Goal: Task Accomplishment & Management: Manage account settings

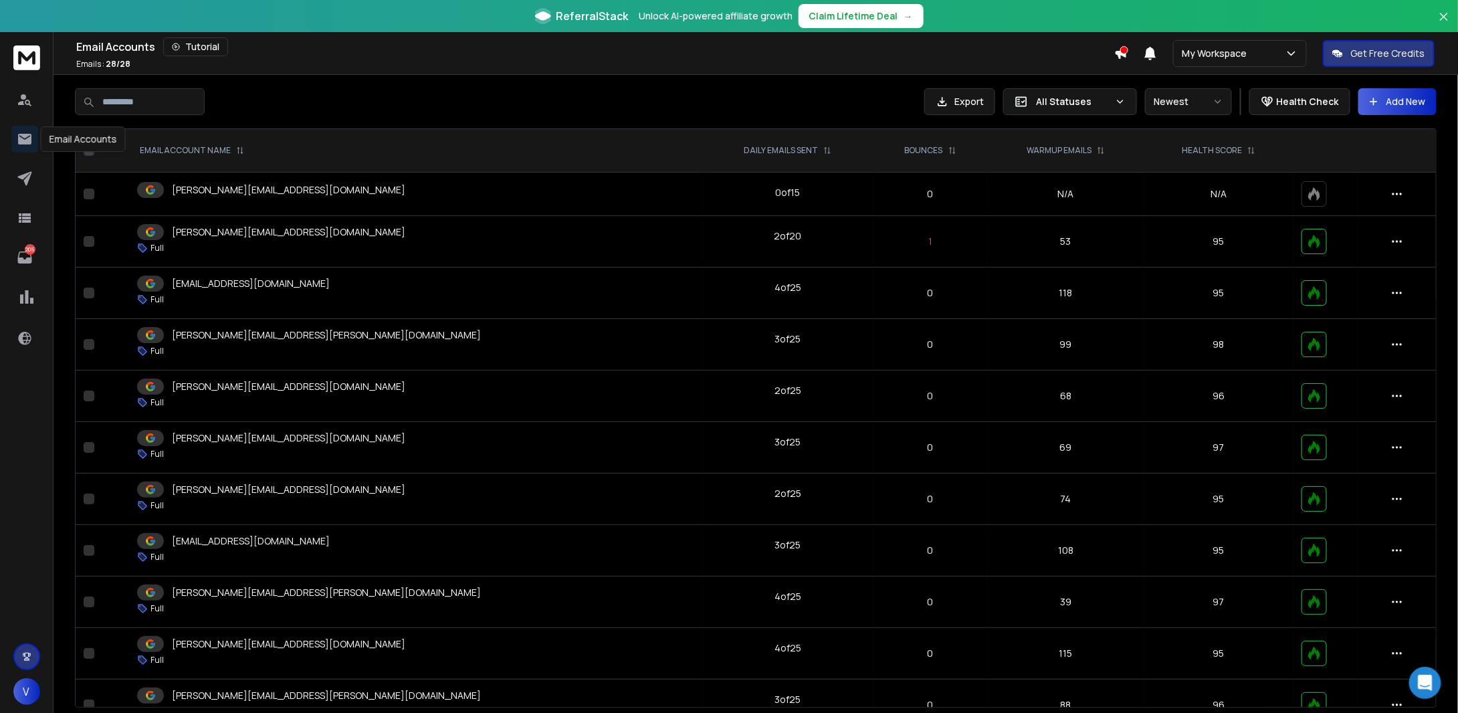
click at [27, 143] on icon at bounding box center [24, 139] width 13 height 11
click at [244, 286] on p "vroye@glsprogramers.com" at bounding box center [251, 283] width 158 height 13
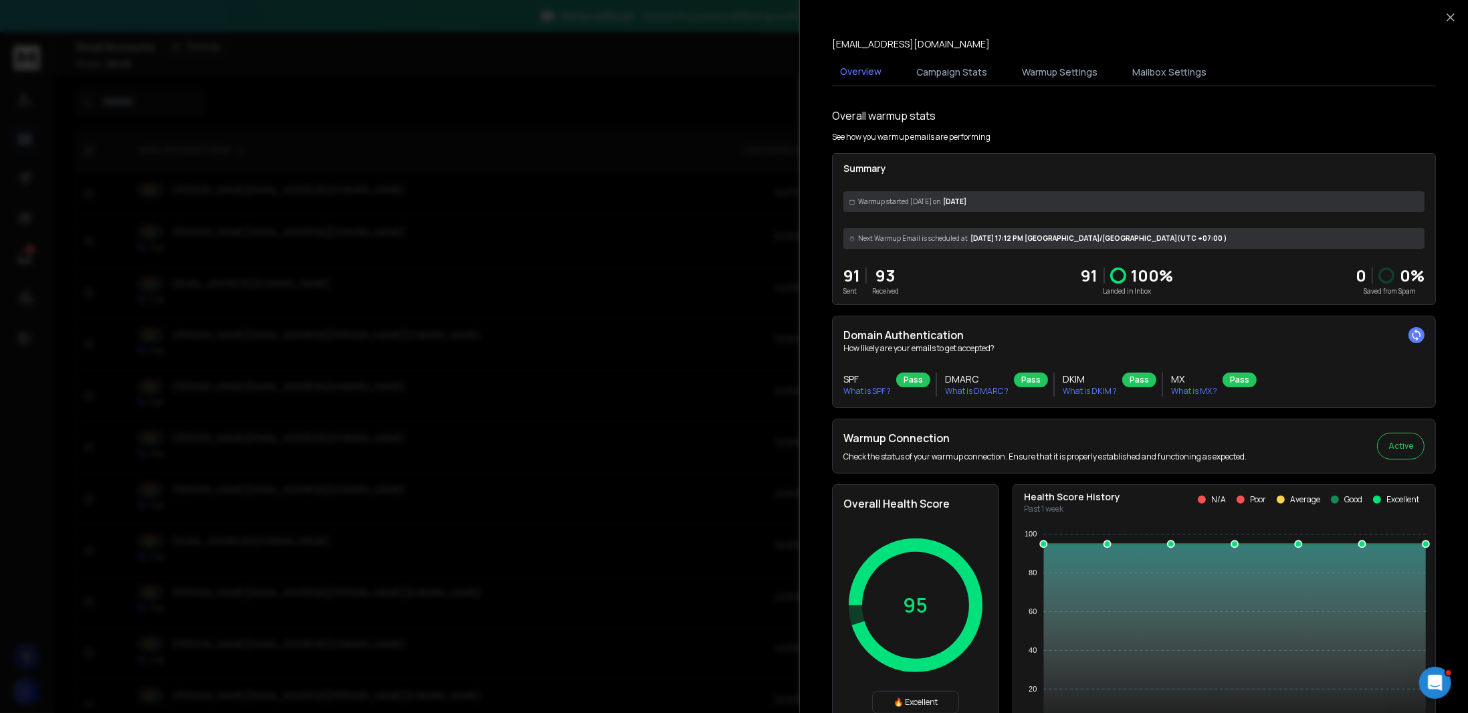
click at [1185, 64] on button "Mailbox Settings" at bounding box center [1169, 72] width 90 height 29
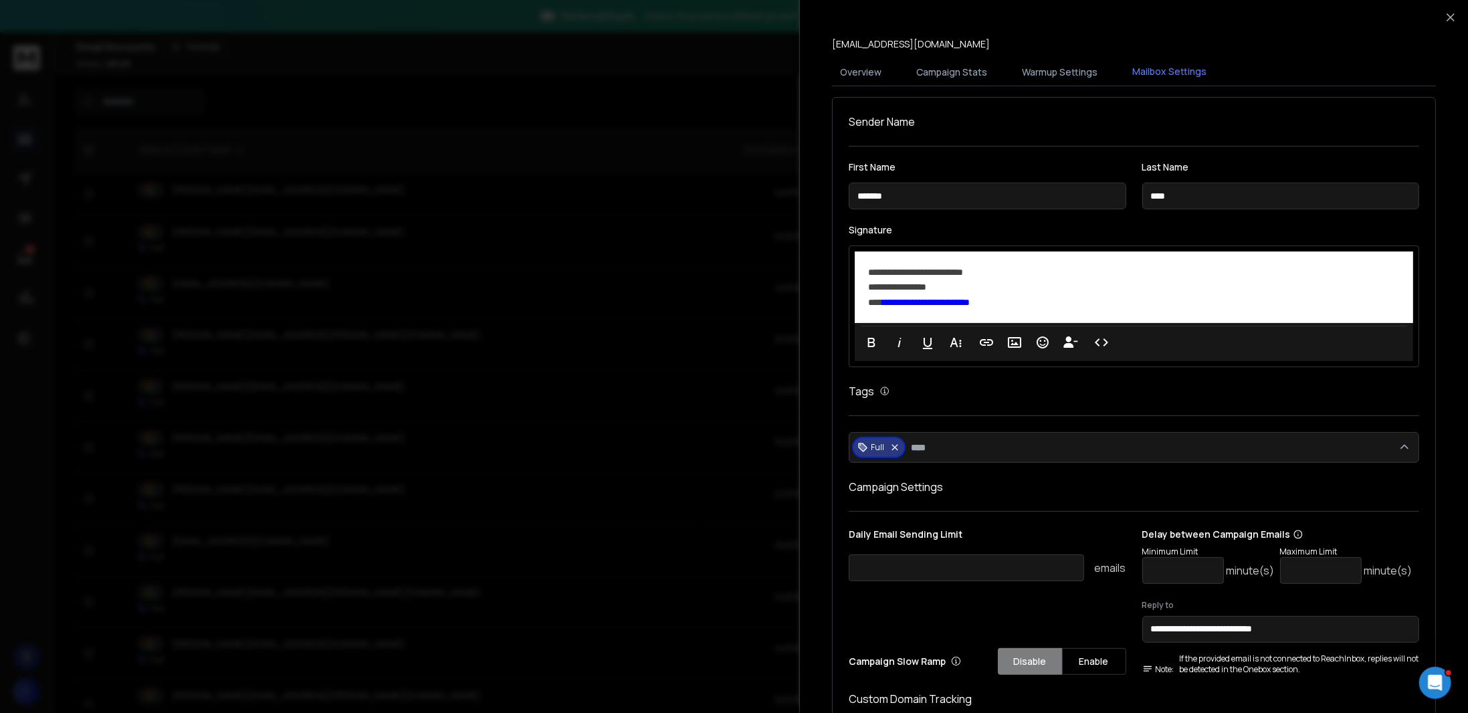
click at [1074, 59] on button "Warmup Settings" at bounding box center [1060, 72] width 92 height 29
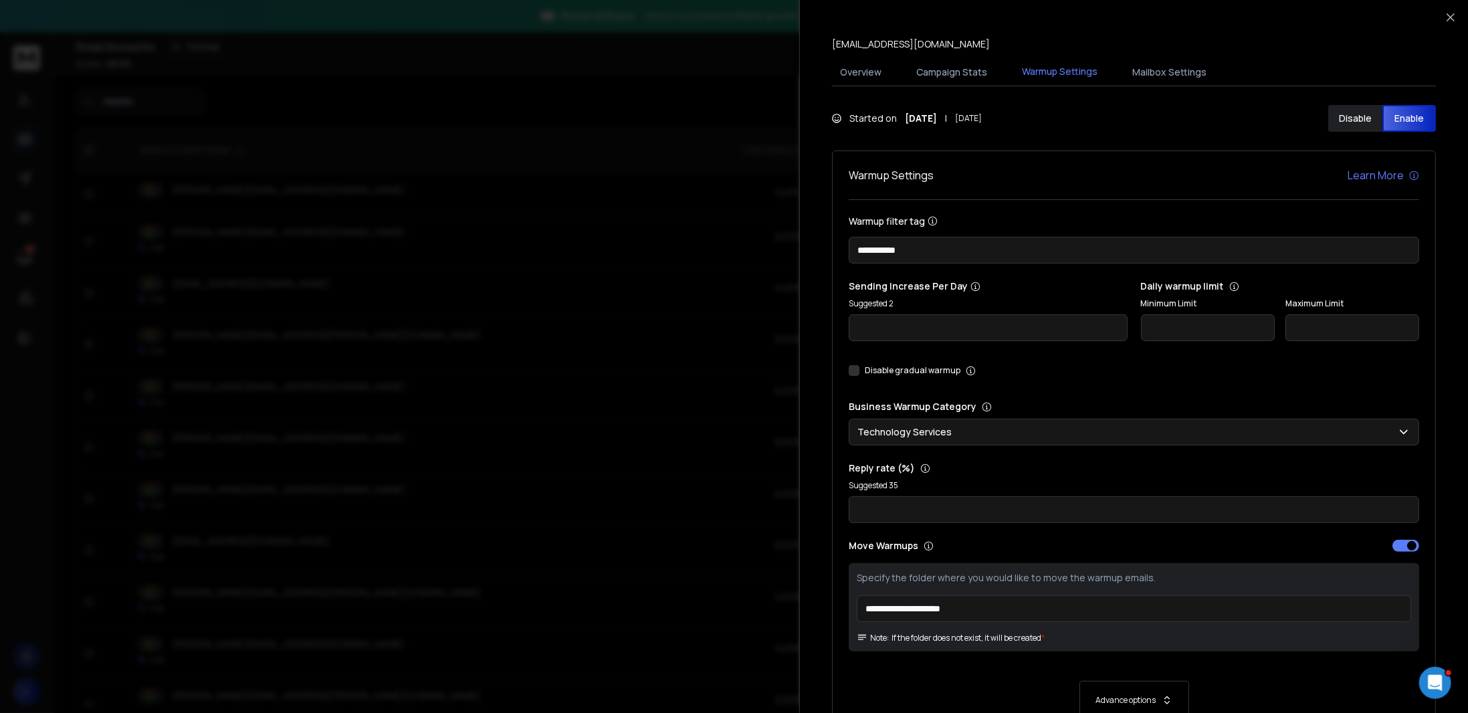
drag, startPoint x: 916, startPoint y: 252, endPoint x: 790, endPoint y: 247, distance: 125.8
click at [790, 247] on body "ReferralStack Unlock AI-powered affiliate growth Lifetime Deals available! Clai…" at bounding box center [729, 356] width 1458 height 713
click at [1119, 177] on div "Warmup Settings Learn More" at bounding box center [1134, 175] width 570 height 16
click at [1178, 74] on button "Mailbox Settings" at bounding box center [1169, 72] width 90 height 29
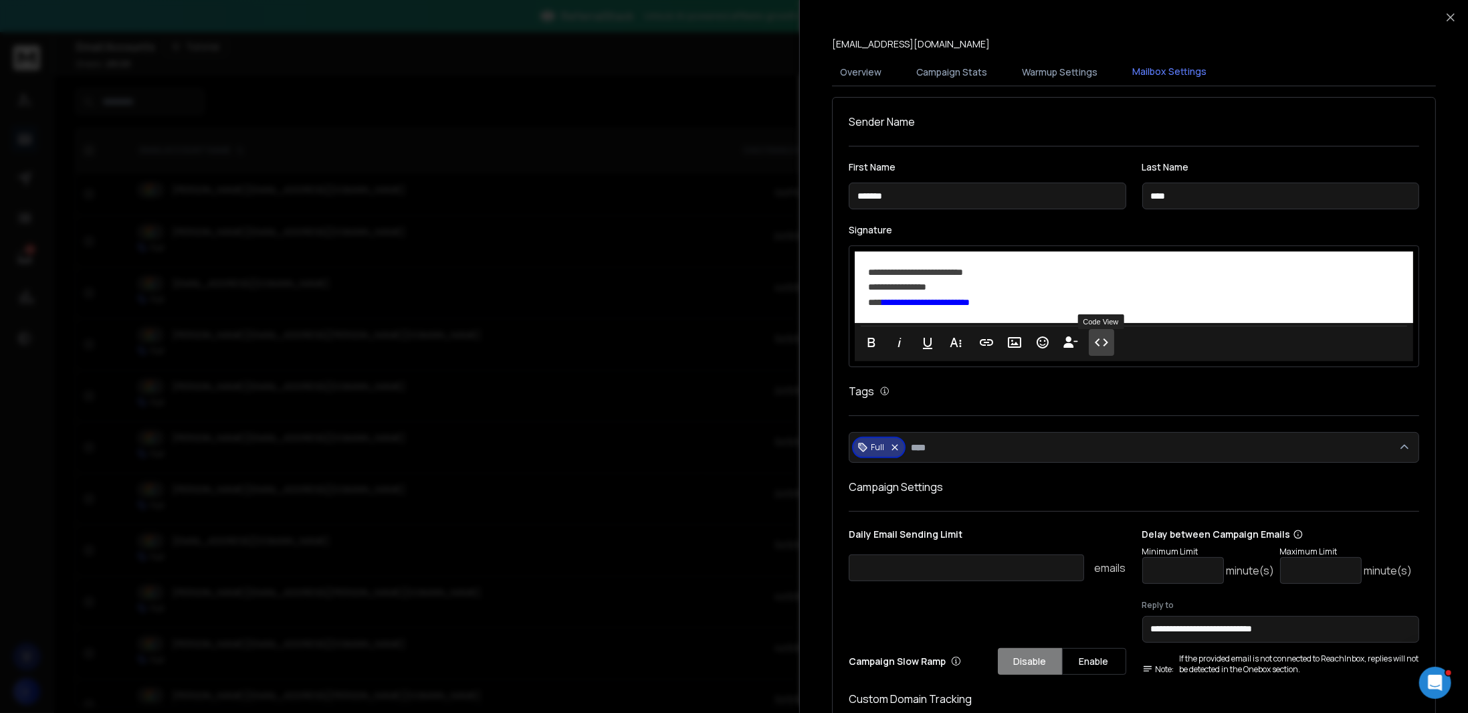
click at [1105, 338] on icon "button" at bounding box center [1101, 342] width 16 height 16
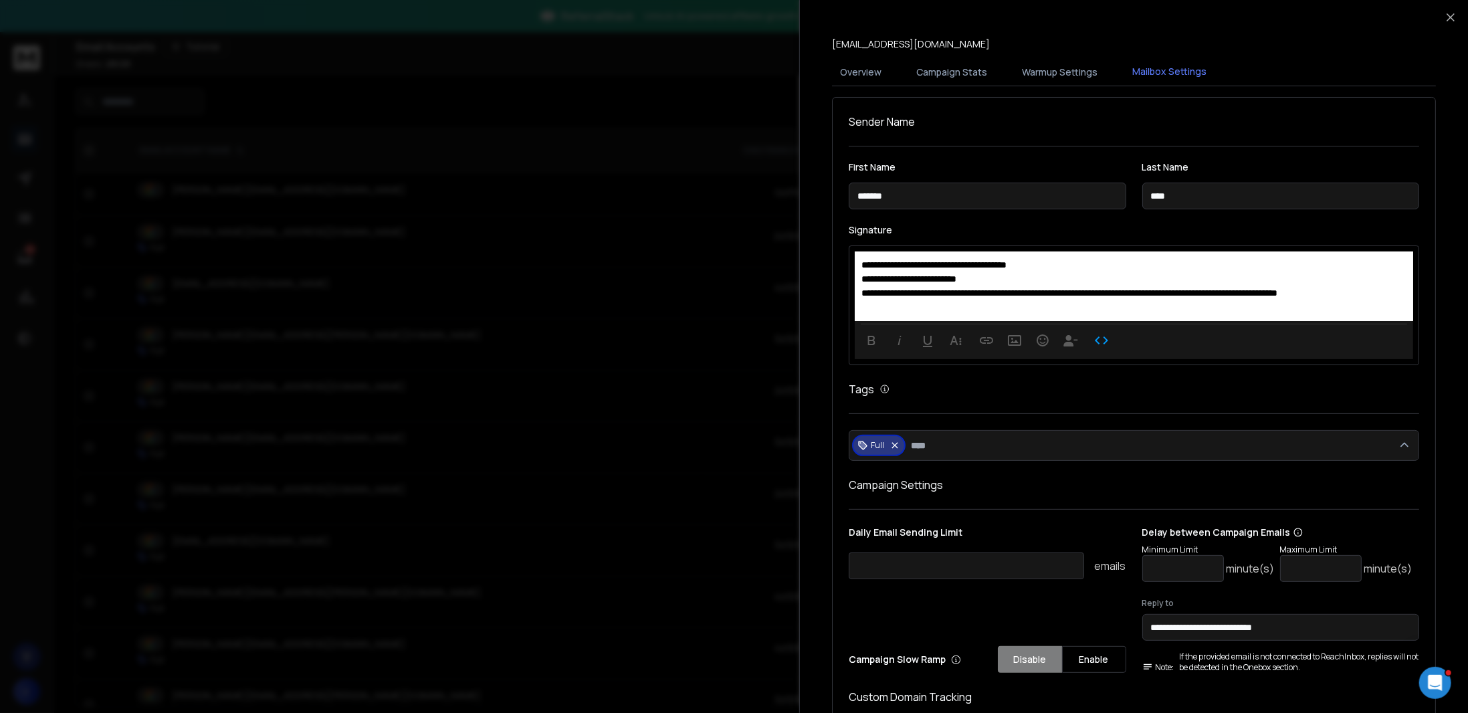
click at [1174, 310] on textarea "**********" at bounding box center [1134, 286] width 558 height 70
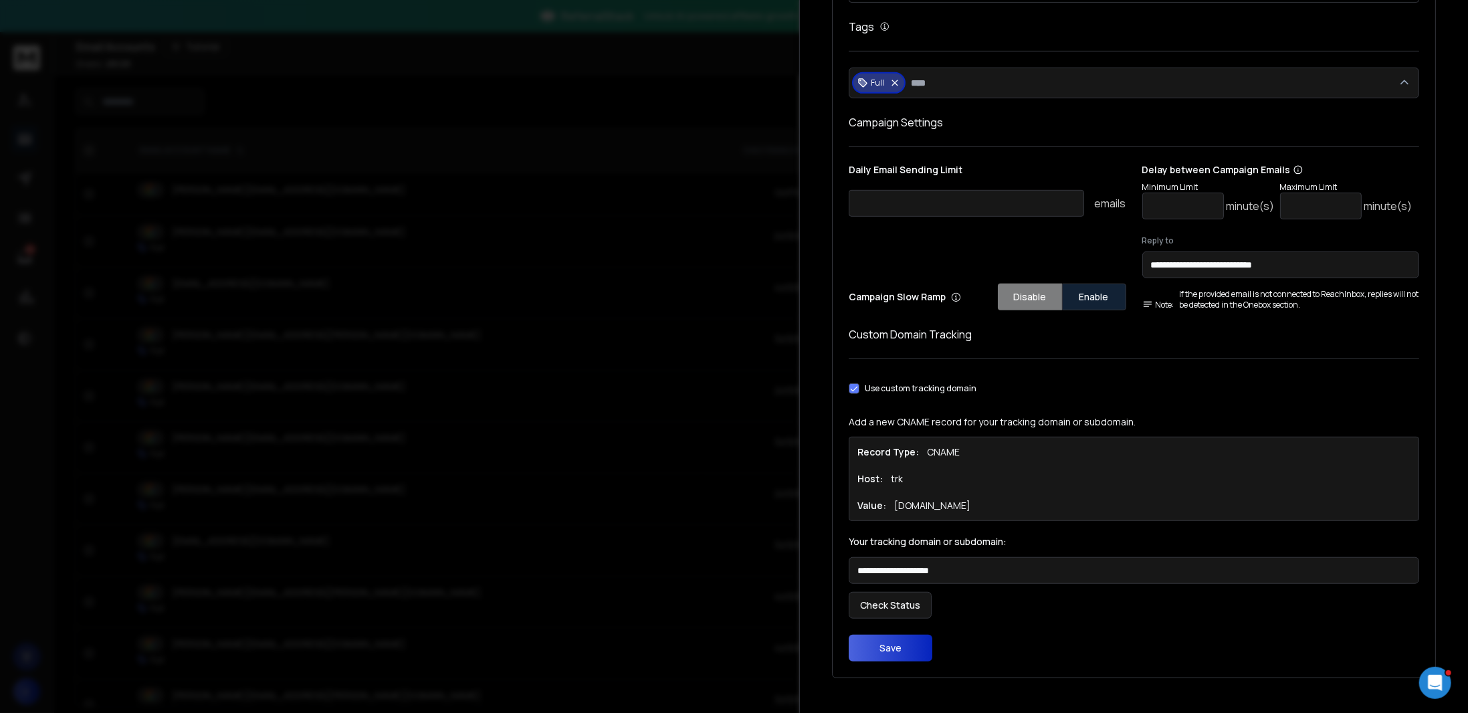
scroll to position [274, 0]
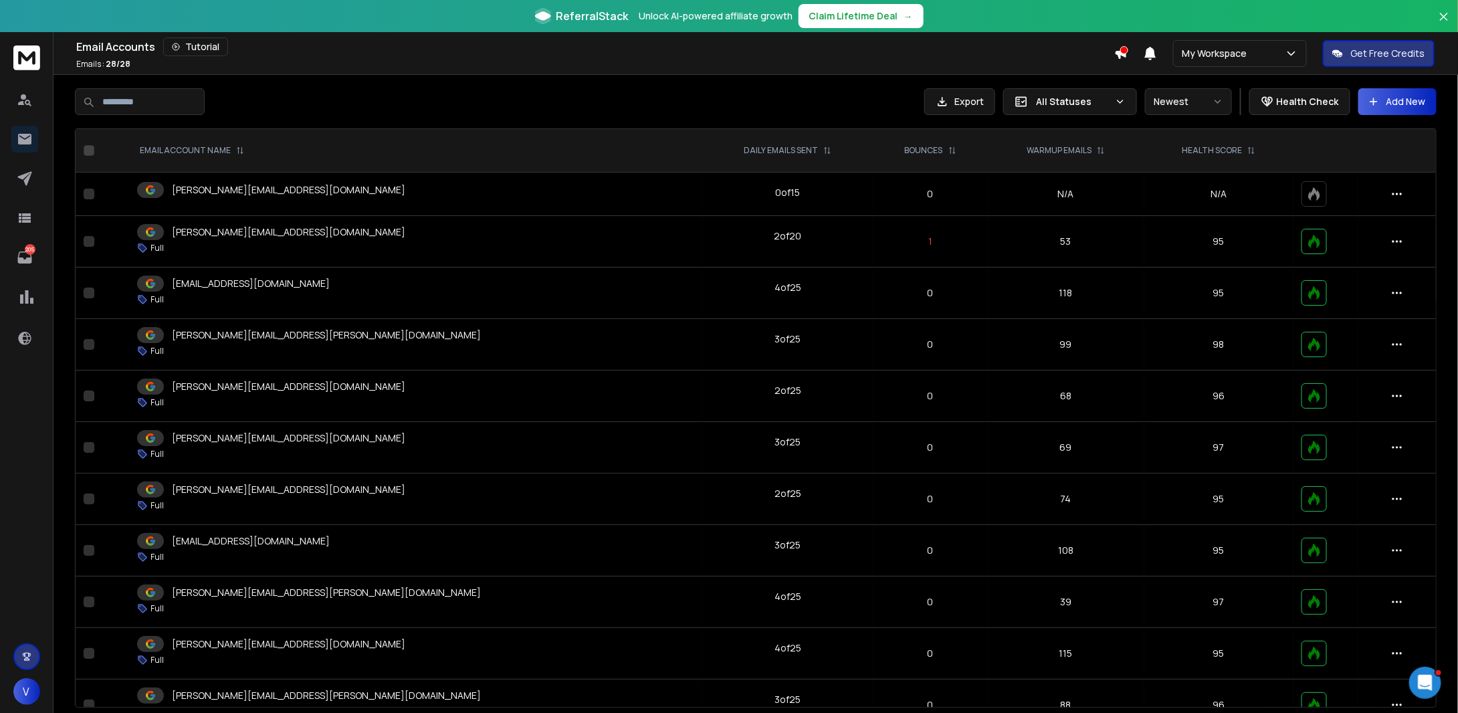
click at [258, 187] on p "[PERSON_NAME][EMAIL_ADDRESS][DOMAIN_NAME]" at bounding box center [288, 189] width 233 height 13
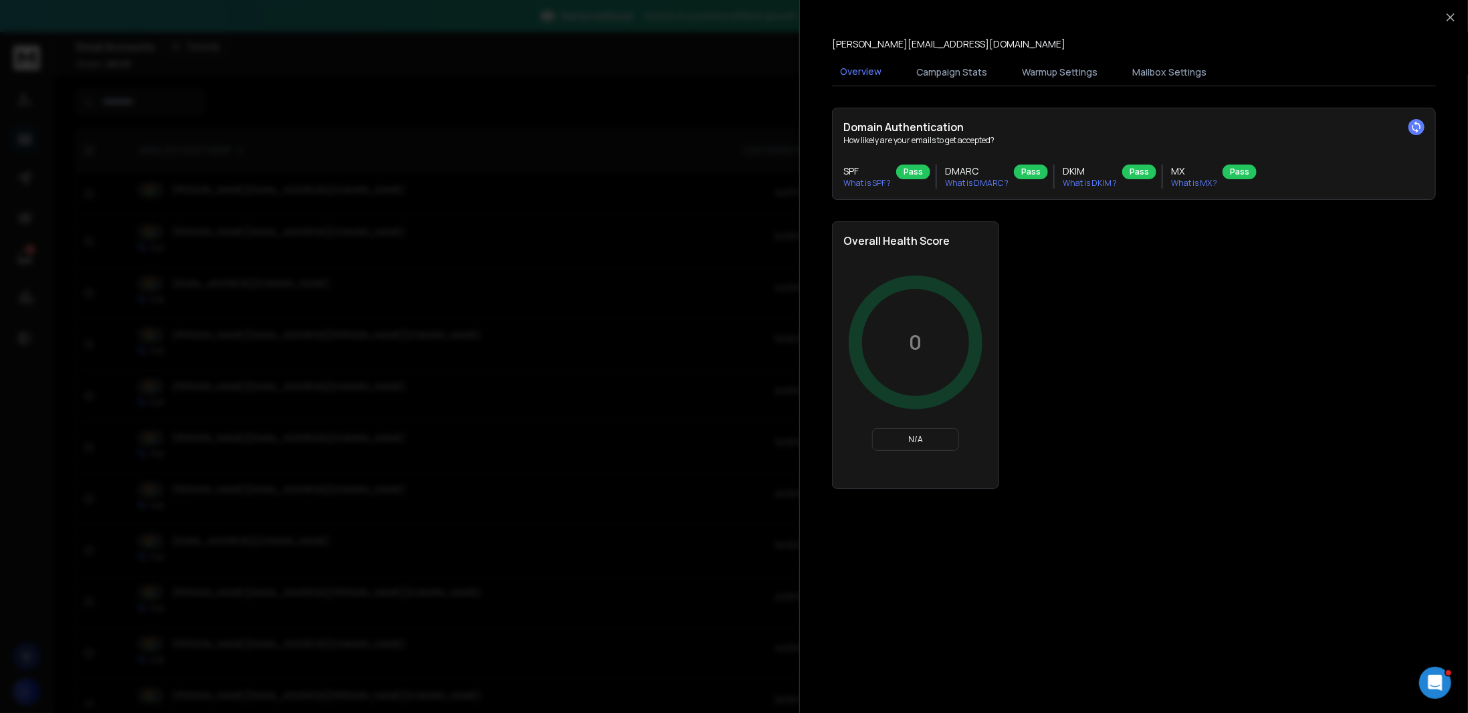
click at [932, 70] on button "Campaign Stats" at bounding box center [951, 72] width 87 height 29
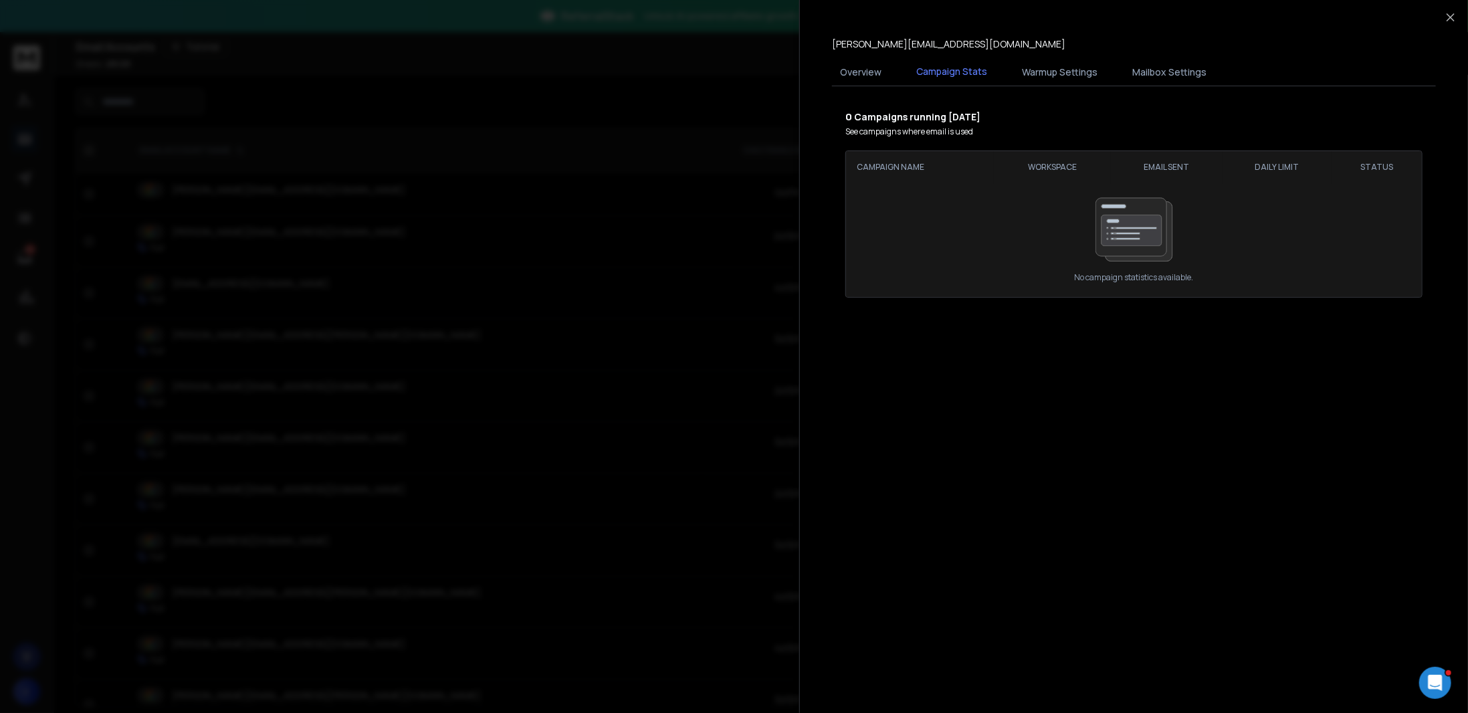
click at [1035, 60] on button "Warmup Settings" at bounding box center [1060, 72] width 92 height 29
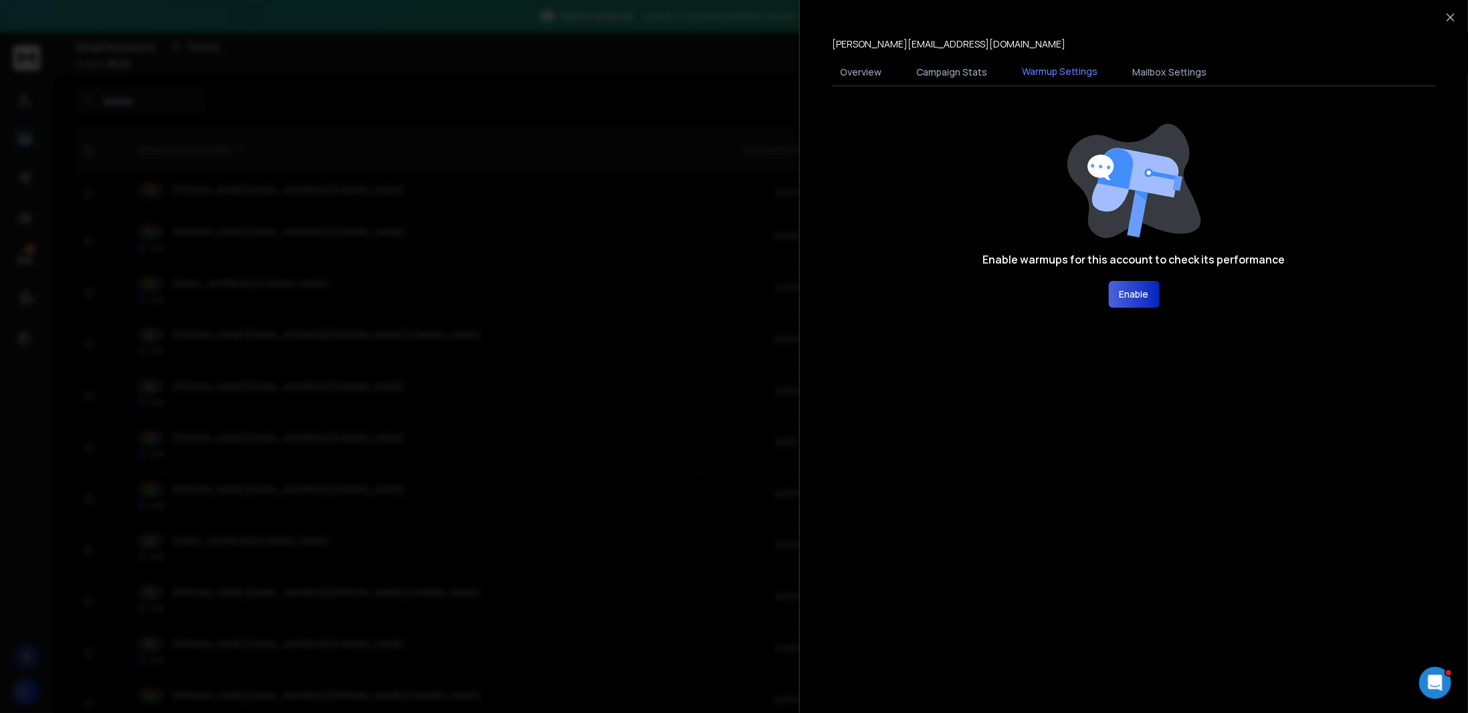
click at [1119, 296] on button "Enable" at bounding box center [1134, 294] width 51 height 27
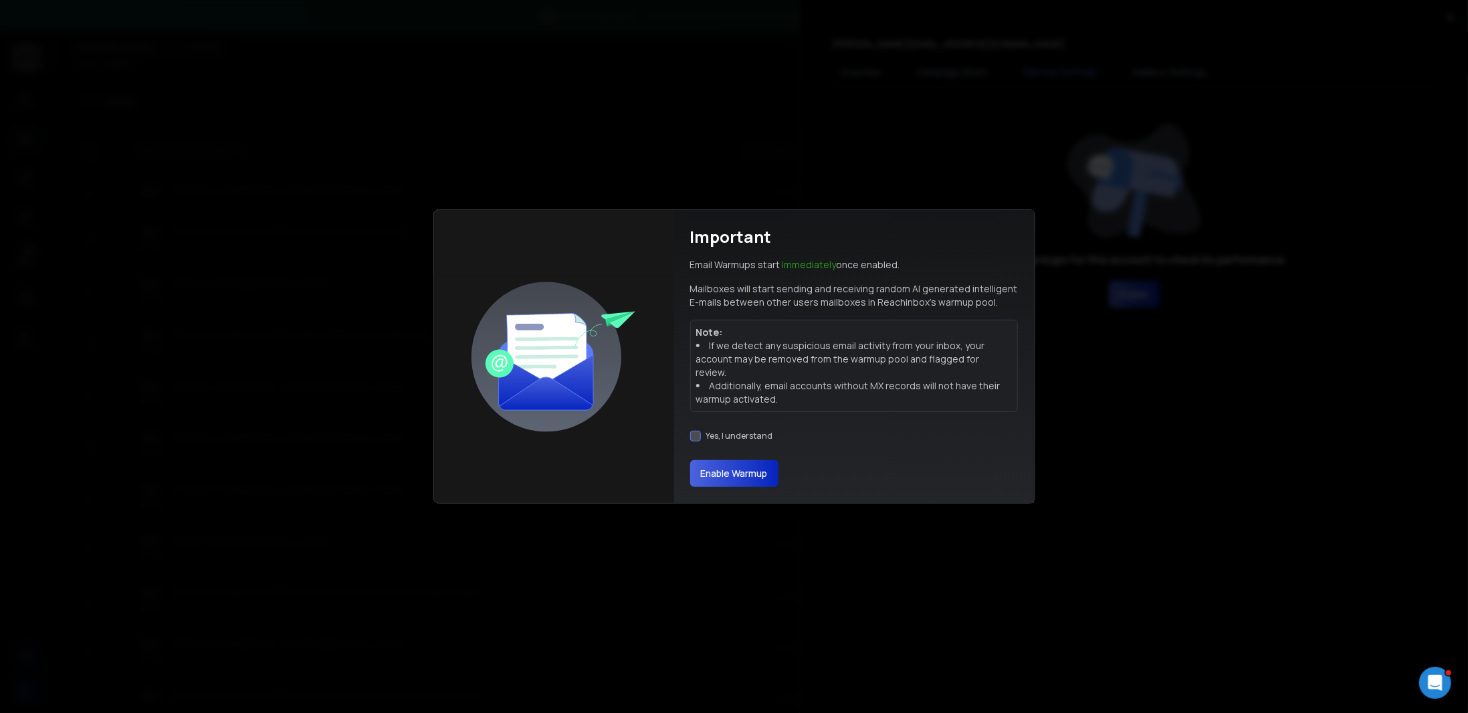
click at [694, 433] on button "Yes, I understand" at bounding box center [695, 436] width 11 height 11
click at [714, 473] on button "Enable Warmup" at bounding box center [734, 473] width 88 height 27
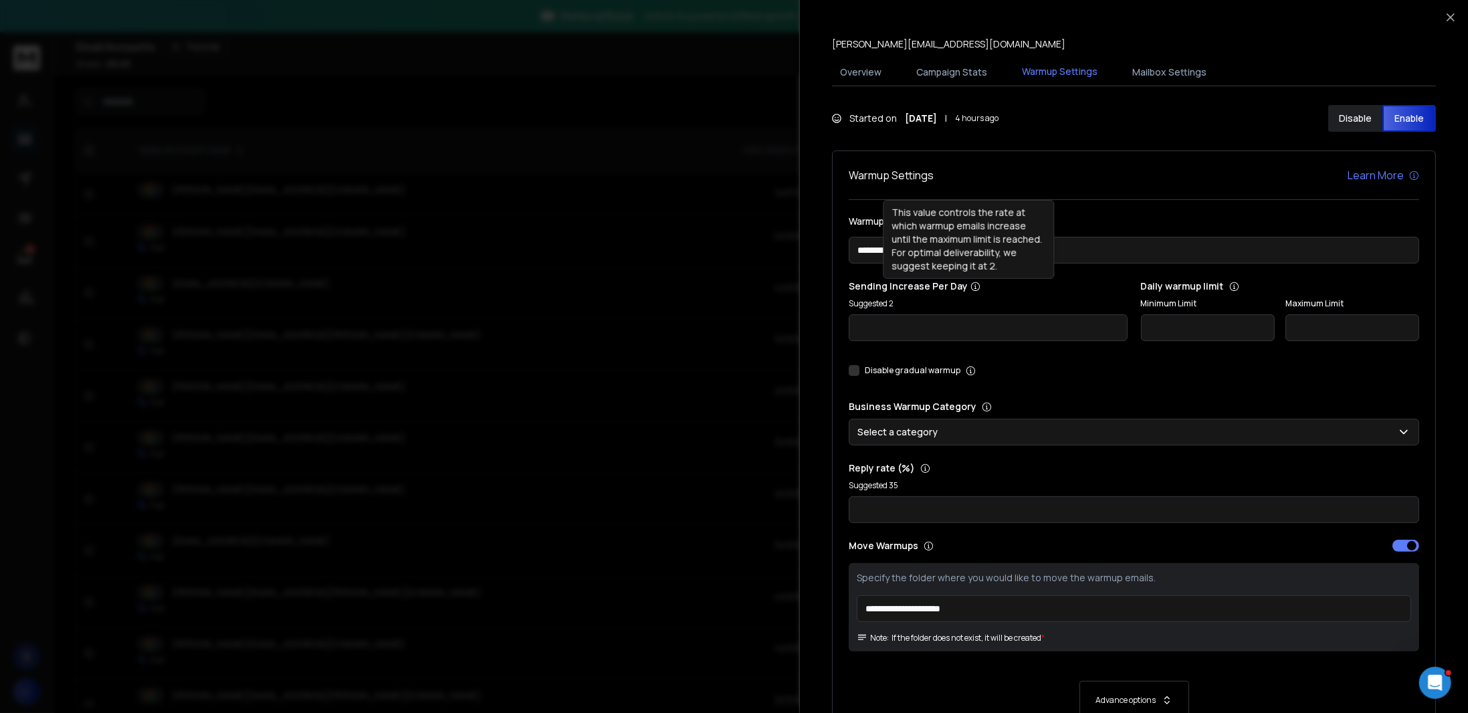
click at [1089, 240] on input "**********" at bounding box center [1134, 250] width 570 height 27
click at [1089, 243] on input "**********" at bounding box center [1134, 250] width 570 height 27
paste input
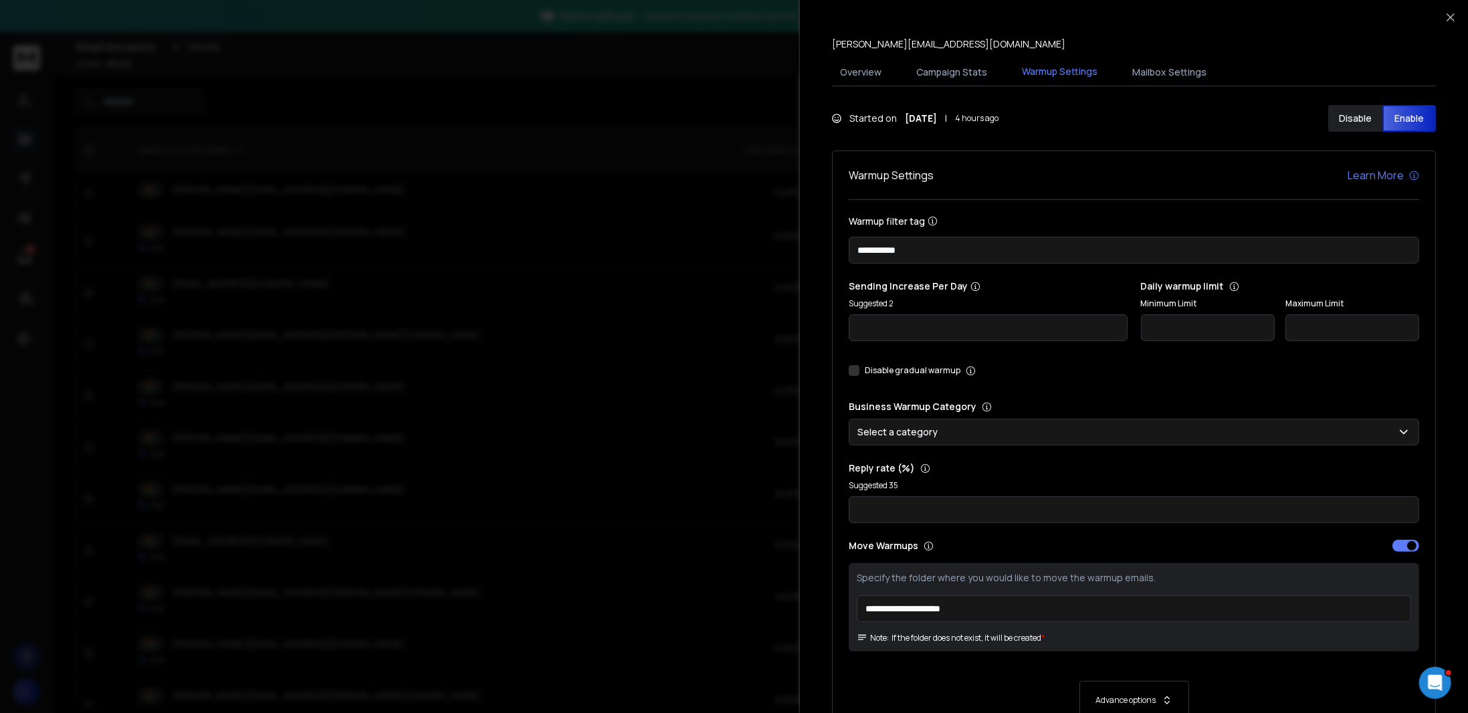
type input "**********"
drag, startPoint x: 1309, startPoint y: 324, endPoint x: 1271, endPoint y: 326, distance: 38.2
click at [1271, 326] on div "Minimum Limit * Maximum Limit **" at bounding box center [1280, 319] width 279 height 43
type input "**"
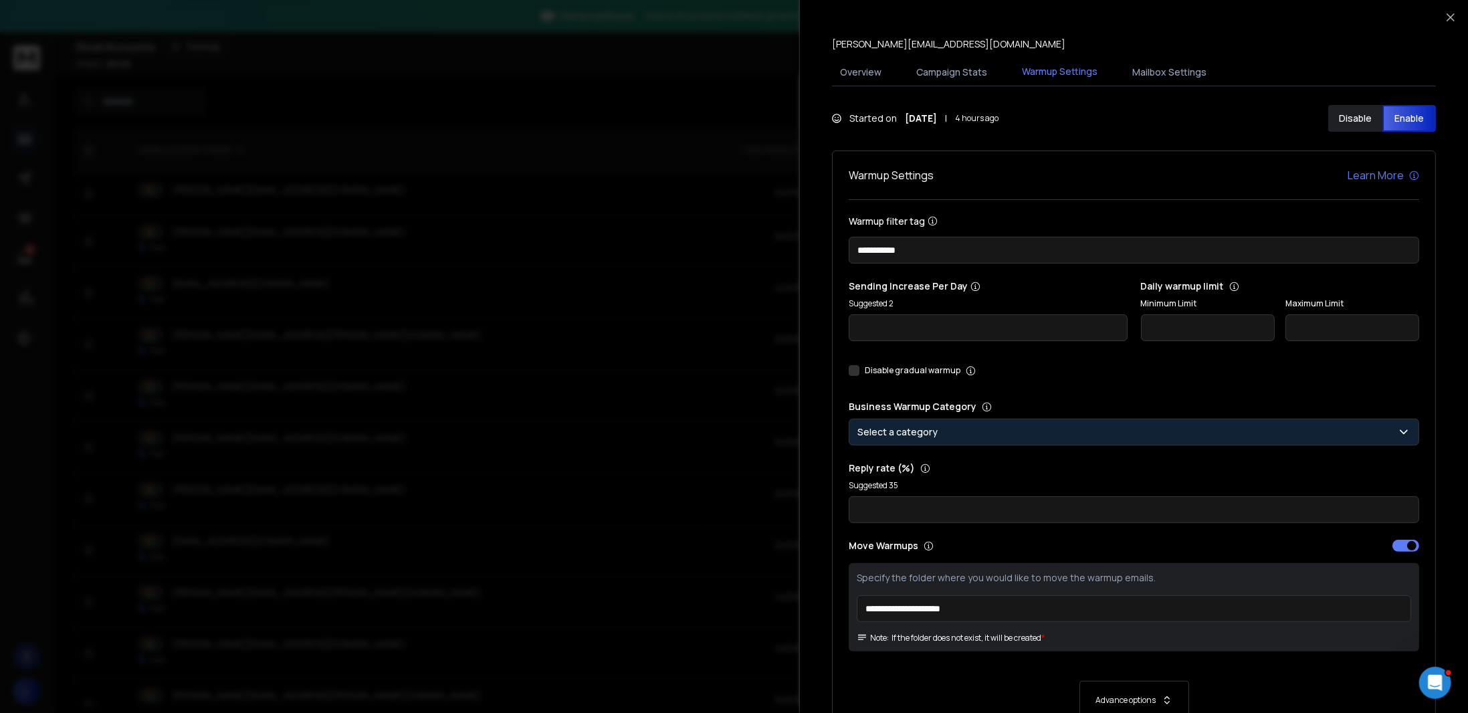
click at [1150, 437] on div "Select a category" at bounding box center [1133, 431] width 553 height 13
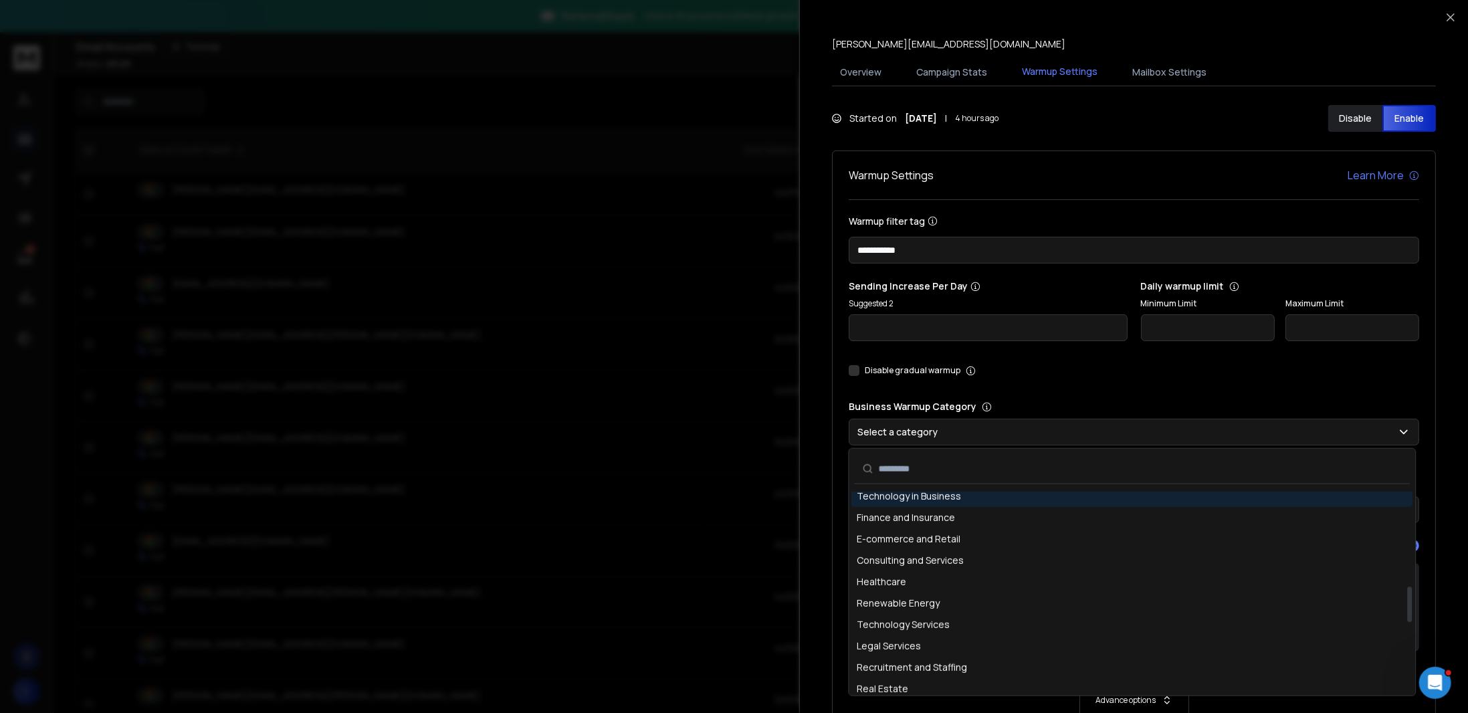
scroll to position [535, 0]
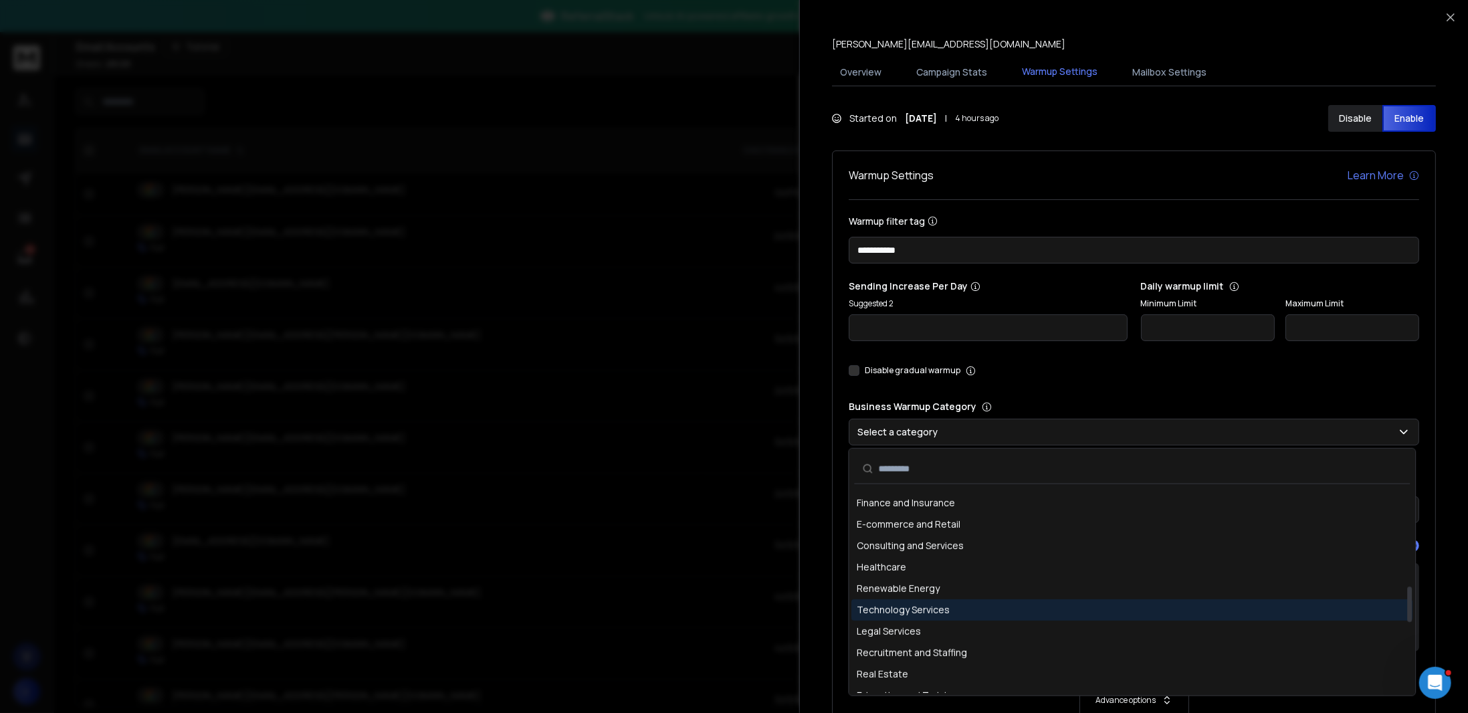
click at [1097, 603] on div "Technology Services" at bounding box center [1132, 609] width 561 height 21
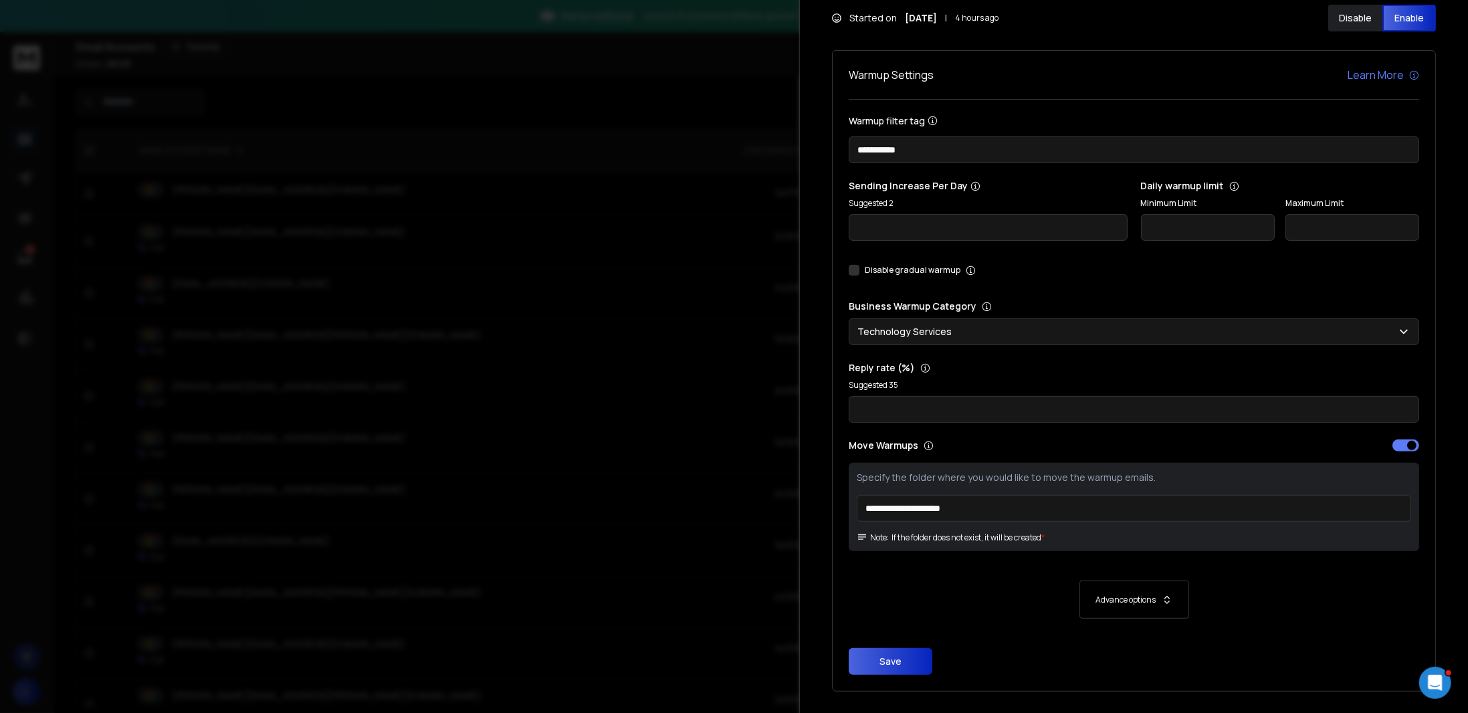
scroll to position [116, 0]
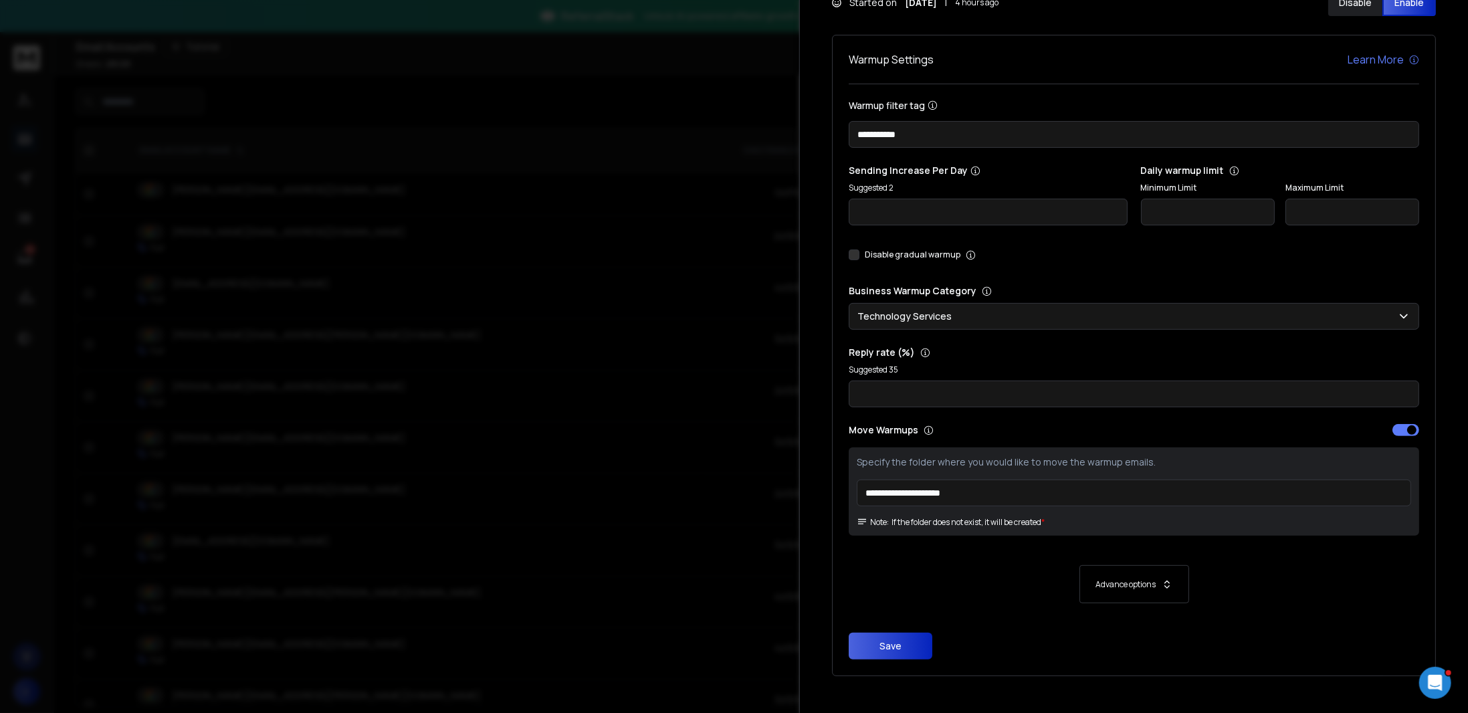
click at [891, 654] on button "Save" at bounding box center [891, 646] width 84 height 27
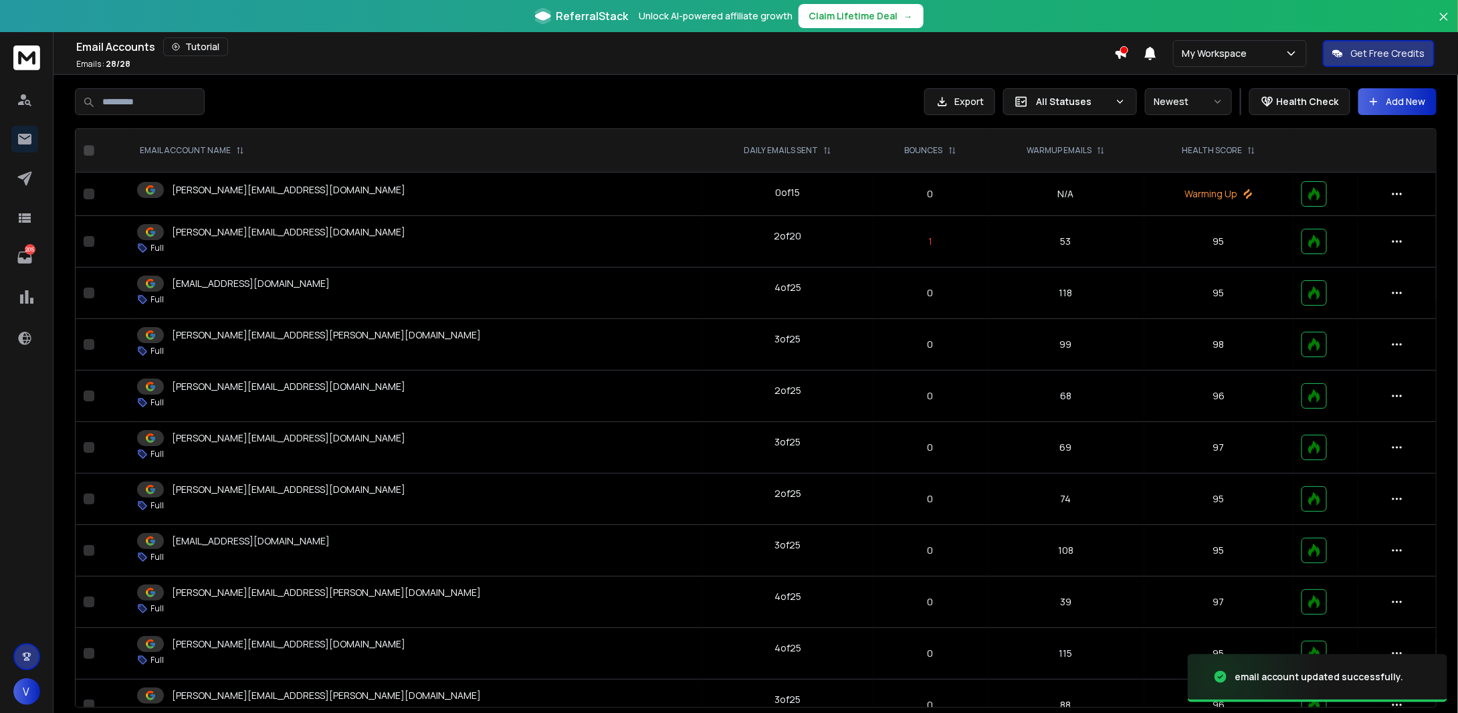
click at [498, 192] on div "[PERSON_NAME][EMAIL_ADDRESS][DOMAIN_NAME]" at bounding box center [415, 190] width 557 height 16
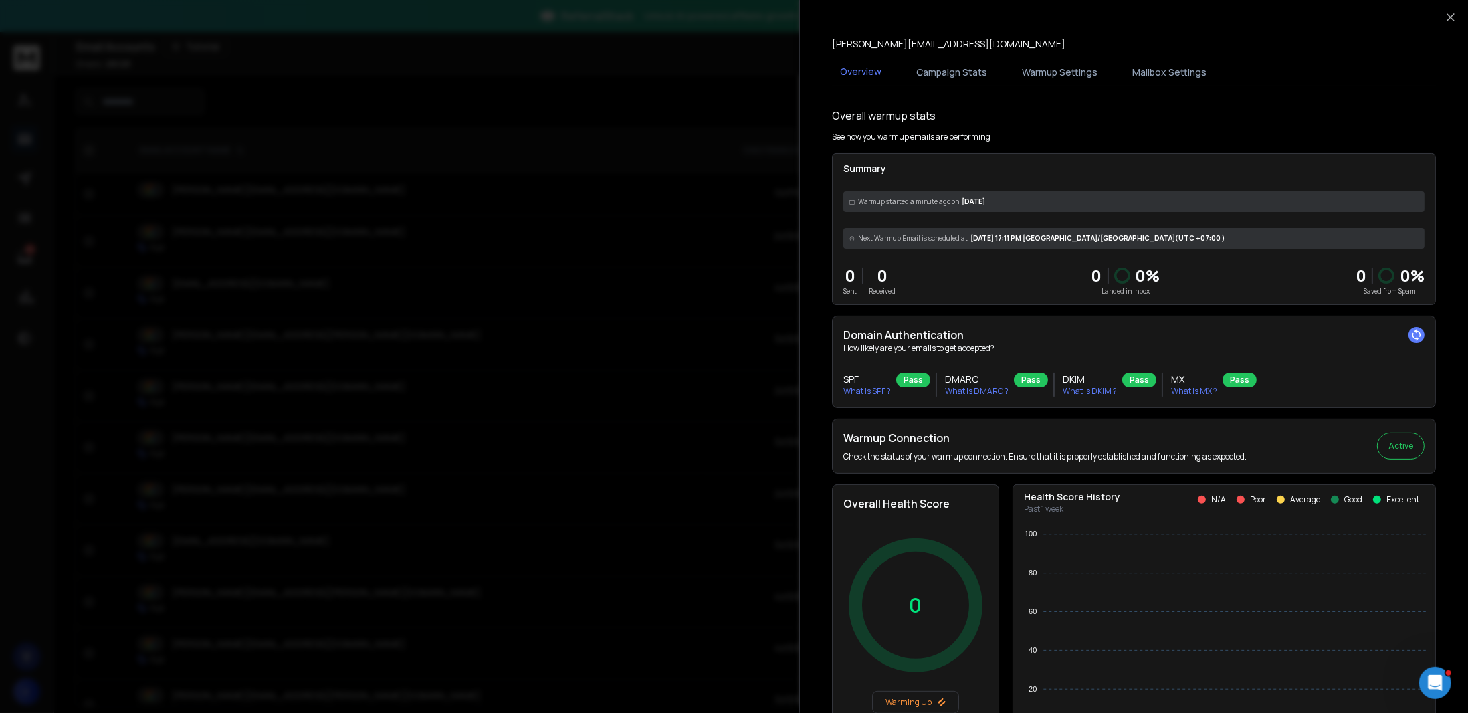
click at [1133, 64] on button "Mailbox Settings" at bounding box center [1169, 72] width 90 height 29
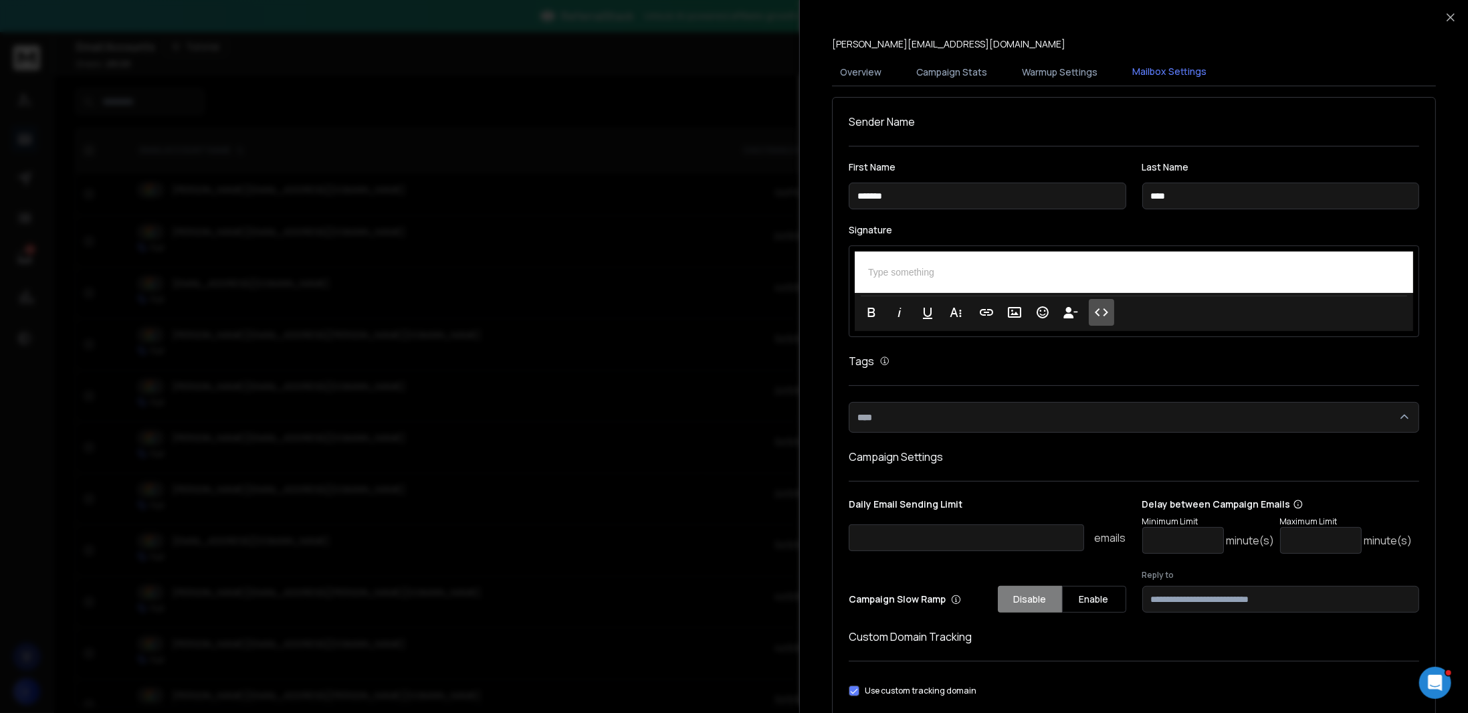
click at [1109, 304] on button "Code View" at bounding box center [1101, 312] width 25 height 27
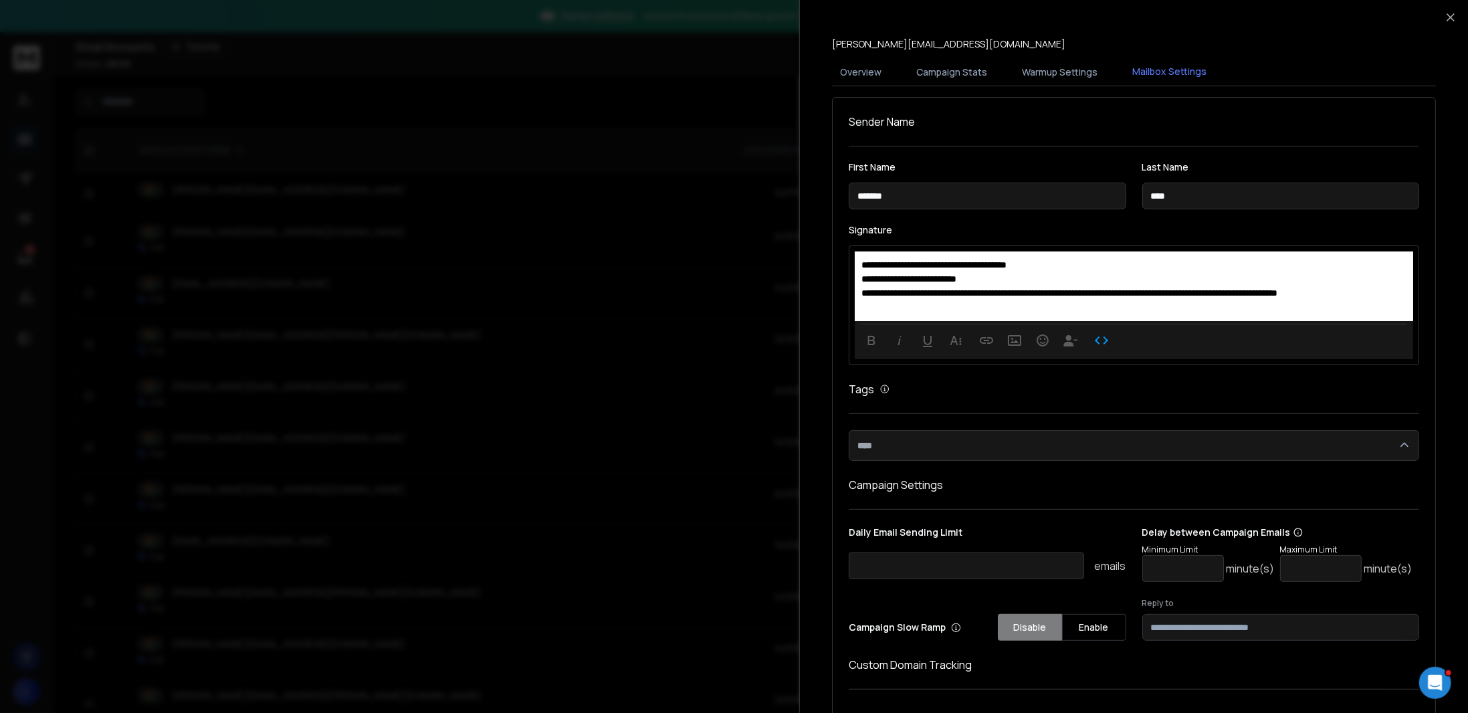
type textarea "**********"
click at [948, 451] on input at bounding box center [904, 445] width 104 height 24
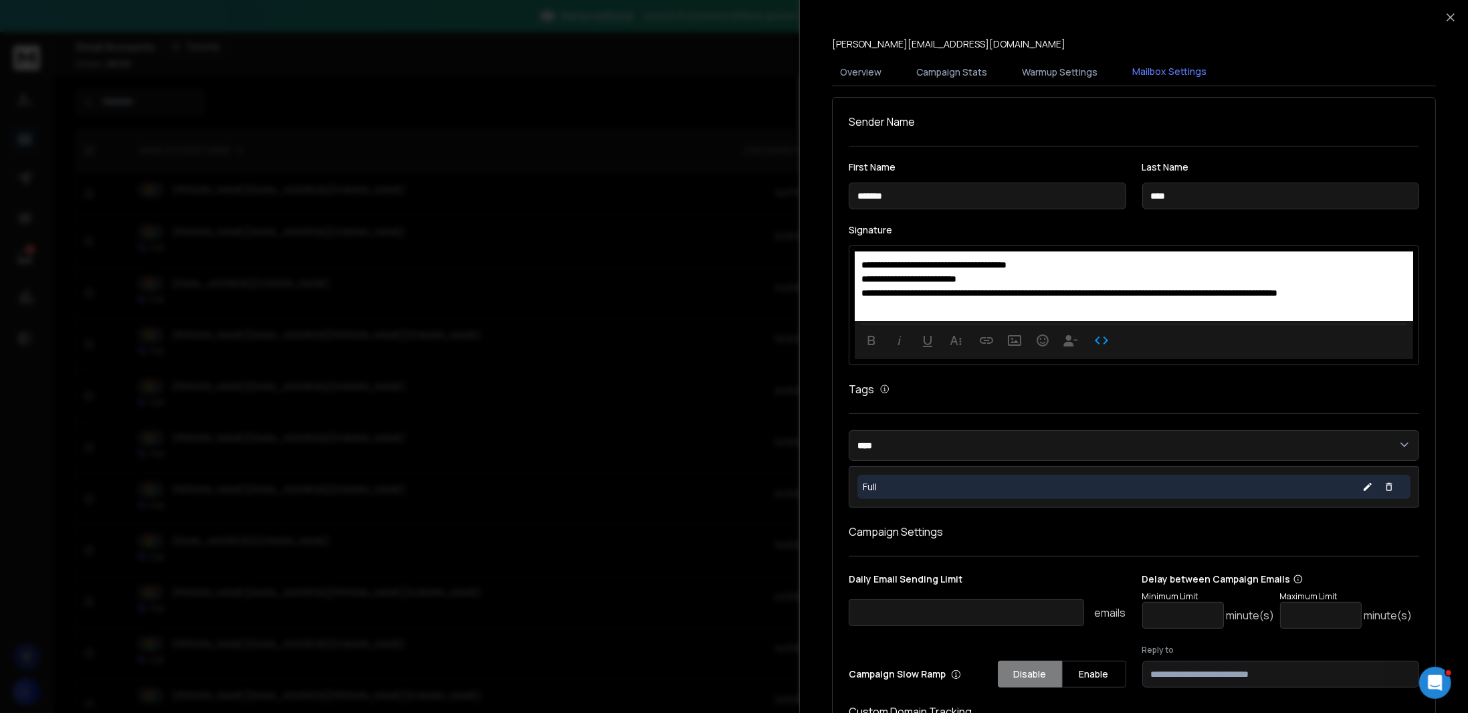
type input "****"
click at [944, 490] on div "Full" at bounding box center [1133, 487] width 553 height 24
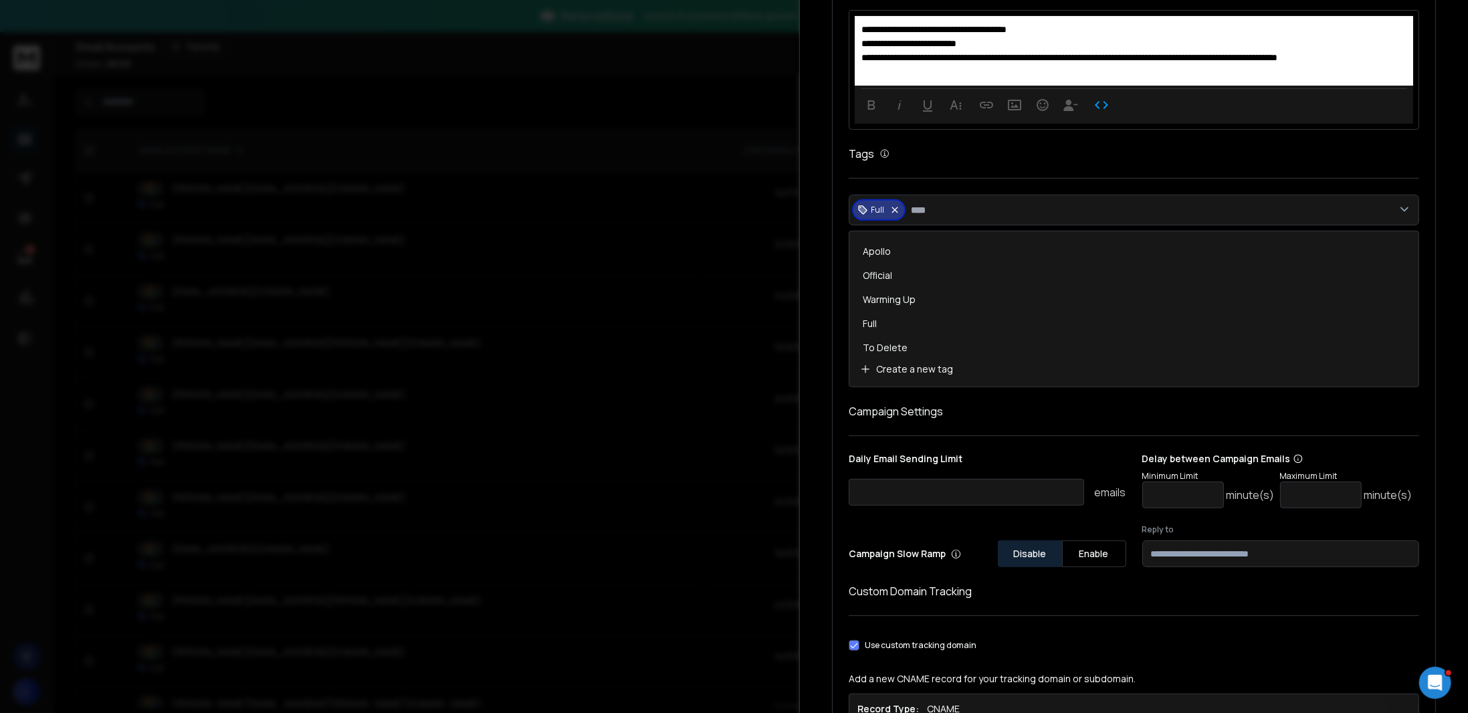
scroll to position [267, 0]
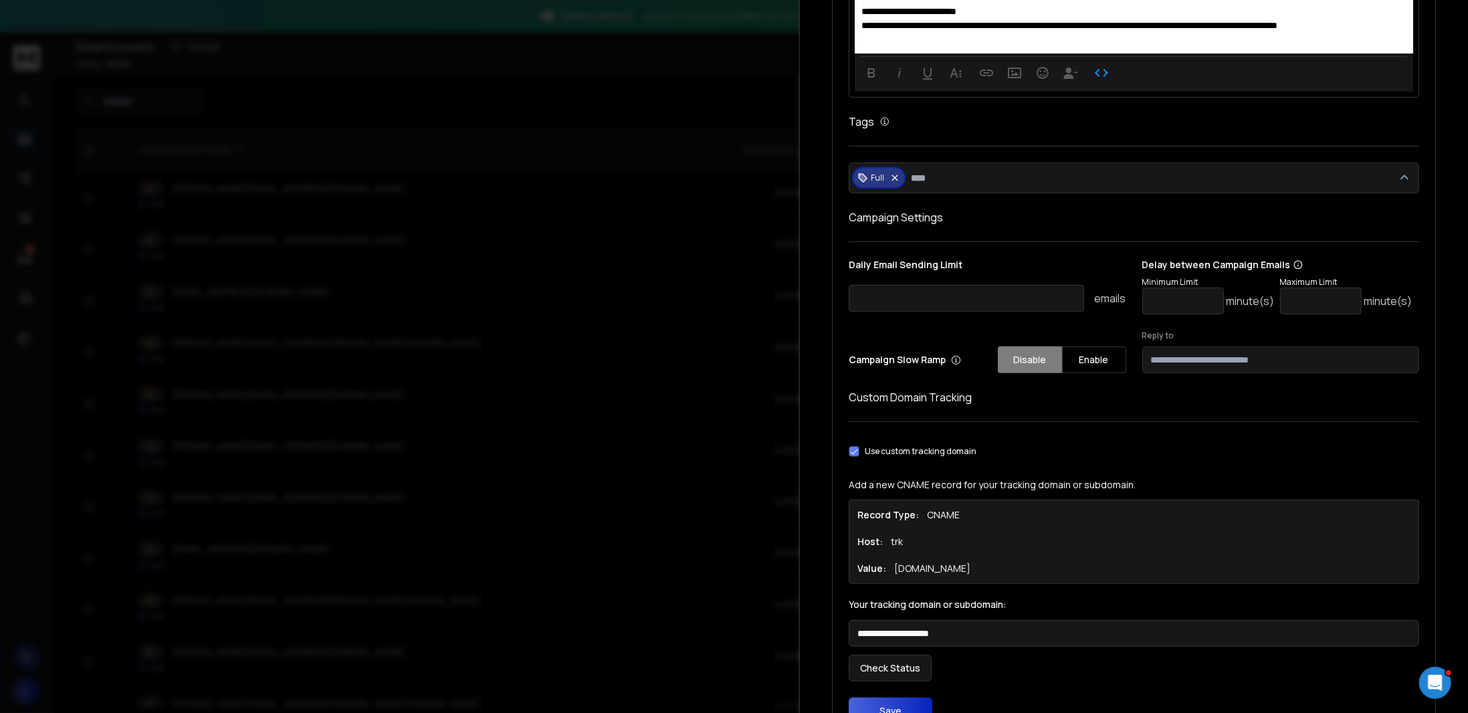
drag, startPoint x: 945, startPoint y: 460, endPoint x: 798, endPoint y: 445, distance: 147.3
click at [798, 445] on body "ReferralStack Unlock AI-powered affiliate growth Lifetime Deals available! Clai…" at bounding box center [729, 356] width 1458 height 713
type input "**"
drag, startPoint x: 1308, startPoint y: 298, endPoint x: 1277, endPoint y: 301, distance: 30.9
click at [1277, 301] on div "Minimum Limit ** minute(s) Maximum Limit ** minute(s)" at bounding box center [1277, 295] width 270 height 37
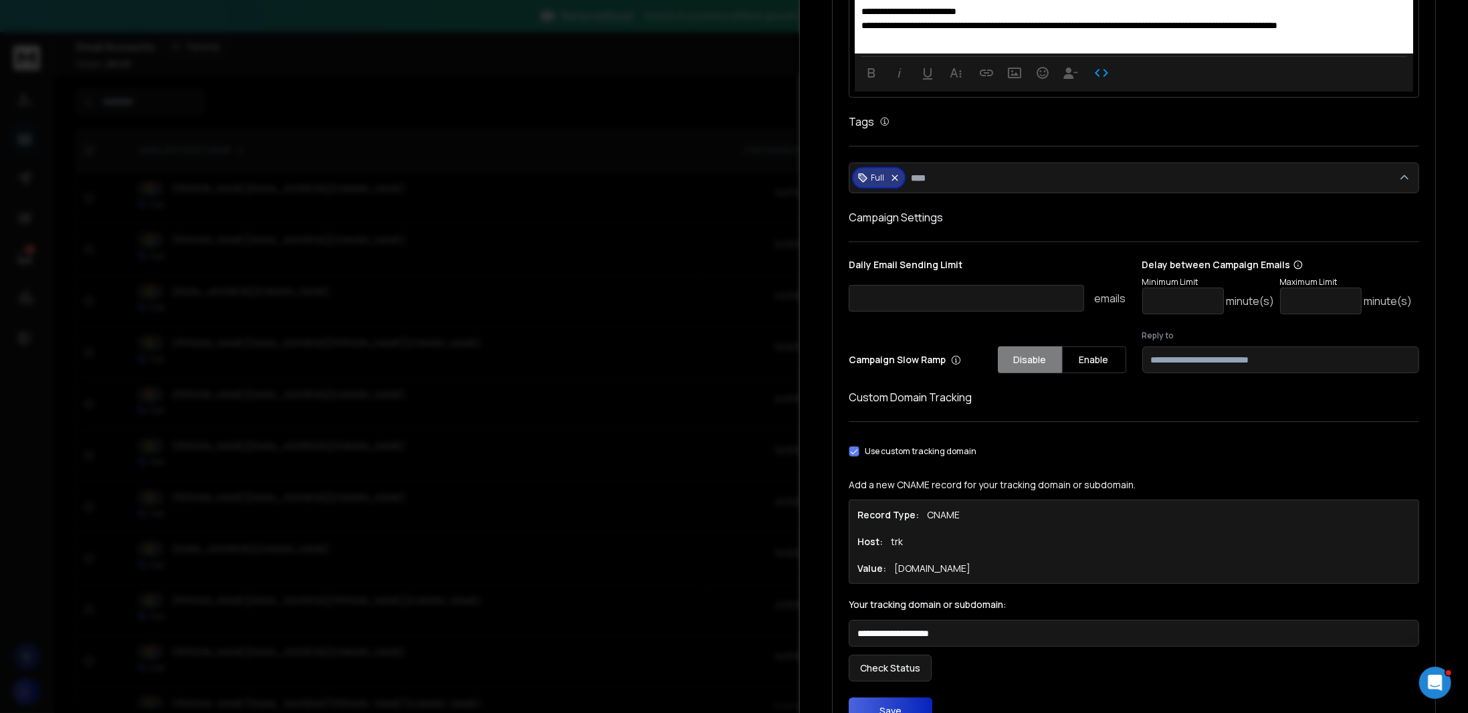
click at [1279, 397] on h1 "Custom Domain Tracking" at bounding box center [1134, 397] width 570 height 16
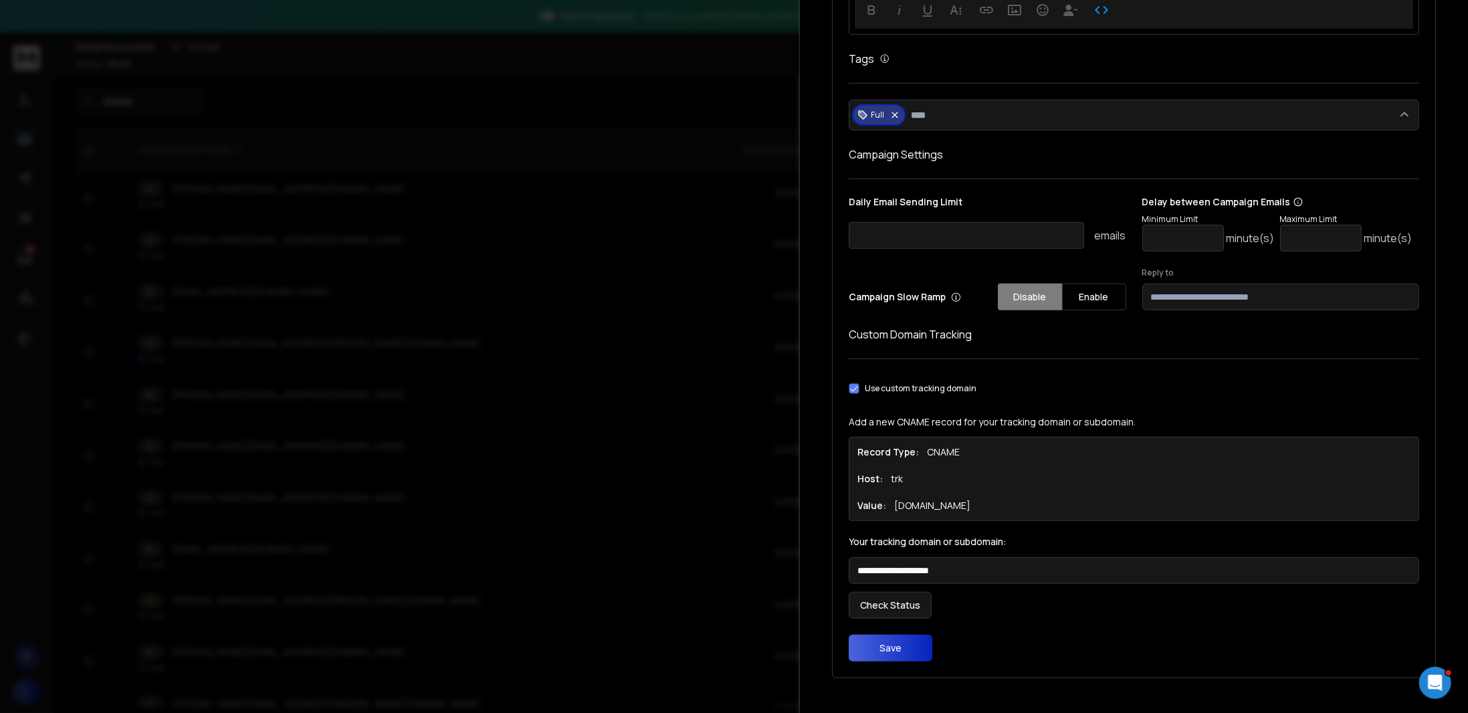
click at [900, 641] on button "Save" at bounding box center [891, 648] width 84 height 27
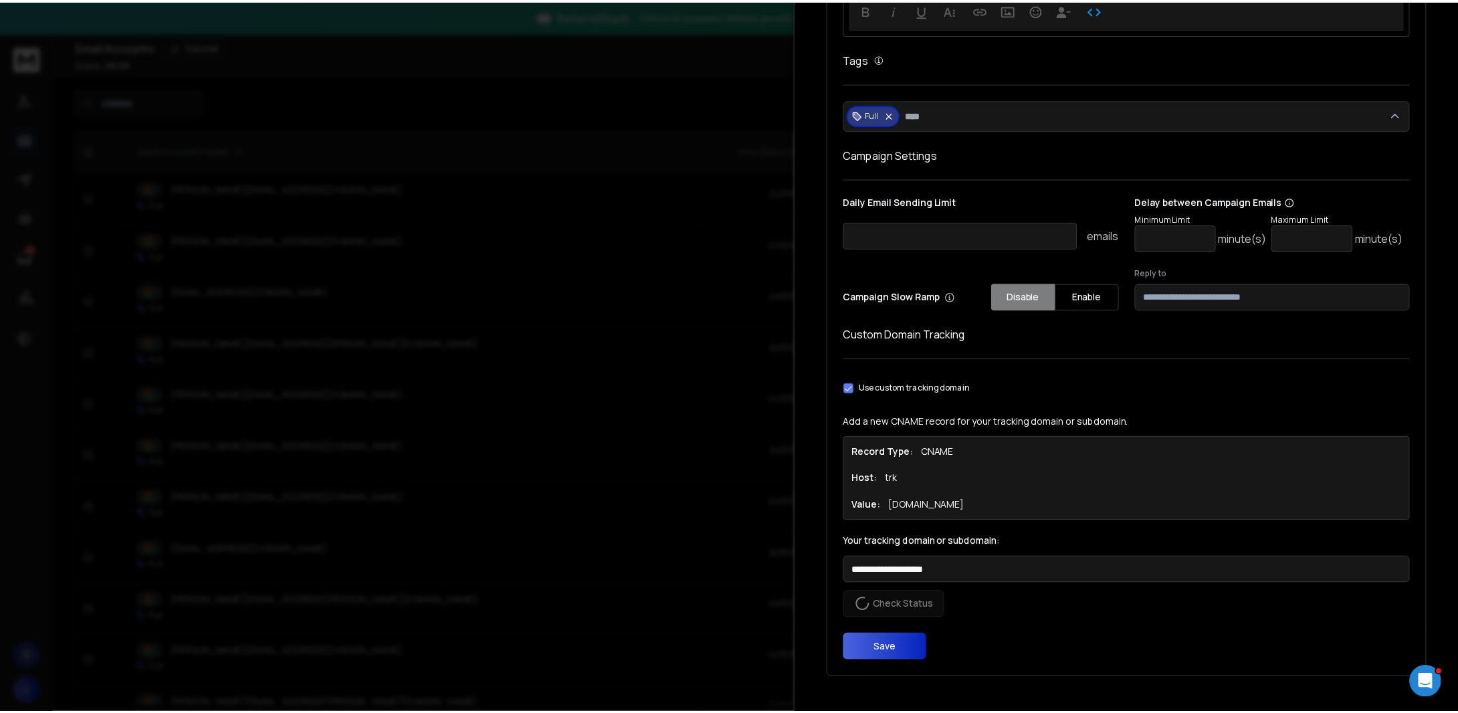
scroll to position [0, 0]
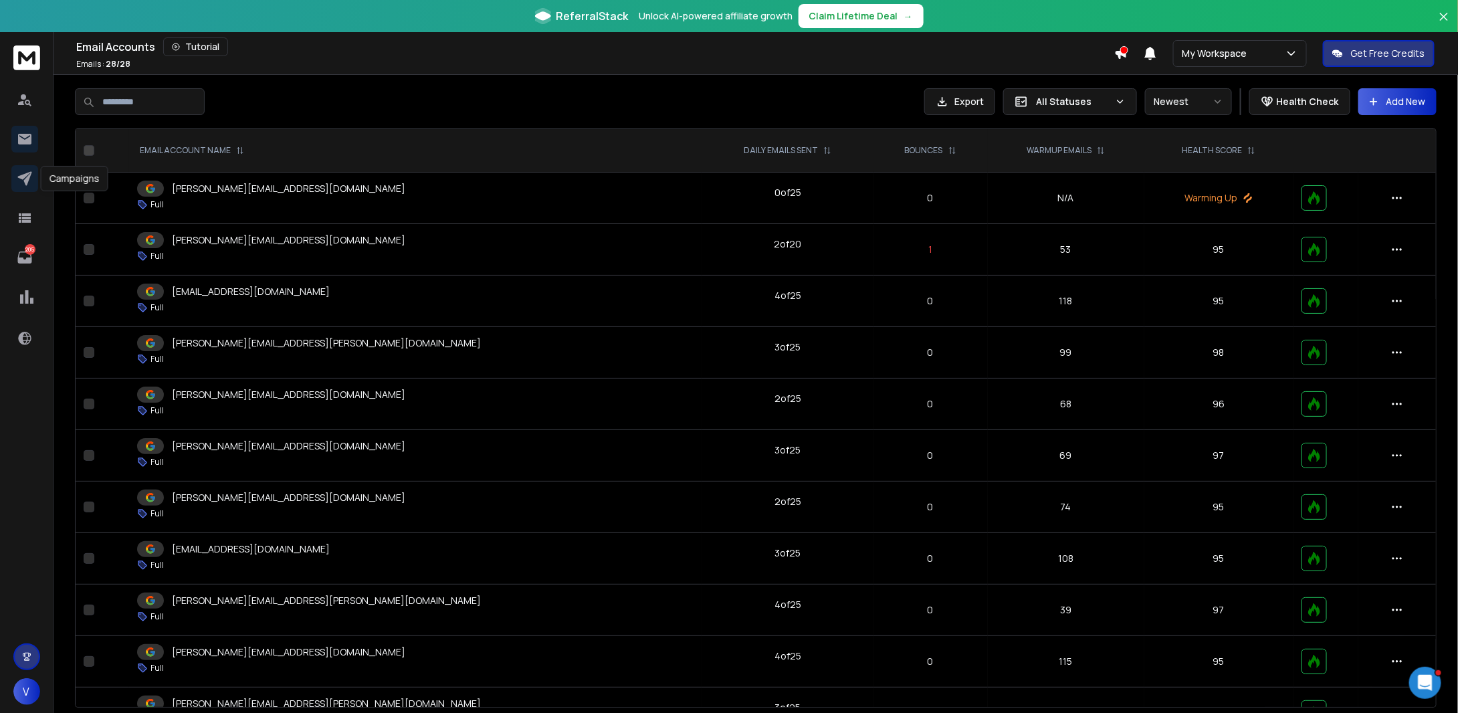
click at [25, 173] on icon at bounding box center [24, 179] width 14 height 14
drag, startPoint x: 302, startPoint y: 187, endPoint x: 173, endPoint y: 185, distance: 129.8
click at [173, 185] on div "[PERSON_NAME][EMAIL_ADDRESS][DOMAIN_NAME]" at bounding box center [415, 189] width 557 height 16
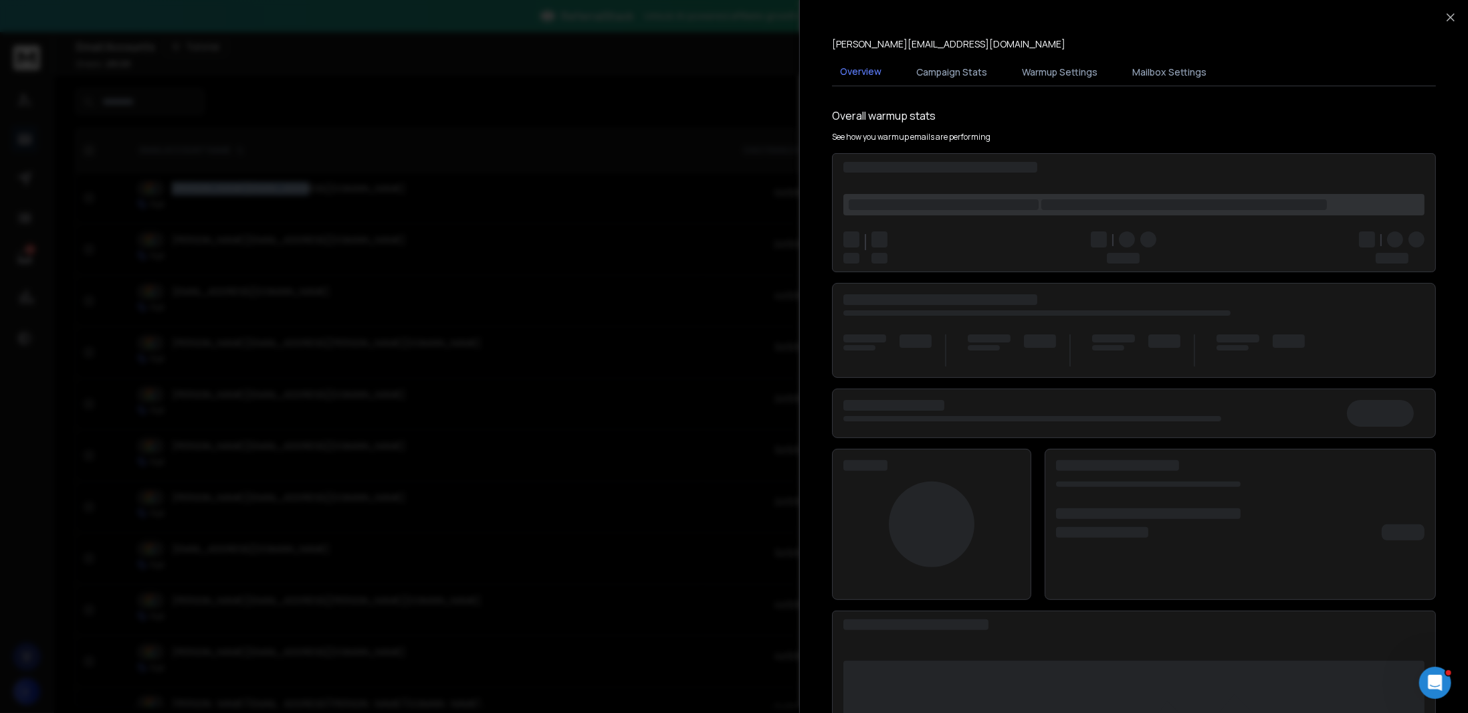
copy p "[PERSON_NAME][EMAIL_ADDRESS][DOMAIN_NAME]"
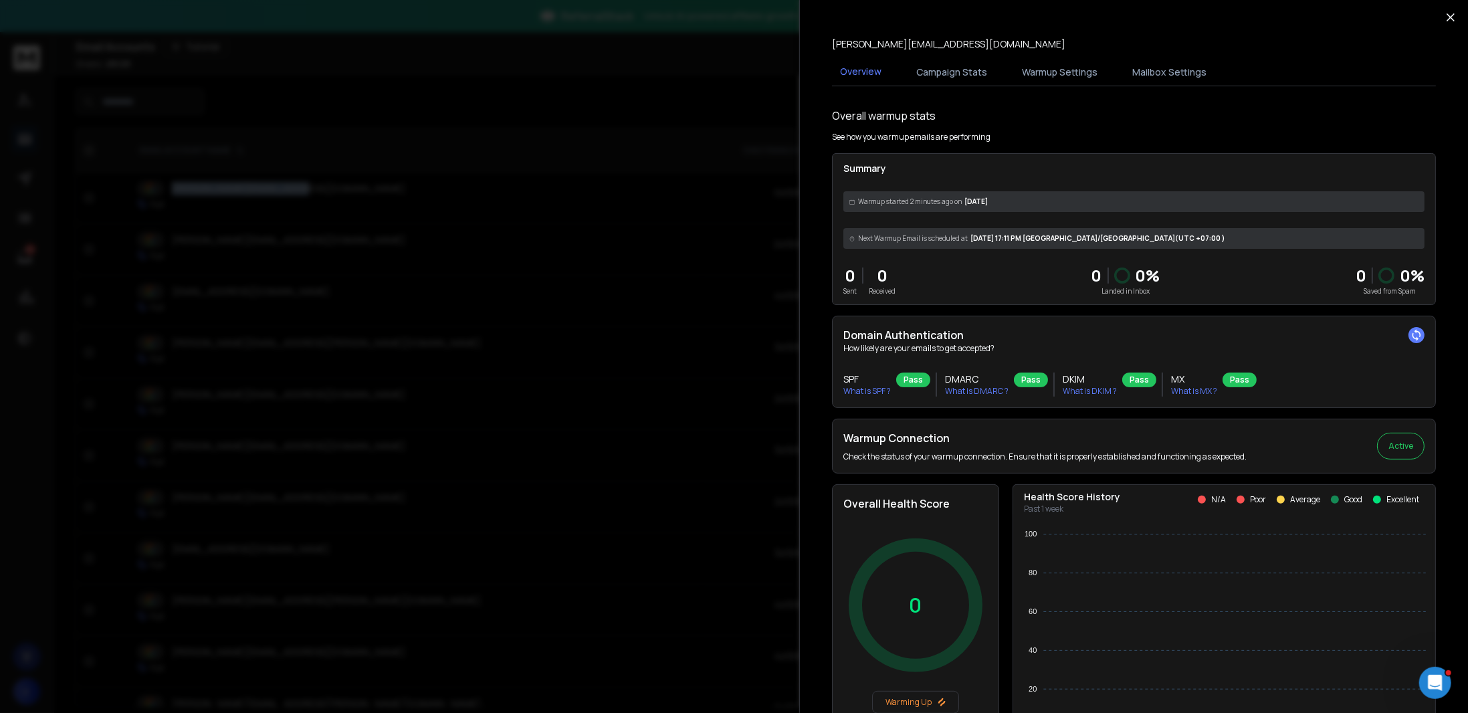
click at [1444, 15] on icon "button" at bounding box center [1450, 17] width 13 height 13
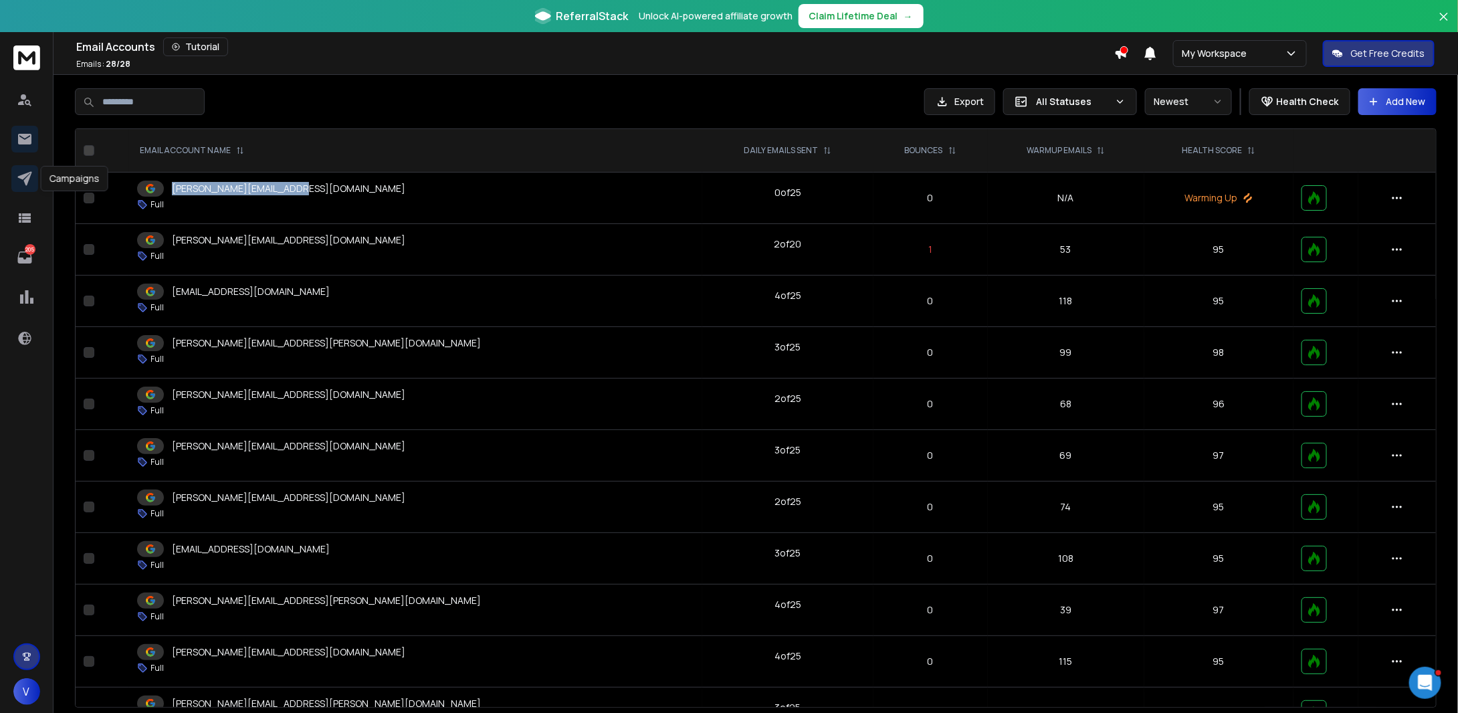
click at [28, 183] on icon at bounding box center [25, 179] width 16 height 16
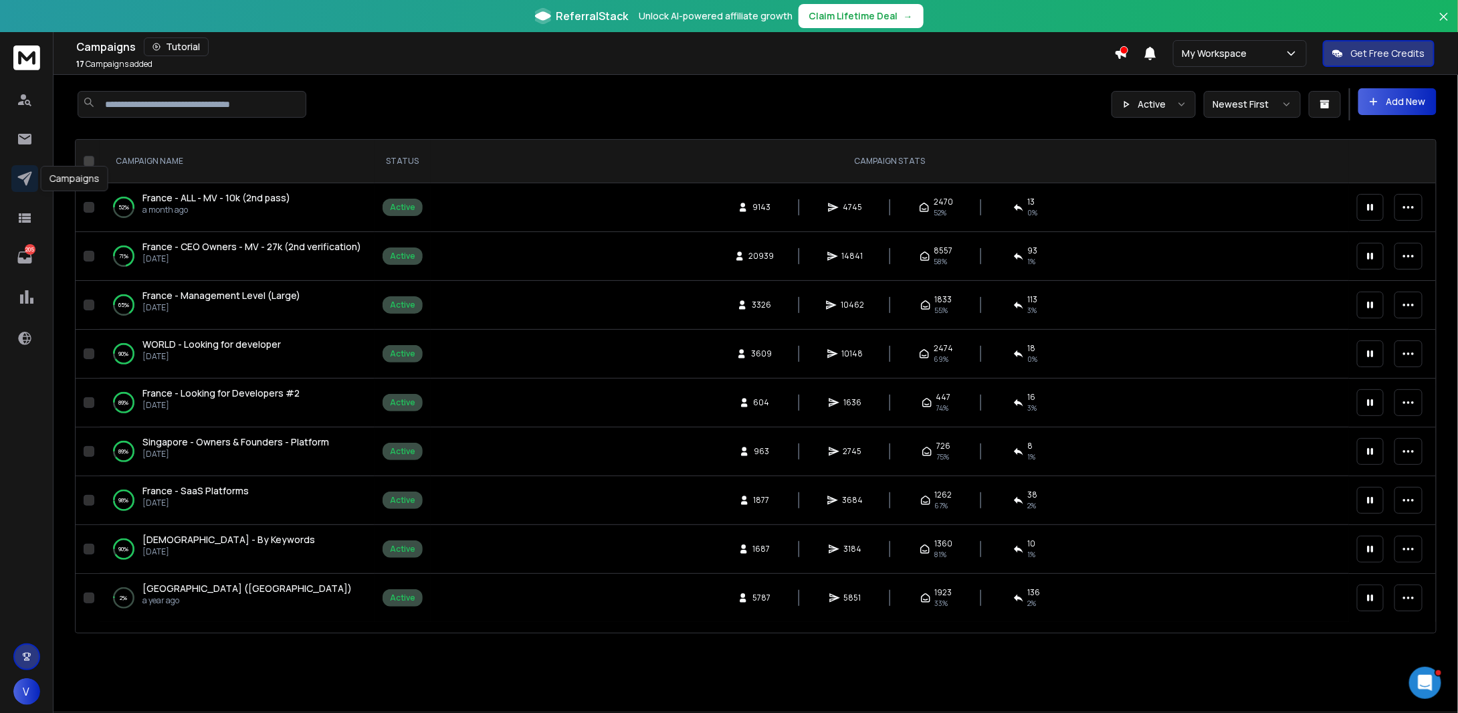
click at [255, 200] on span "France - ALL - MV - 10k (2nd pass)" at bounding box center [216, 197] width 148 height 13
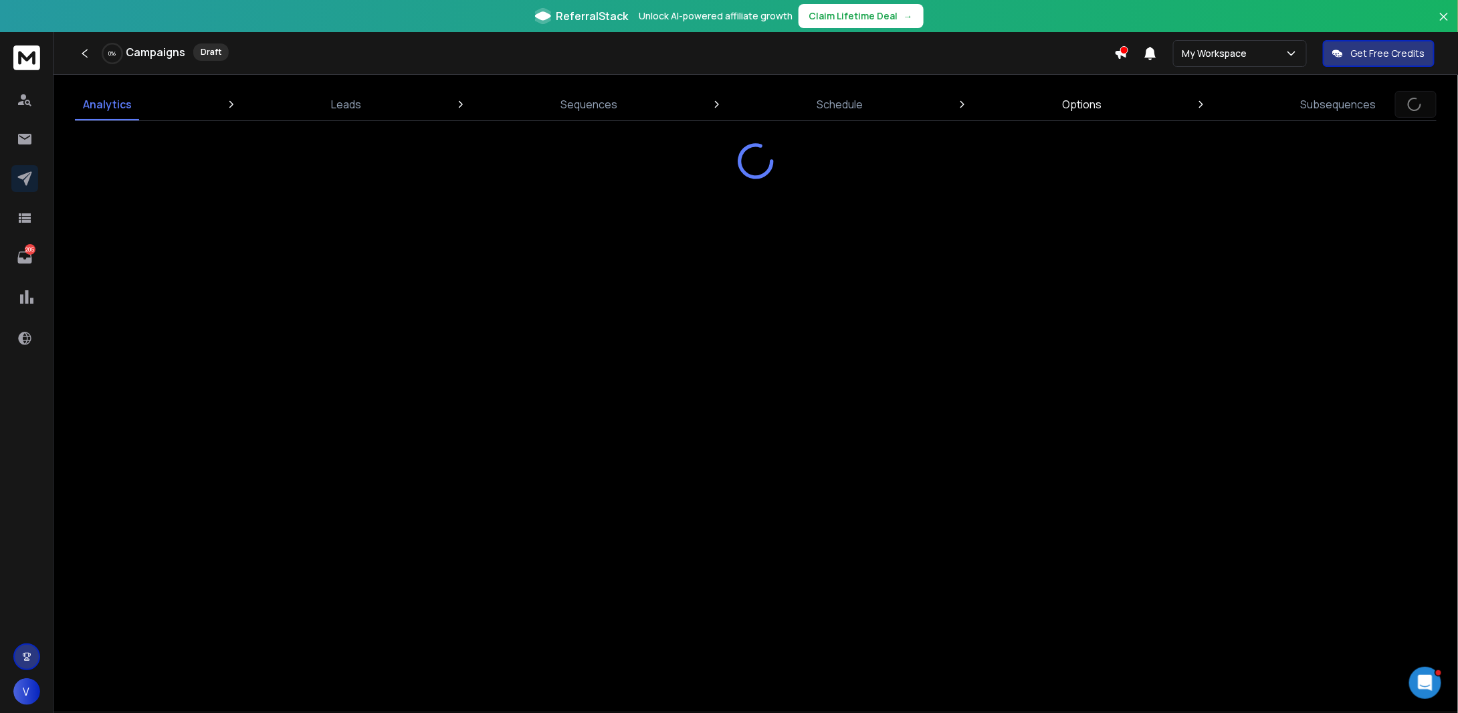
click at [1058, 107] on link "Options" at bounding box center [1082, 104] width 56 height 32
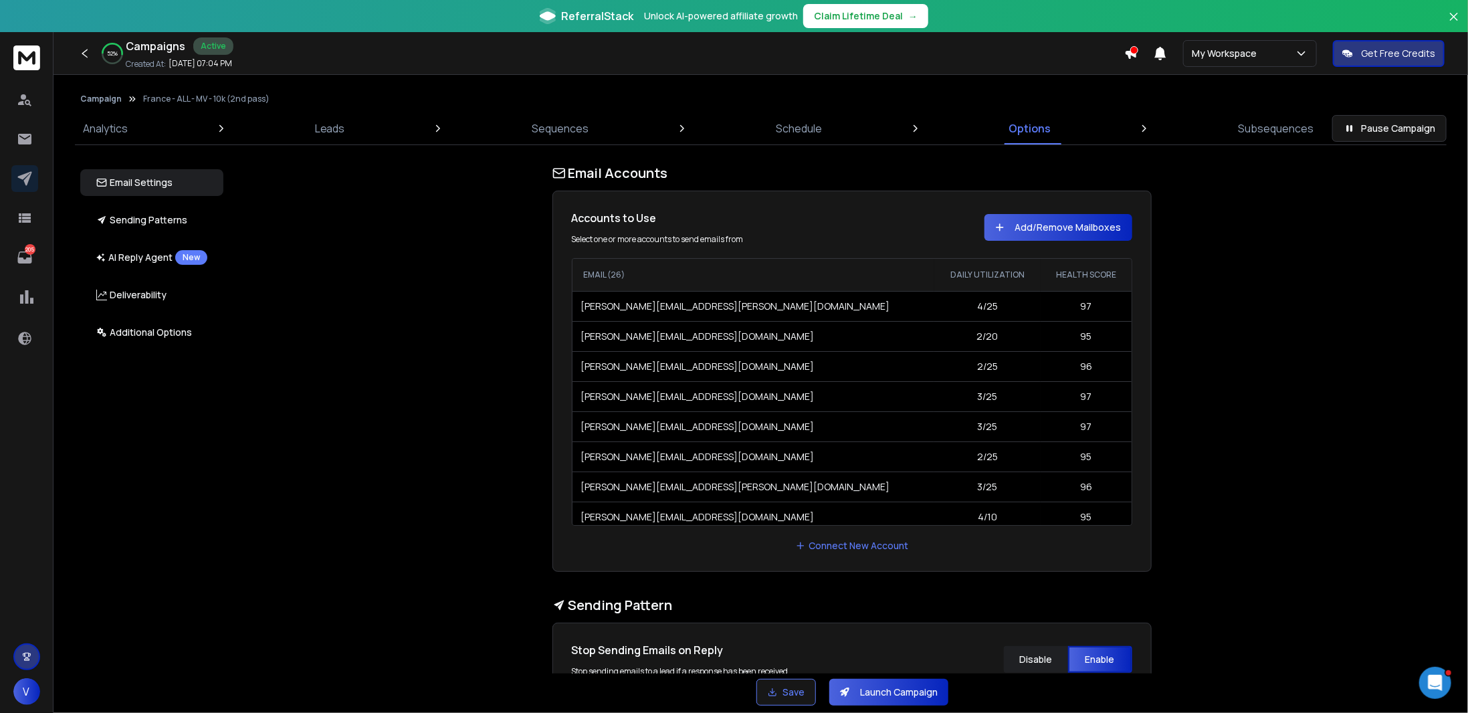
click at [1042, 225] on button "Add/Remove Mailboxes" at bounding box center [1058, 227] width 148 height 27
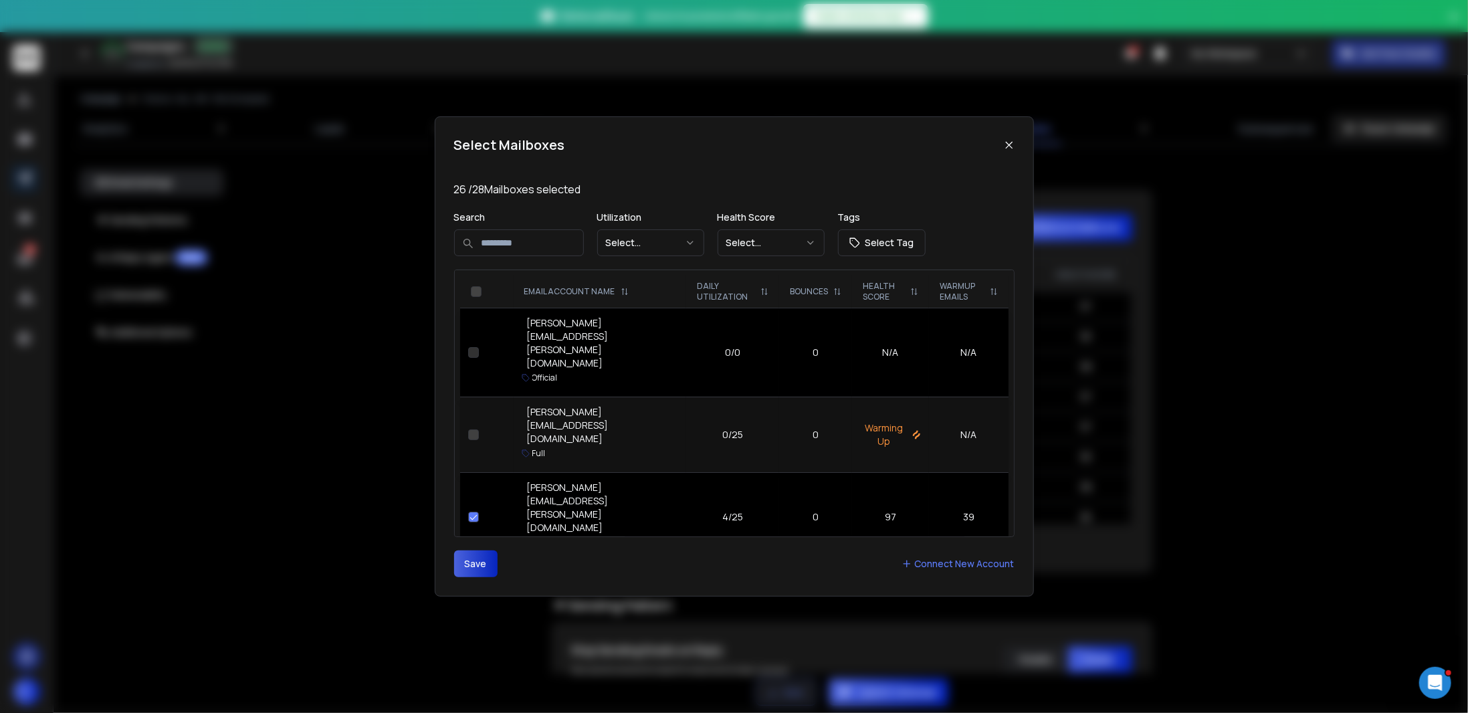
click at [469, 429] on button "button" at bounding box center [473, 434] width 11 height 11
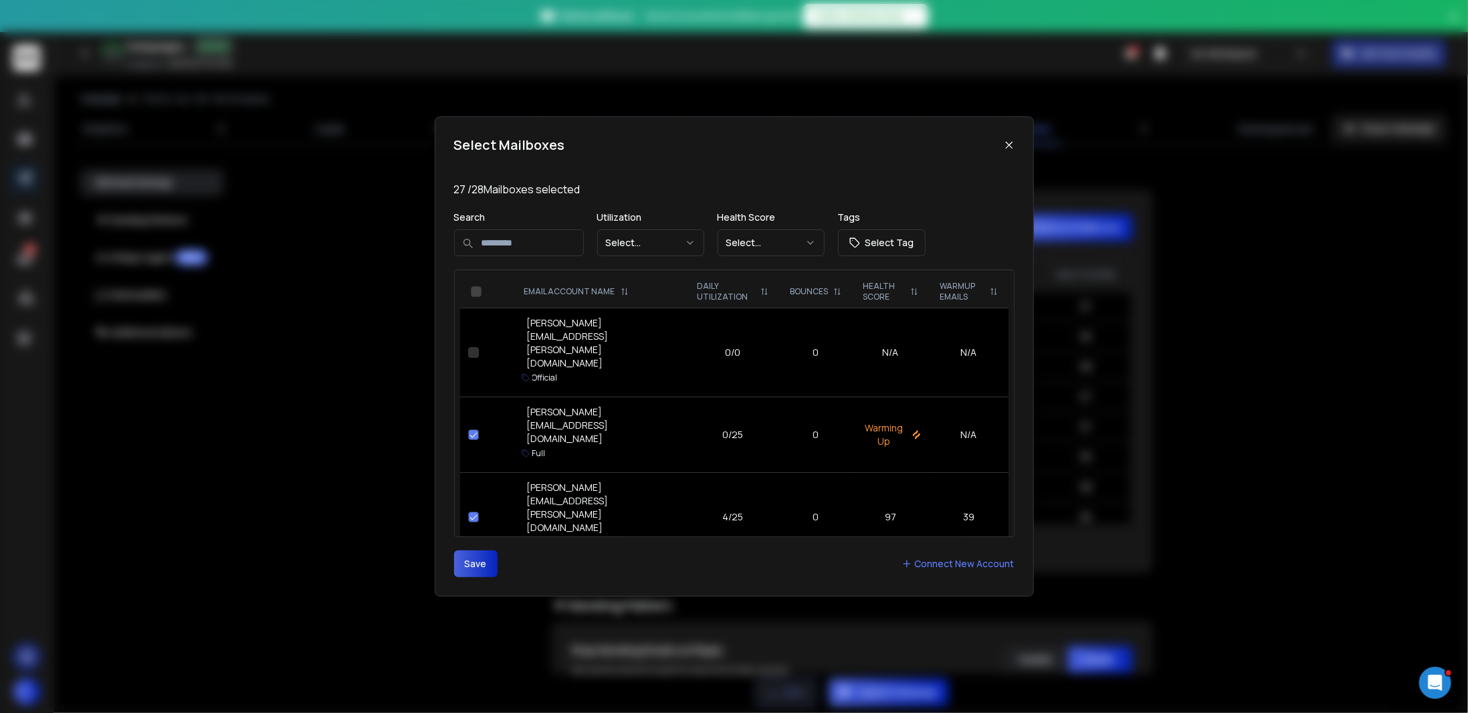
click at [475, 571] on button "Save" at bounding box center [475, 563] width 43 height 27
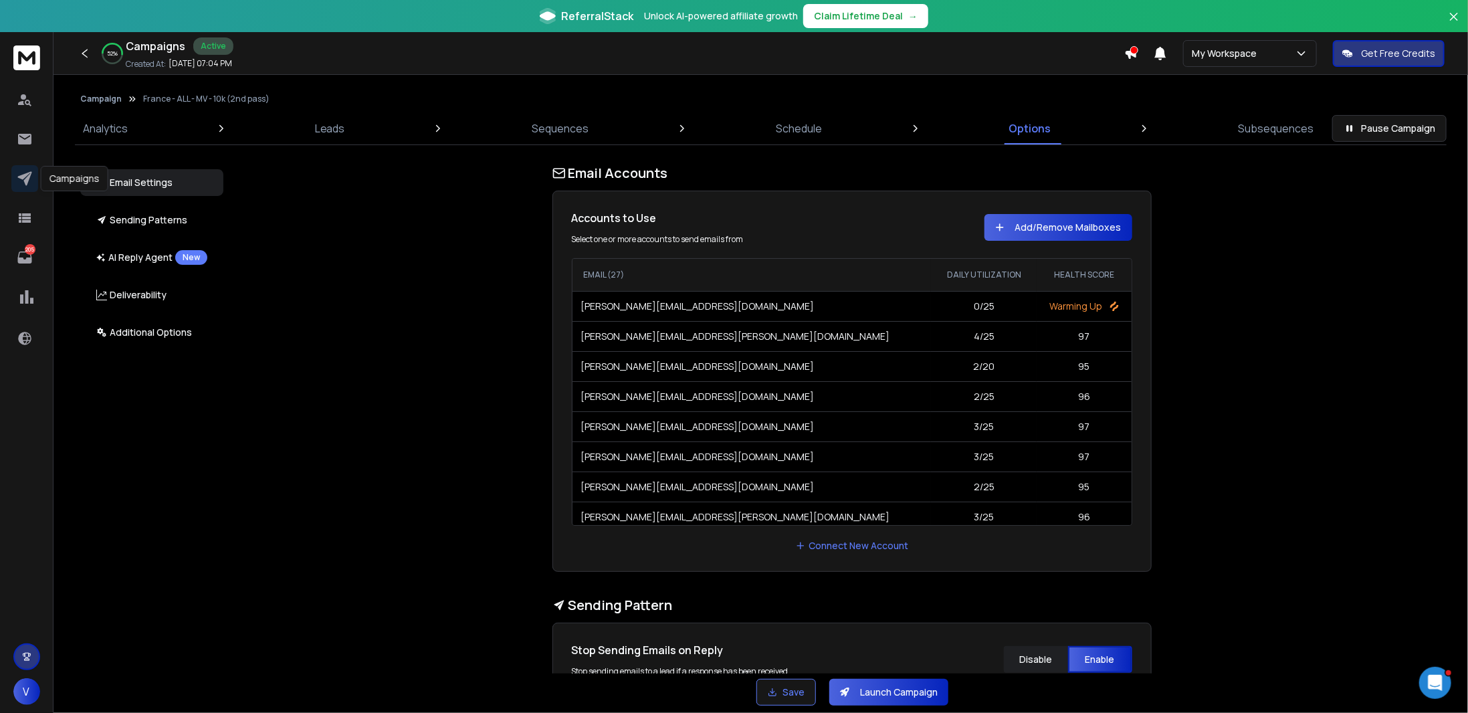
click at [35, 185] on link at bounding box center [24, 178] width 27 height 27
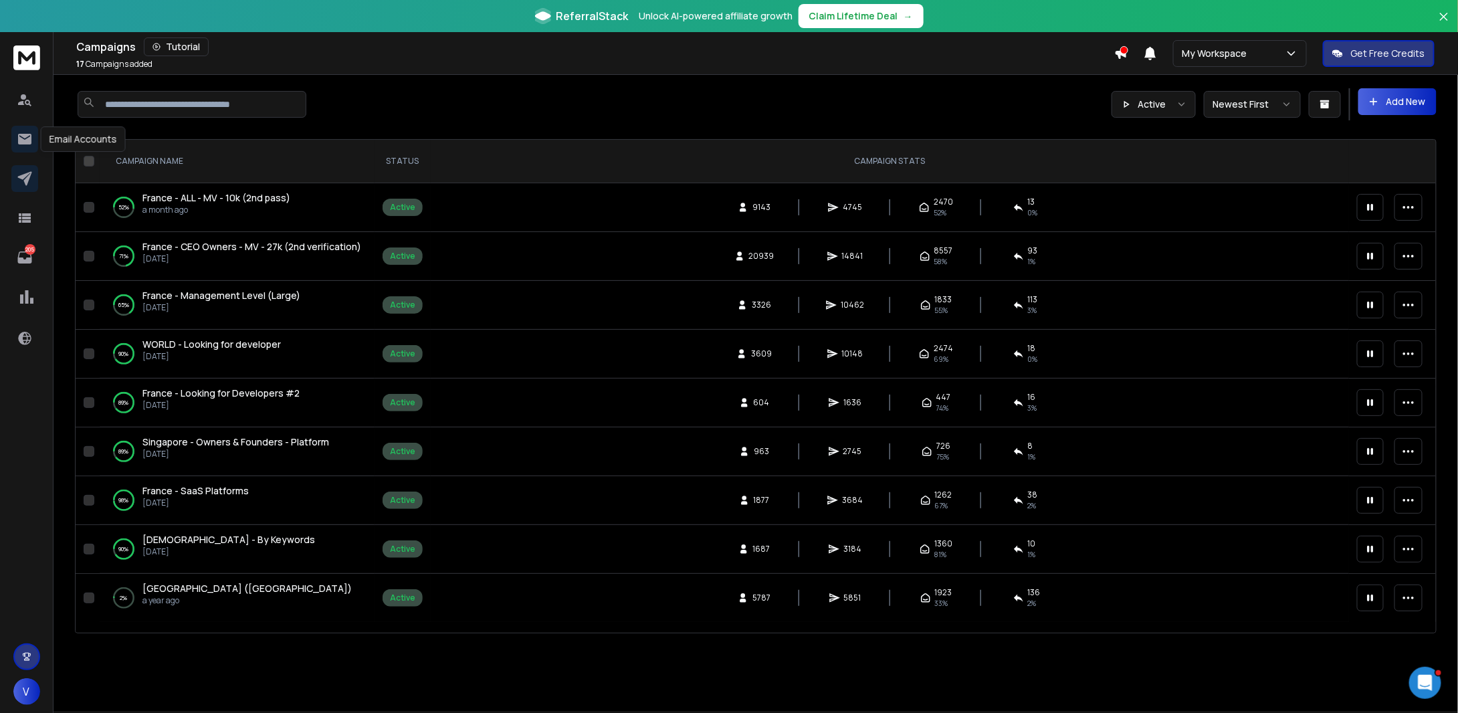
click at [33, 140] on link at bounding box center [24, 139] width 27 height 27
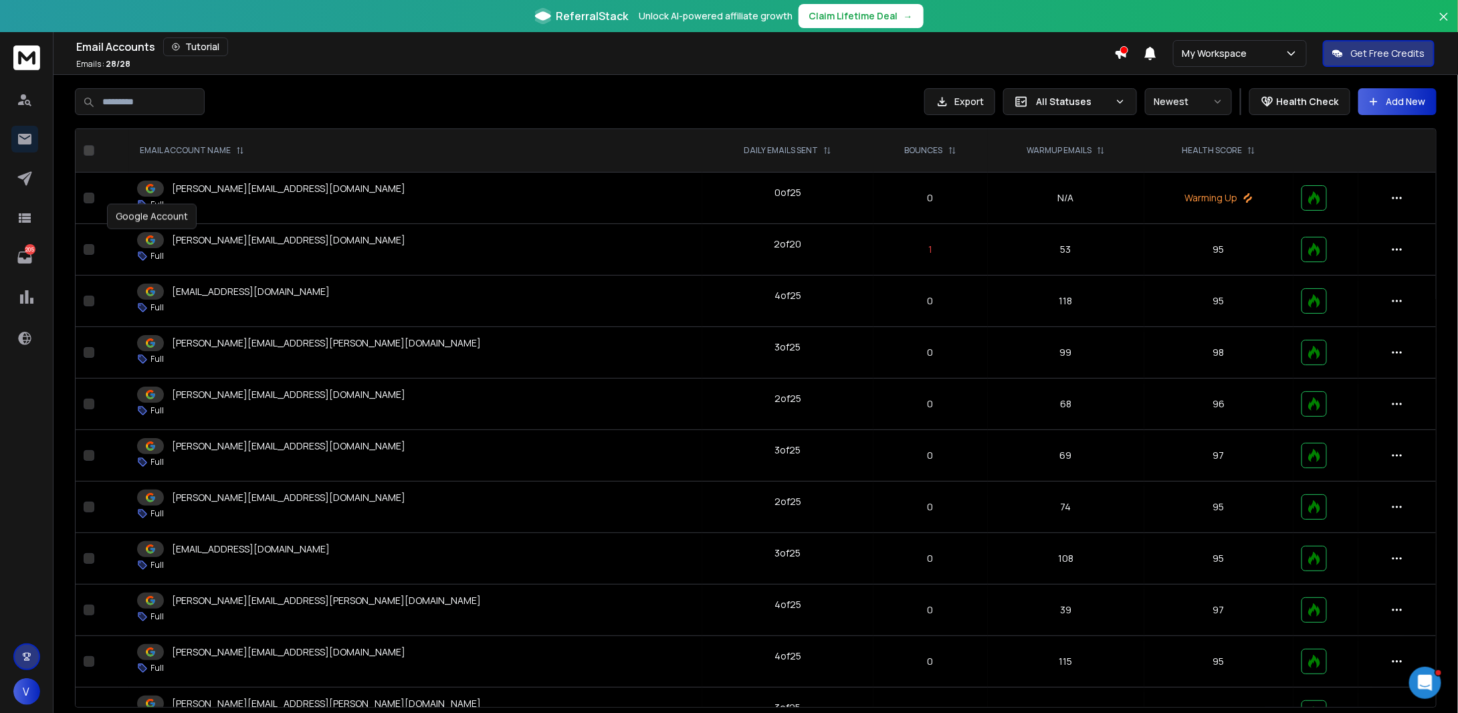
click at [225, 243] on p "[PERSON_NAME][EMAIL_ADDRESS][DOMAIN_NAME]" at bounding box center [288, 239] width 233 height 13
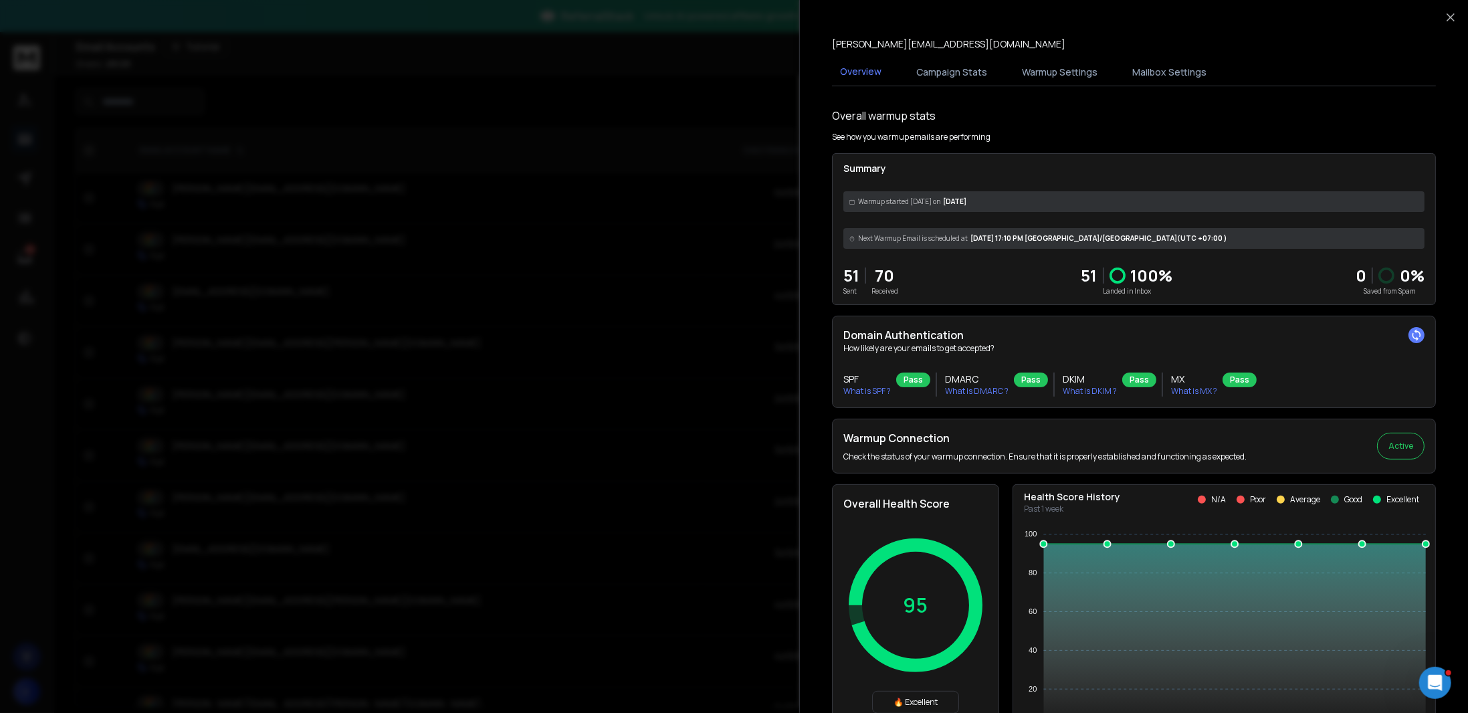
click at [1081, 64] on button "Warmup Settings" at bounding box center [1060, 72] width 92 height 29
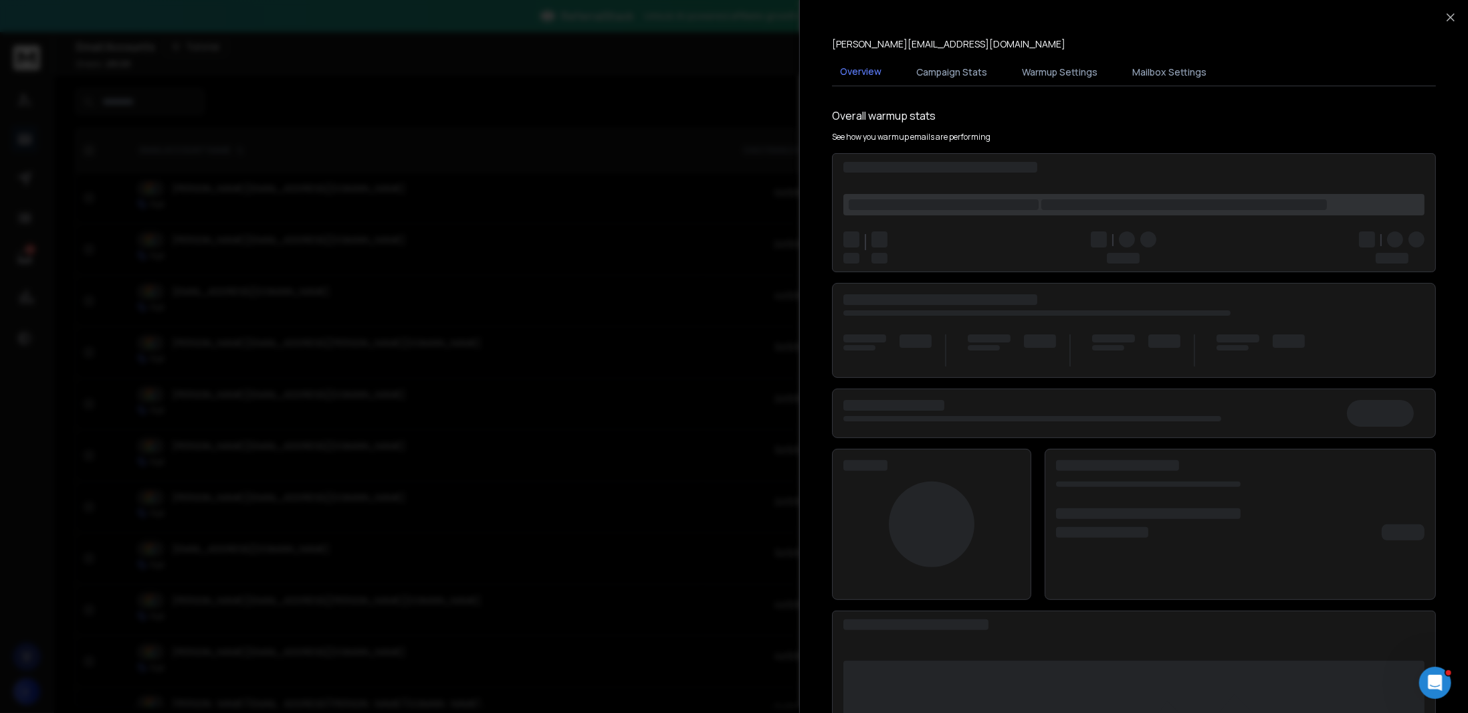
click at [557, 163] on div at bounding box center [734, 356] width 1468 height 713
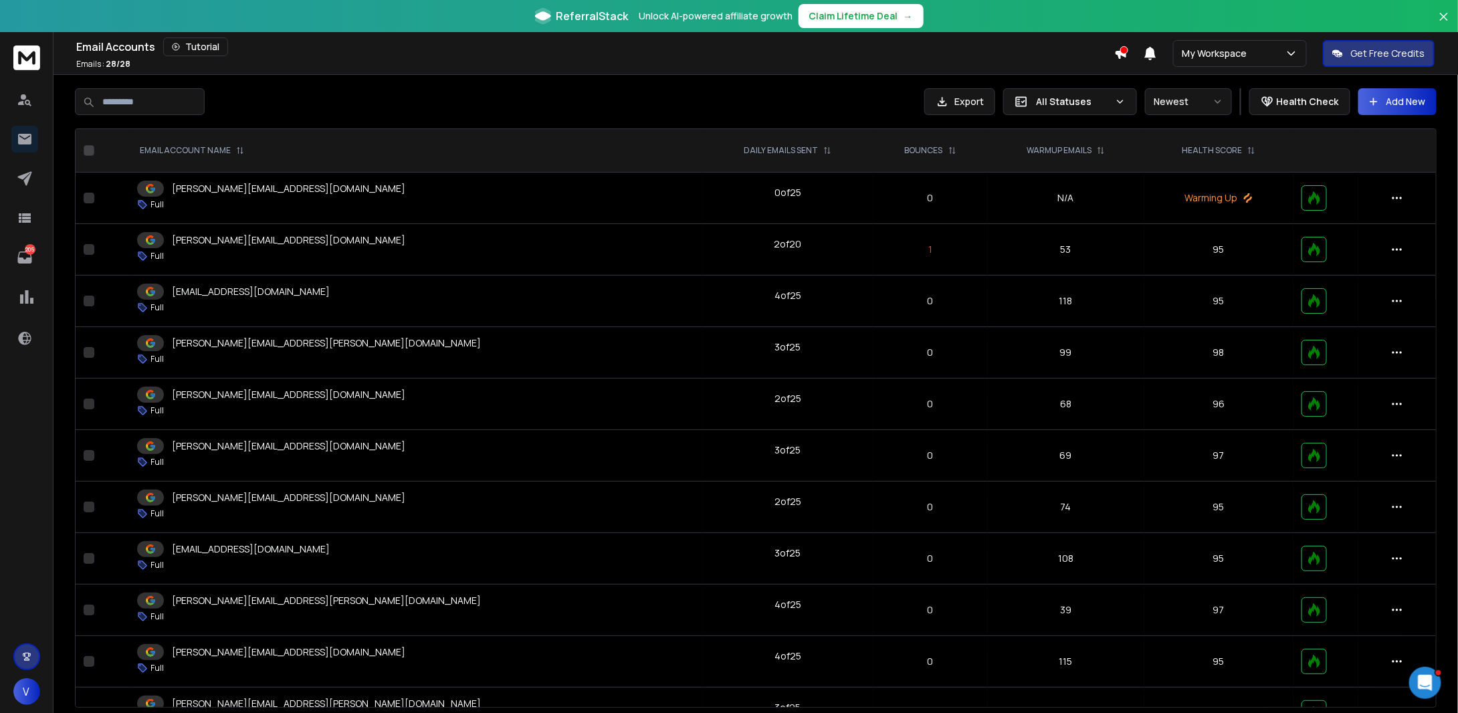
click at [282, 286] on p "[EMAIL_ADDRESS][DOMAIN_NAME]" at bounding box center [251, 291] width 158 height 13
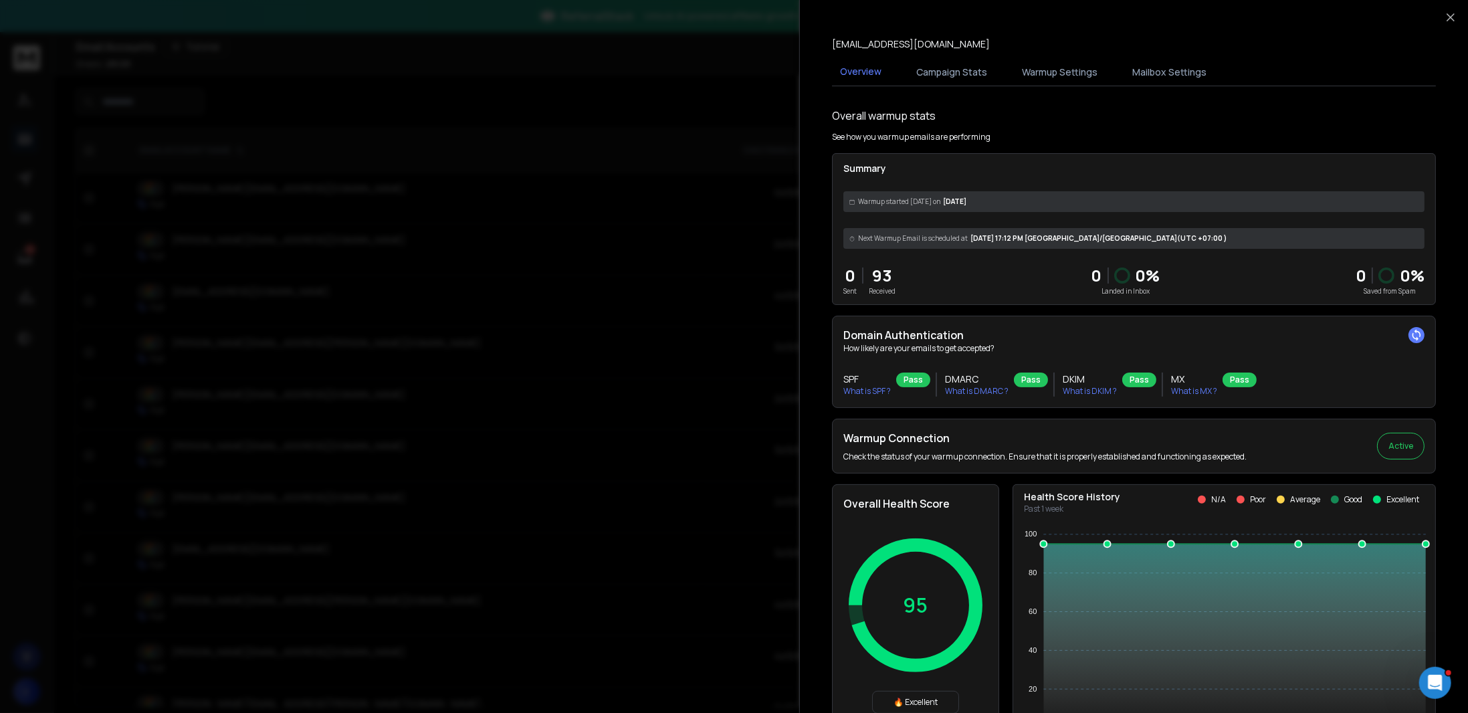
click at [1071, 71] on button "Warmup Settings" at bounding box center [1060, 72] width 92 height 29
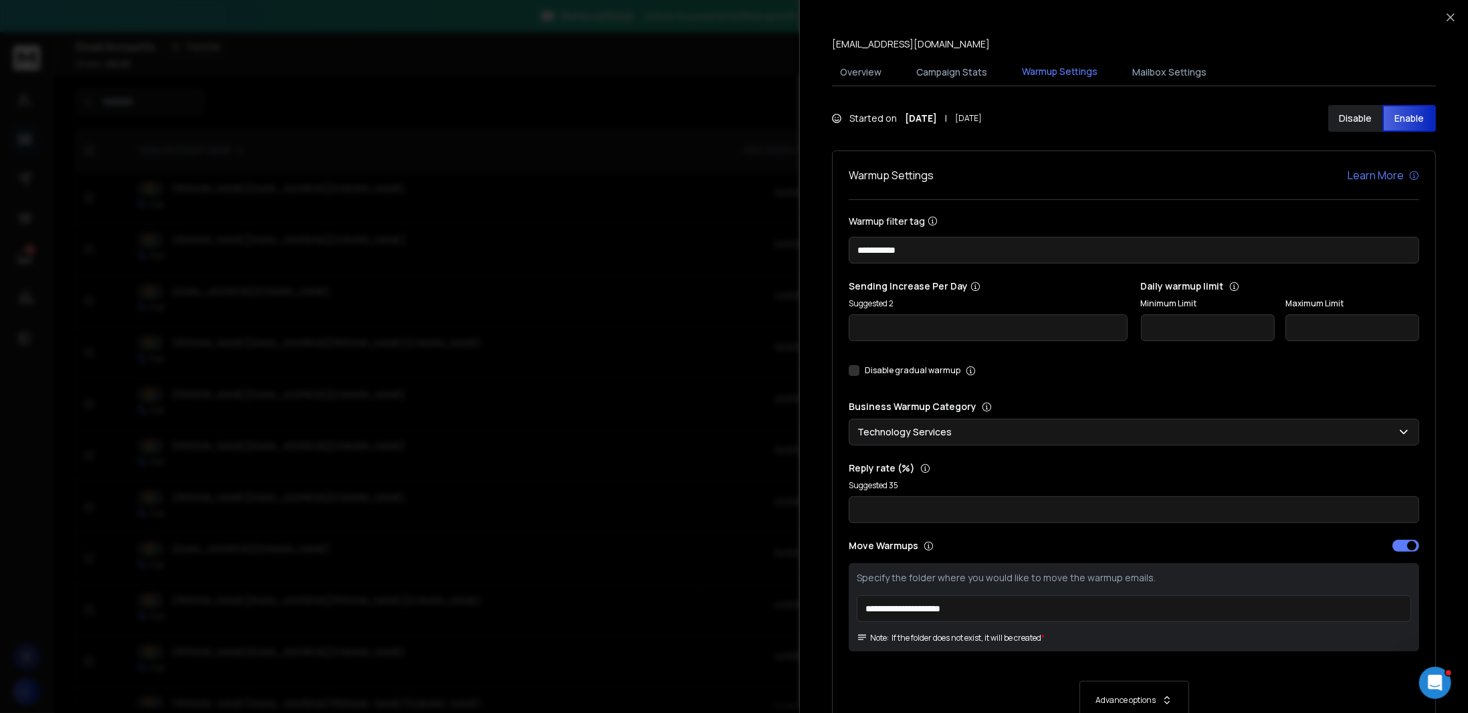
drag, startPoint x: 1313, startPoint y: 326, endPoint x: 1282, endPoint y: 320, distance: 32.0
click at [1282, 320] on div "Minimum Limit * Maximum Limit **" at bounding box center [1280, 319] width 279 height 43
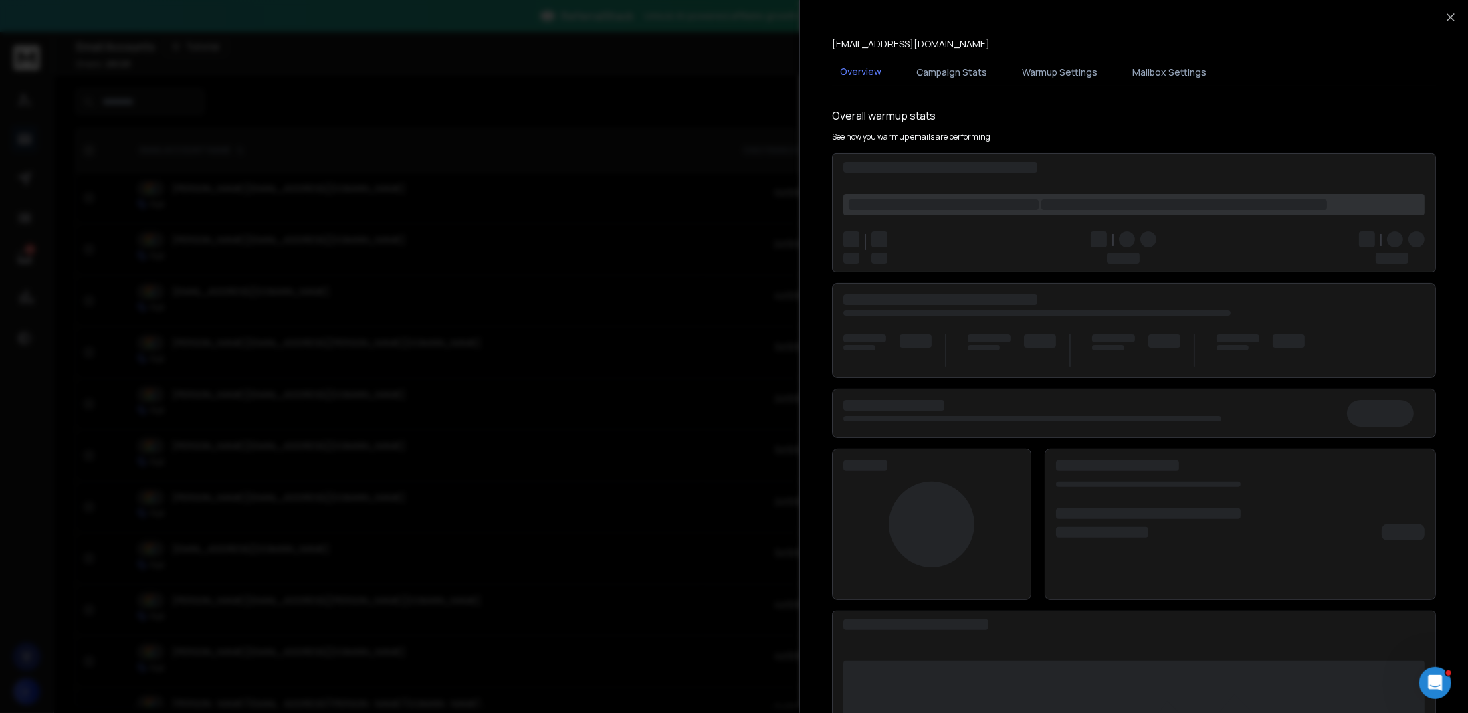
click at [512, 319] on div at bounding box center [734, 356] width 1468 height 713
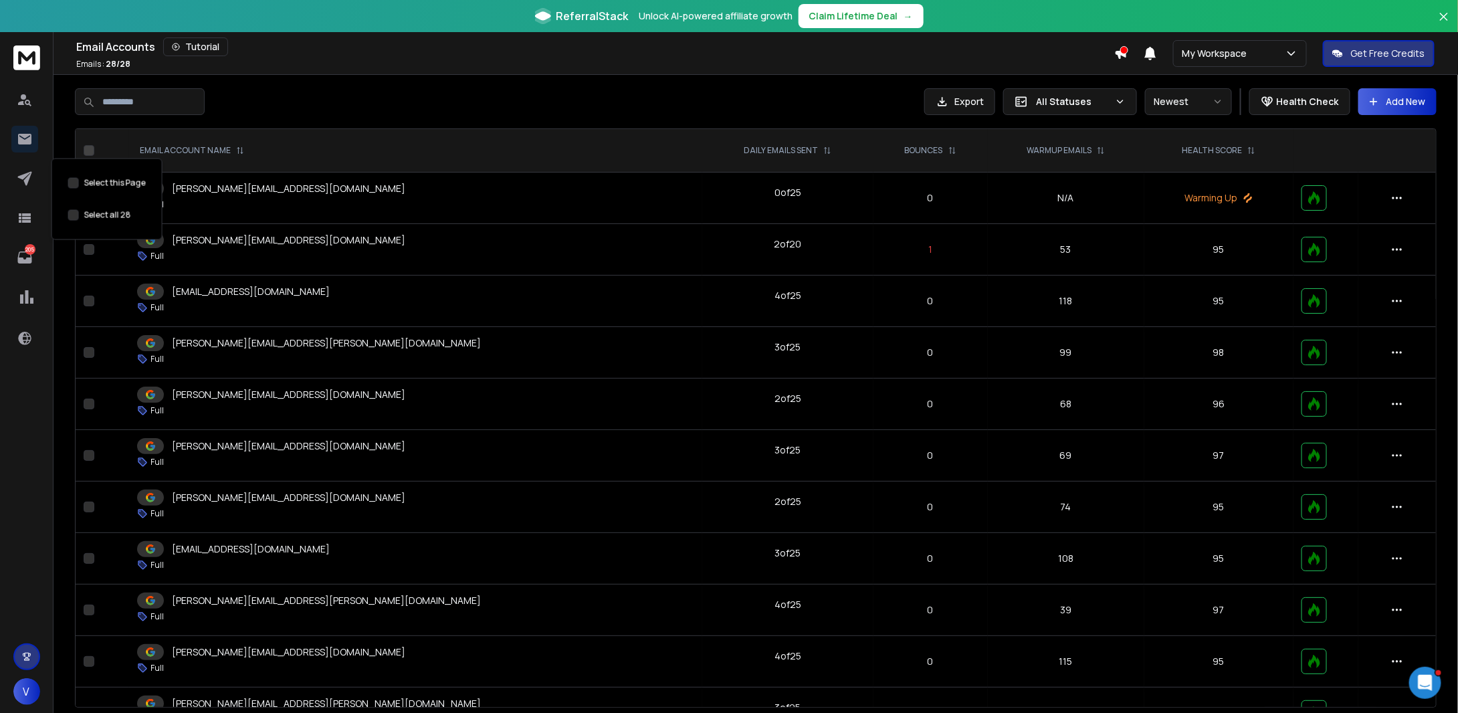
click at [91, 152] on button "Select this Page" at bounding box center [89, 150] width 11 height 11
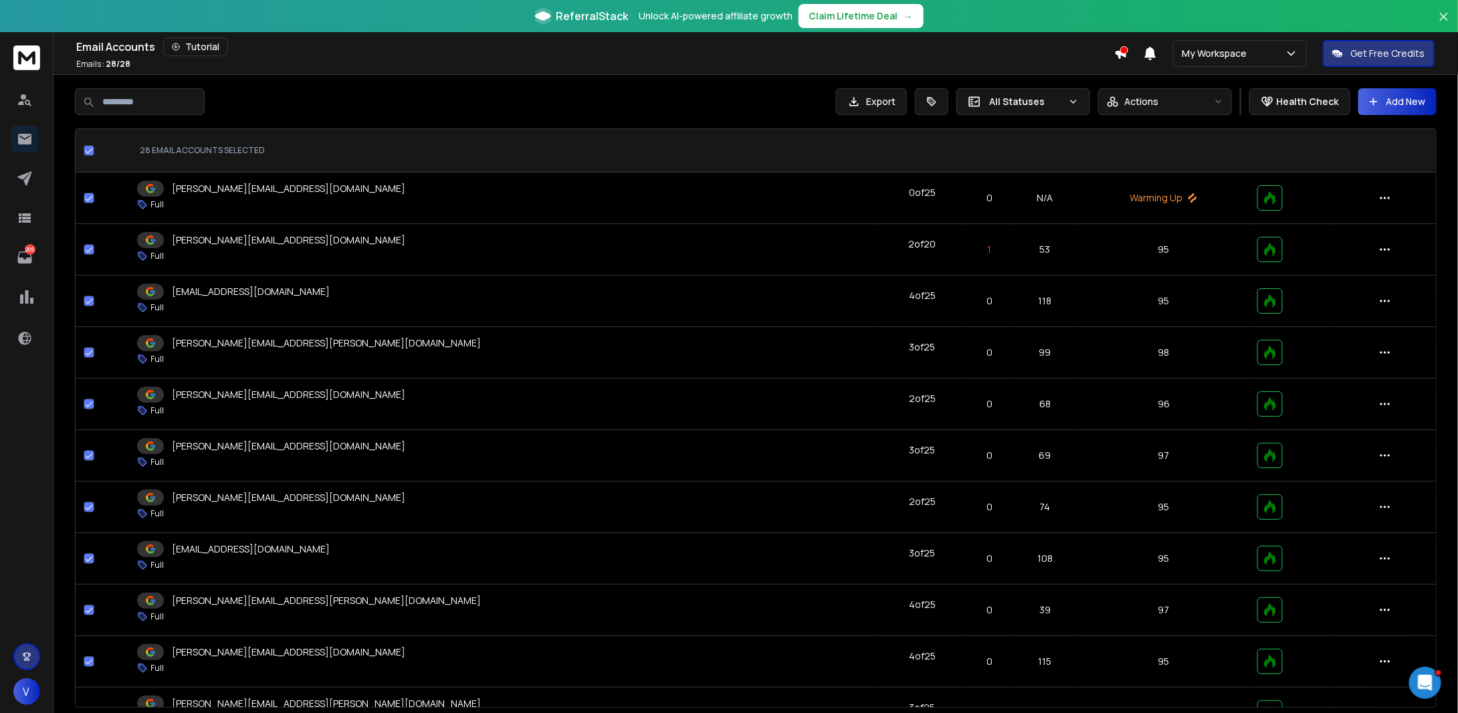
click at [92, 199] on button "button" at bounding box center [89, 198] width 11 height 11
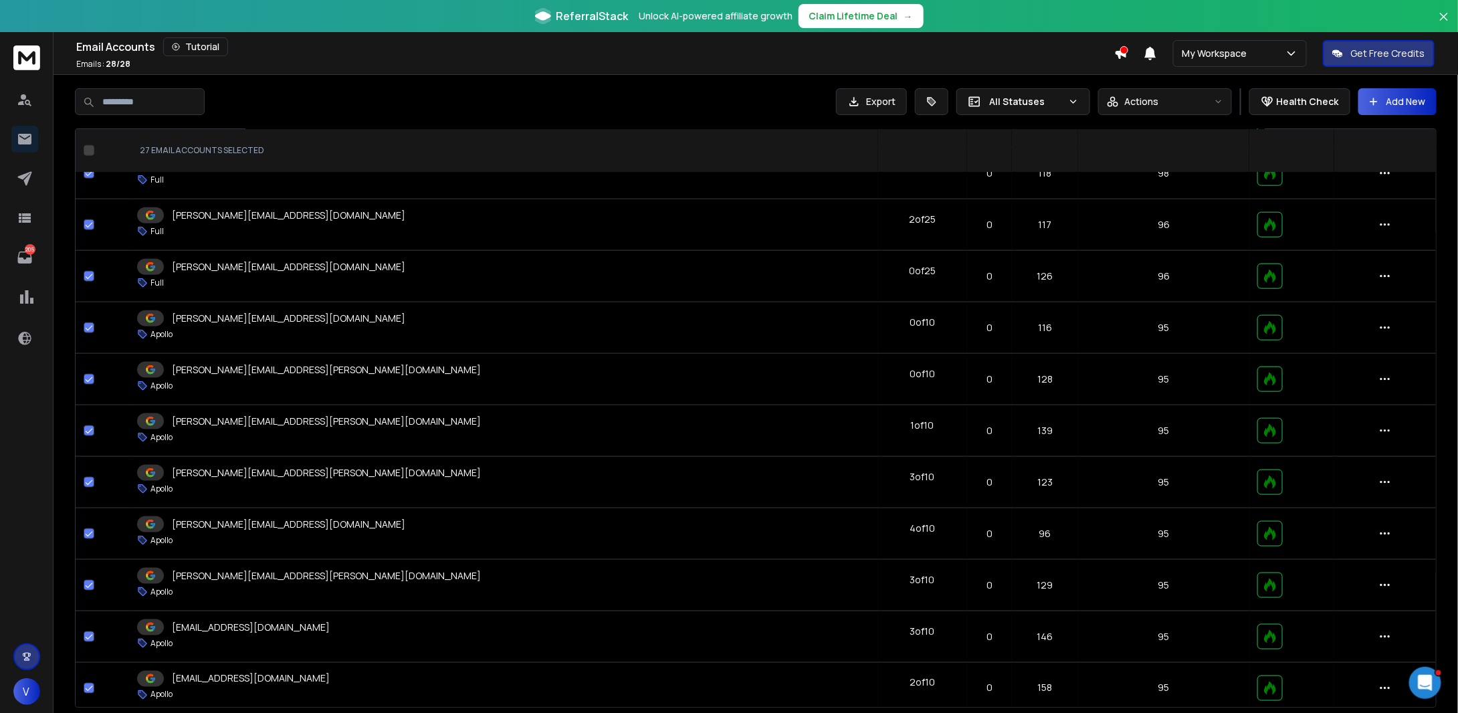
scroll to position [908, 0]
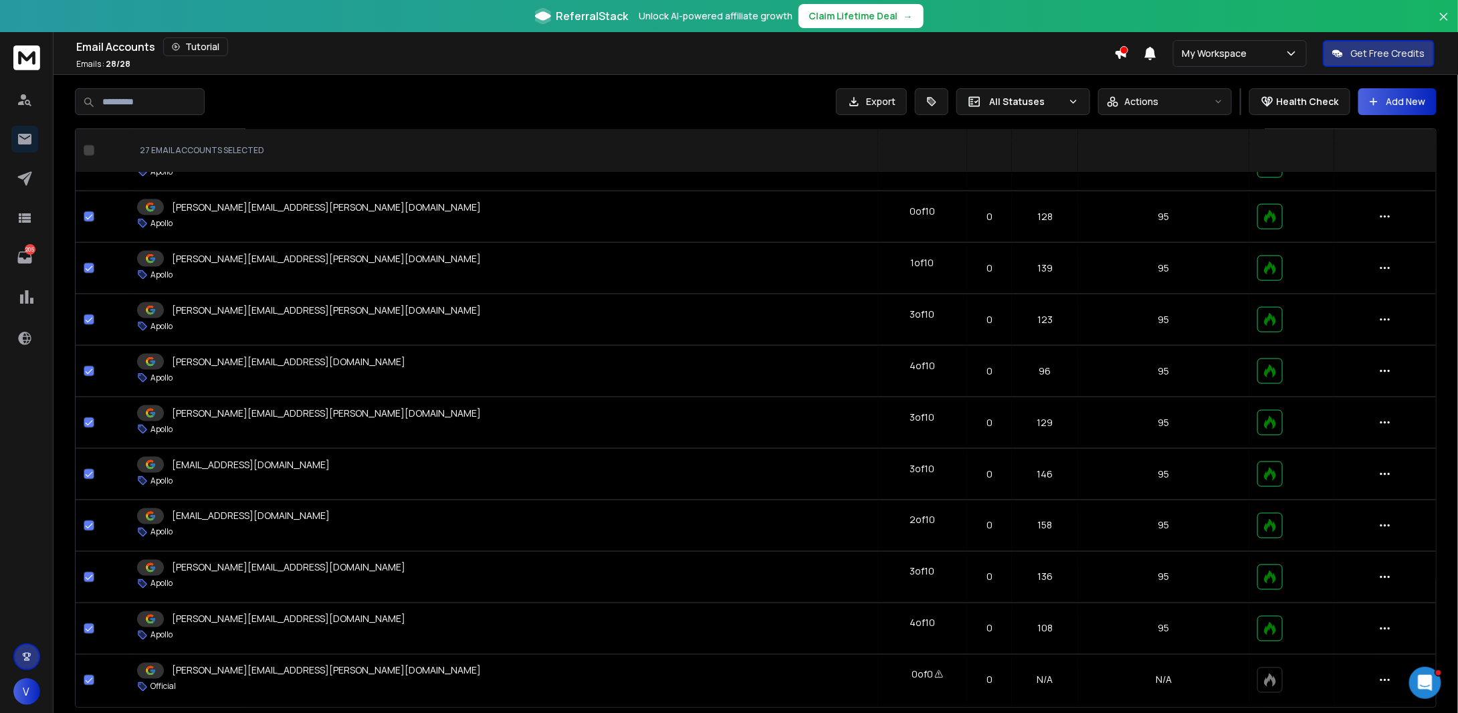
click at [90, 675] on button "button" at bounding box center [89, 680] width 11 height 11
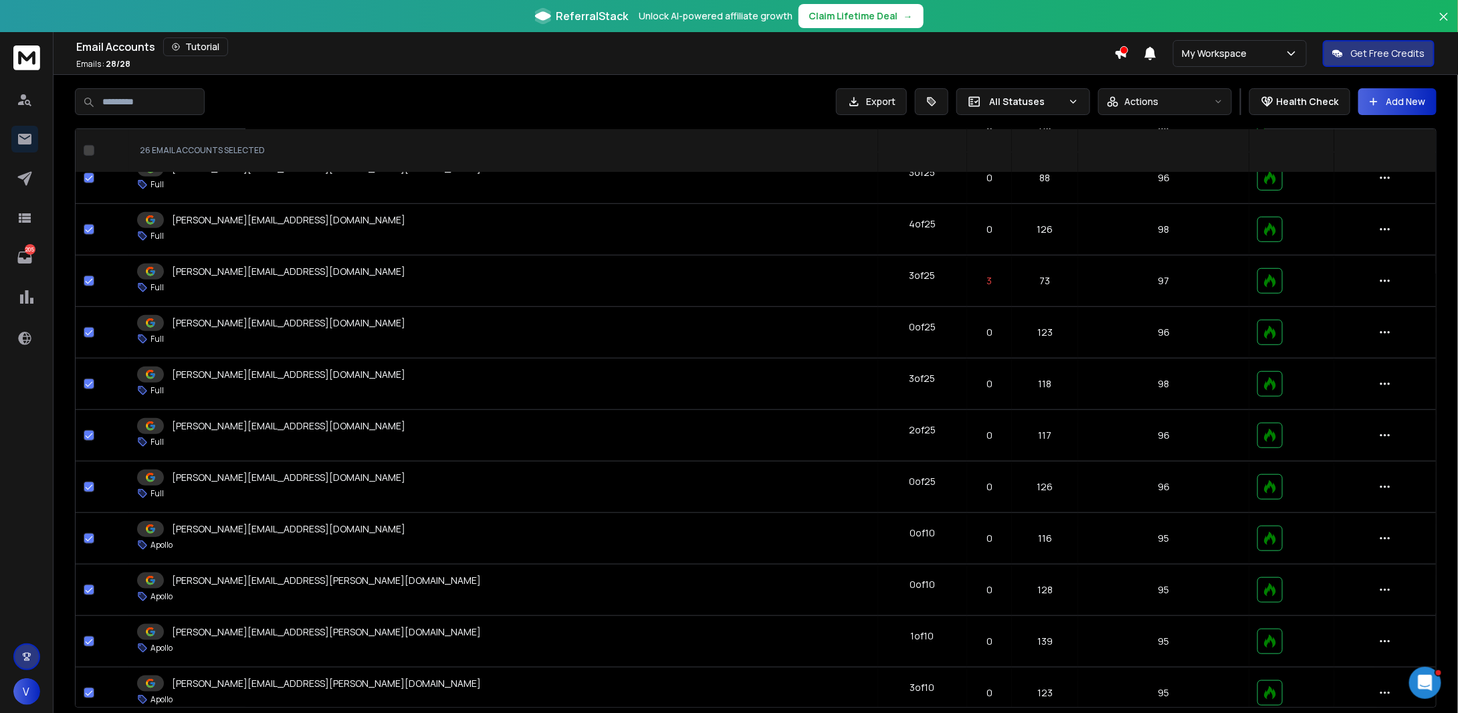
scroll to position [713, 0]
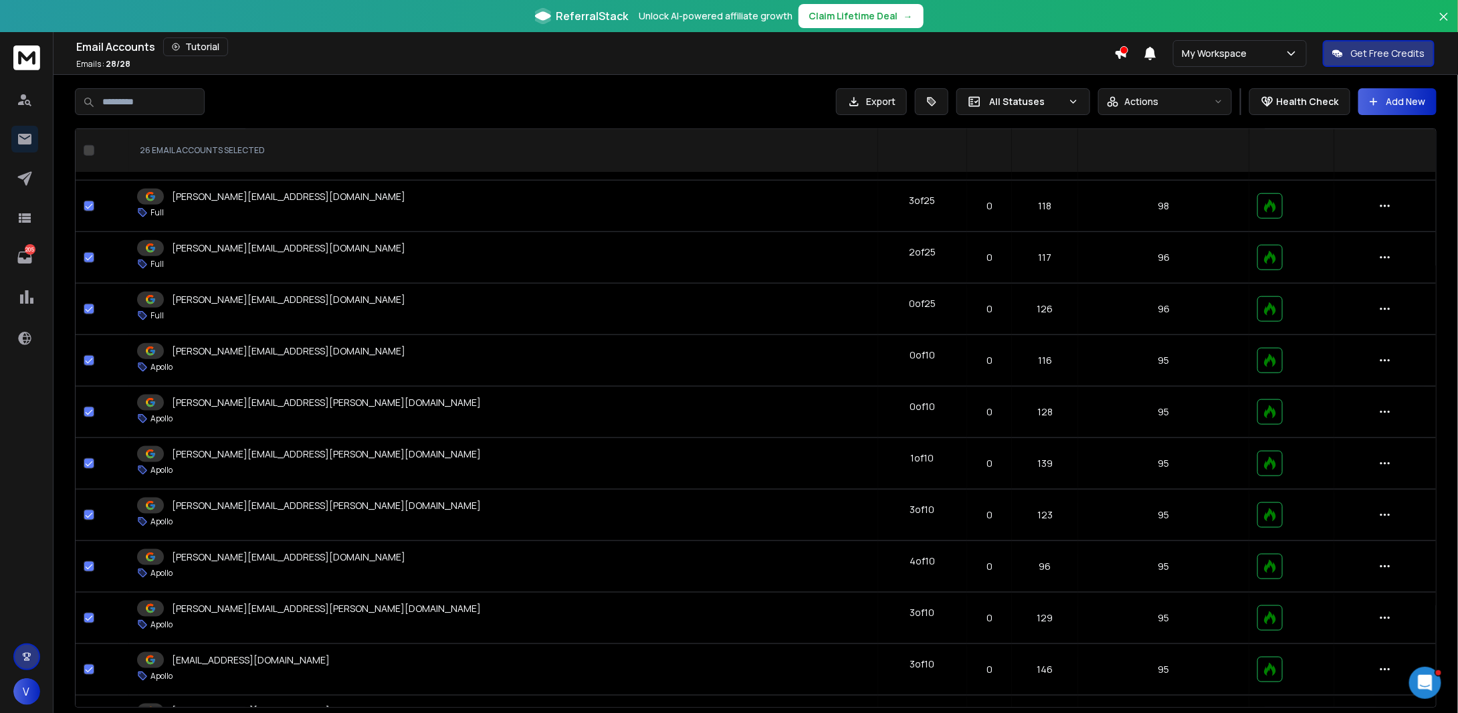
click at [91, 356] on button "button" at bounding box center [89, 360] width 11 height 11
click at [87, 408] on button "button" at bounding box center [89, 412] width 11 height 11
click at [88, 407] on button "button" at bounding box center [89, 412] width 11 height 11
click at [85, 362] on td at bounding box center [102, 360] width 53 height 51
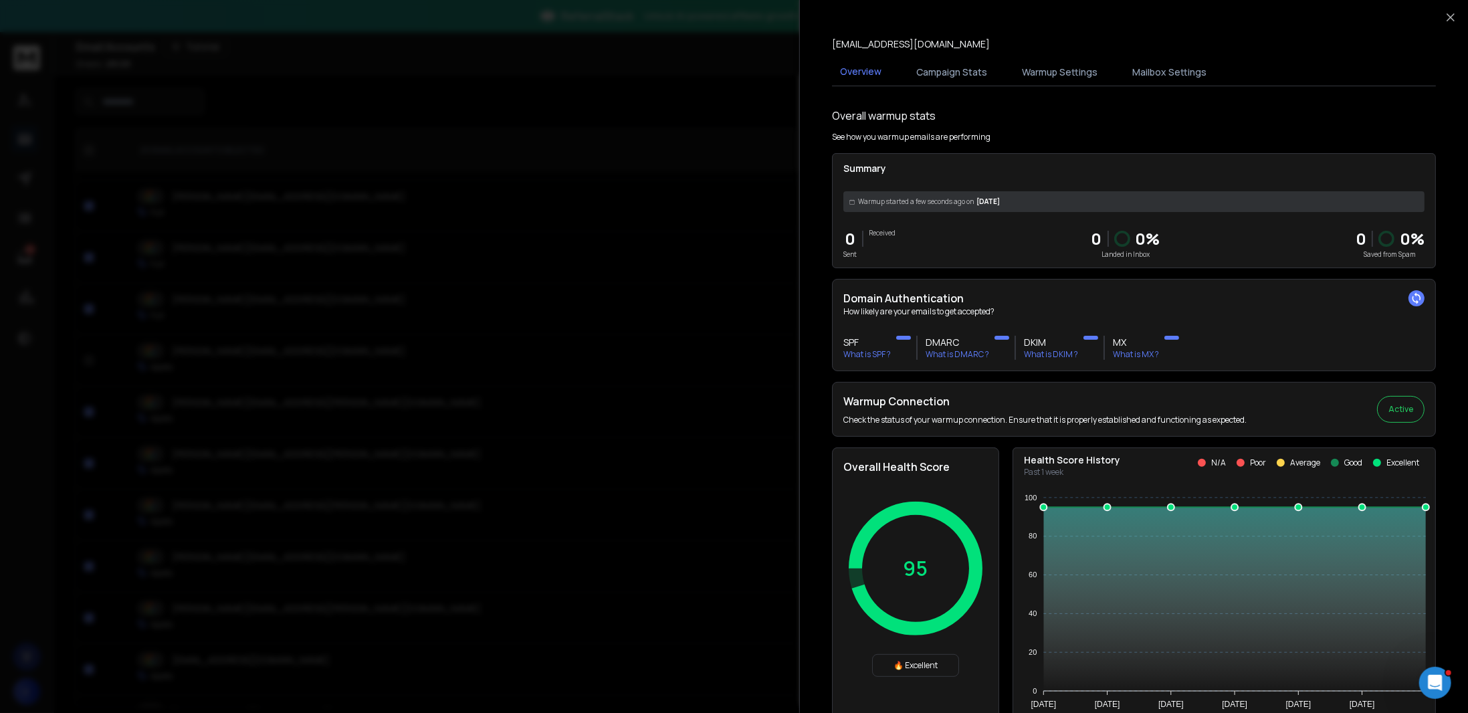
click at [421, 246] on div at bounding box center [734, 356] width 1468 height 713
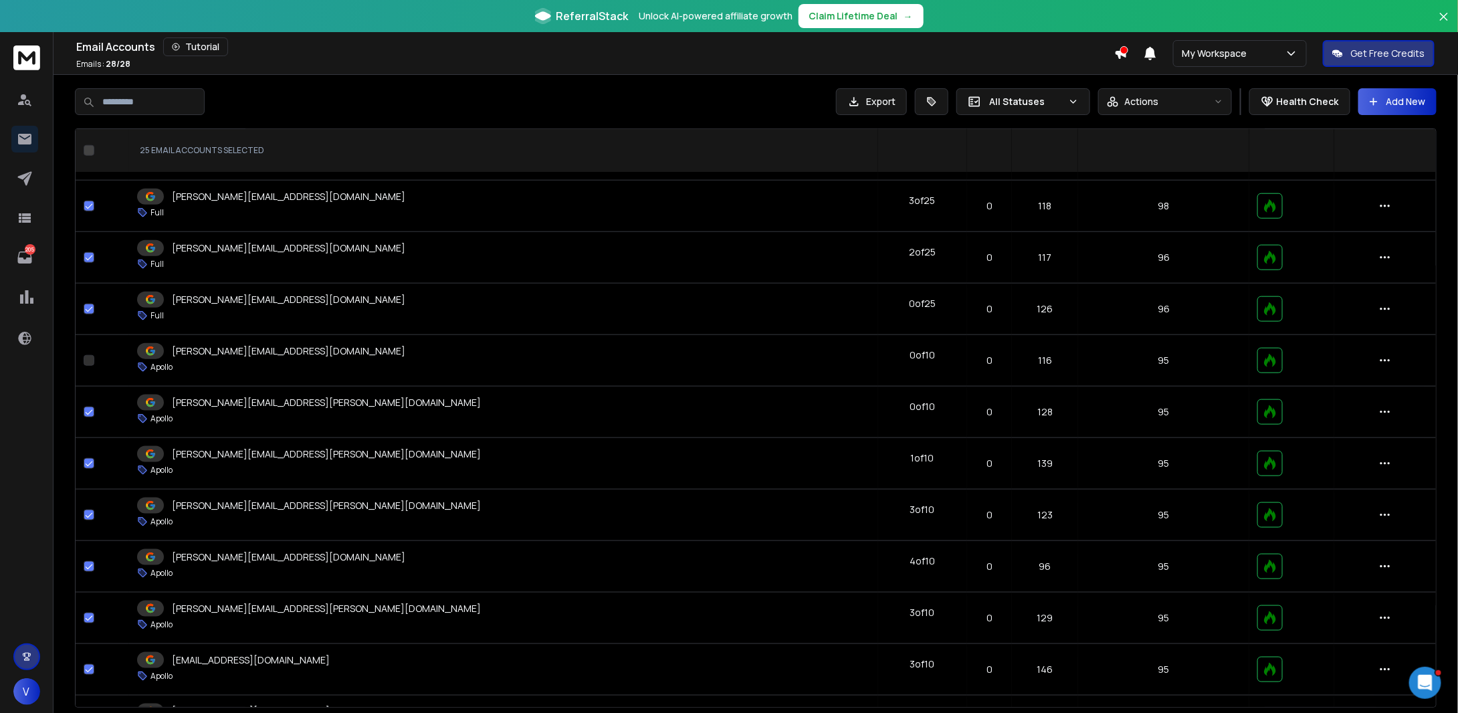
click at [90, 358] on button "button" at bounding box center [89, 360] width 11 height 11
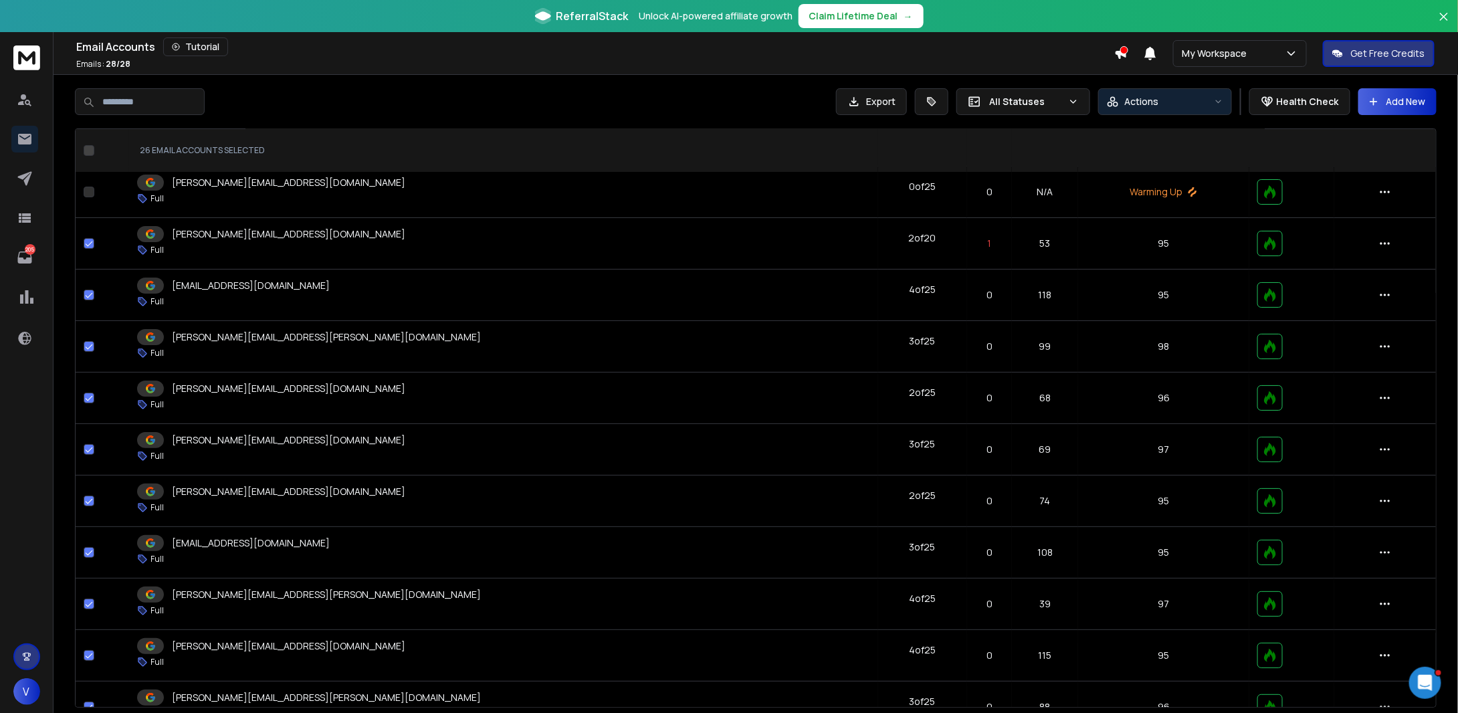
scroll to position [0, 0]
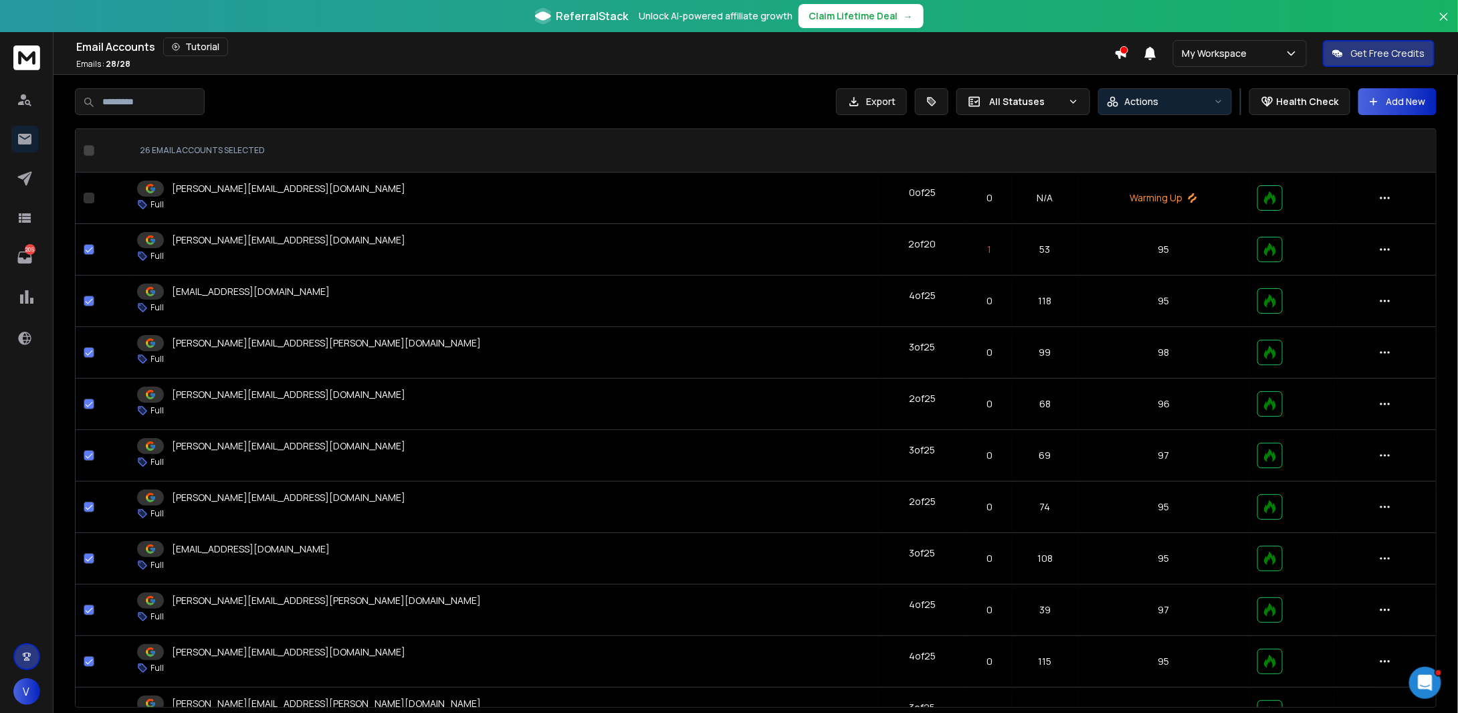
click at [1163, 102] on div "Actions" at bounding box center [1158, 101] width 102 height 13
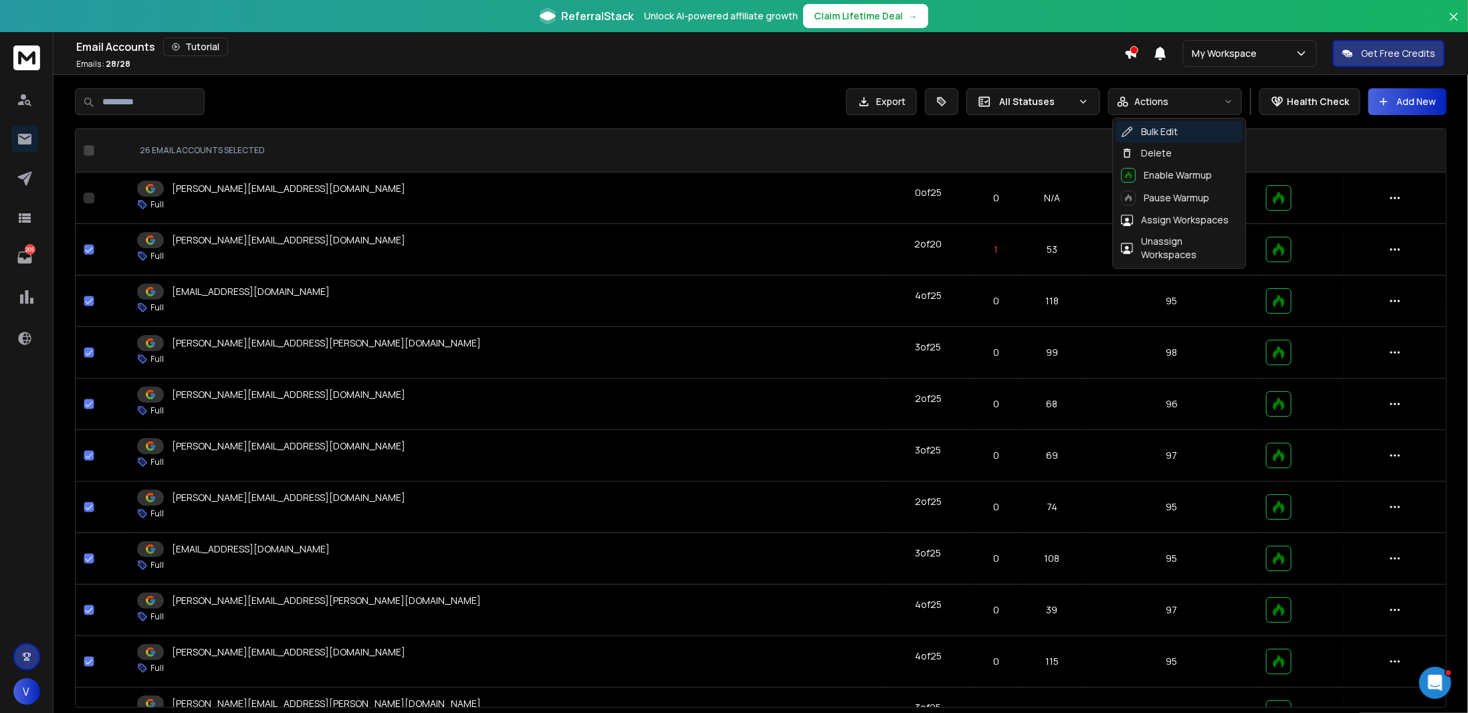
click at [1178, 134] on div "Bulk Edit" at bounding box center [1178, 131] width 127 height 21
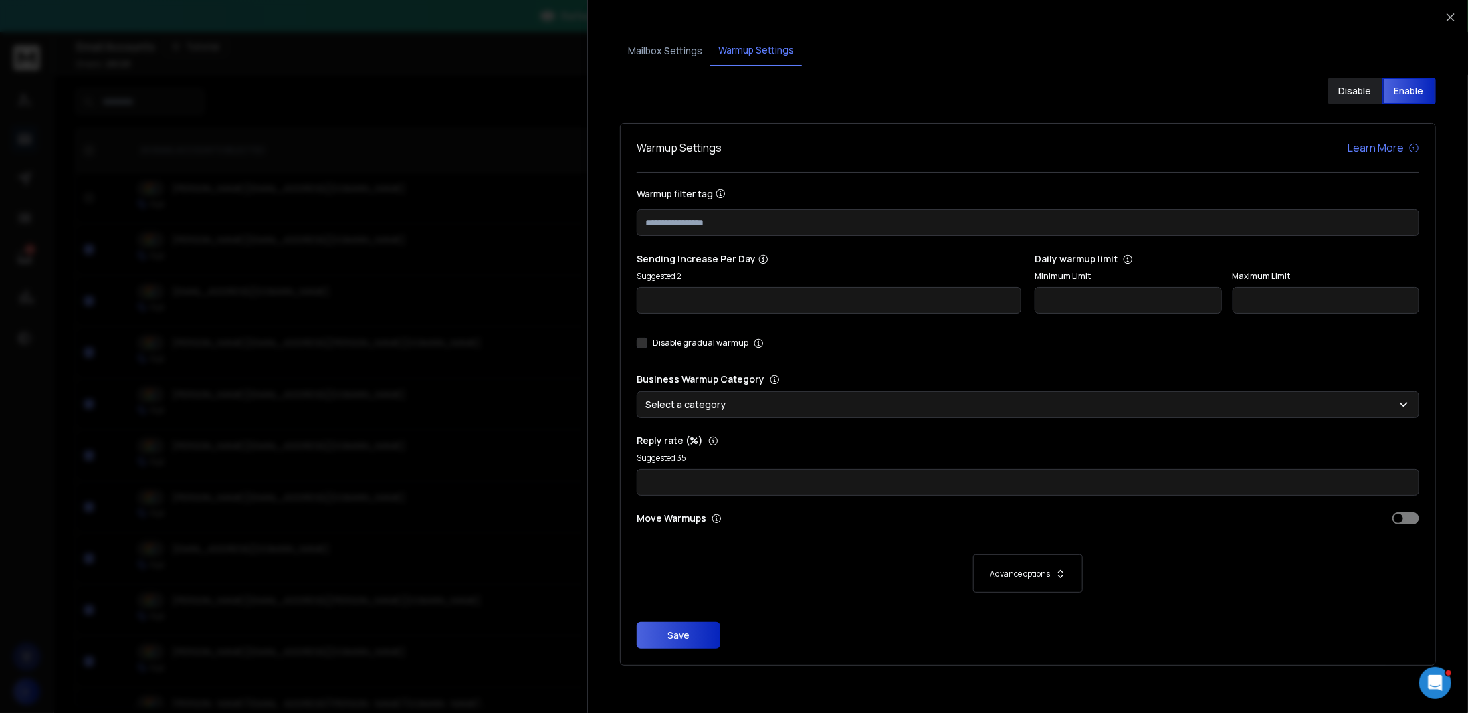
click at [776, 61] on button "Warmup Settings" at bounding box center [756, 50] width 92 height 31
click at [1271, 298] on input "number" at bounding box center [1325, 300] width 187 height 27
type input "**"
click at [709, 623] on button "Save" at bounding box center [679, 635] width 84 height 27
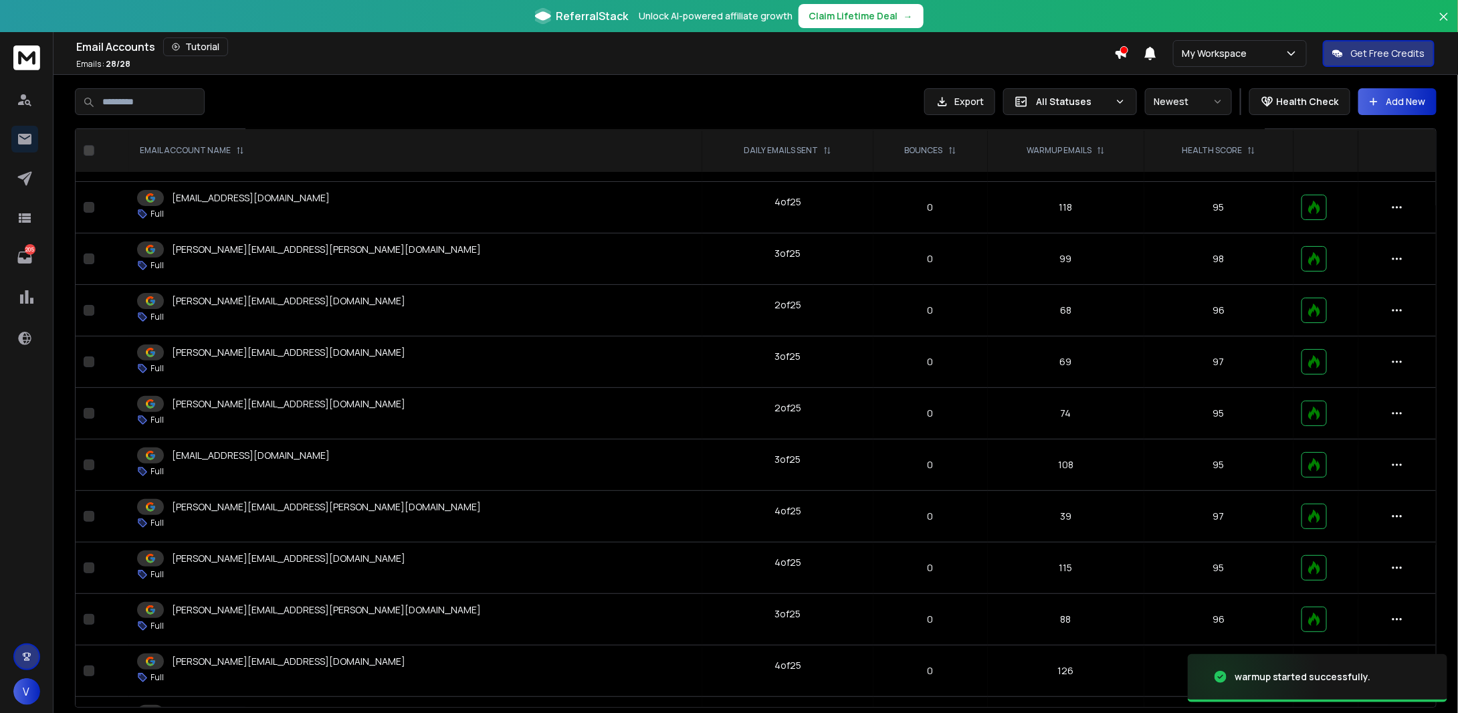
scroll to position [178, 0]
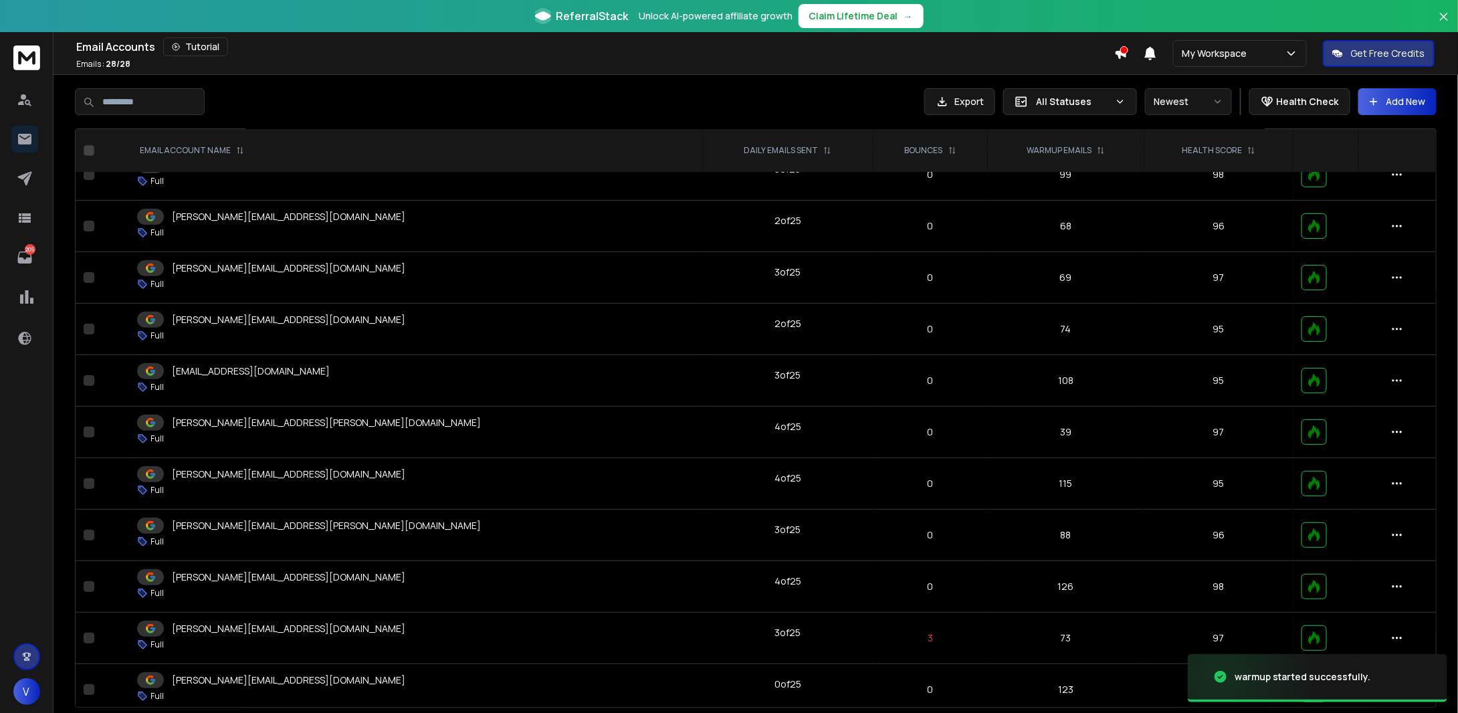
click at [290, 536] on div "Full" at bounding box center [415, 541] width 557 height 11
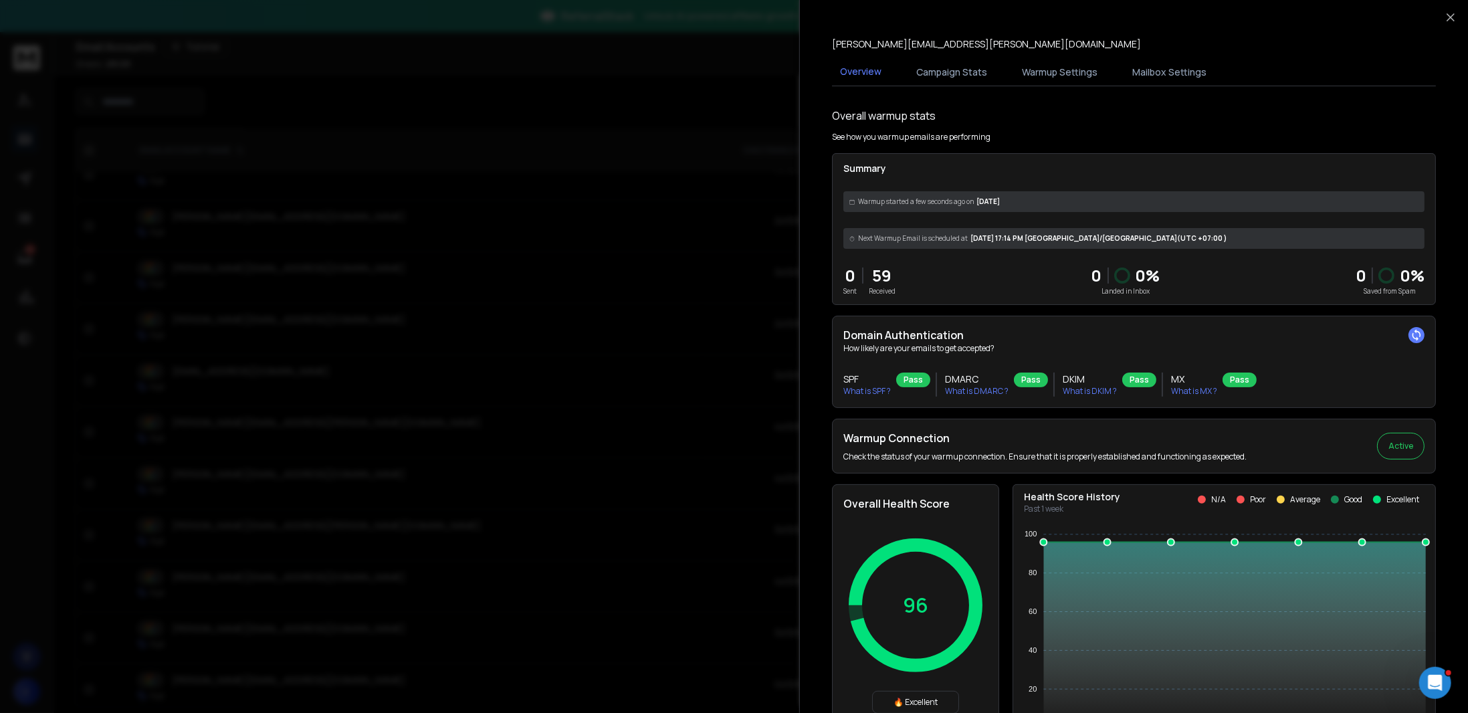
click at [1073, 65] on button "Warmup Settings" at bounding box center [1060, 72] width 92 height 29
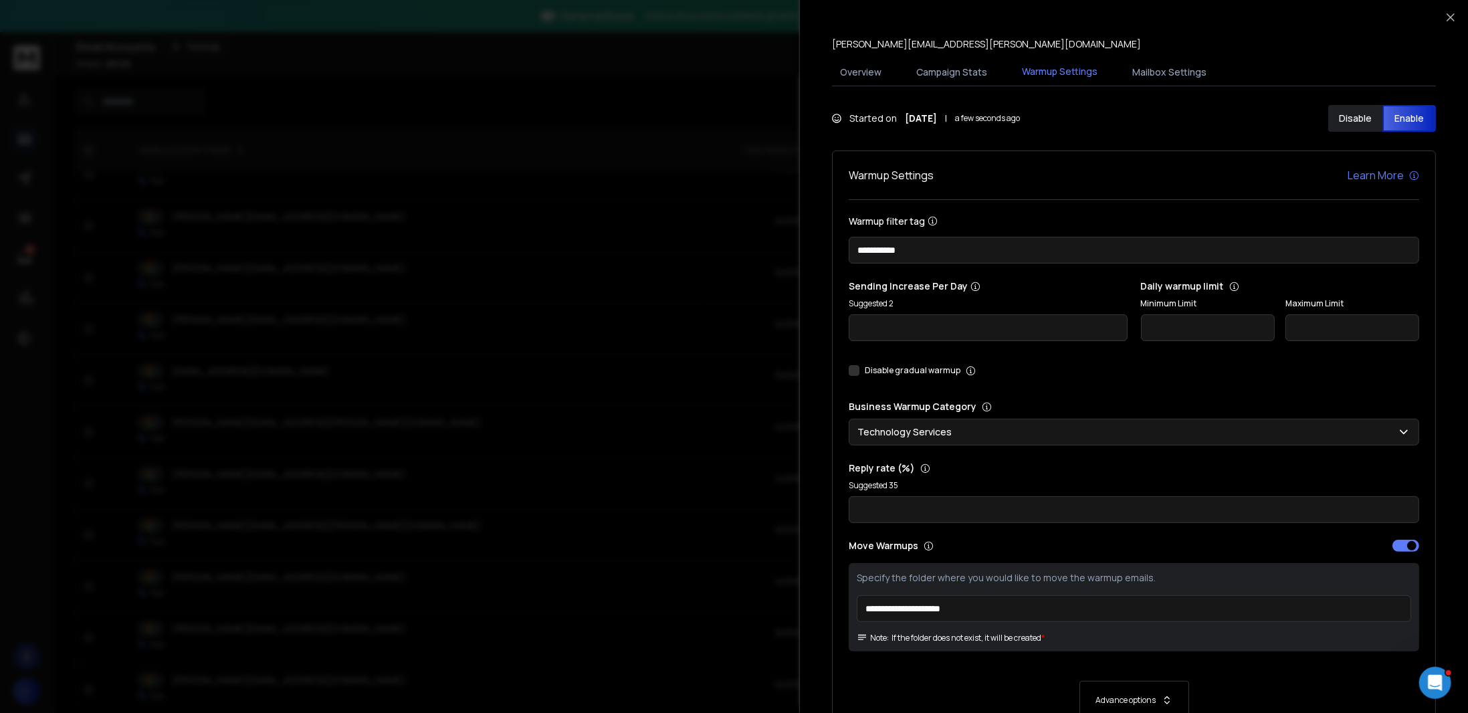
click at [625, 196] on div at bounding box center [734, 356] width 1468 height 713
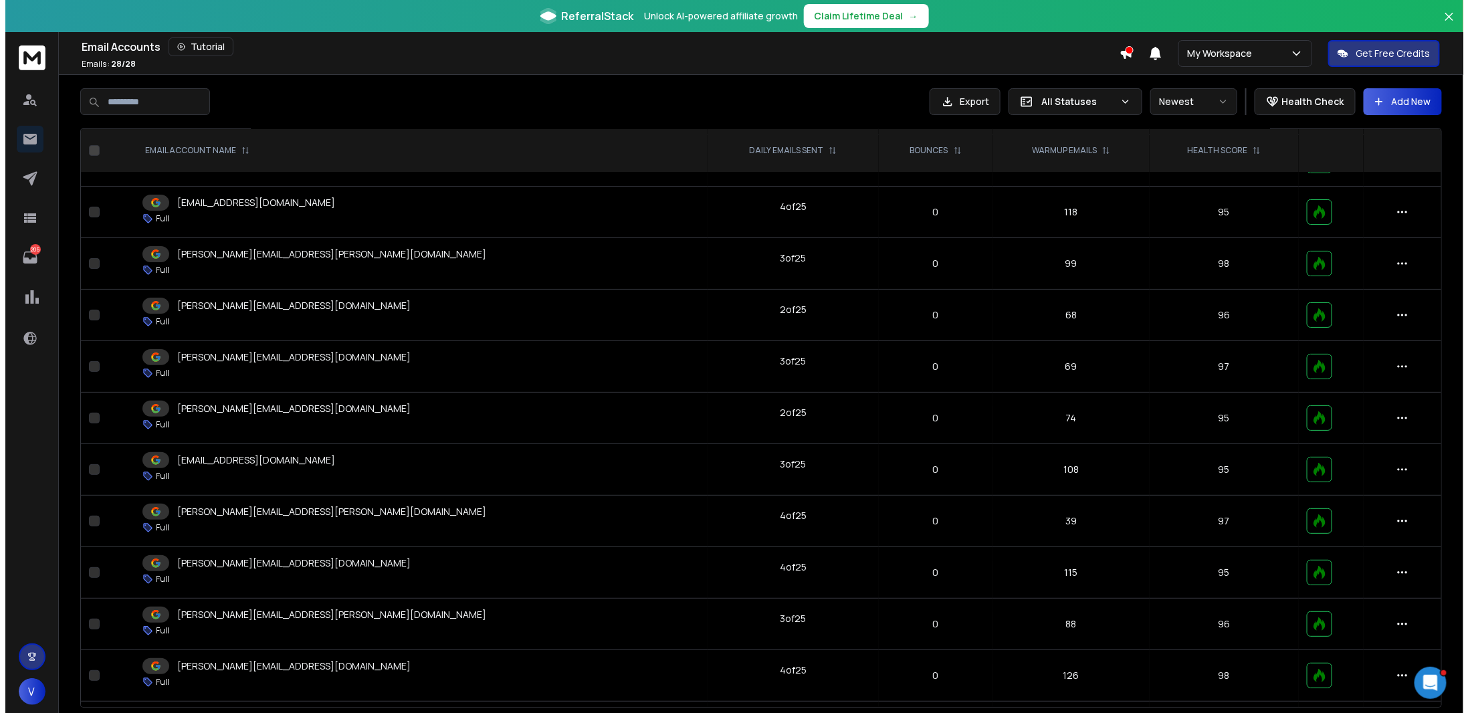
scroll to position [0, 0]
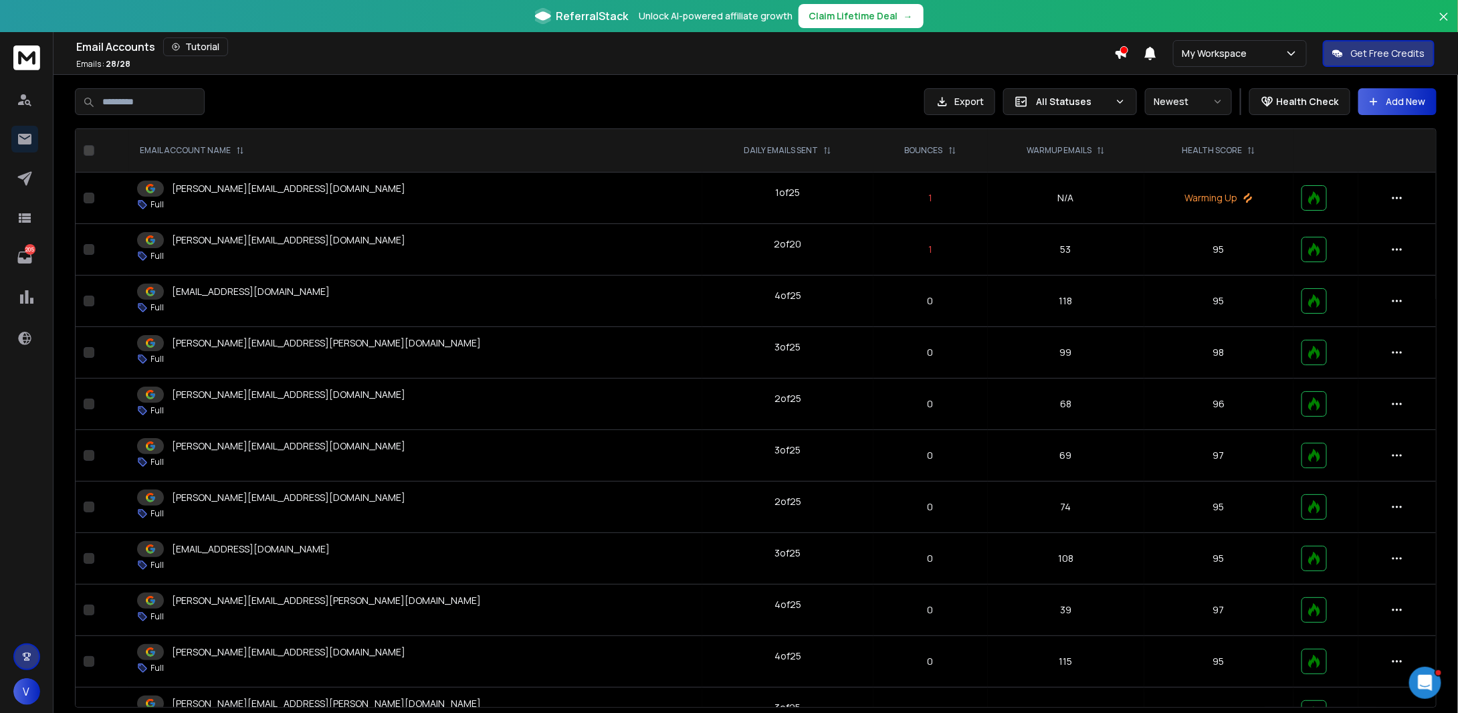
click at [86, 200] on button "button" at bounding box center [89, 198] width 11 height 11
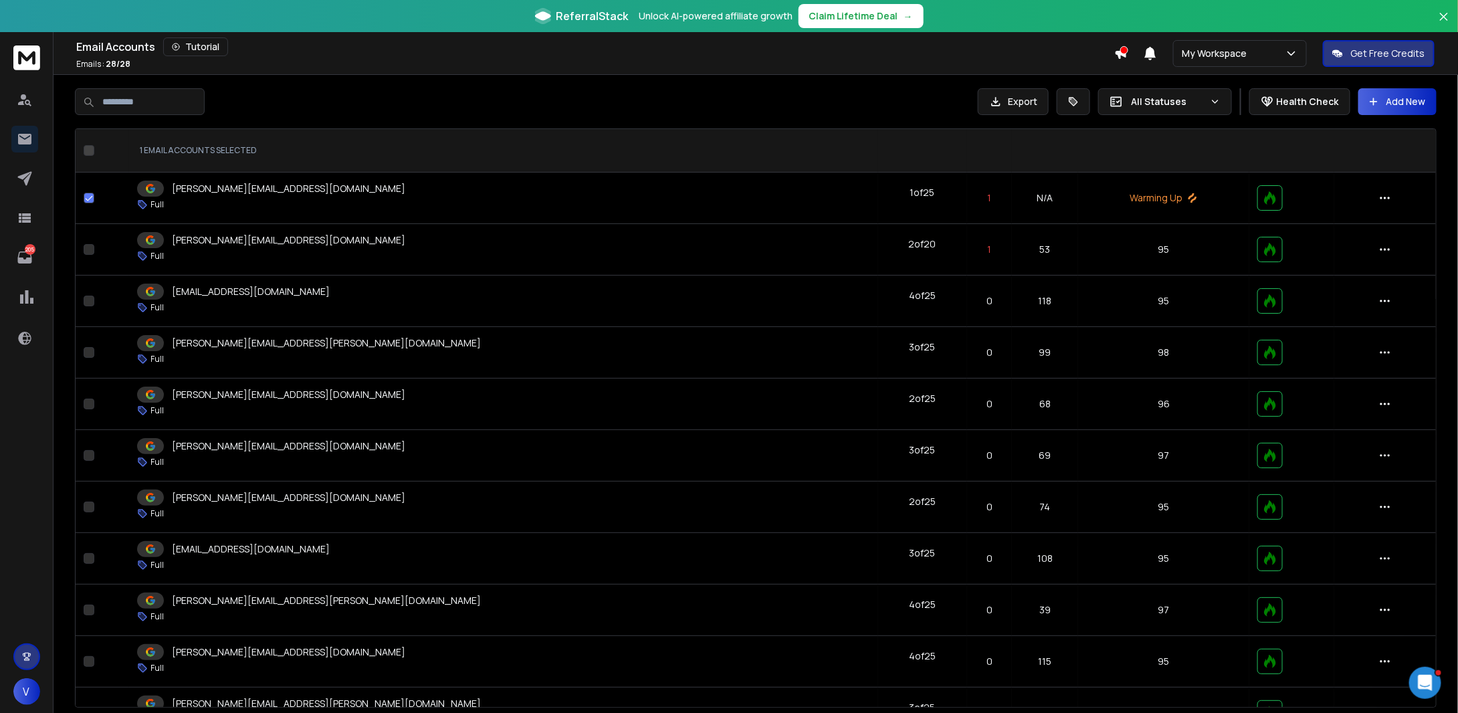
click at [82, 251] on td at bounding box center [102, 249] width 53 height 51
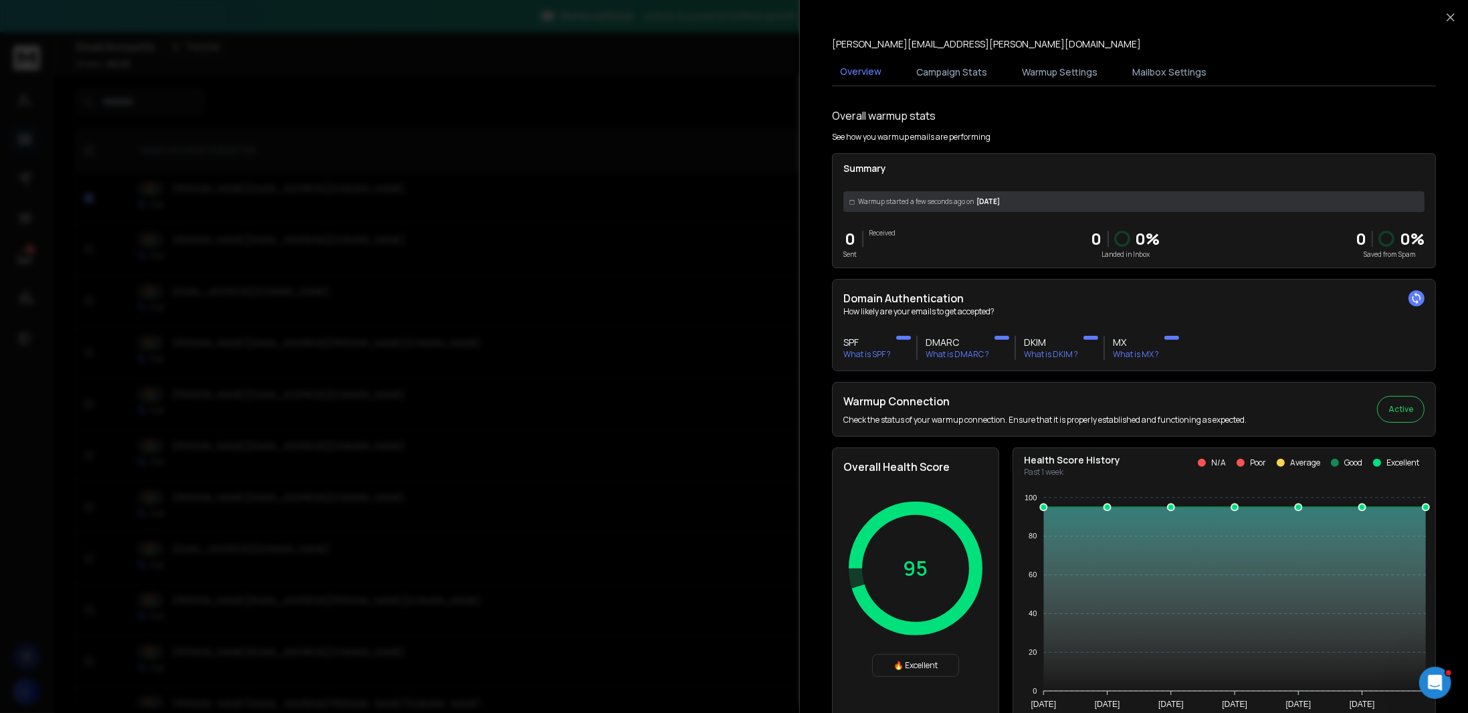
click at [310, 260] on div at bounding box center [734, 356] width 1468 height 713
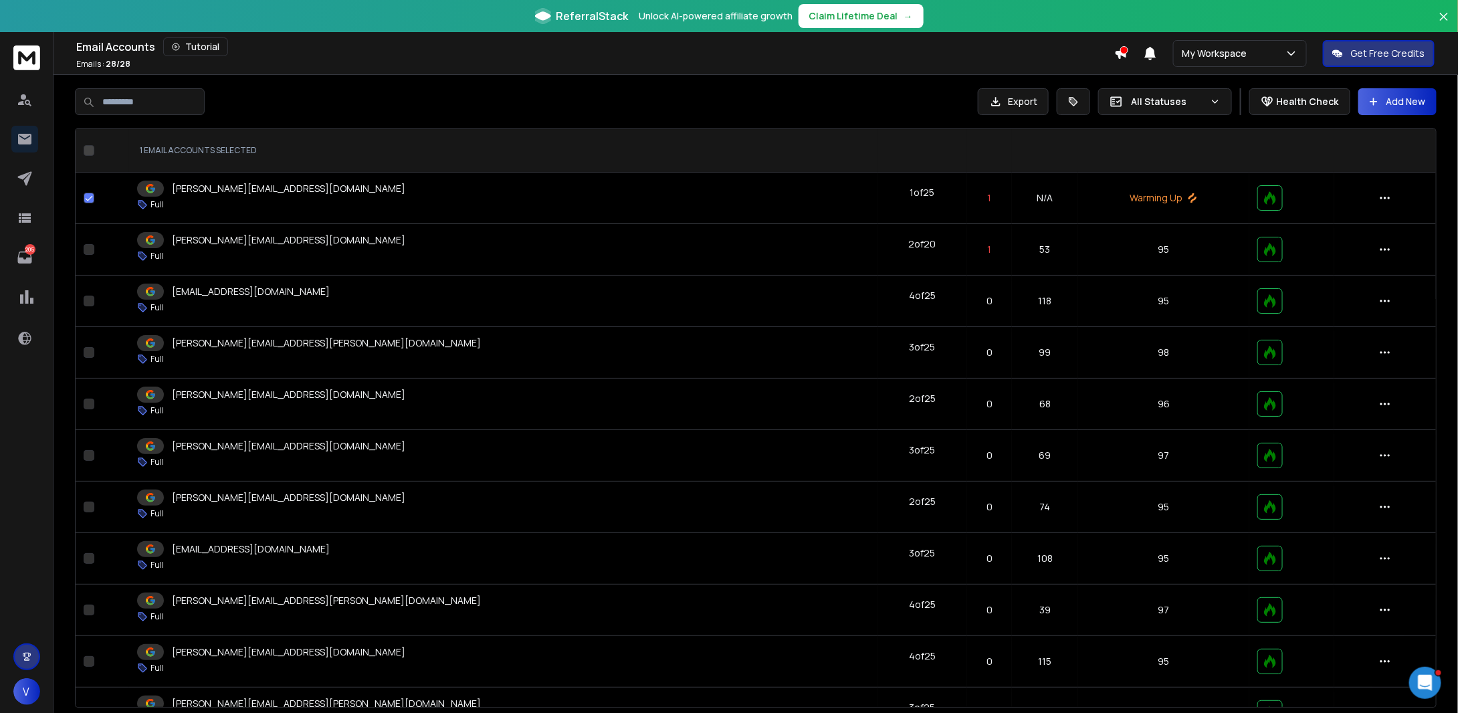
click at [91, 251] on button "button" at bounding box center [89, 249] width 11 height 11
click at [93, 300] on button "button" at bounding box center [89, 301] width 11 height 11
click at [88, 353] on button "button" at bounding box center [89, 352] width 11 height 11
click at [86, 405] on button "button" at bounding box center [89, 404] width 11 height 11
click at [84, 244] on button "button" at bounding box center [89, 249] width 11 height 11
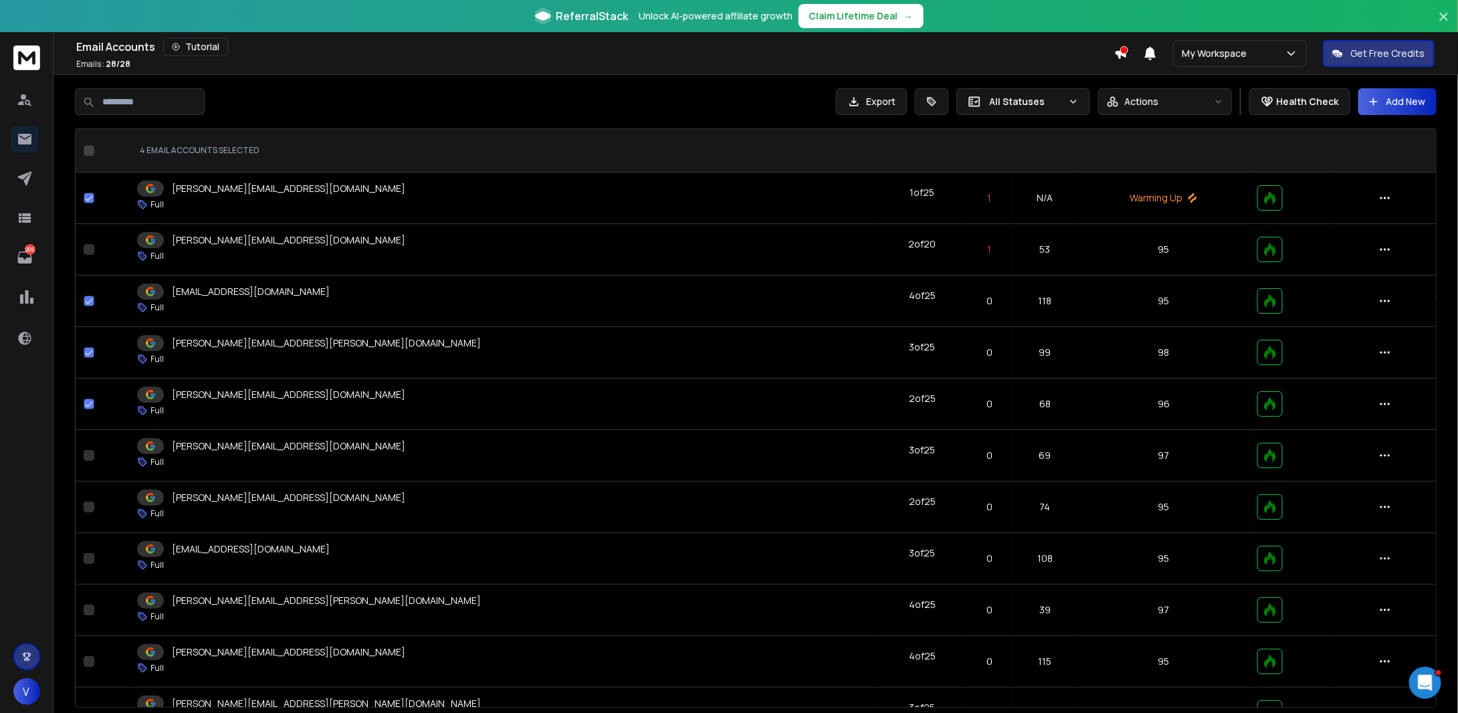
click at [92, 355] on button "button" at bounding box center [89, 352] width 11 height 11
click at [89, 300] on button "button" at bounding box center [89, 301] width 11 height 11
click at [87, 405] on button "button" at bounding box center [89, 404] width 11 height 11
click at [225, 191] on p "[PERSON_NAME][EMAIL_ADDRESS][DOMAIN_NAME]" at bounding box center [288, 188] width 233 height 13
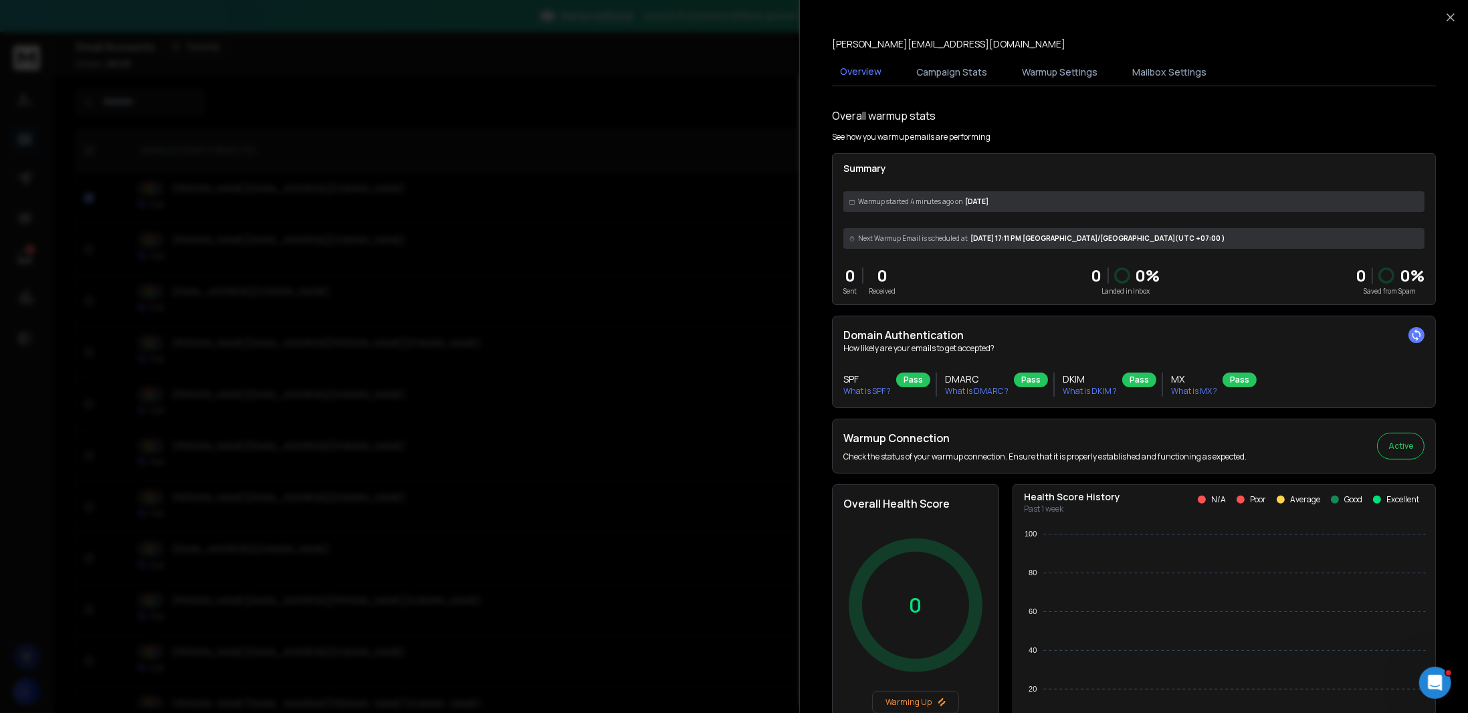
click at [1184, 66] on button "Mailbox Settings" at bounding box center [1169, 72] width 90 height 29
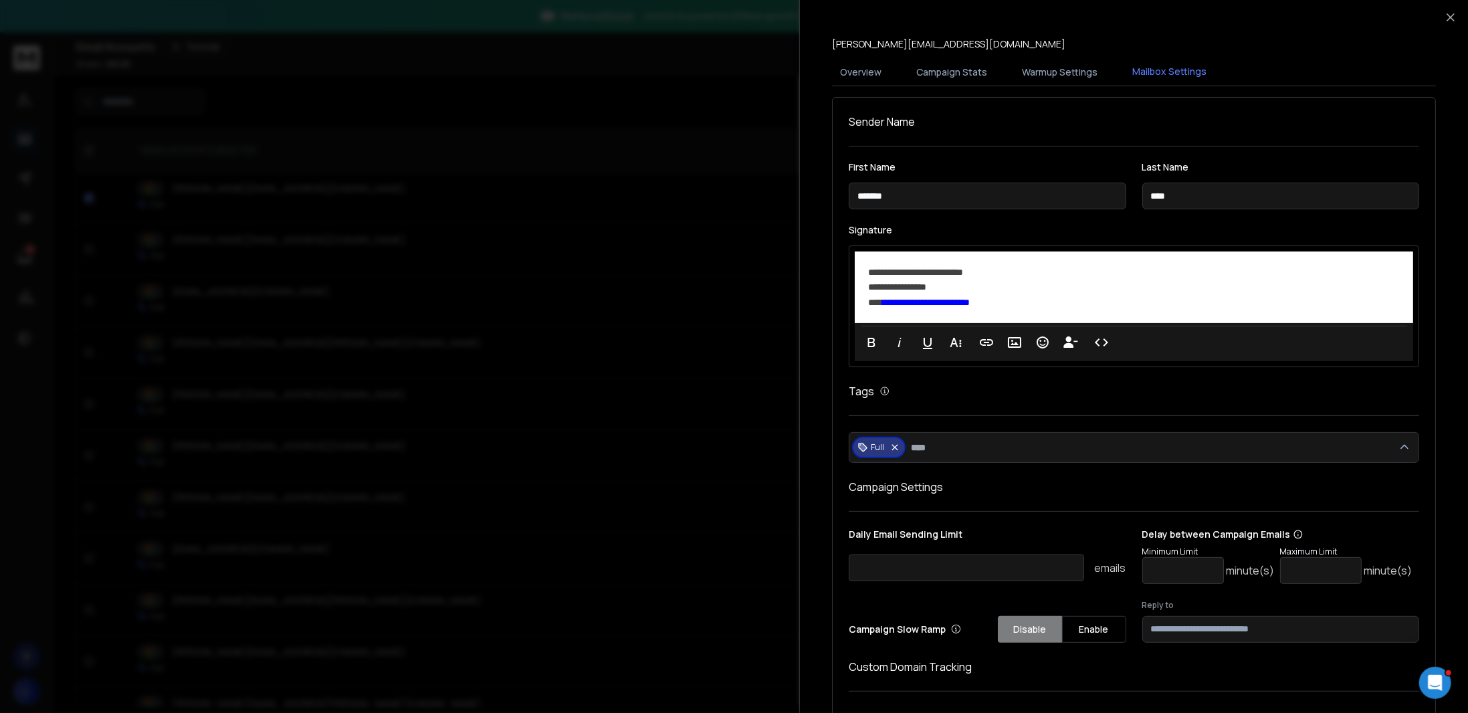
click at [938, 62] on button "Campaign Stats" at bounding box center [951, 72] width 87 height 29
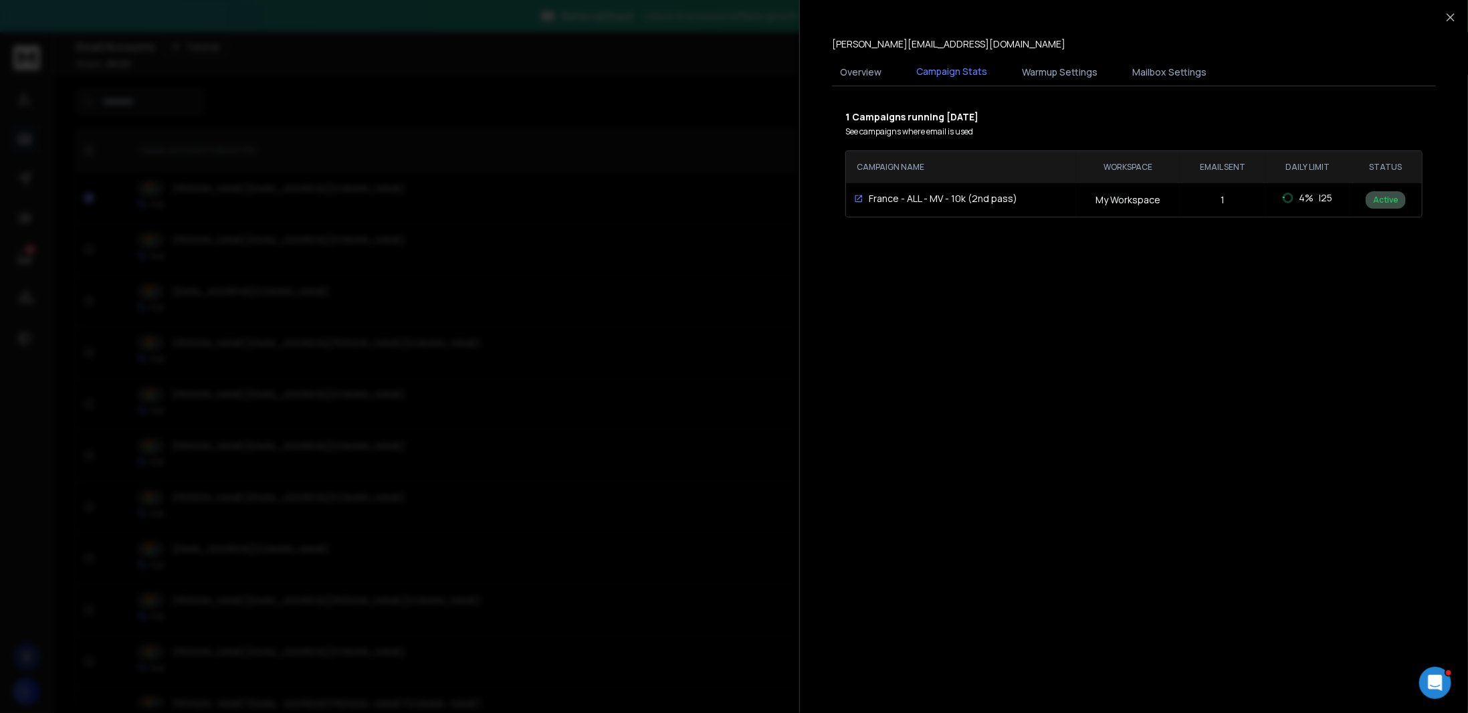
click at [857, 68] on button "Overview" at bounding box center [861, 72] width 58 height 29
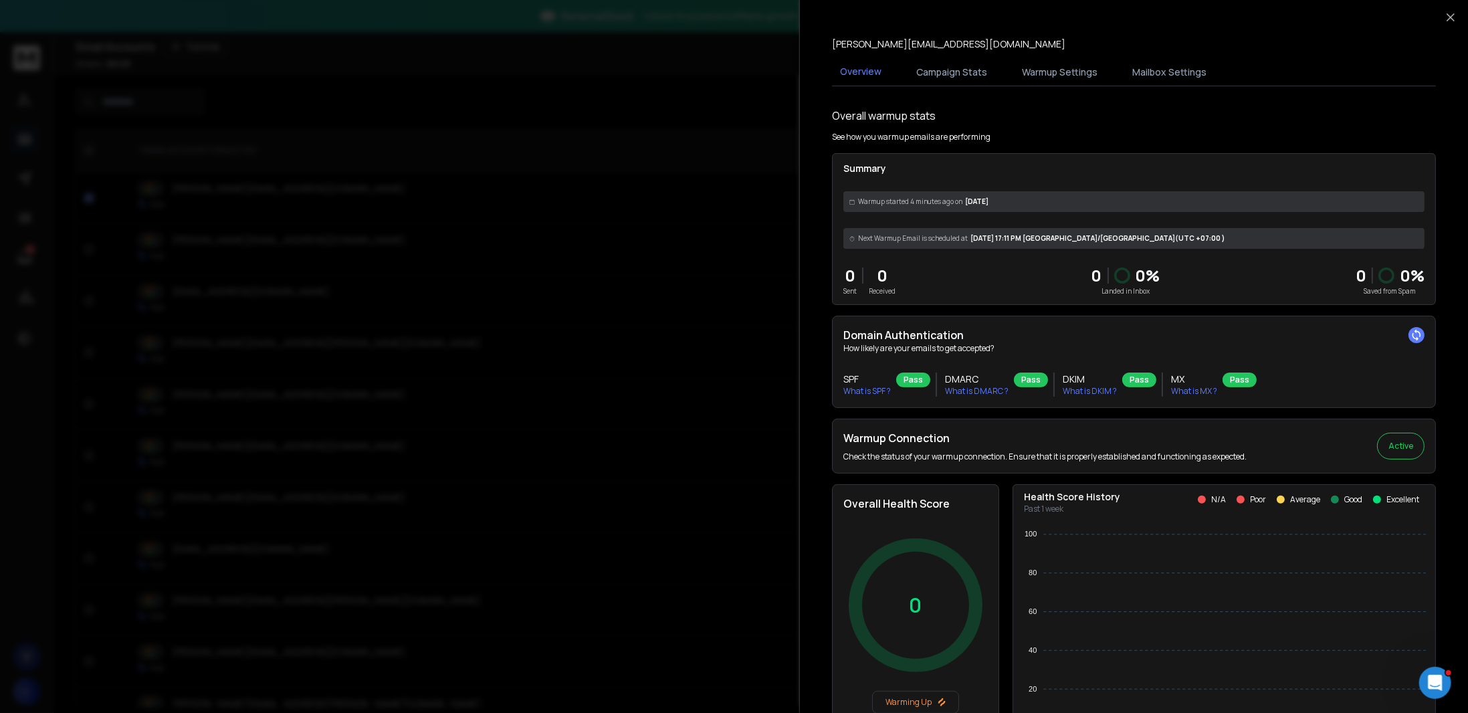
click at [1039, 64] on button "Warmup Settings" at bounding box center [1060, 72] width 92 height 29
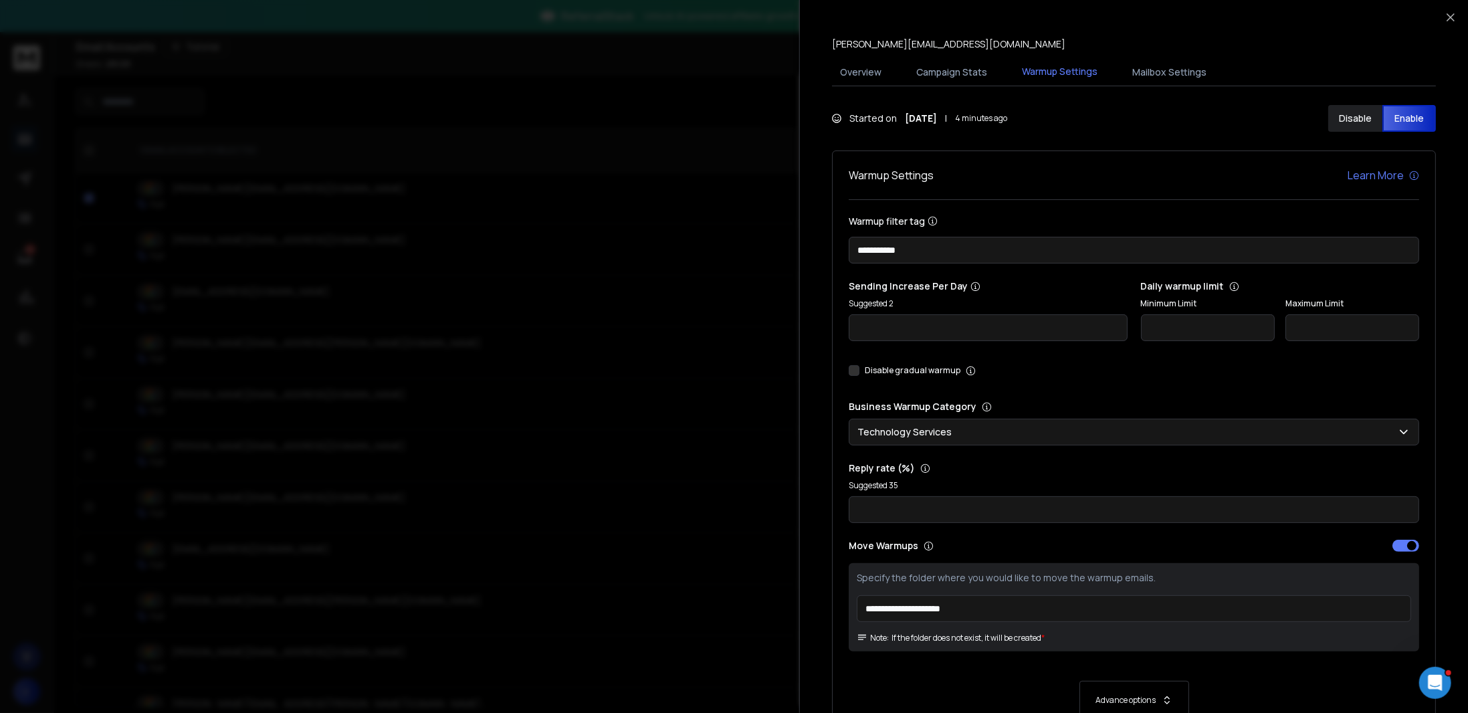
click at [959, 68] on button "Campaign Stats" at bounding box center [951, 72] width 87 height 29
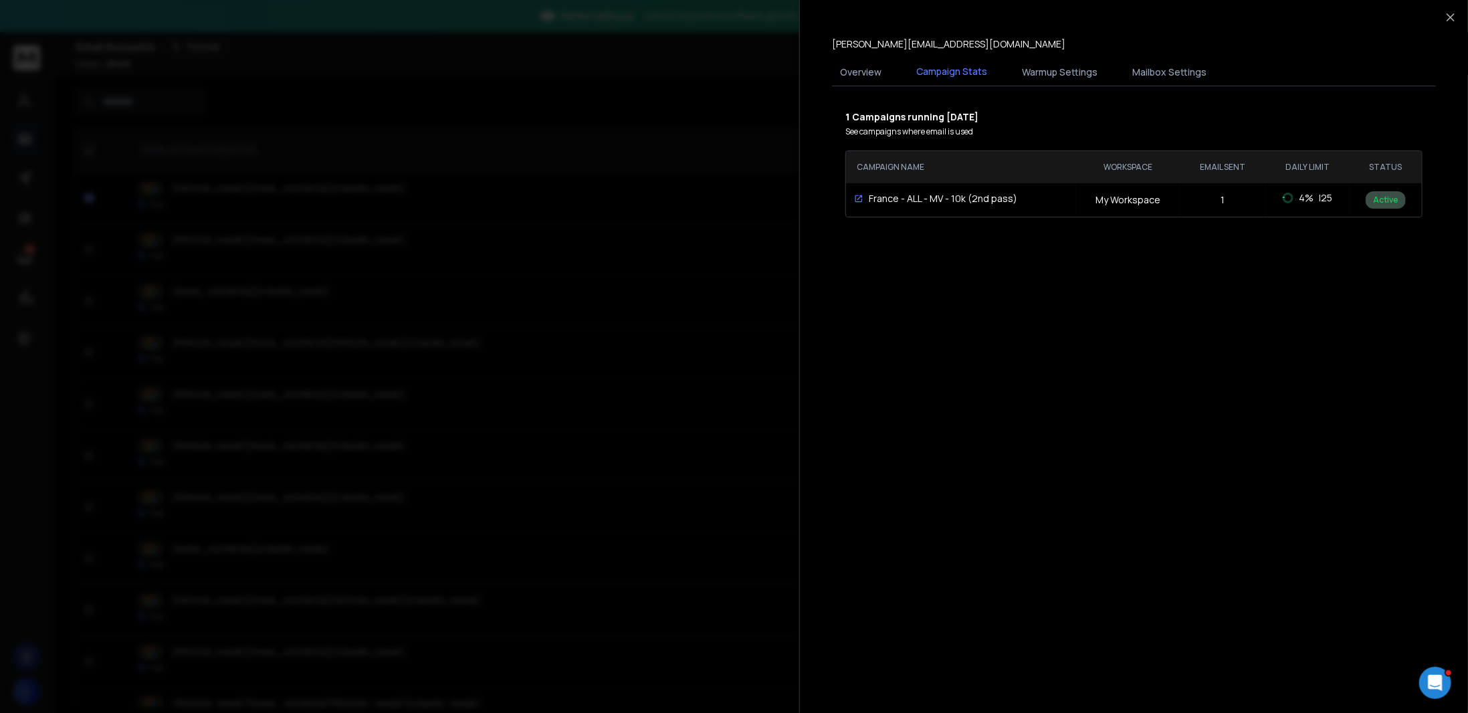
click at [1176, 65] on button "Mailbox Settings" at bounding box center [1169, 72] width 90 height 29
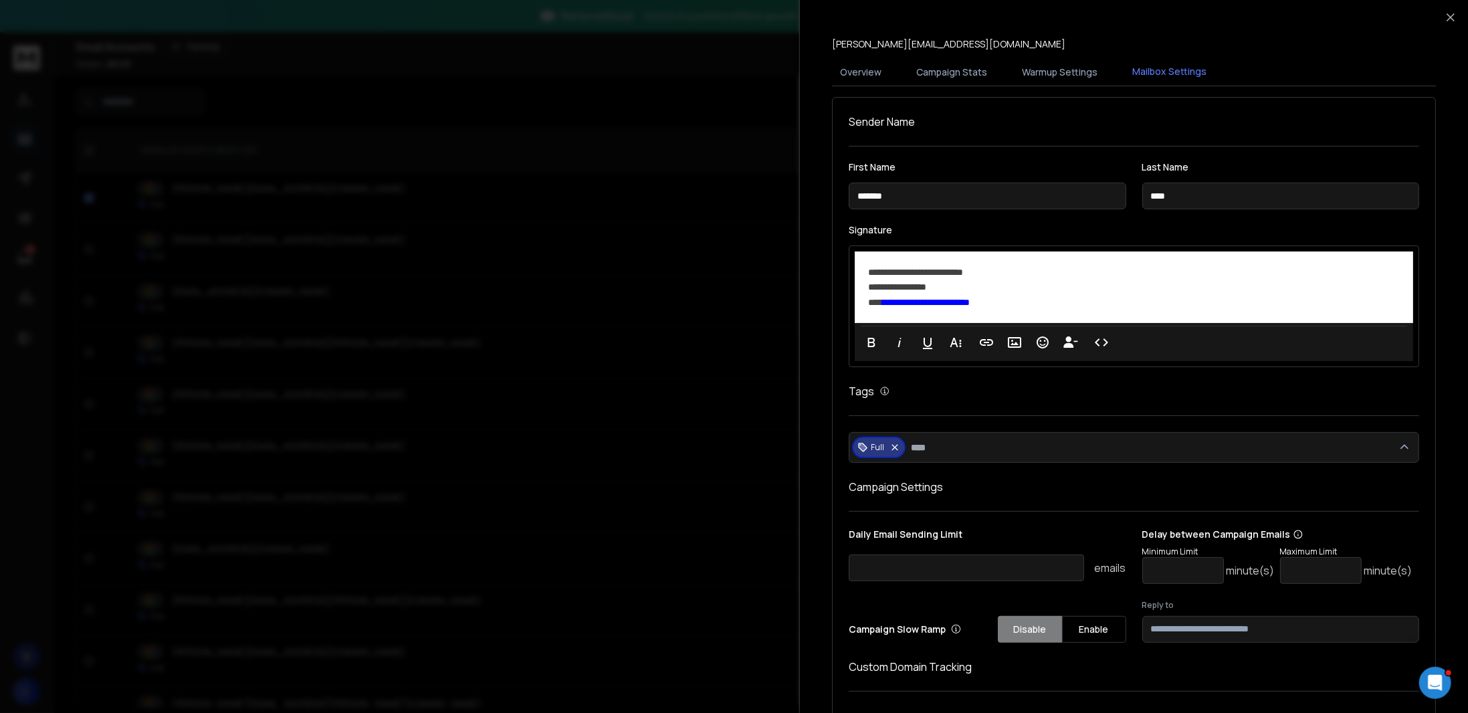
drag, startPoint x: 890, startPoint y: 570, endPoint x: 812, endPoint y: 564, distance: 78.5
click at [813, 565] on div "**********" at bounding box center [1133, 356] width 669 height 713
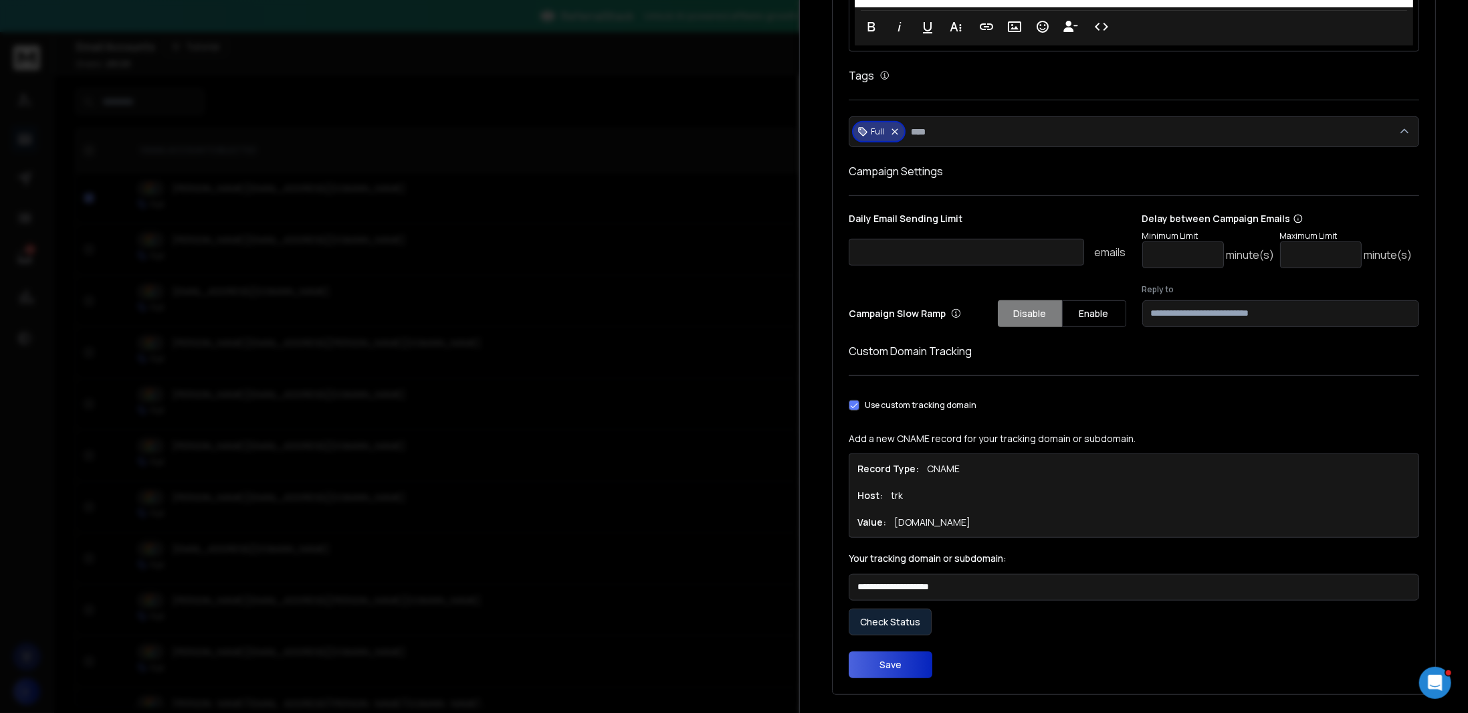
scroll to position [332, 0]
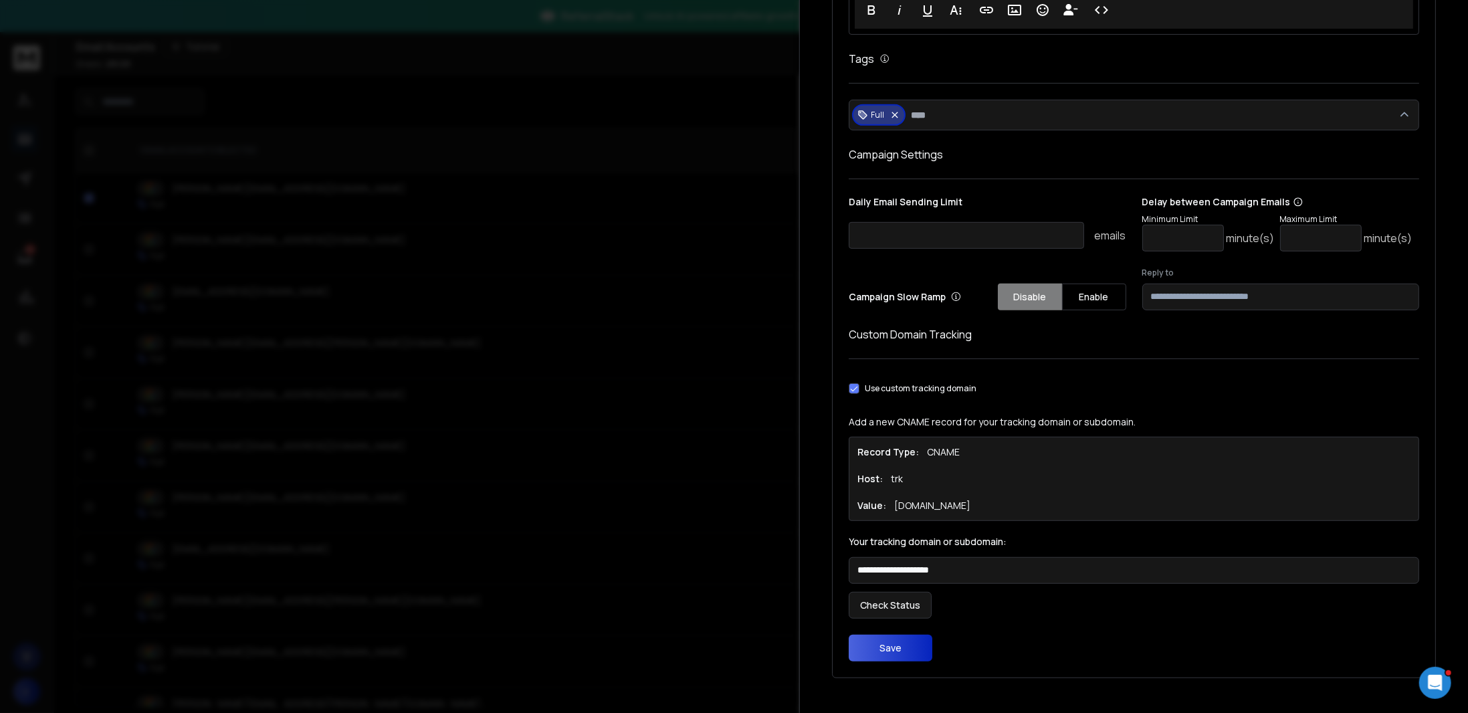
type input "*"
click at [912, 642] on button "Save" at bounding box center [891, 648] width 84 height 27
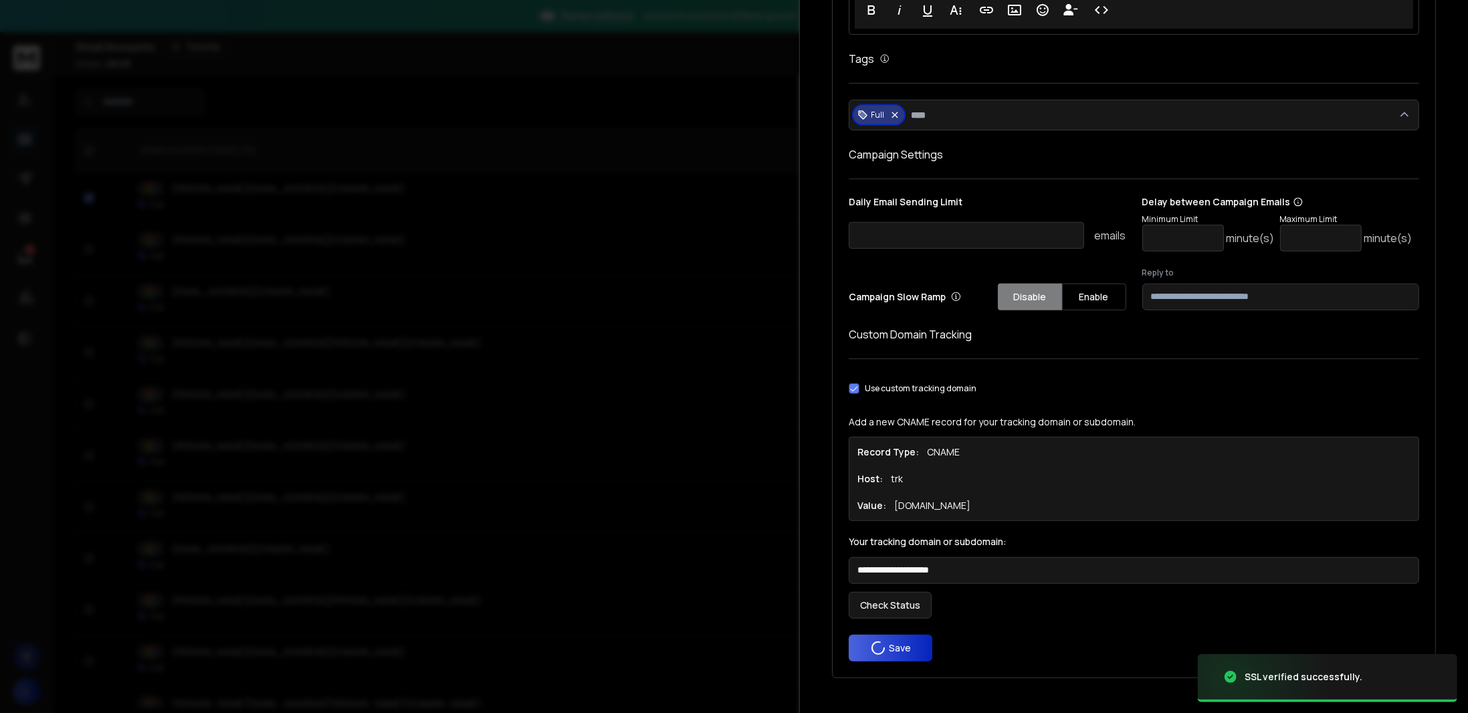
scroll to position [0, 0]
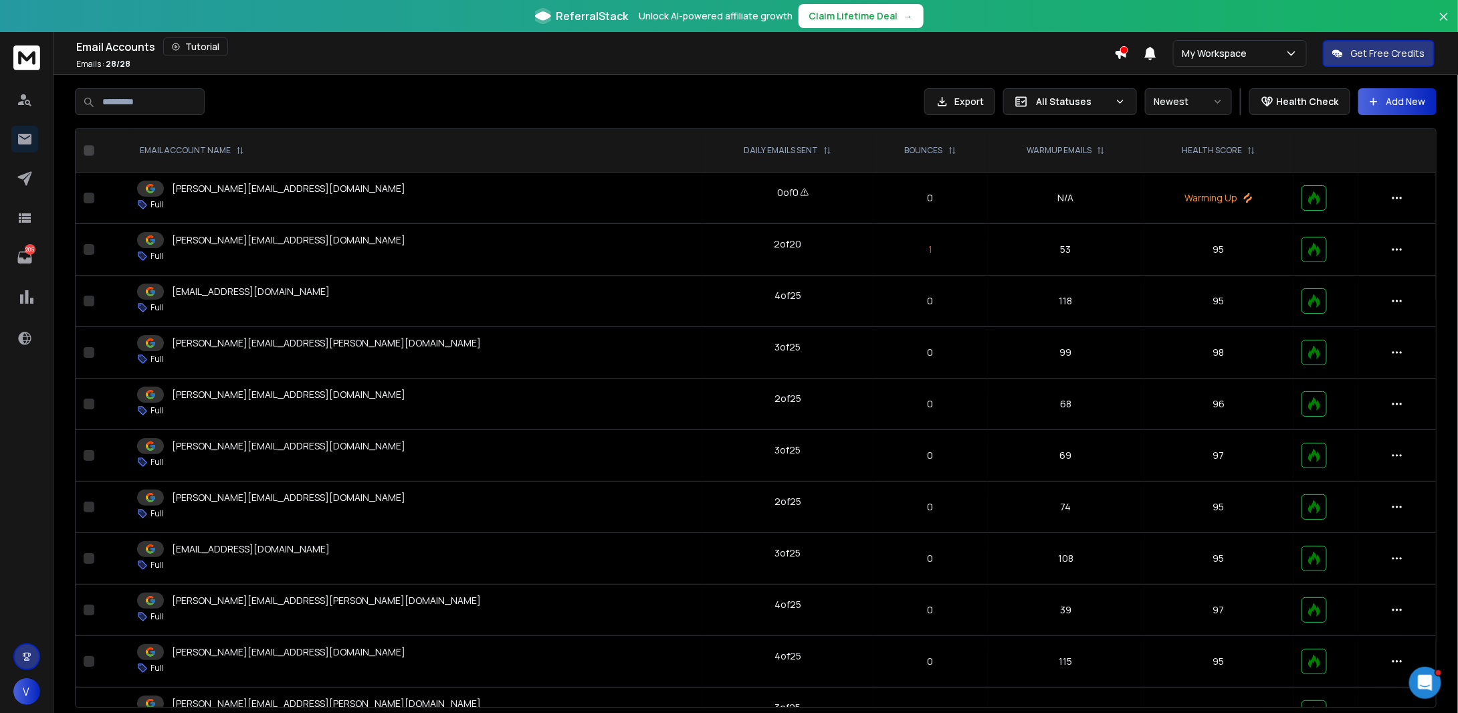
click at [239, 196] on td "[PERSON_NAME][EMAIL_ADDRESS][DOMAIN_NAME] Full" at bounding box center [415, 198] width 573 height 51
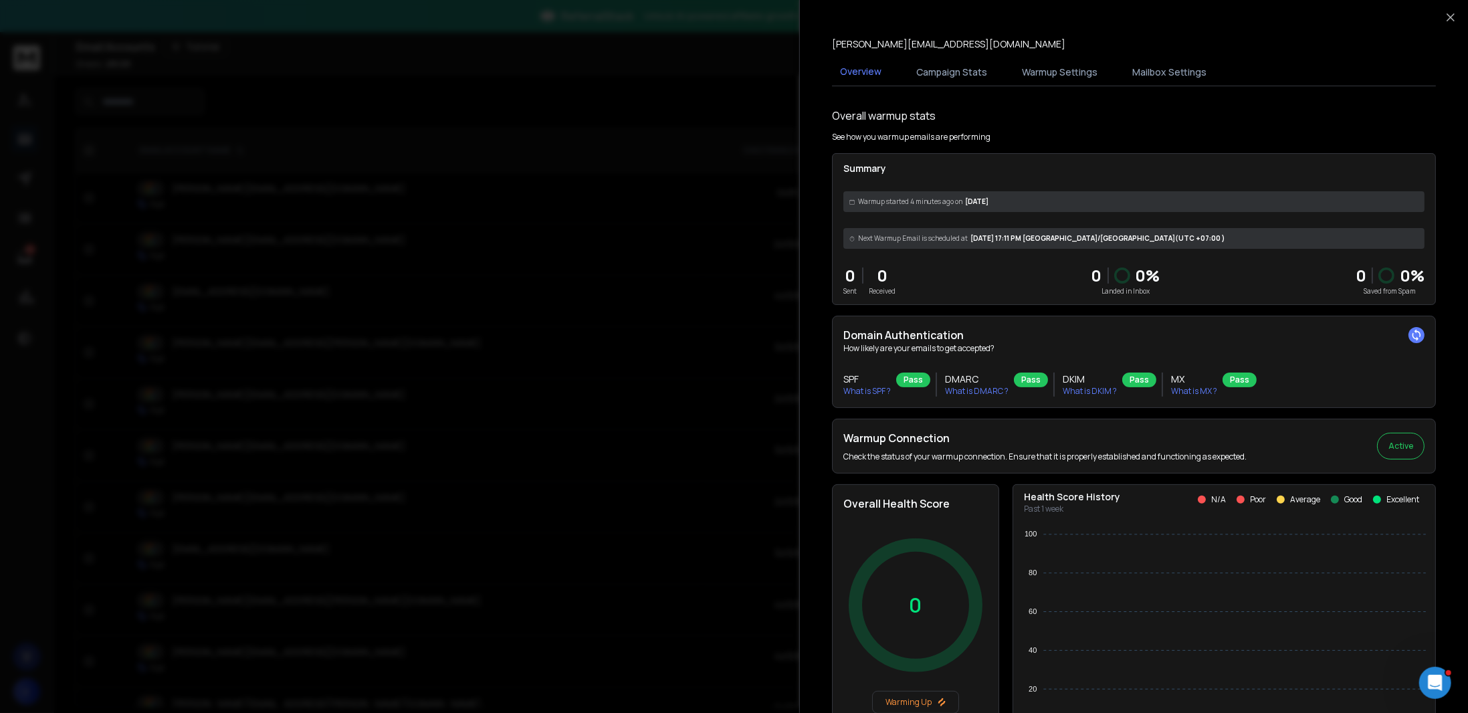
click at [1063, 66] on button "Warmup Settings" at bounding box center [1060, 72] width 92 height 29
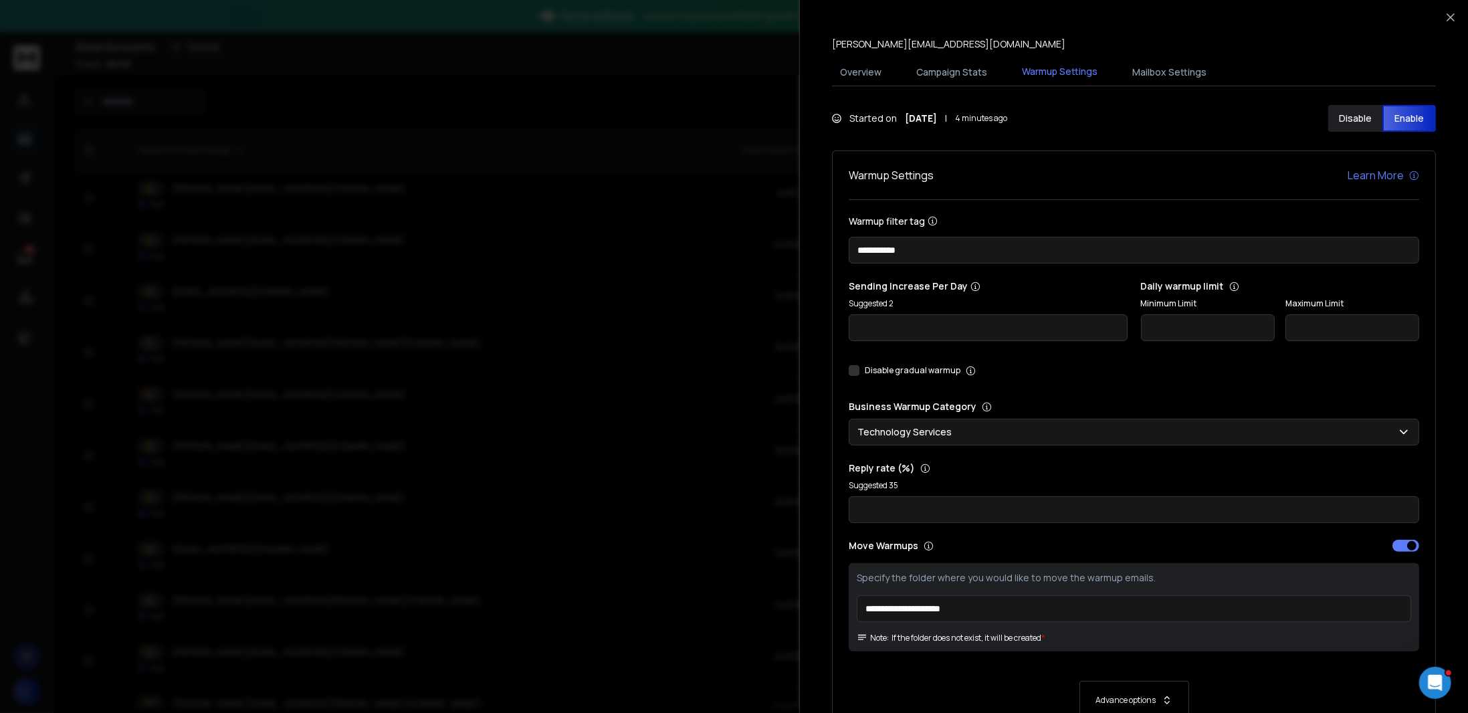
click at [856, 65] on button "Overview" at bounding box center [861, 72] width 58 height 29
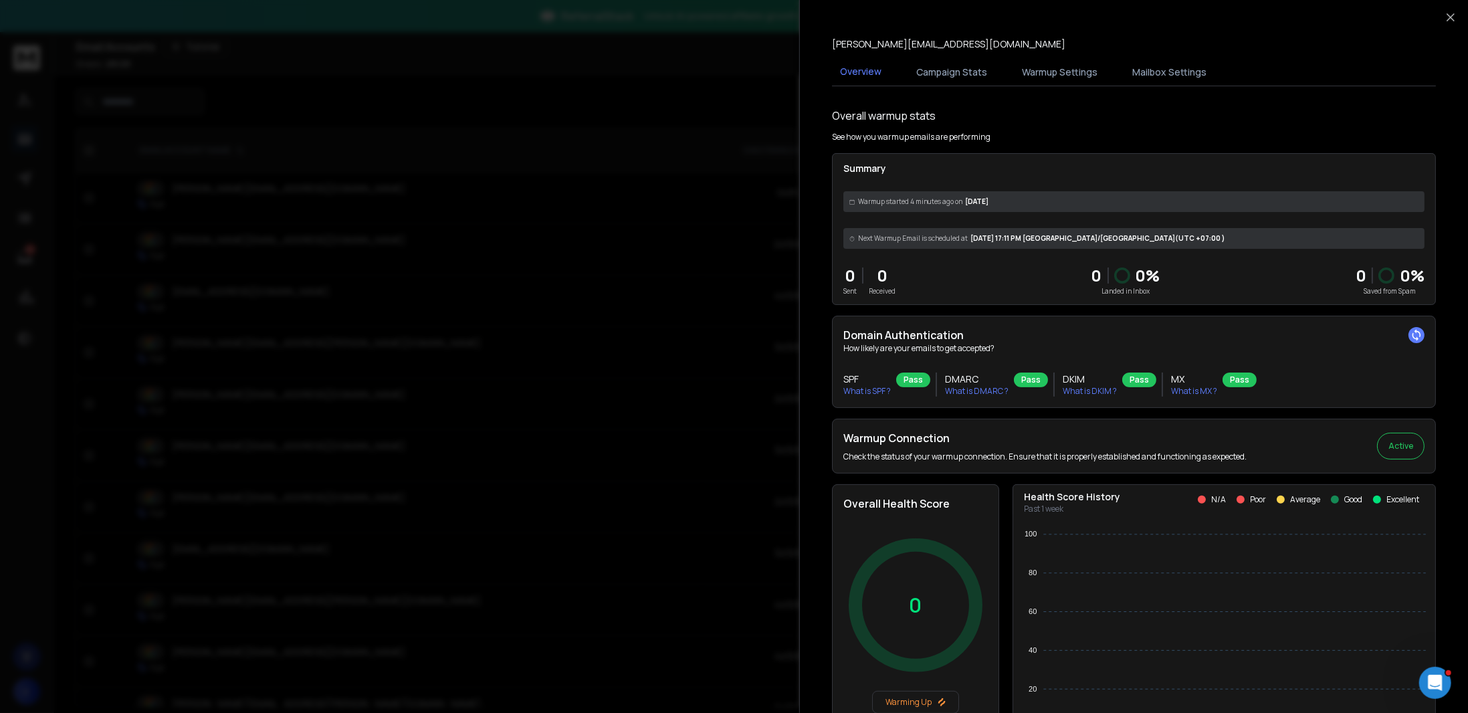
click at [1178, 68] on button "Mailbox Settings" at bounding box center [1169, 72] width 90 height 29
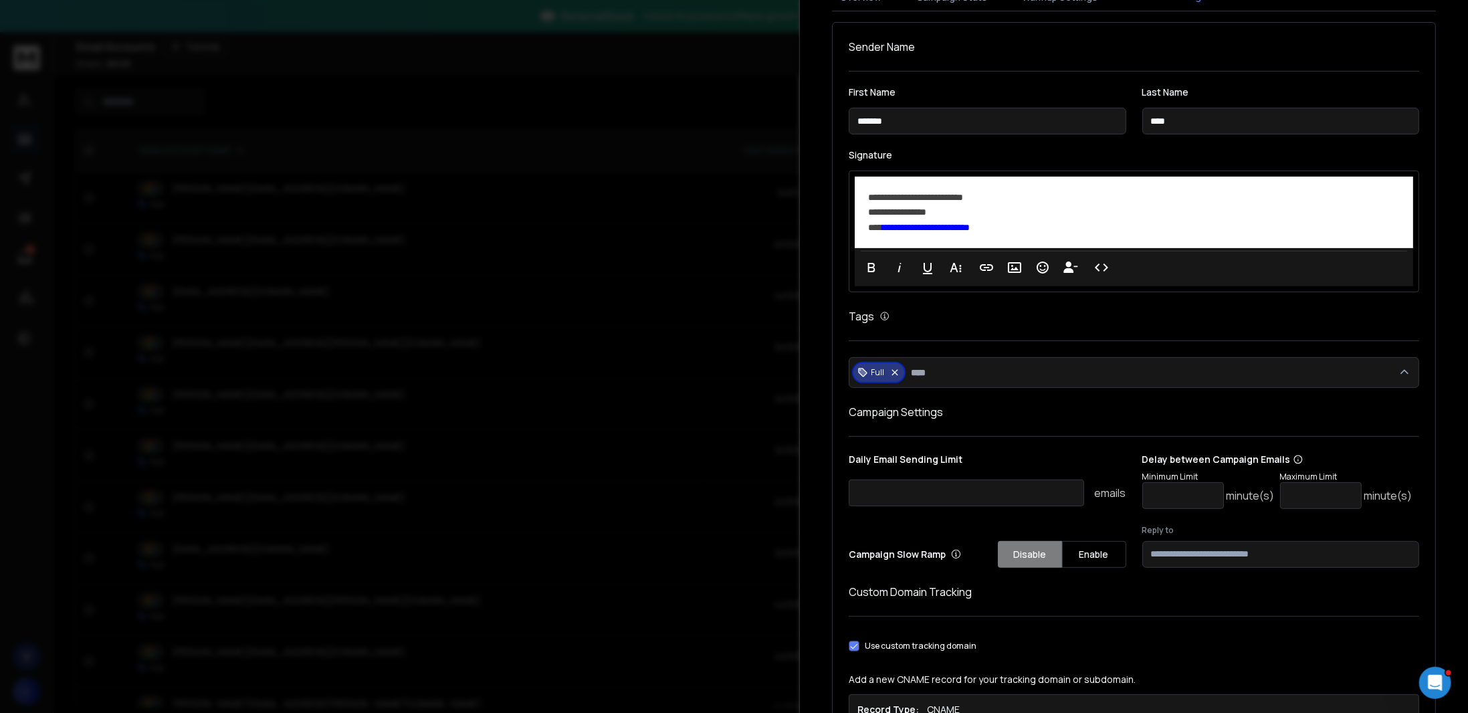
scroll to position [89, 0]
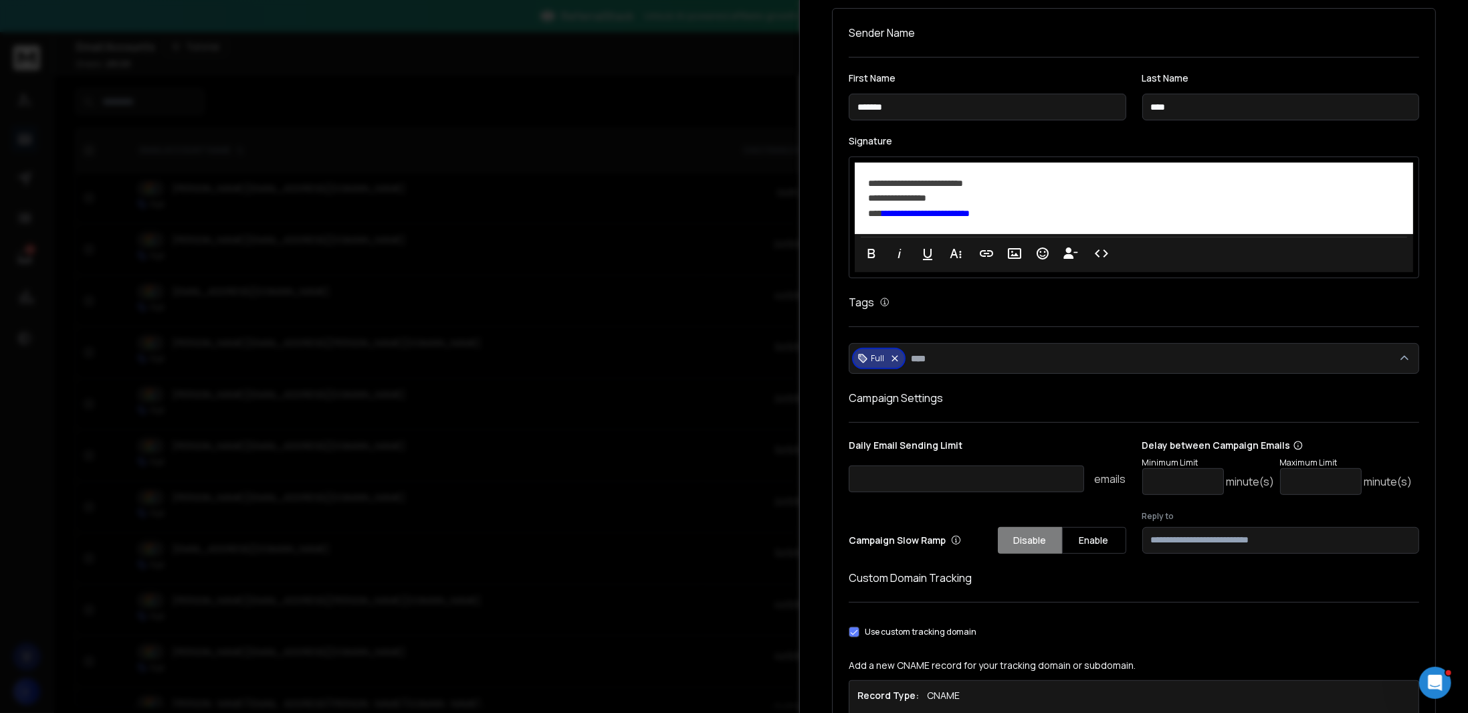
click at [975, 353] on input at bounding box center [957, 358] width 104 height 24
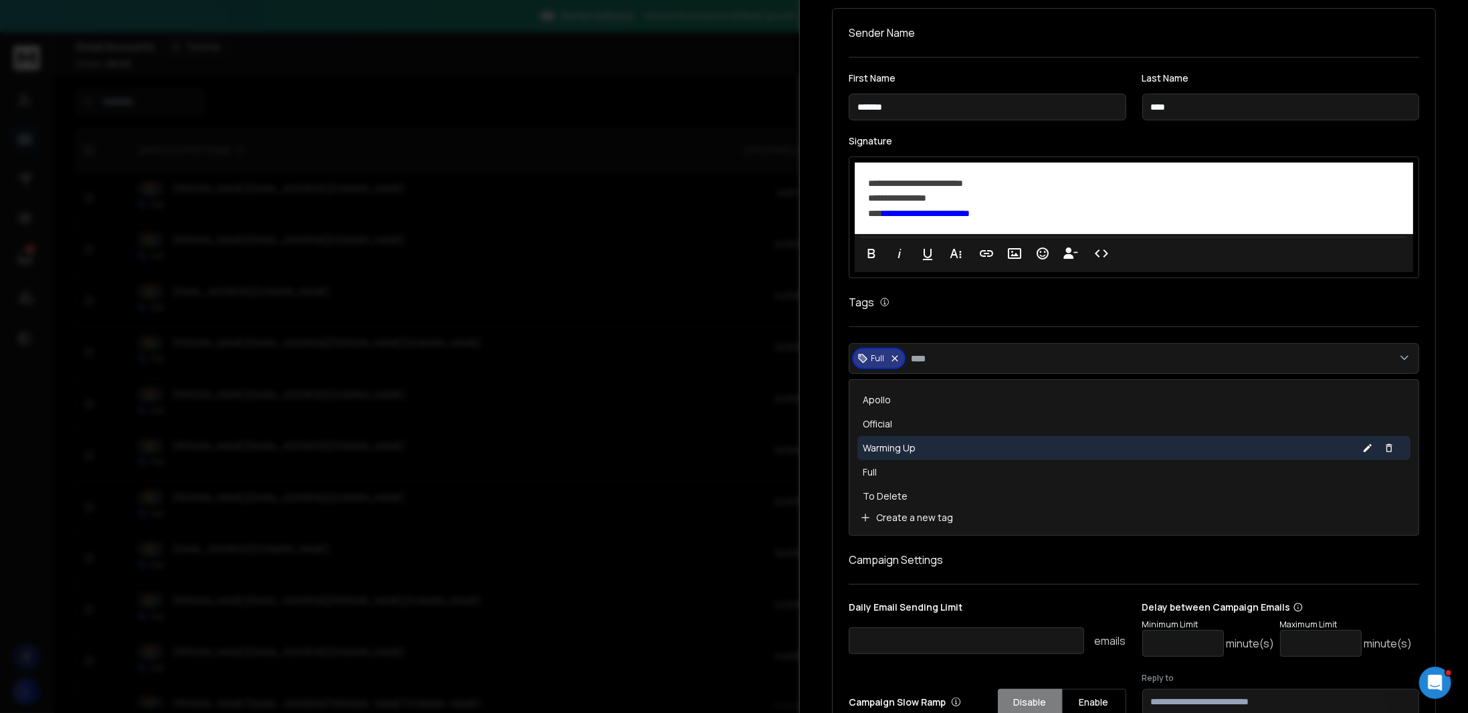
click at [987, 439] on div "Warming Up" at bounding box center [1133, 448] width 553 height 24
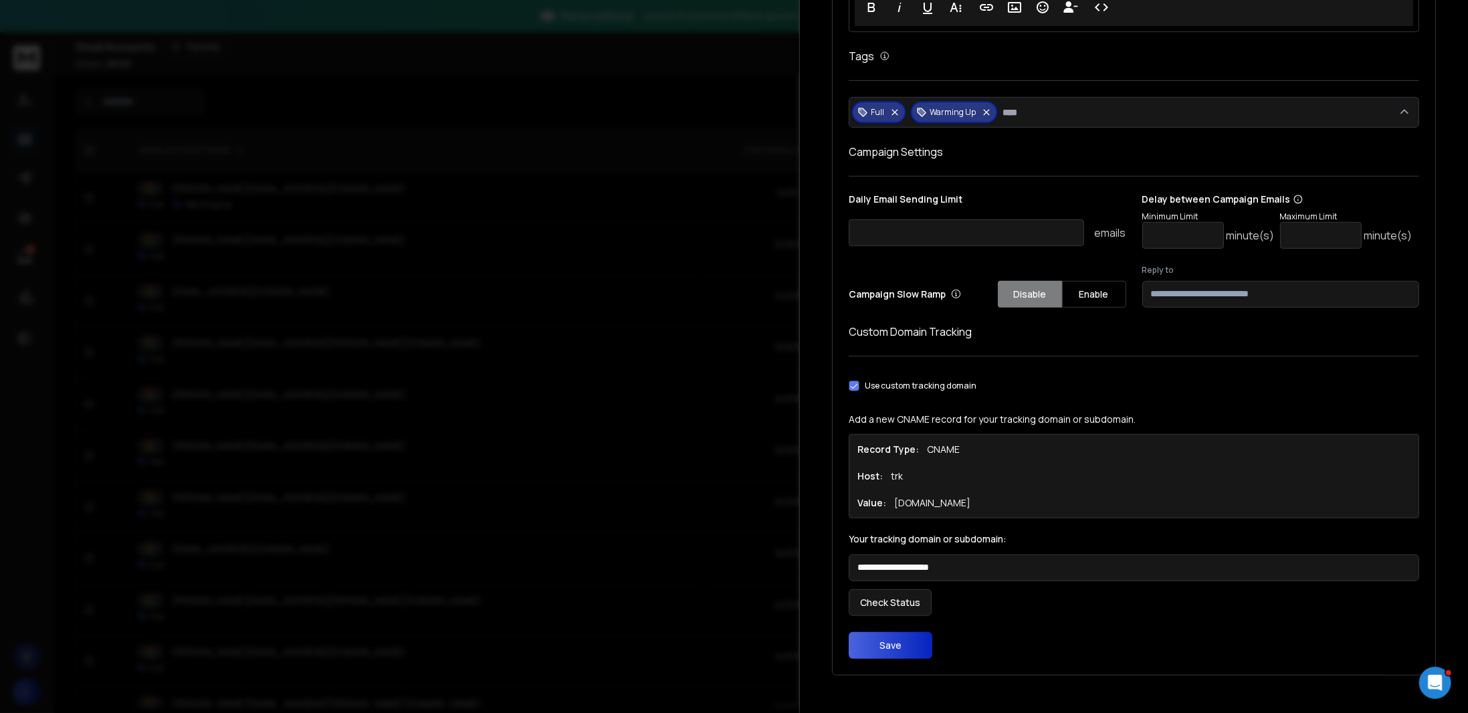
scroll to position [332, 0]
click at [912, 655] on button "Save" at bounding box center [891, 648] width 84 height 27
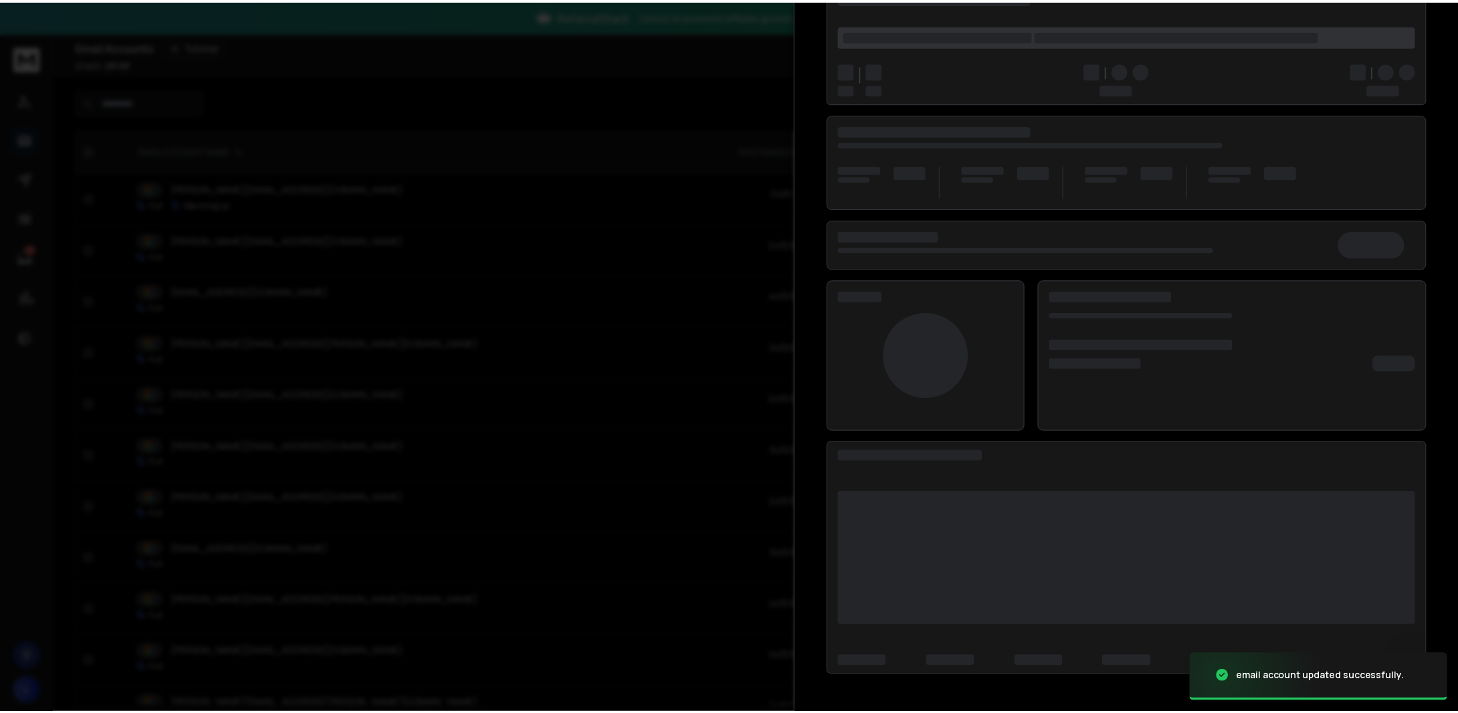
scroll to position [0, 0]
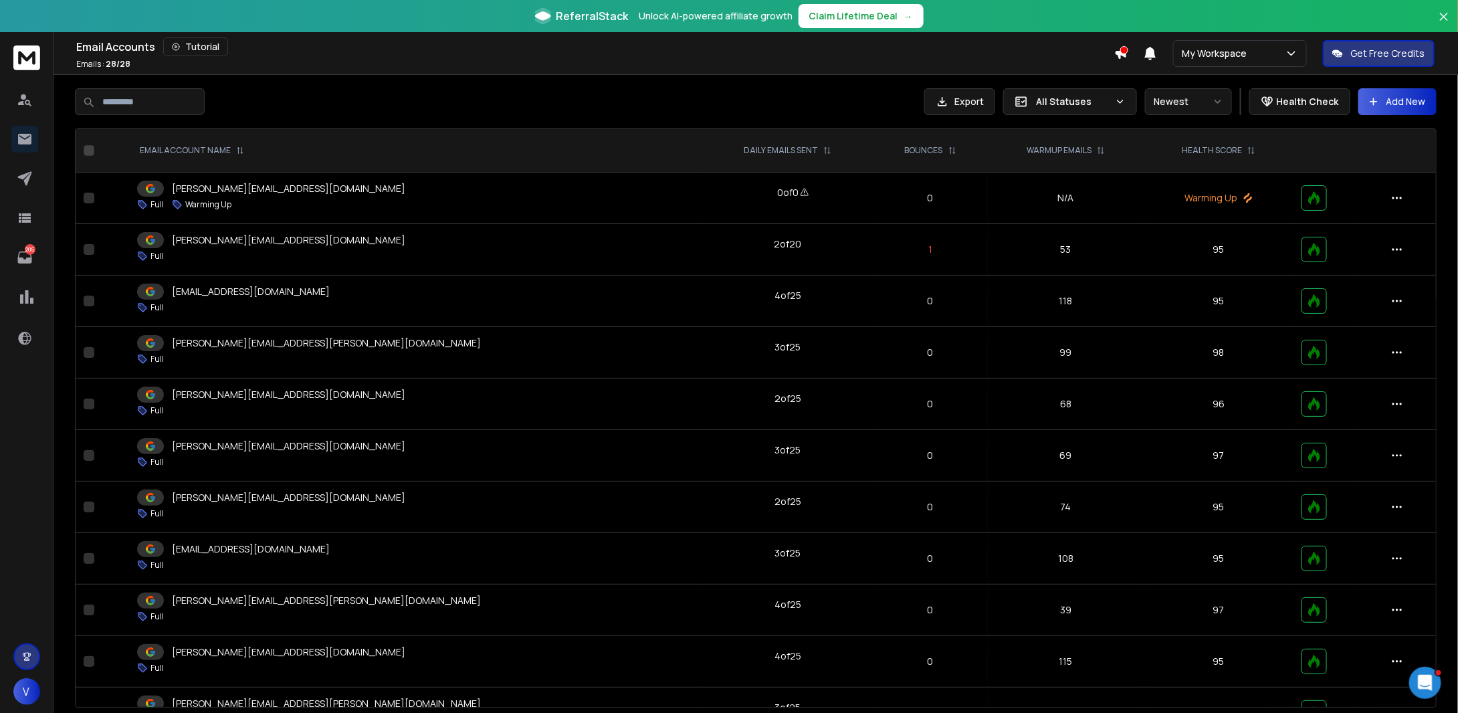
click at [1308, 245] on icon at bounding box center [1313, 249] width 11 height 13
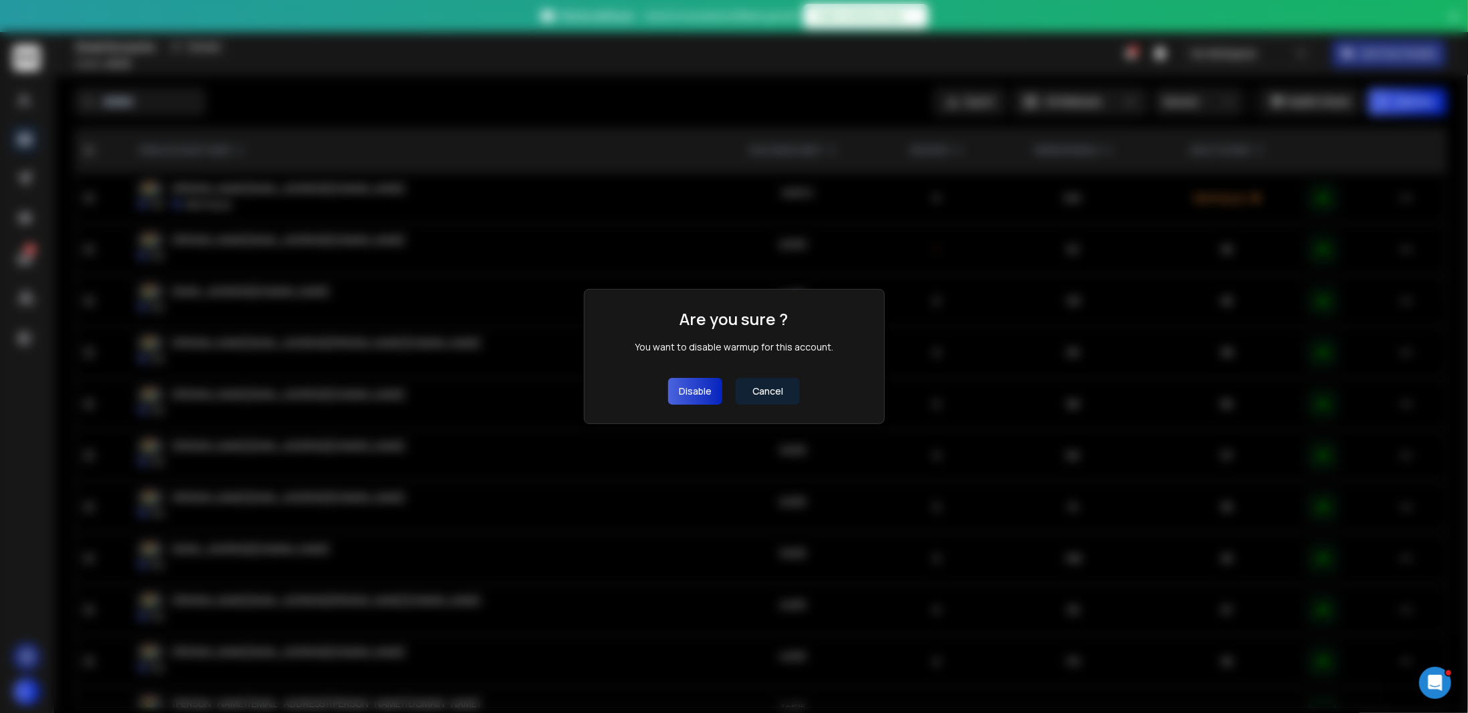
click at [812, 224] on div "Are you sure ? You want to disable warmup for this account. Disable Cancel" at bounding box center [734, 356] width 1468 height 713
drag, startPoint x: 772, startPoint y: 409, endPoint x: 774, endPoint y: 398, distance: 10.8
click at [772, 407] on div "Are you sure ? You want to disable warmup for this account. Disable Cancel" at bounding box center [734, 356] width 301 height 135
click at [774, 397] on button "Cancel" at bounding box center [768, 391] width 64 height 27
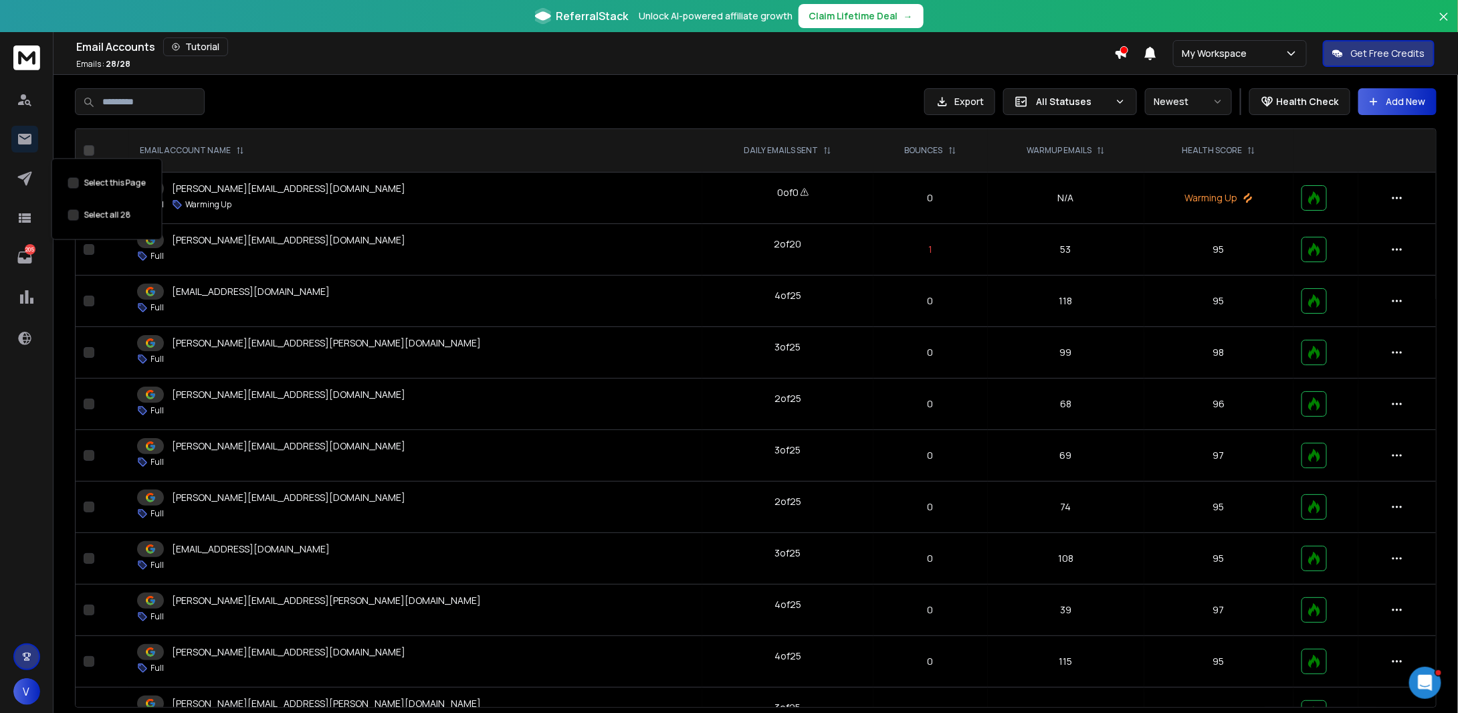
click at [92, 152] on button "Select this Page" at bounding box center [89, 150] width 11 height 11
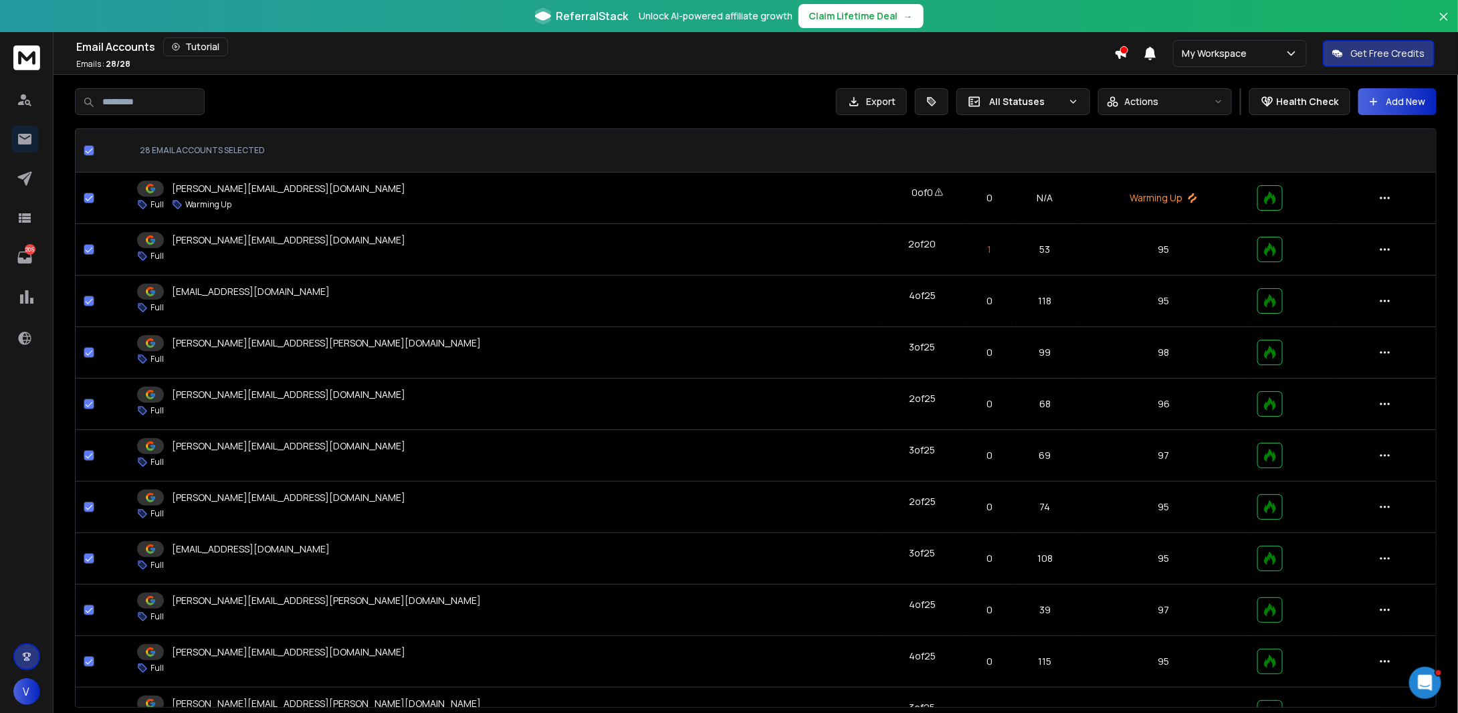
click at [379, 114] on div at bounding box center [451, 101] width 753 height 27
click at [948, 104] on button at bounding box center [931, 101] width 33 height 27
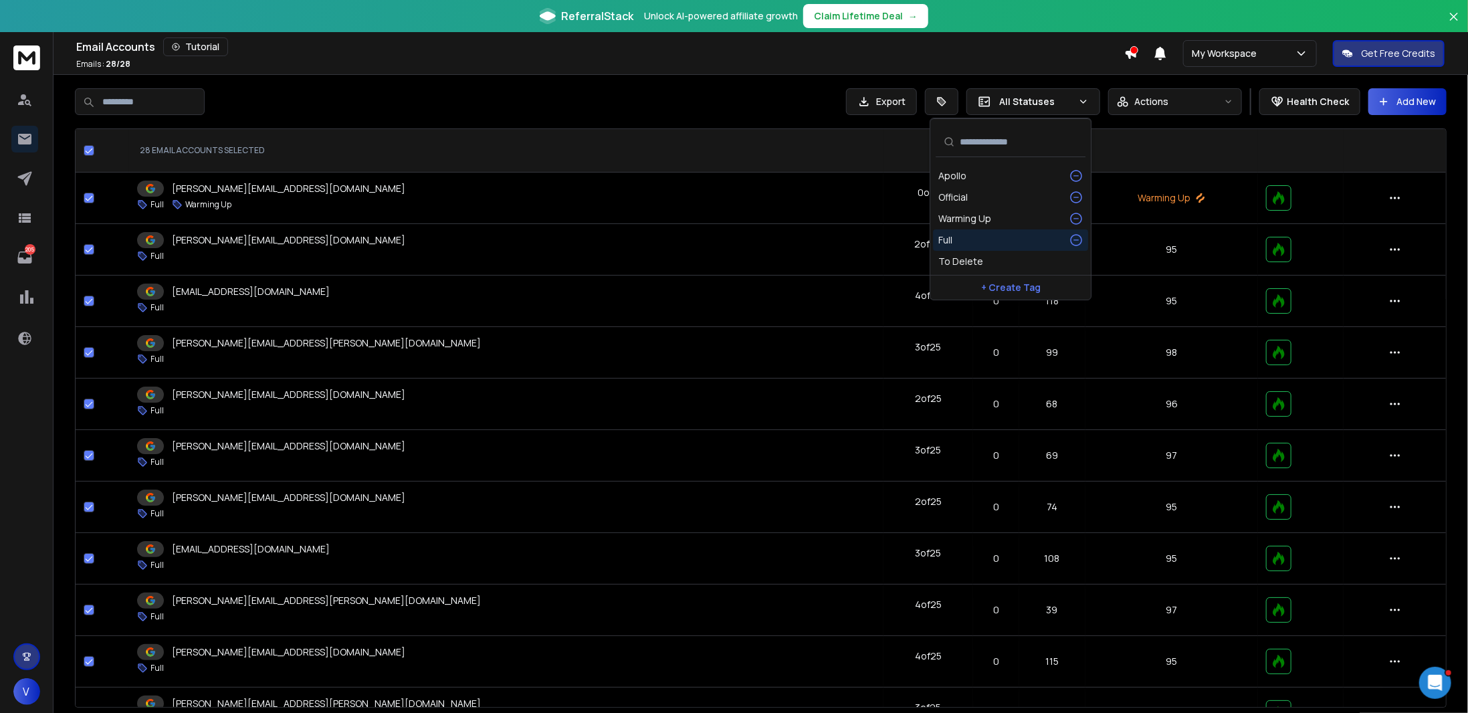
click at [1006, 240] on div "Full" at bounding box center [1010, 239] width 144 height 13
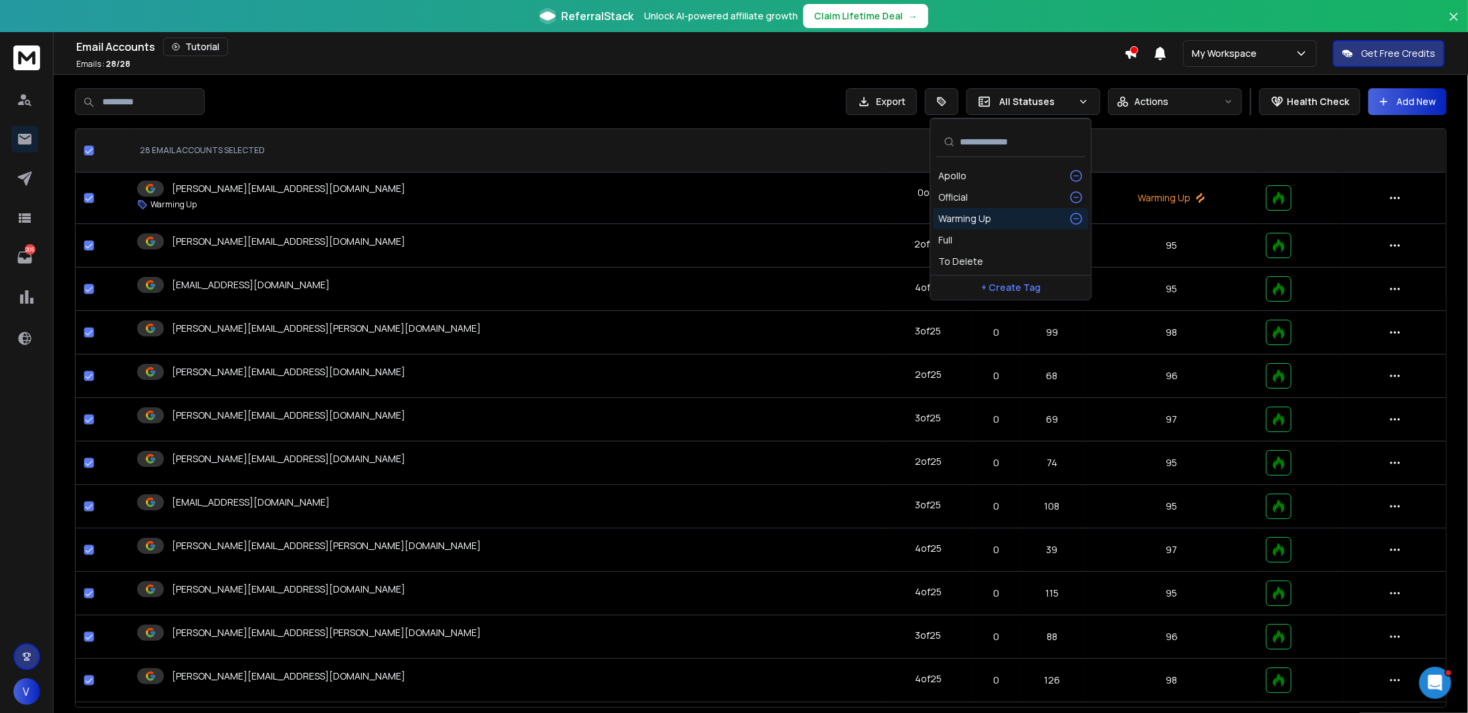
click at [1075, 215] on icon at bounding box center [1075, 218] width 13 height 13
click at [1075, 191] on icon at bounding box center [1077, 197] width 12 height 12
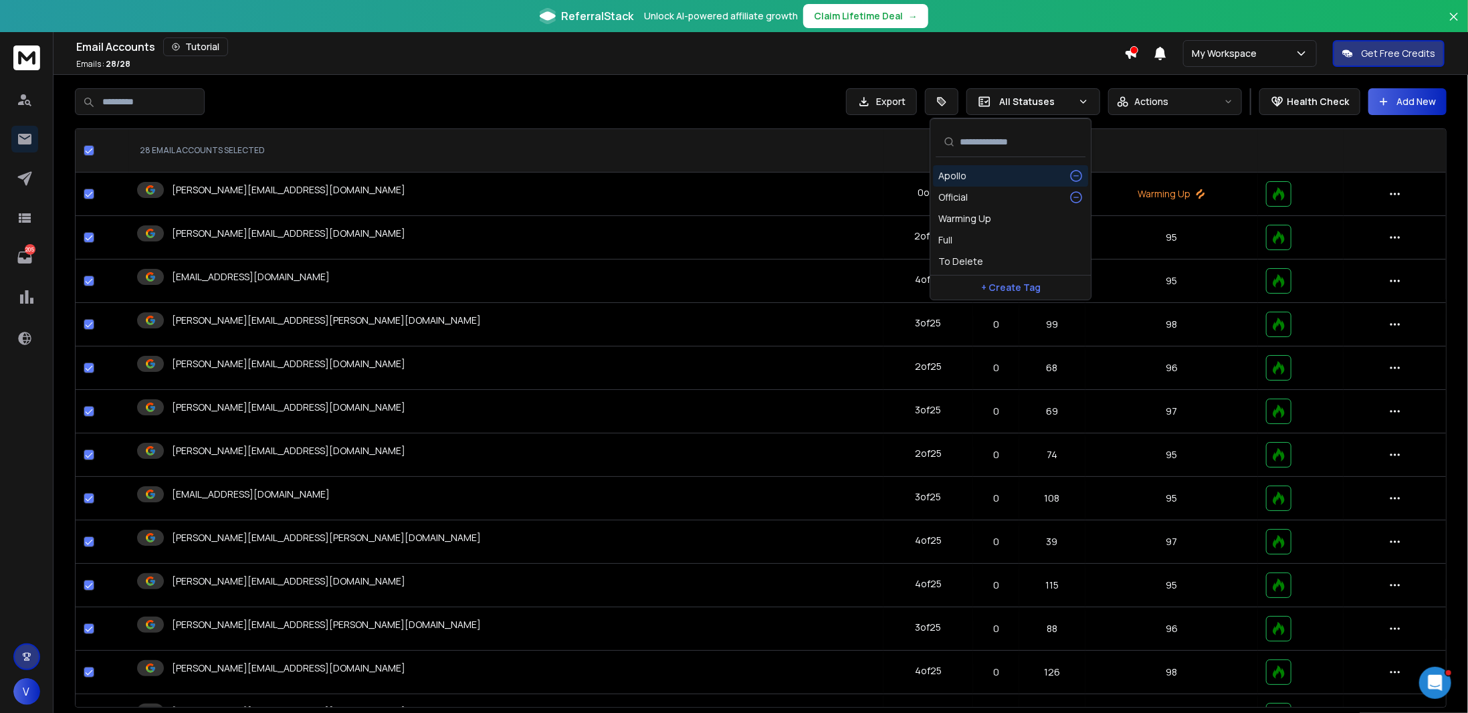
click at [1071, 179] on icon at bounding box center [1077, 176] width 12 height 12
click at [1075, 198] on icon at bounding box center [1075, 197] width 13 height 13
click at [1037, 233] on div "Full" at bounding box center [1010, 239] width 144 height 13
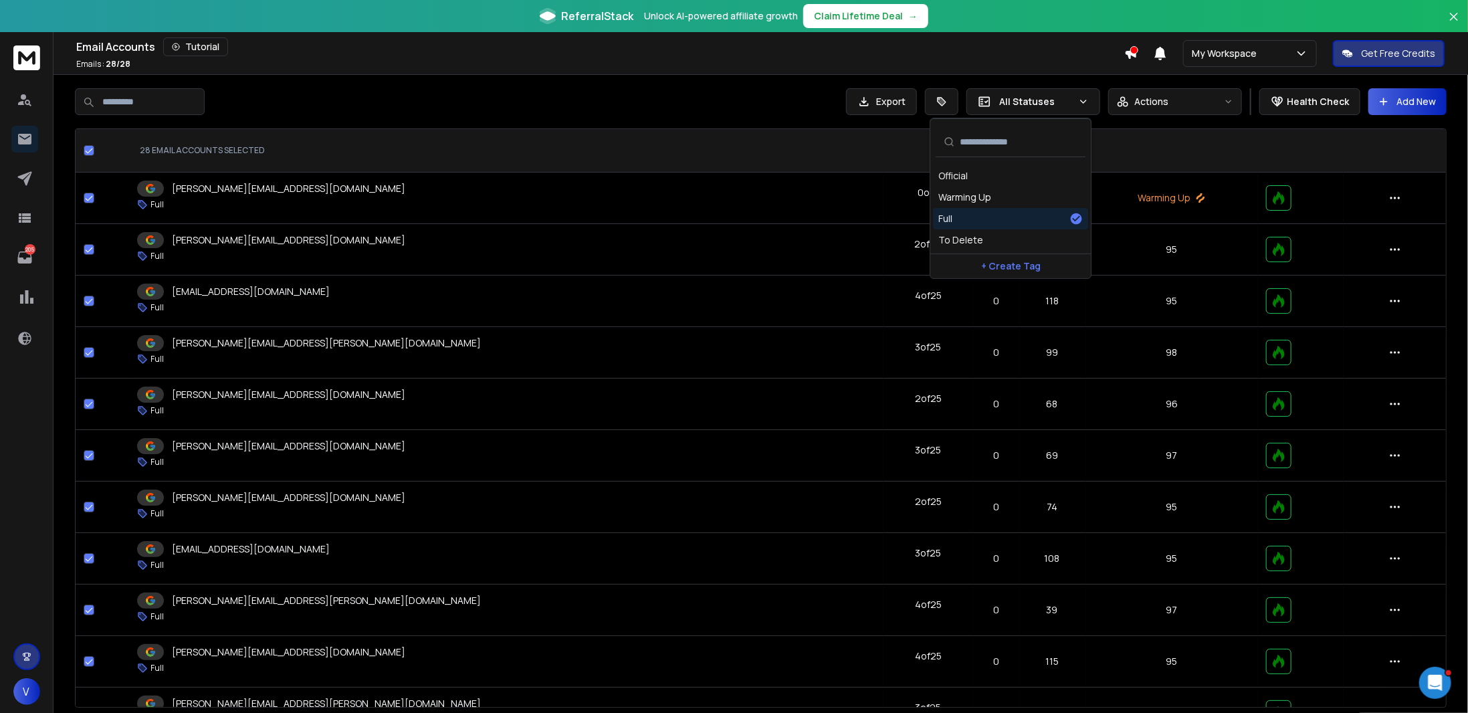
click at [519, 107] on div at bounding box center [456, 101] width 763 height 27
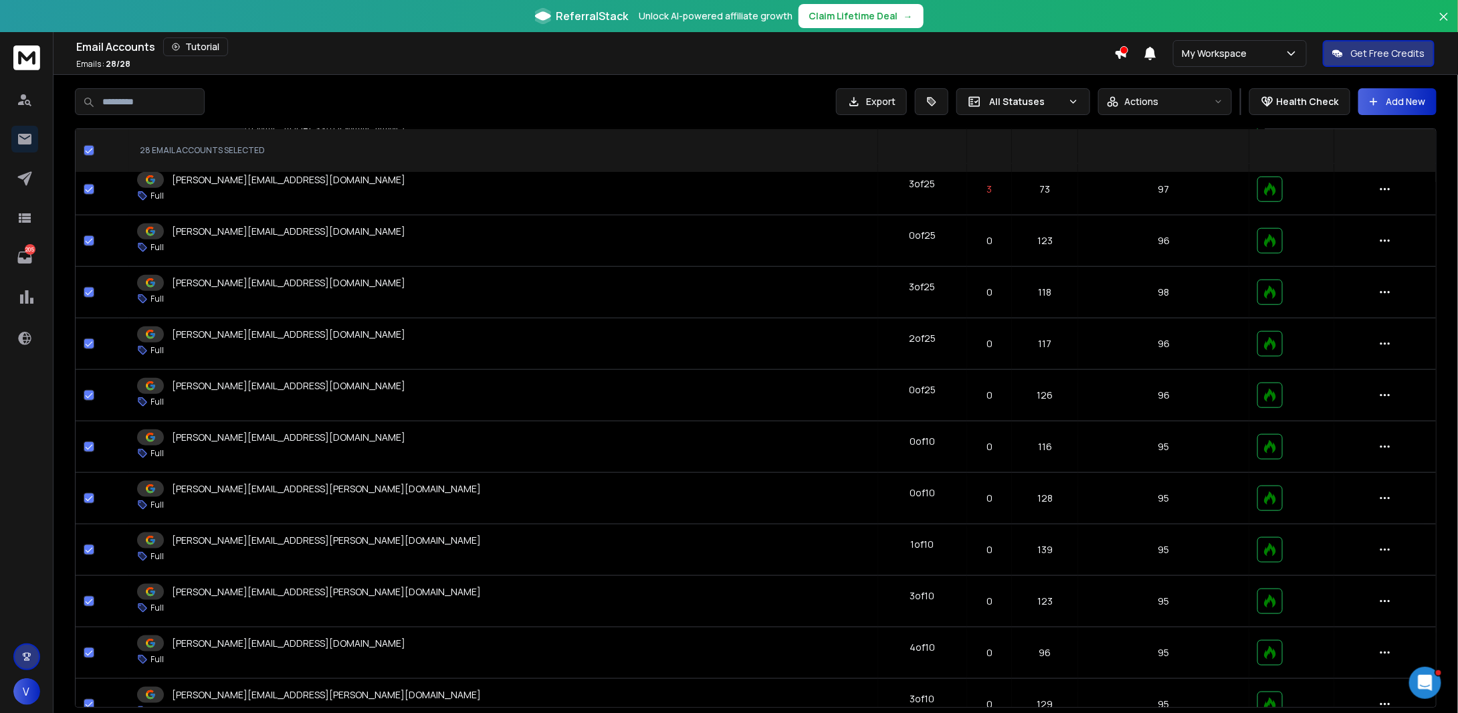
scroll to position [891, 0]
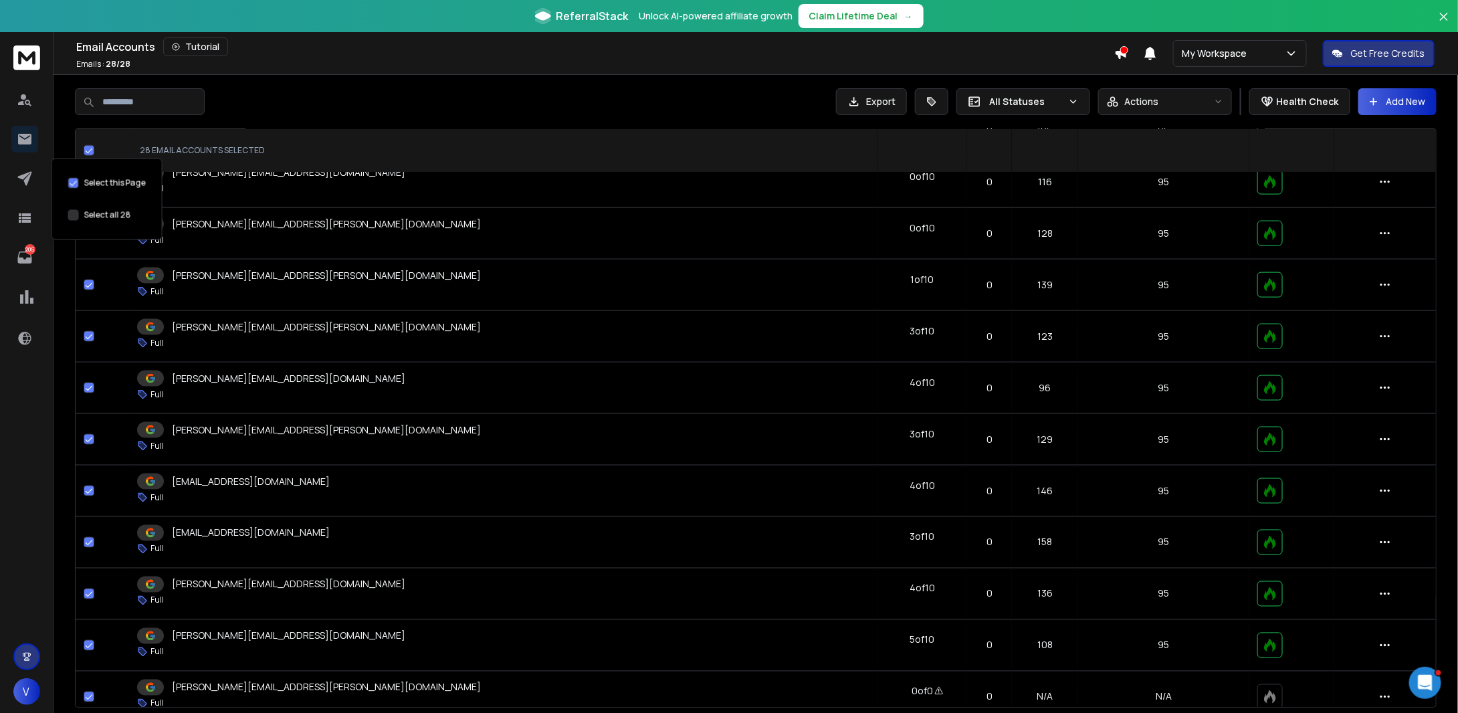
click at [84, 146] on button "Select this Page" at bounding box center [89, 150] width 11 height 11
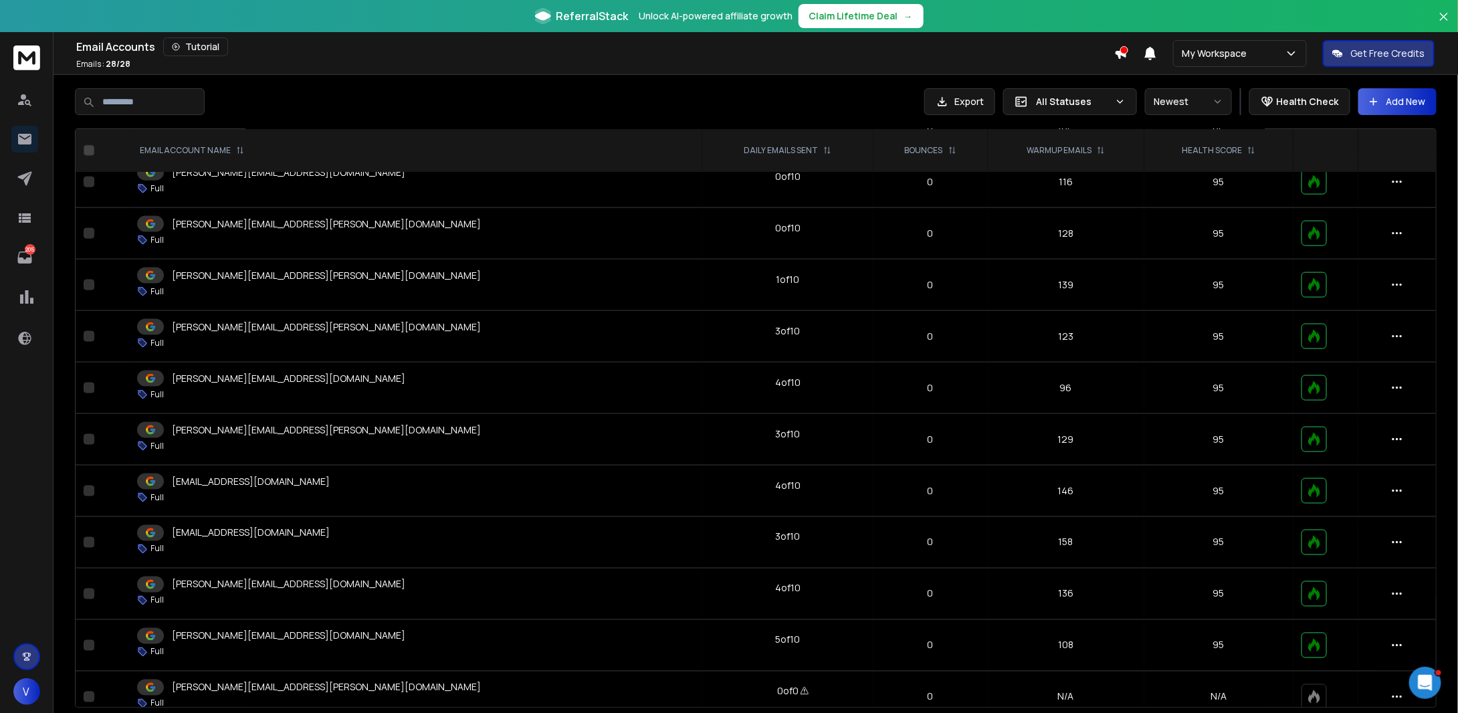
click at [1086, 106] on p "All Statuses" at bounding box center [1073, 101] width 74 height 13
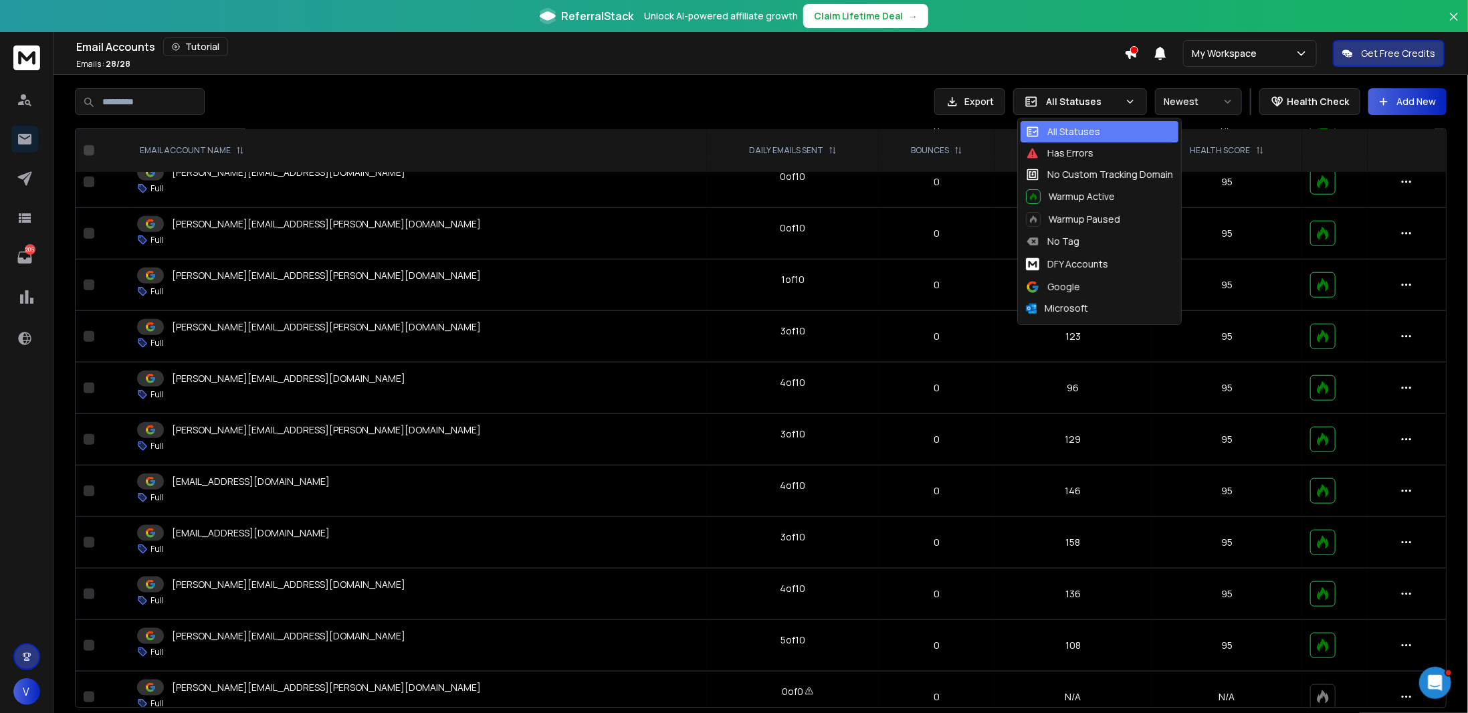
click at [1086, 106] on p "All Statuses" at bounding box center [1083, 101] width 74 height 13
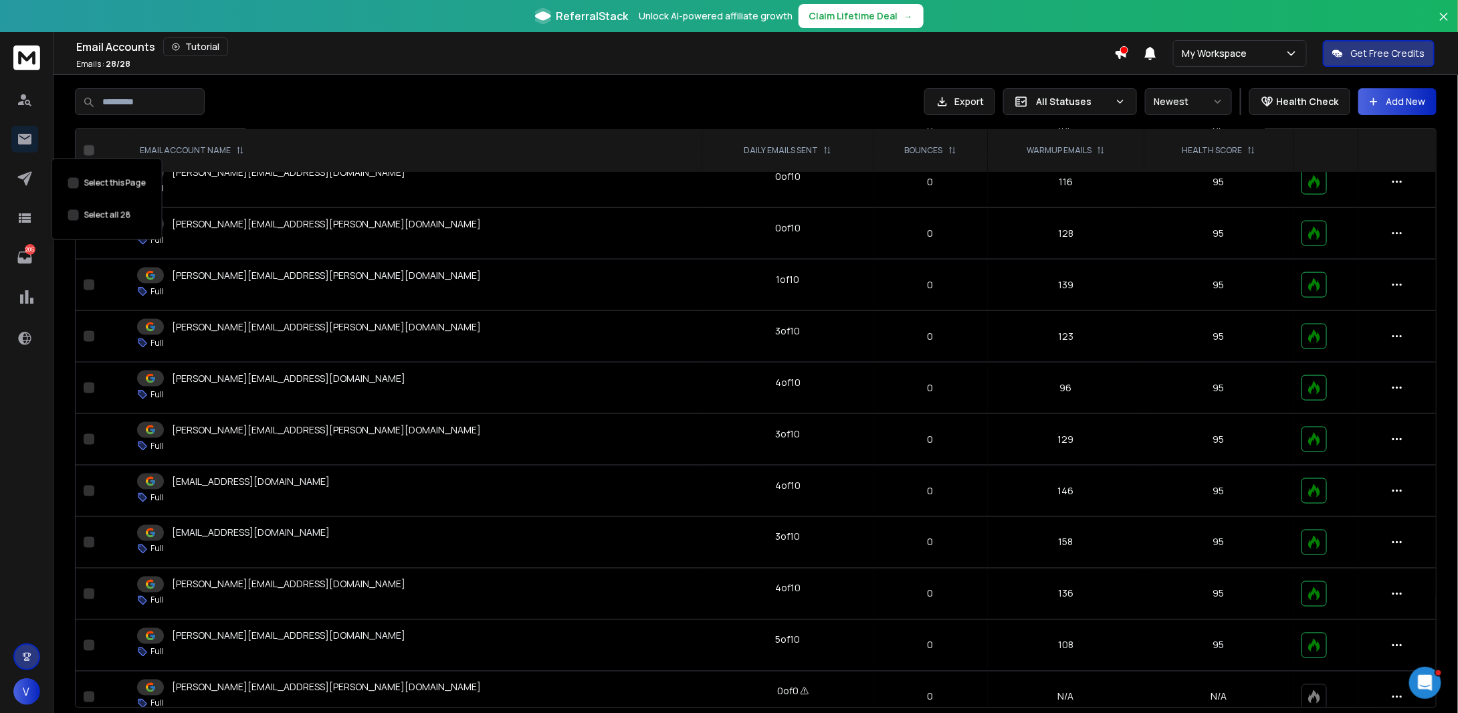
click at [84, 149] on button "Select this Page" at bounding box center [89, 150] width 11 height 11
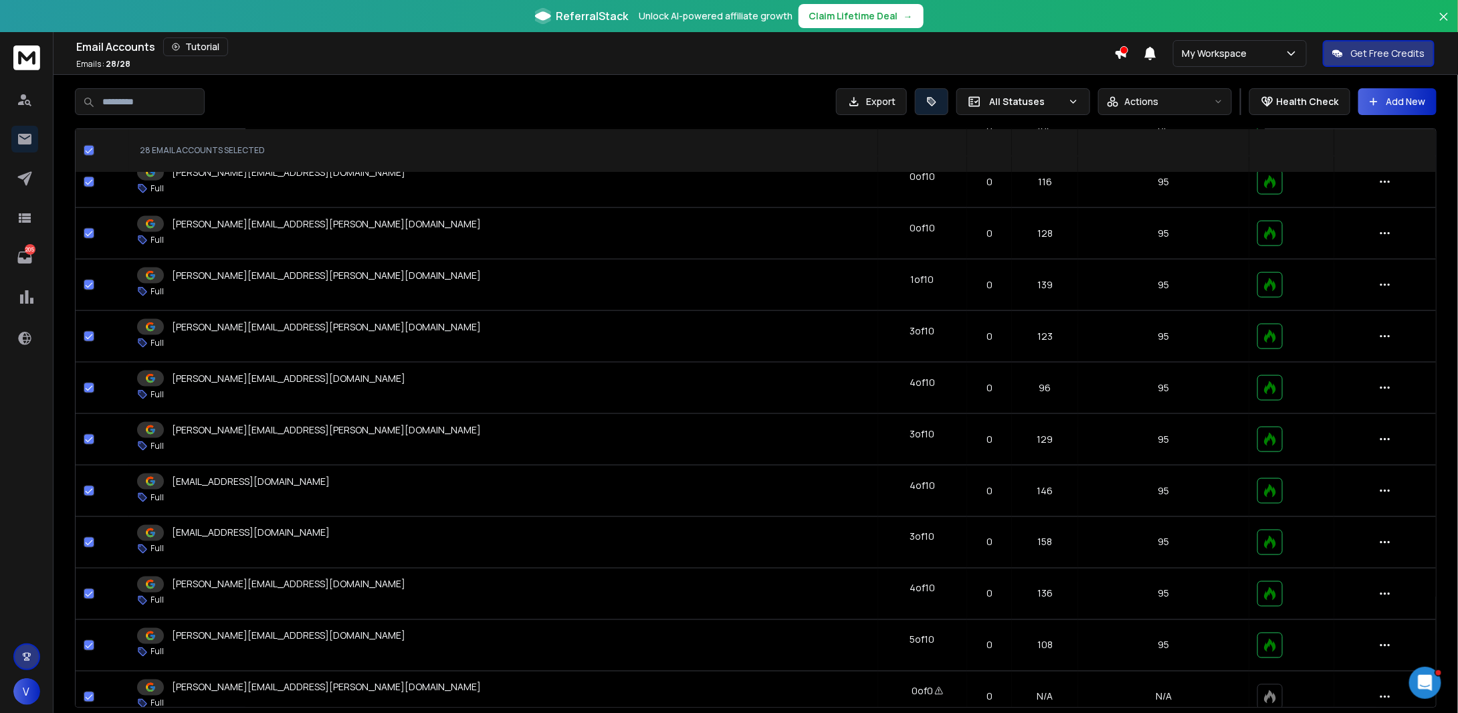
click at [930, 105] on icon at bounding box center [931, 101] width 11 height 11
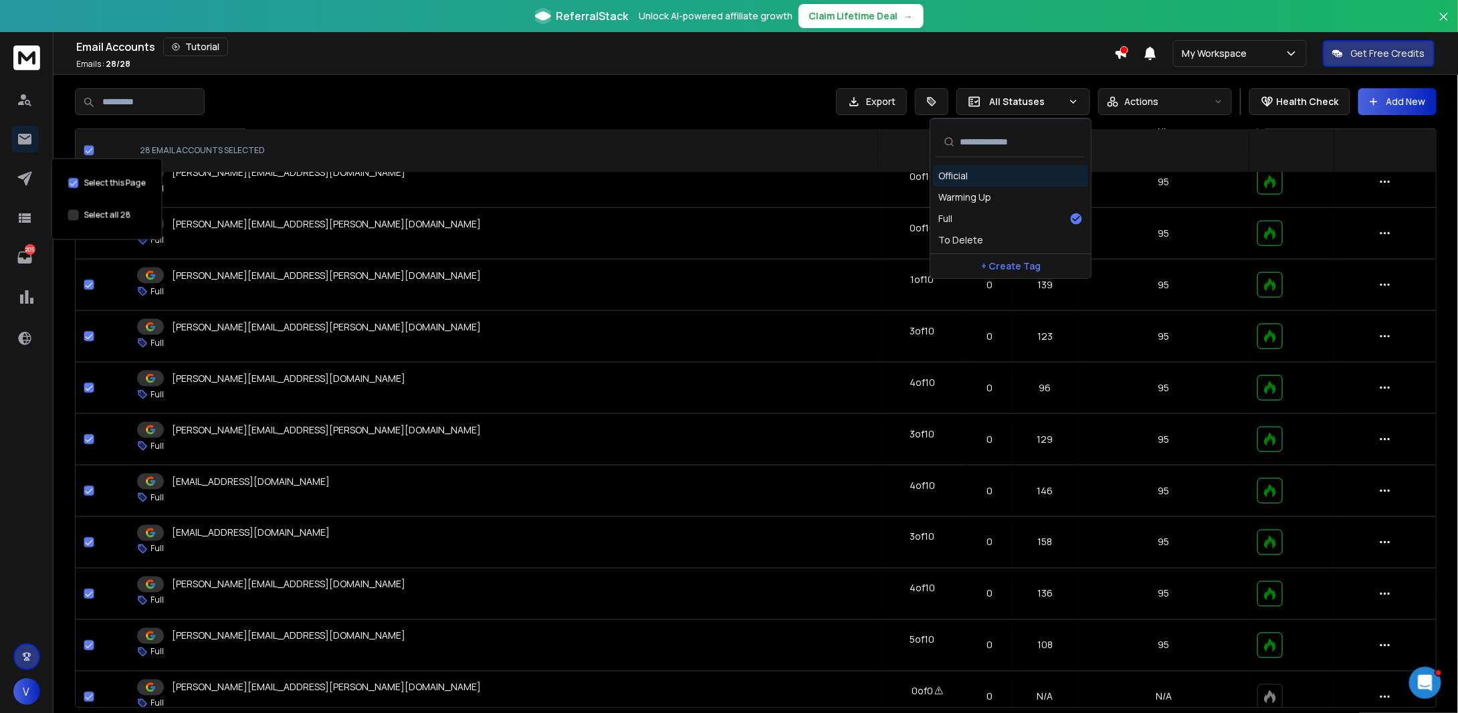
click at [88, 148] on button "Select this Page" at bounding box center [89, 150] width 11 height 11
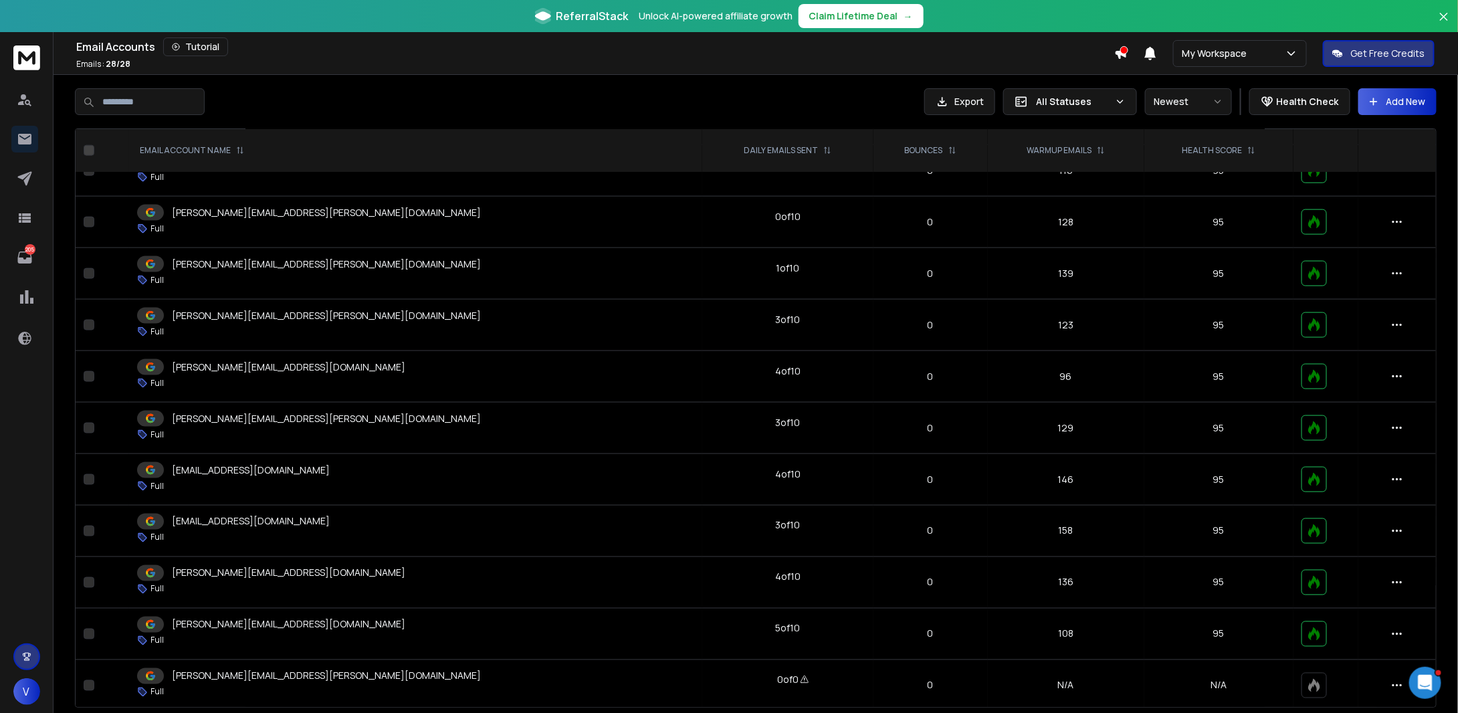
scroll to position [908, 0]
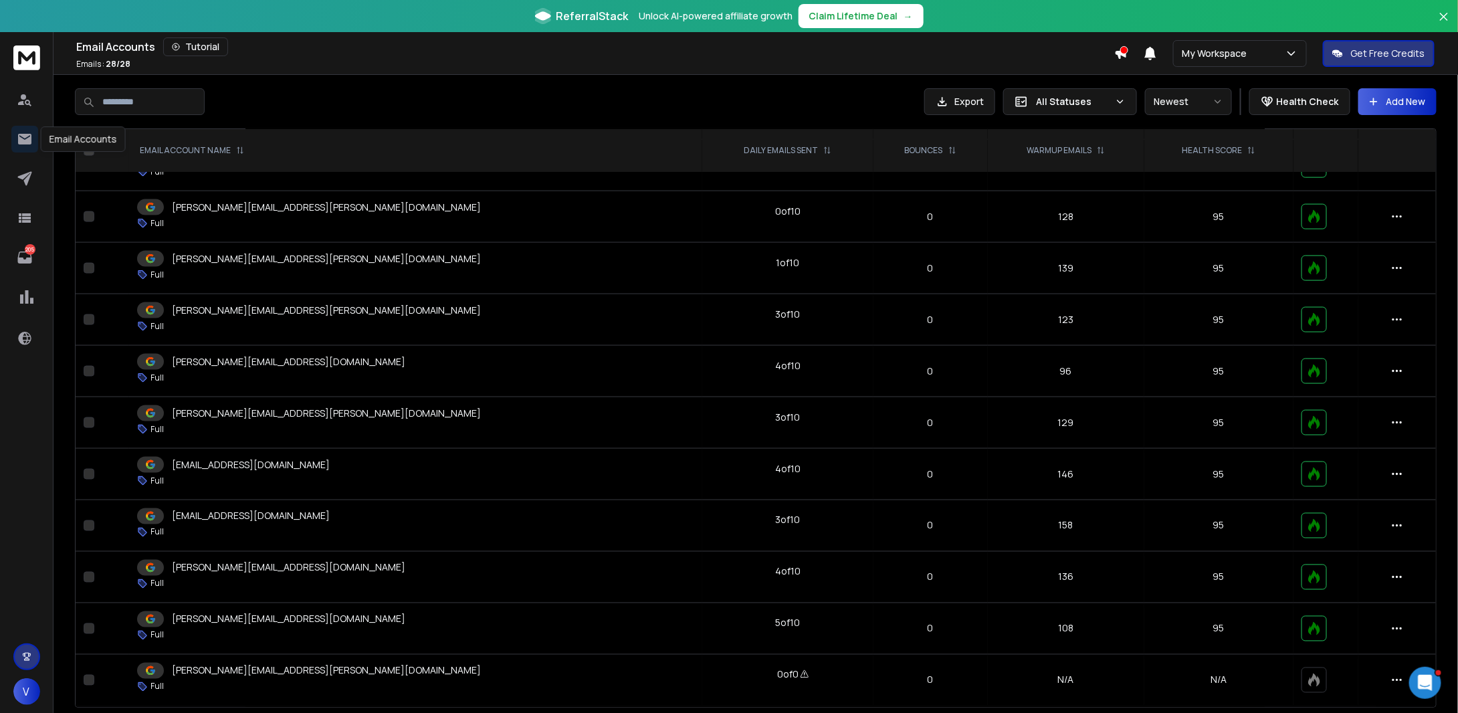
click at [32, 146] on icon at bounding box center [25, 139] width 16 height 16
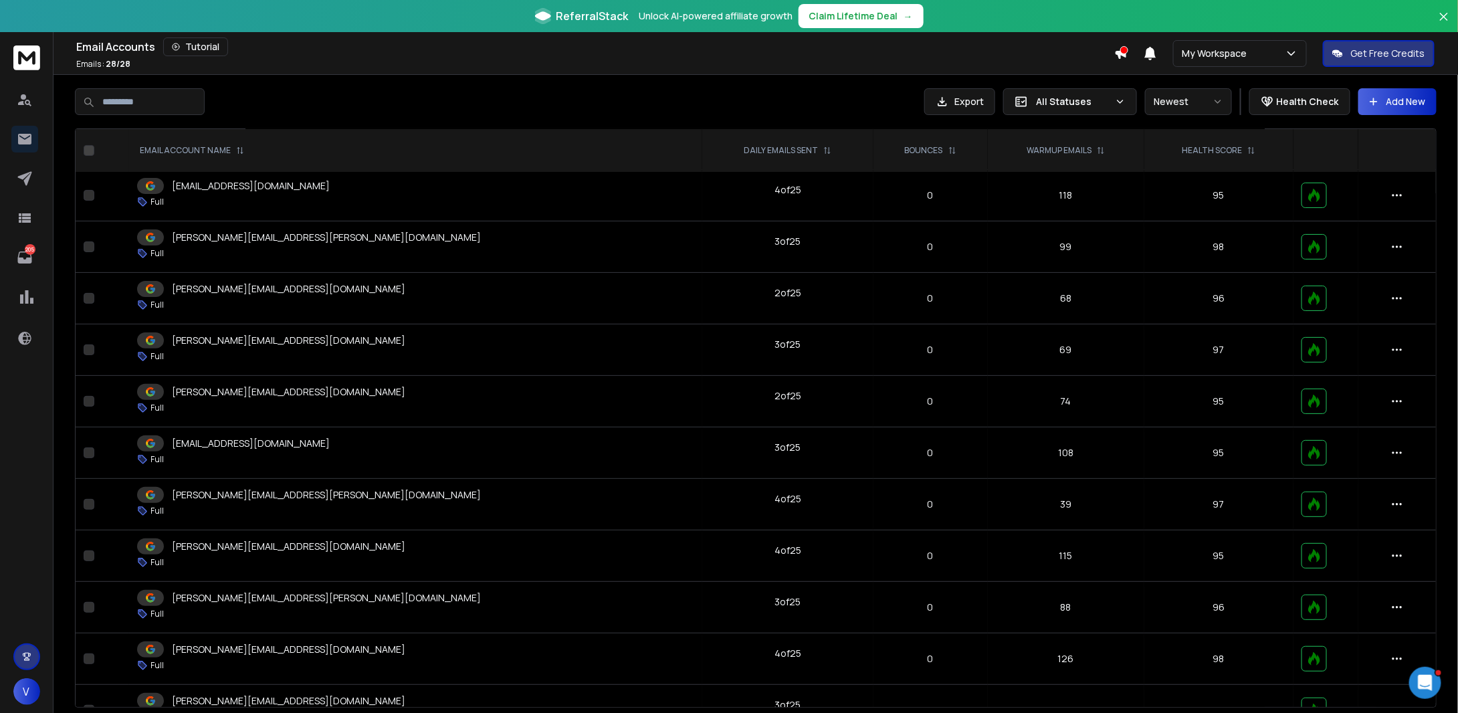
scroll to position [0, 0]
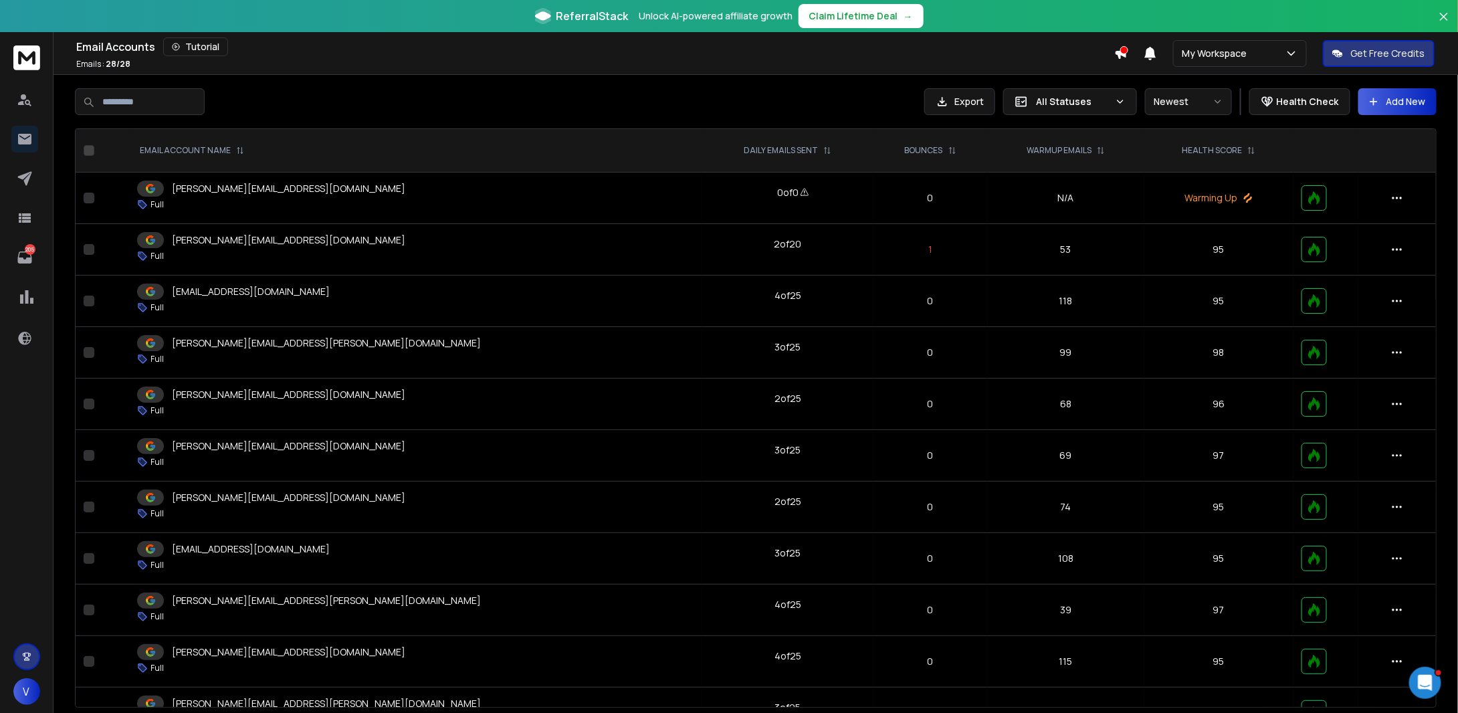
click at [126, 104] on input at bounding box center [140, 101] width 130 height 27
paste input "**********"
type input "**********"
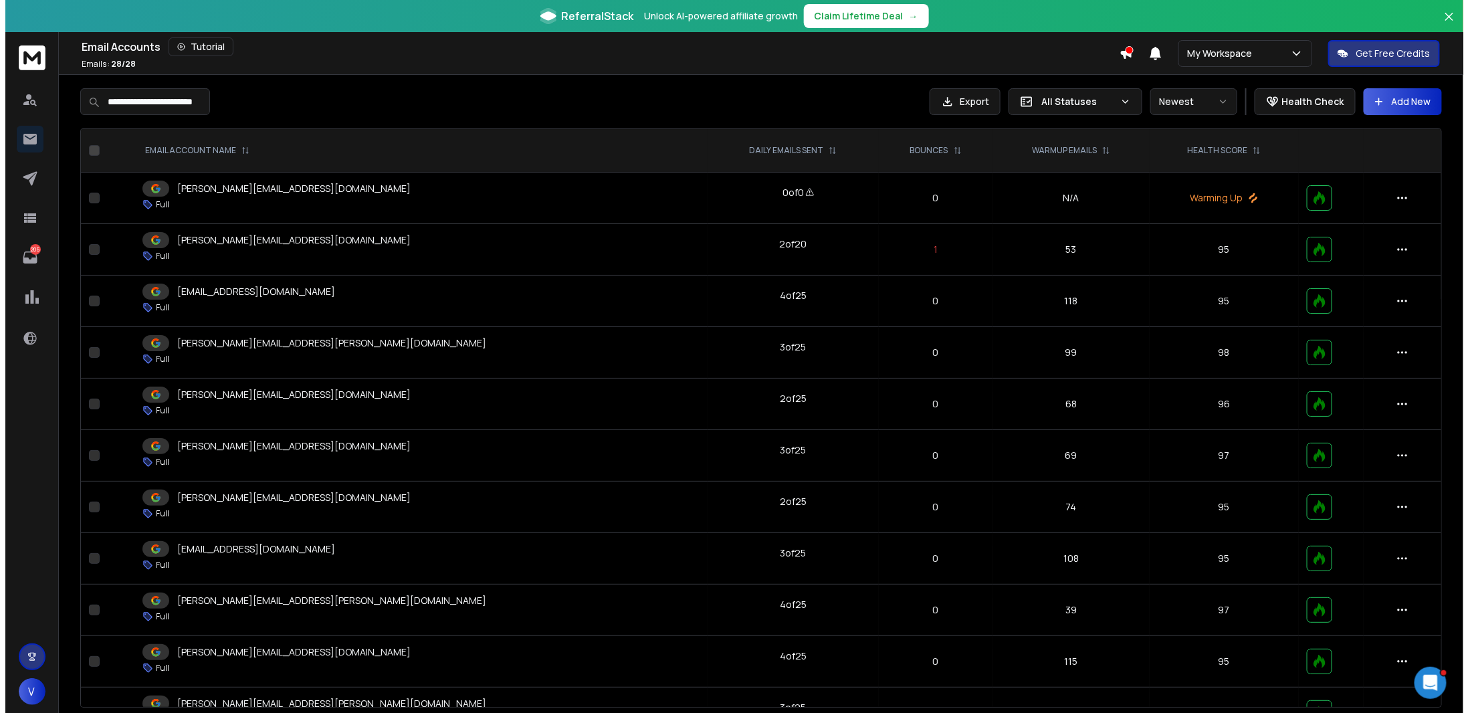
scroll to position [0, 13]
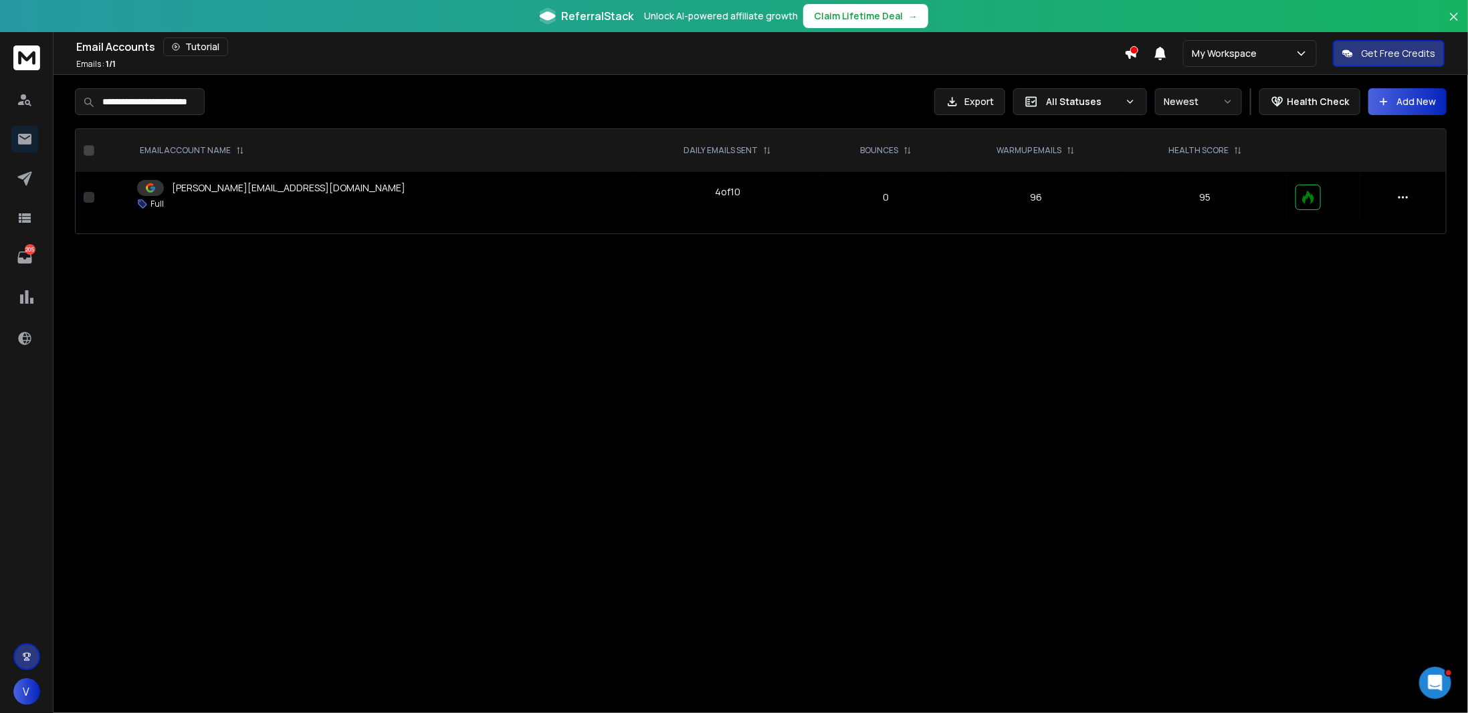
click at [327, 184] on div "[PERSON_NAME][EMAIL_ADDRESS][DOMAIN_NAME]" at bounding box center [381, 188] width 488 height 16
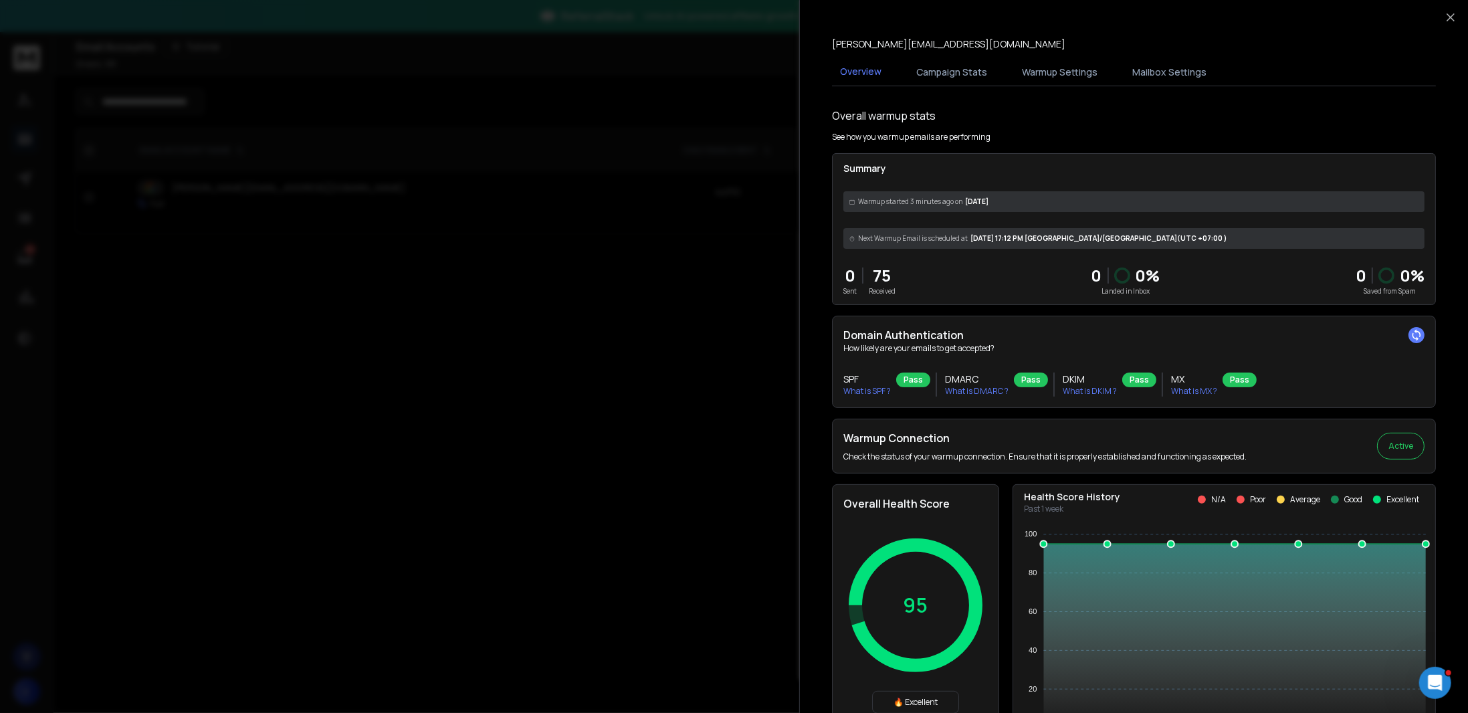
click at [592, 268] on div at bounding box center [734, 356] width 1468 height 713
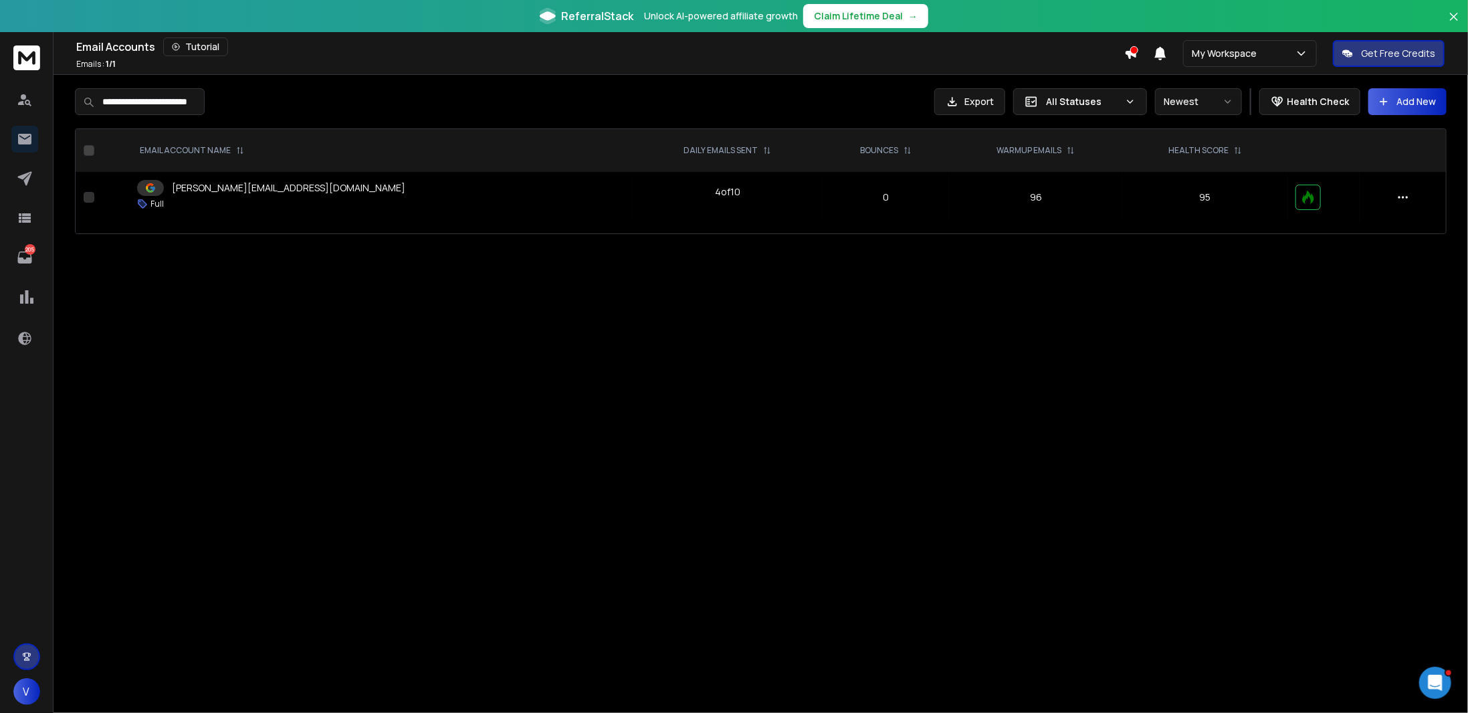
click at [1383, 194] on button at bounding box center [1403, 197] width 70 height 23
click at [1255, 318] on div "**********" at bounding box center [734, 356] width 1468 height 713
click at [1397, 201] on icon at bounding box center [1403, 197] width 12 height 12
click at [1399, 241] on div "Mailbox Settings" at bounding box center [1388, 245] width 104 height 21
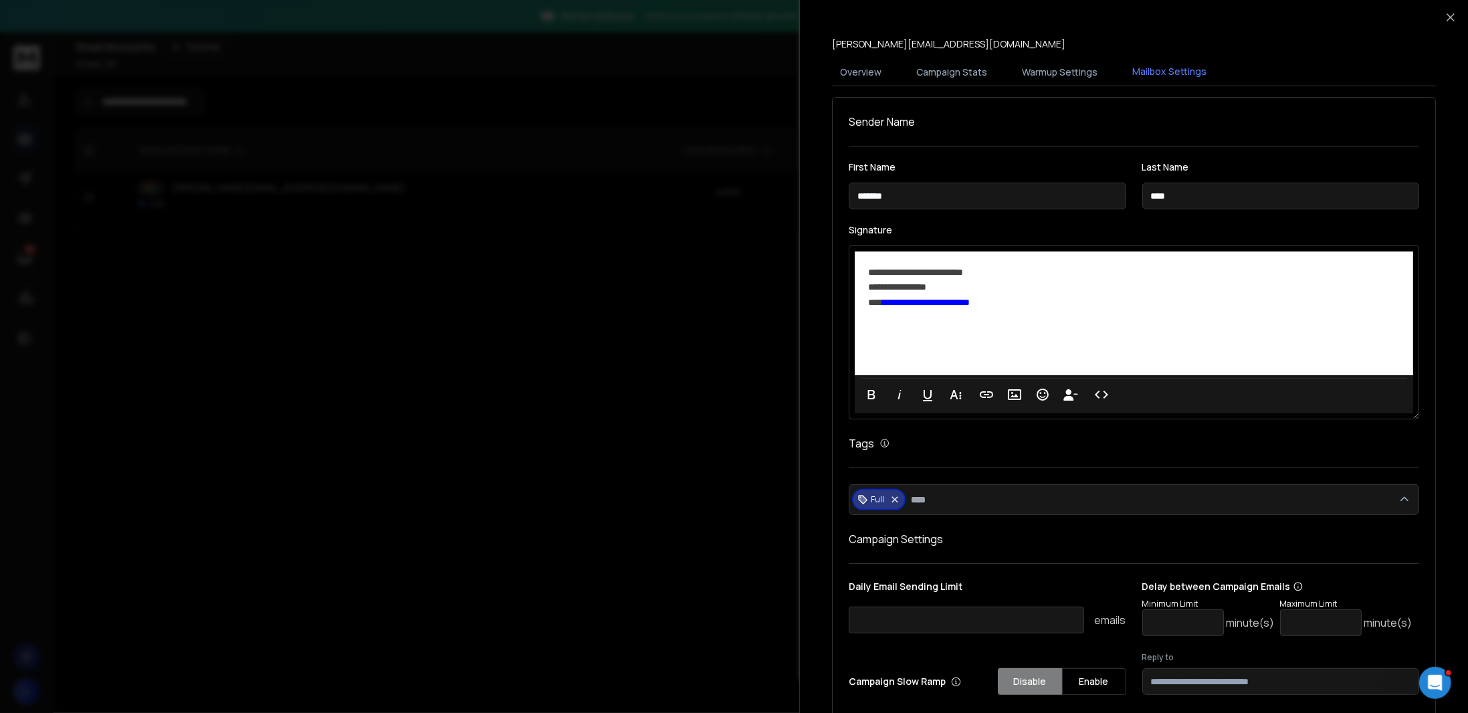
click at [894, 498] on icon at bounding box center [894, 499] width 6 height 6
click at [952, 498] on input at bounding box center [904, 500] width 104 height 24
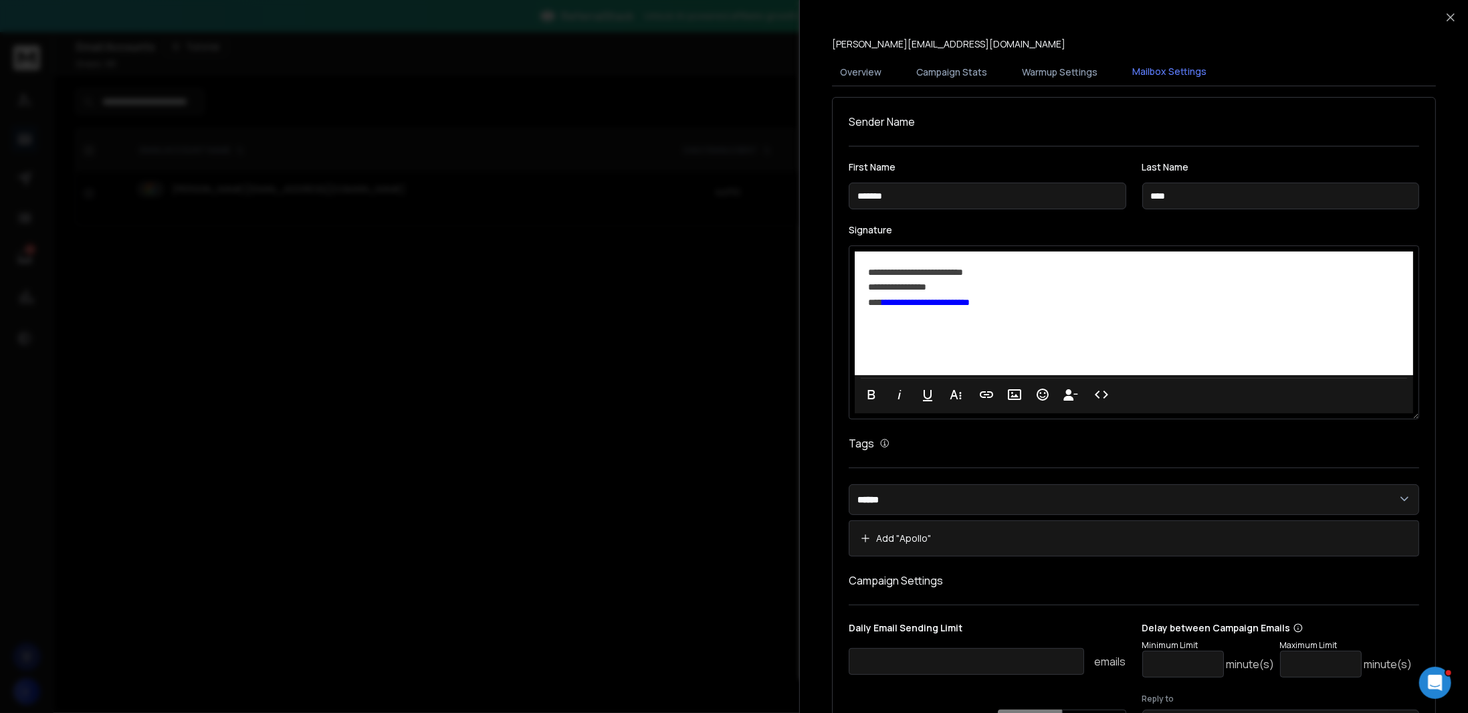
type input "******"
click at [966, 532] on div "Add " Apollo "" at bounding box center [1134, 538] width 548 height 13
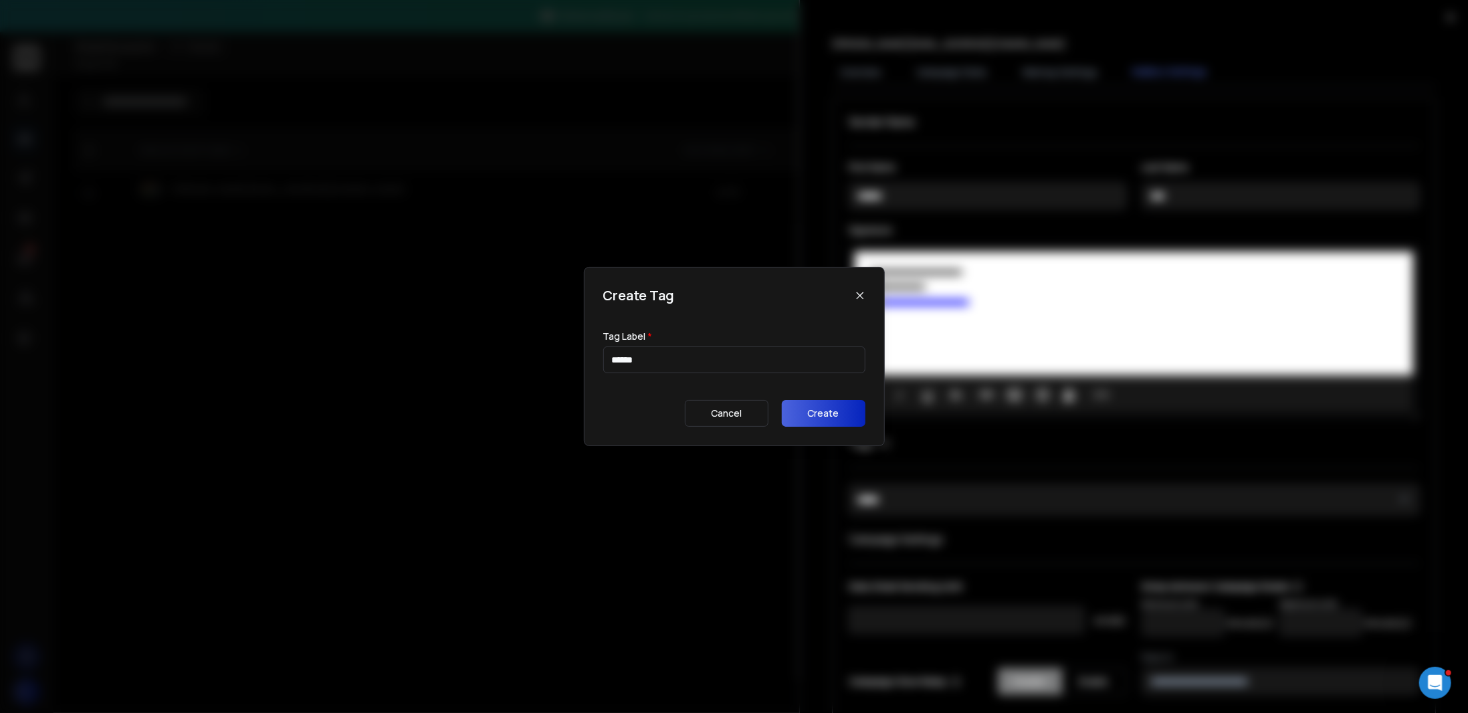
click at [825, 420] on button "Create" at bounding box center [824, 413] width 84 height 27
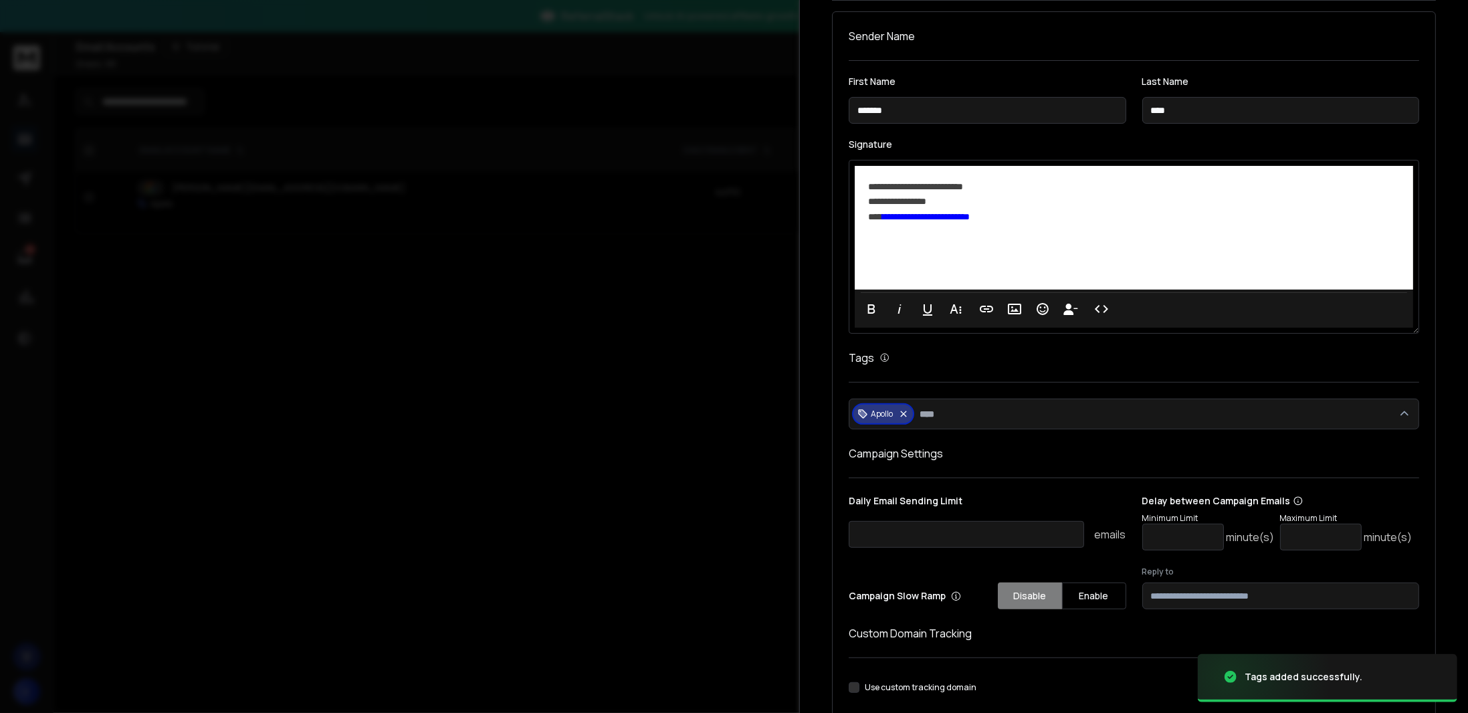
scroll to position [169, 0]
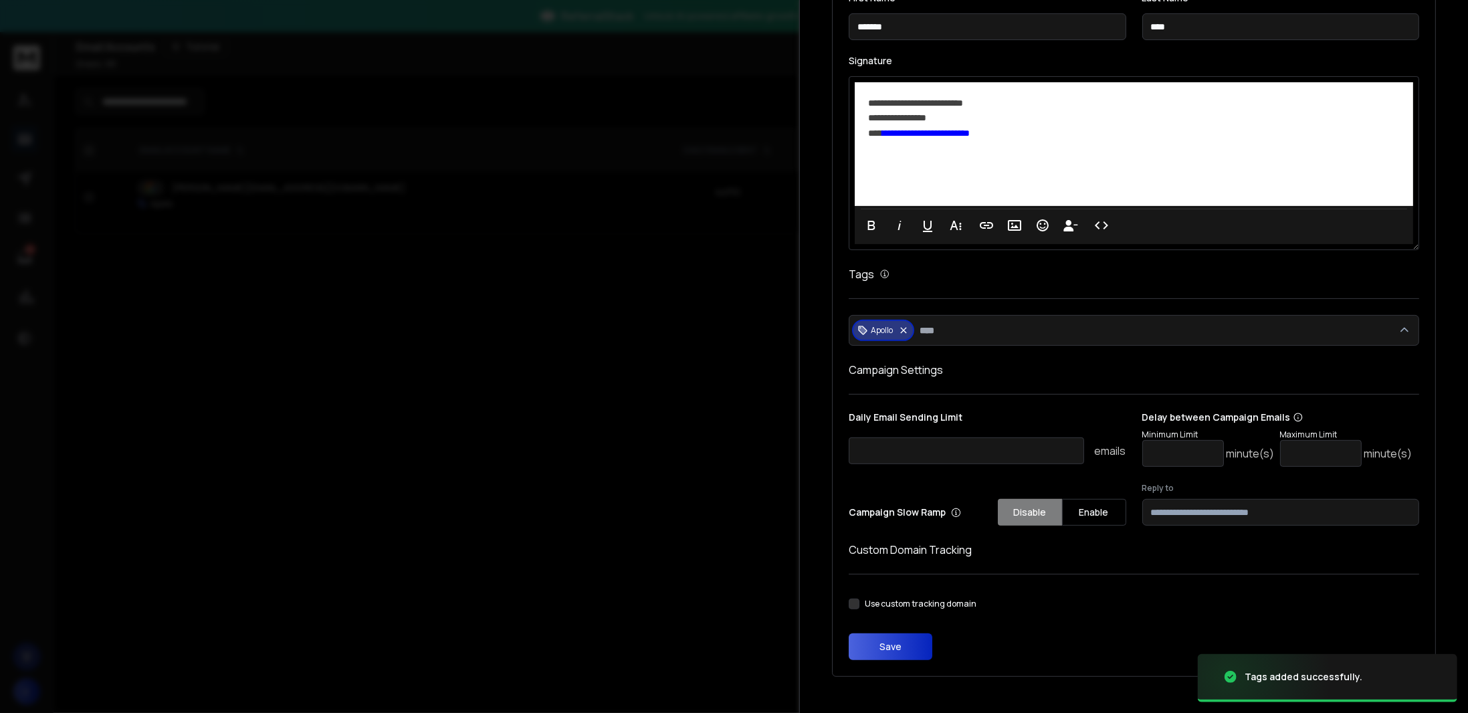
click at [891, 638] on button "Save" at bounding box center [891, 646] width 84 height 27
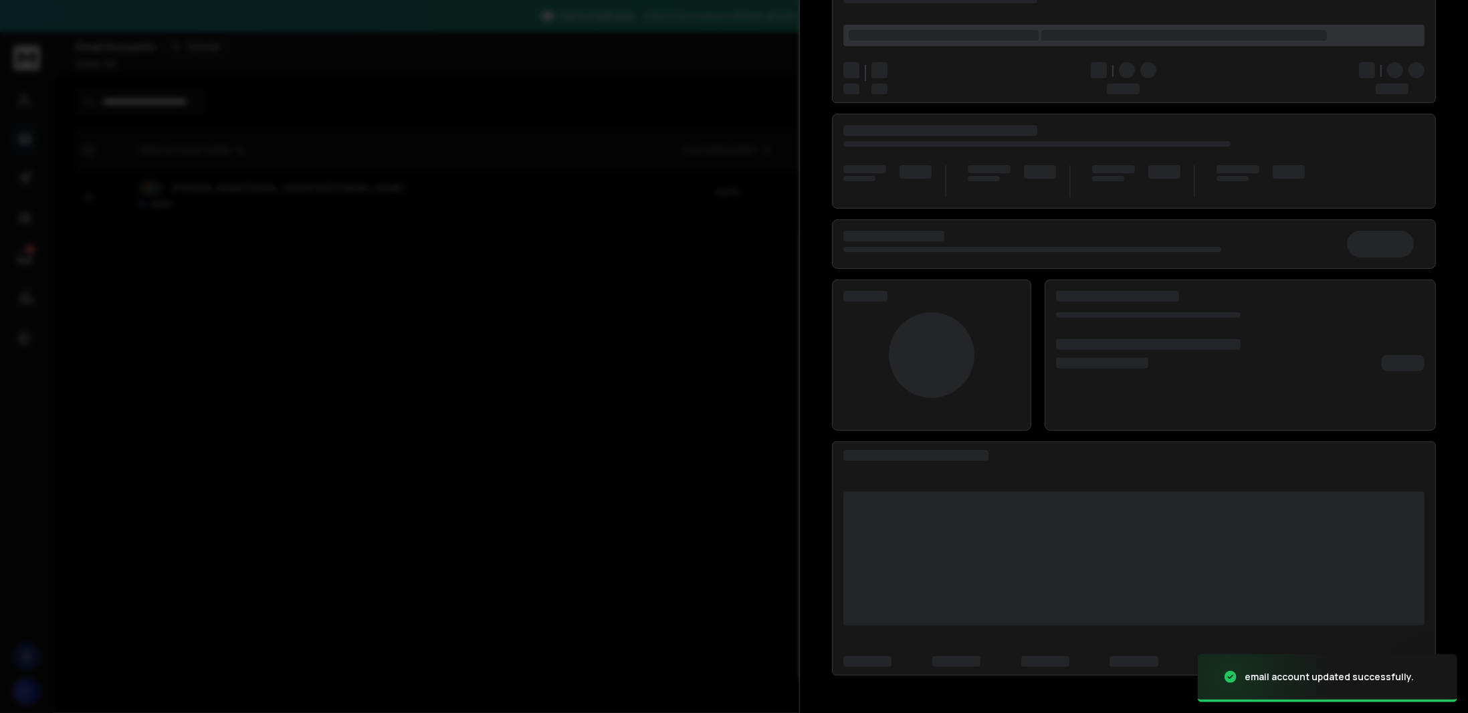
scroll to position [0, 0]
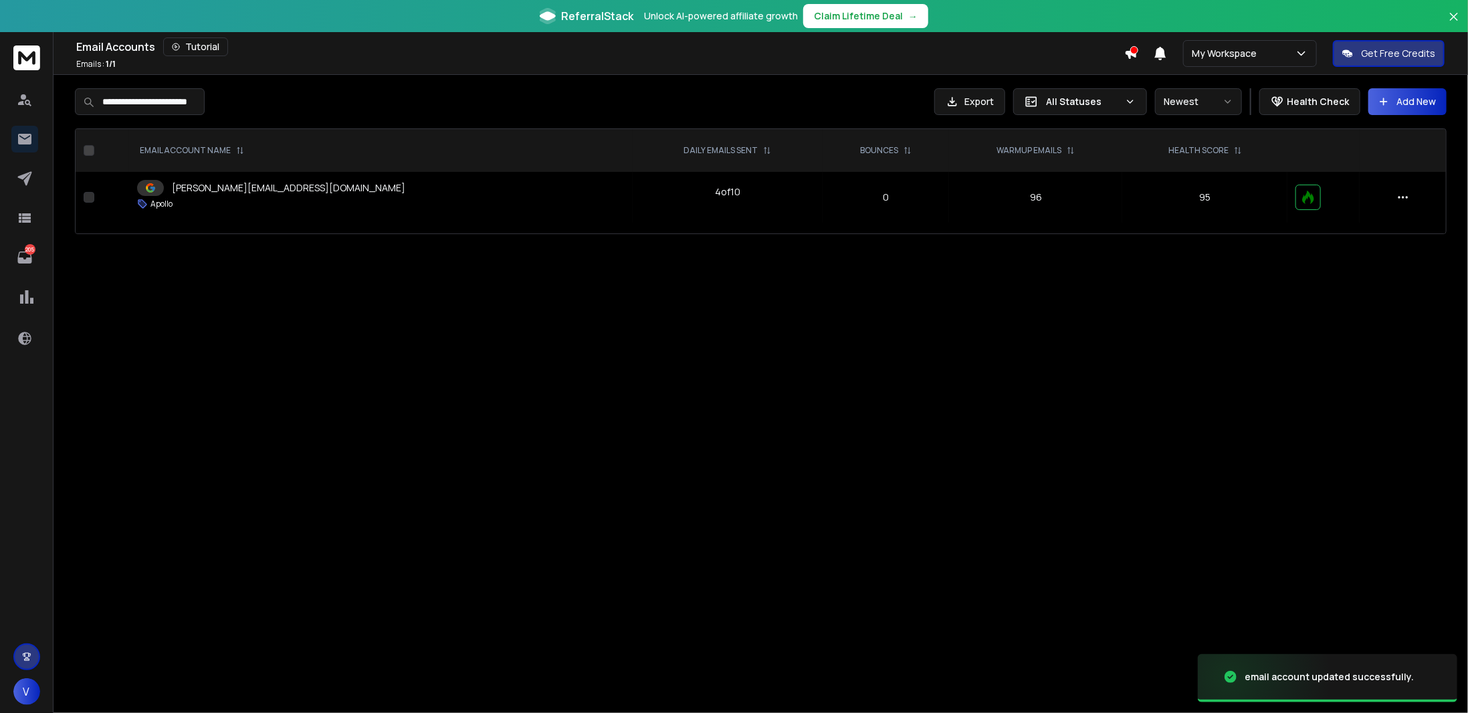
click at [179, 96] on input "**********" at bounding box center [140, 101] width 130 height 27
paste input
click at [384, 326] on div "**********" at bounding box center [734, 356] width 1468 height 713
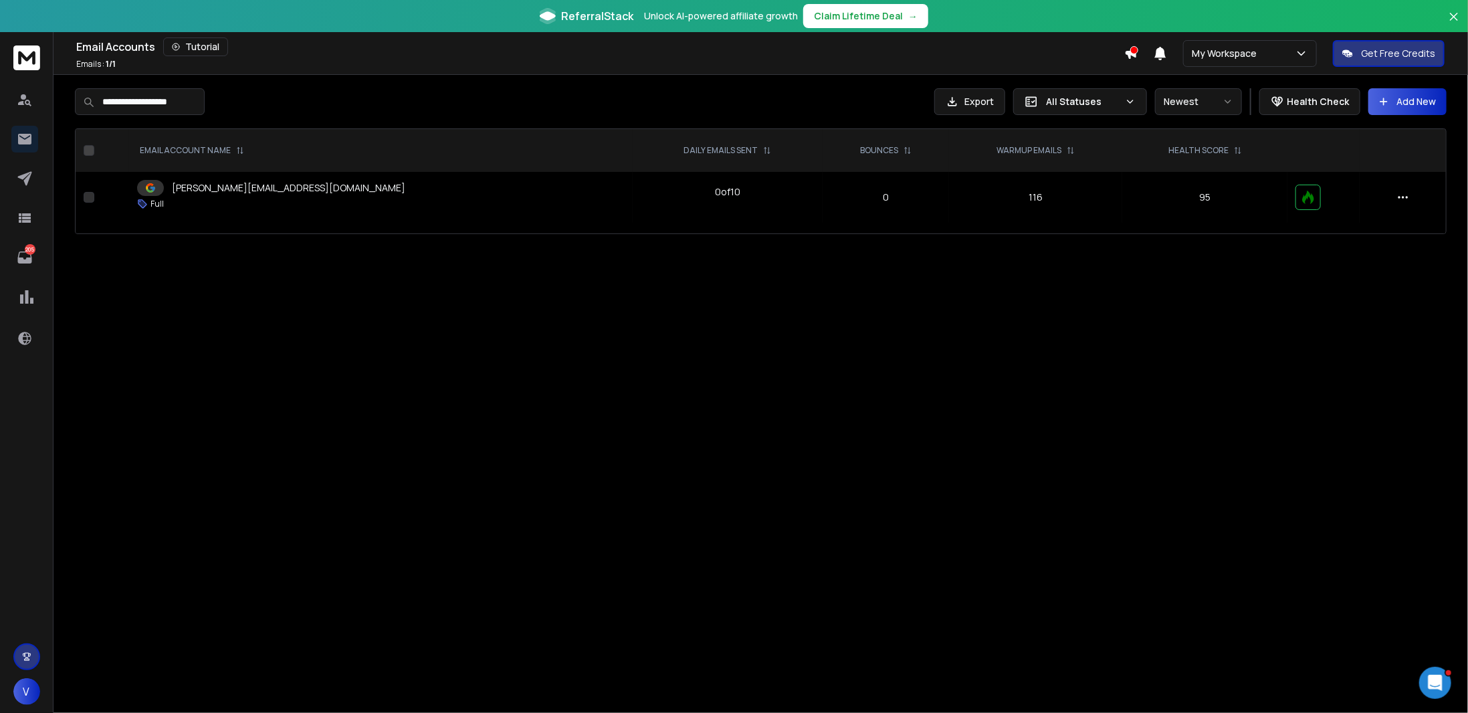
click at [150, 209] on td "[PERSON_NAME][EMAIL_ADDRESS][DOMAIN_NAME] Full" at bounding box center [381, 197] width 504 height 51
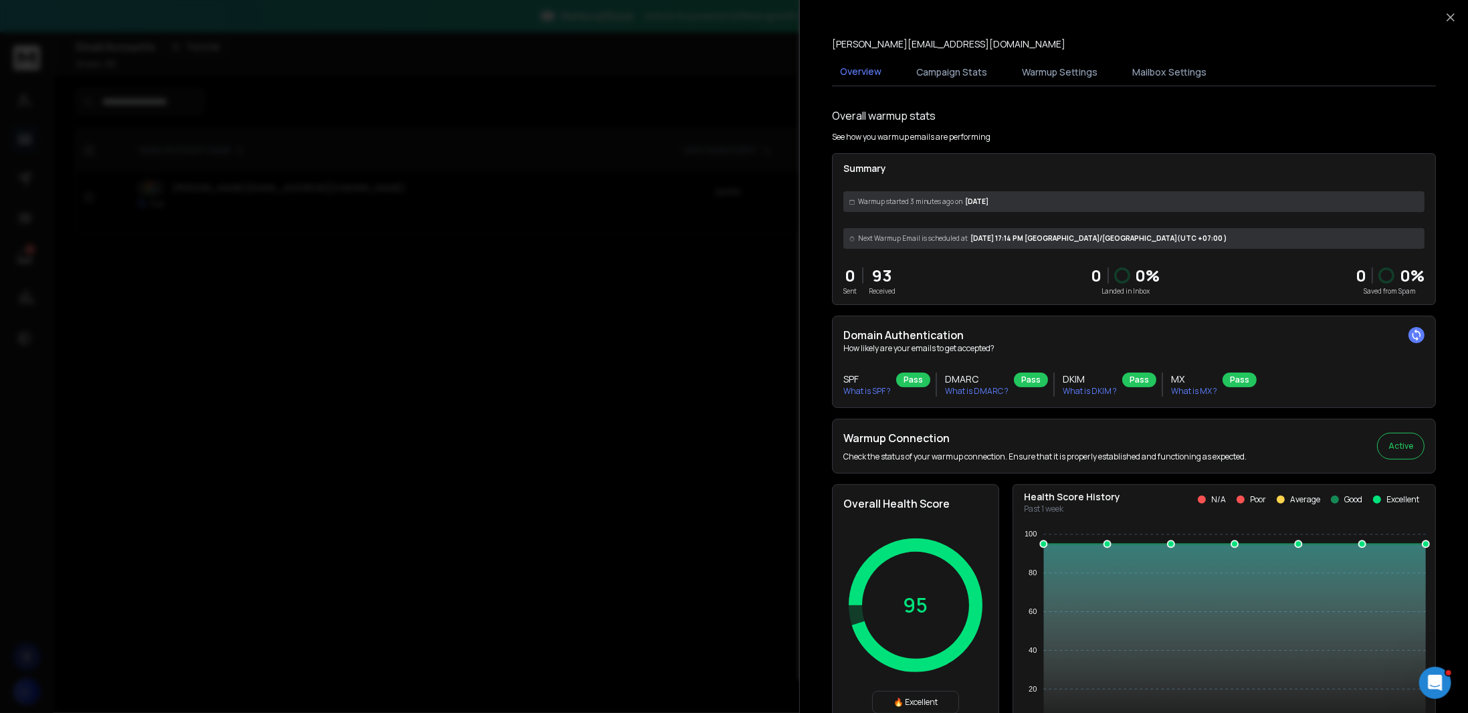
click at [1186, 64] on button "Mailbox Settings" at bounding box center [1169, 72] width 90 height 29
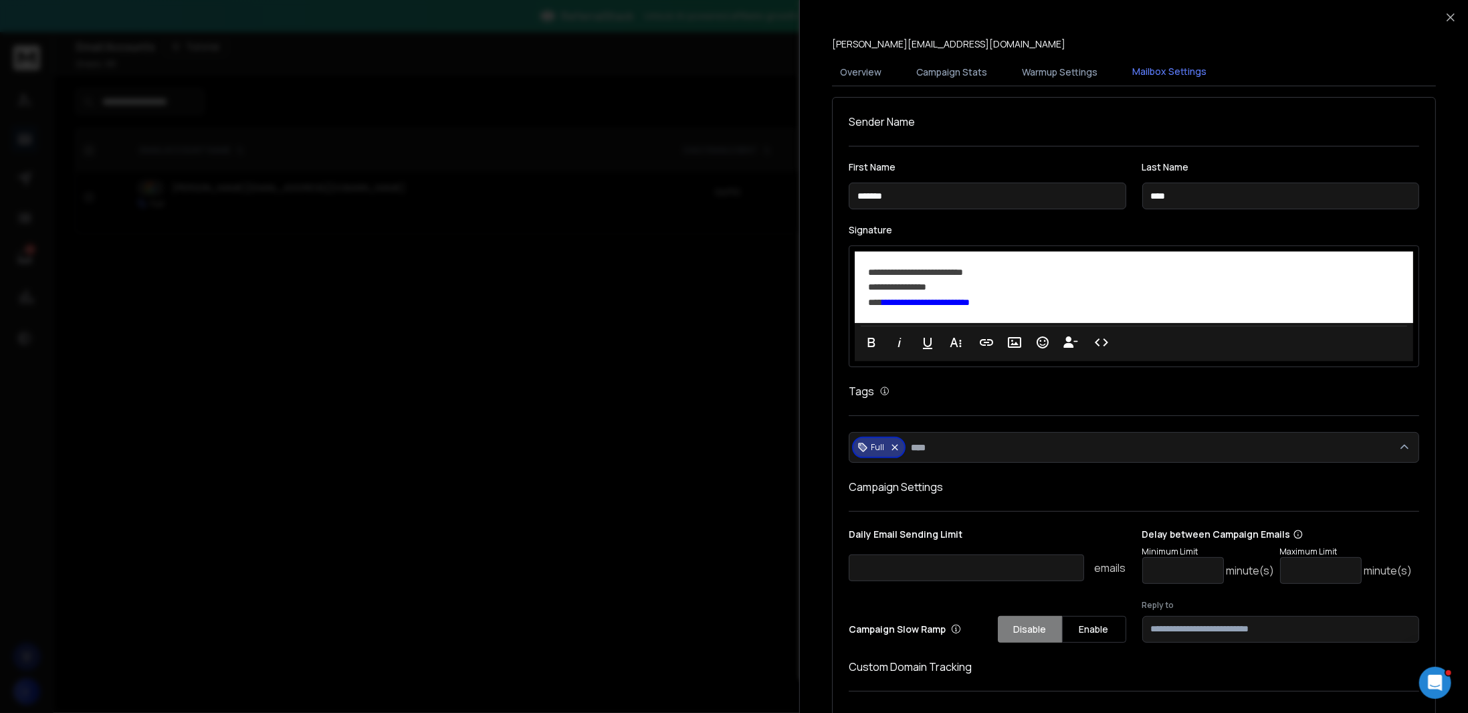
click at [895, 445] on icon at bounding box center [894, 447] width 11 height 11
click at [942, 449] on input at bounding box center [904, 447] width 104 height 24
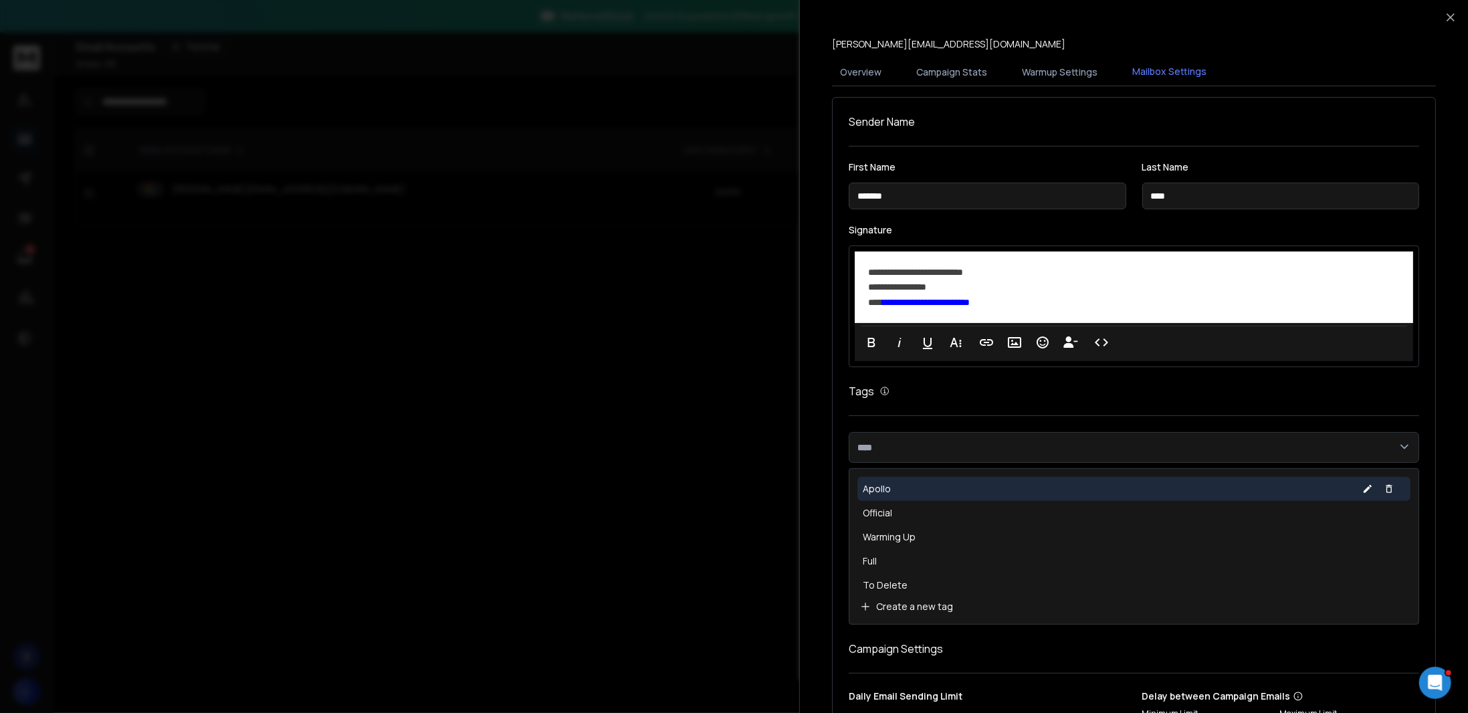
click at [932, 490] on div "Apollo" at bounding box center [1133, 489] width 553 height 24
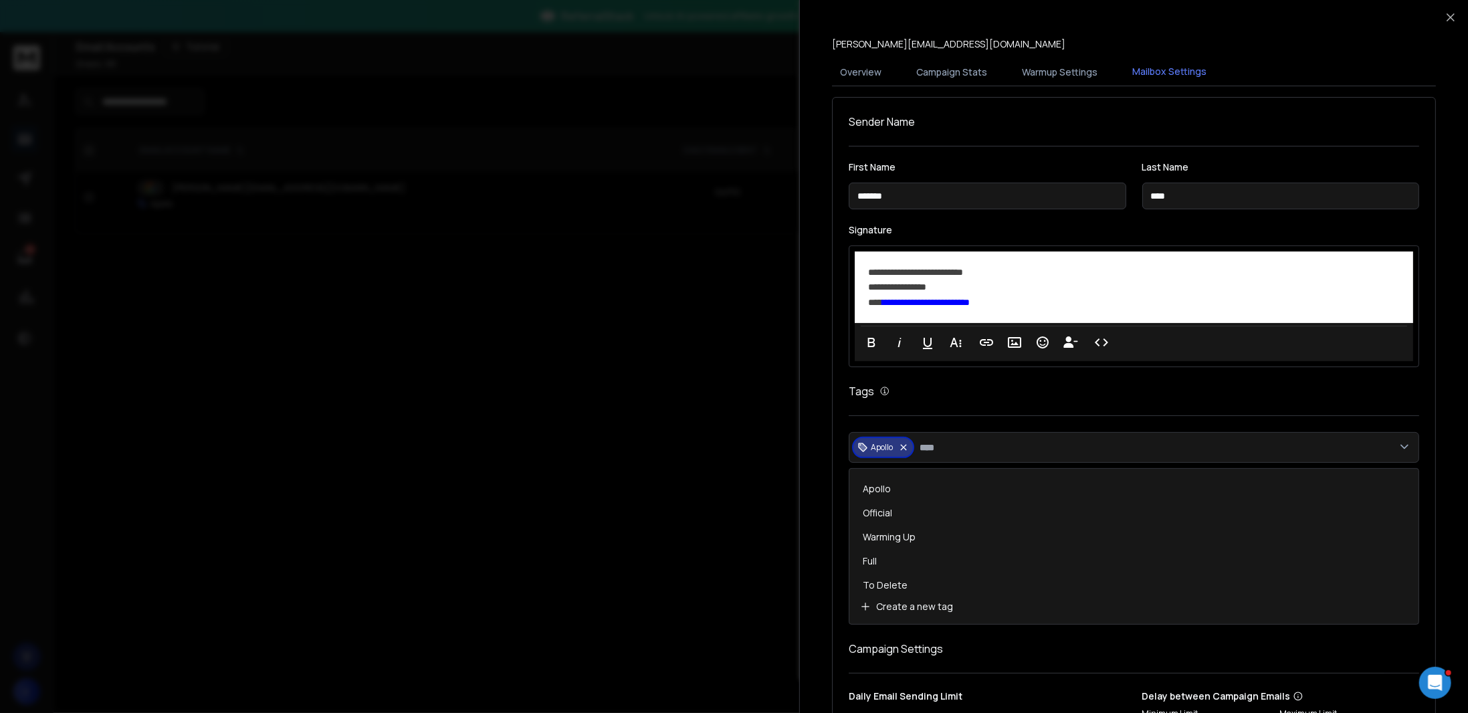
click at [810, 453] on div "**********" at bounding box center [1133, 356] width 669 height 713
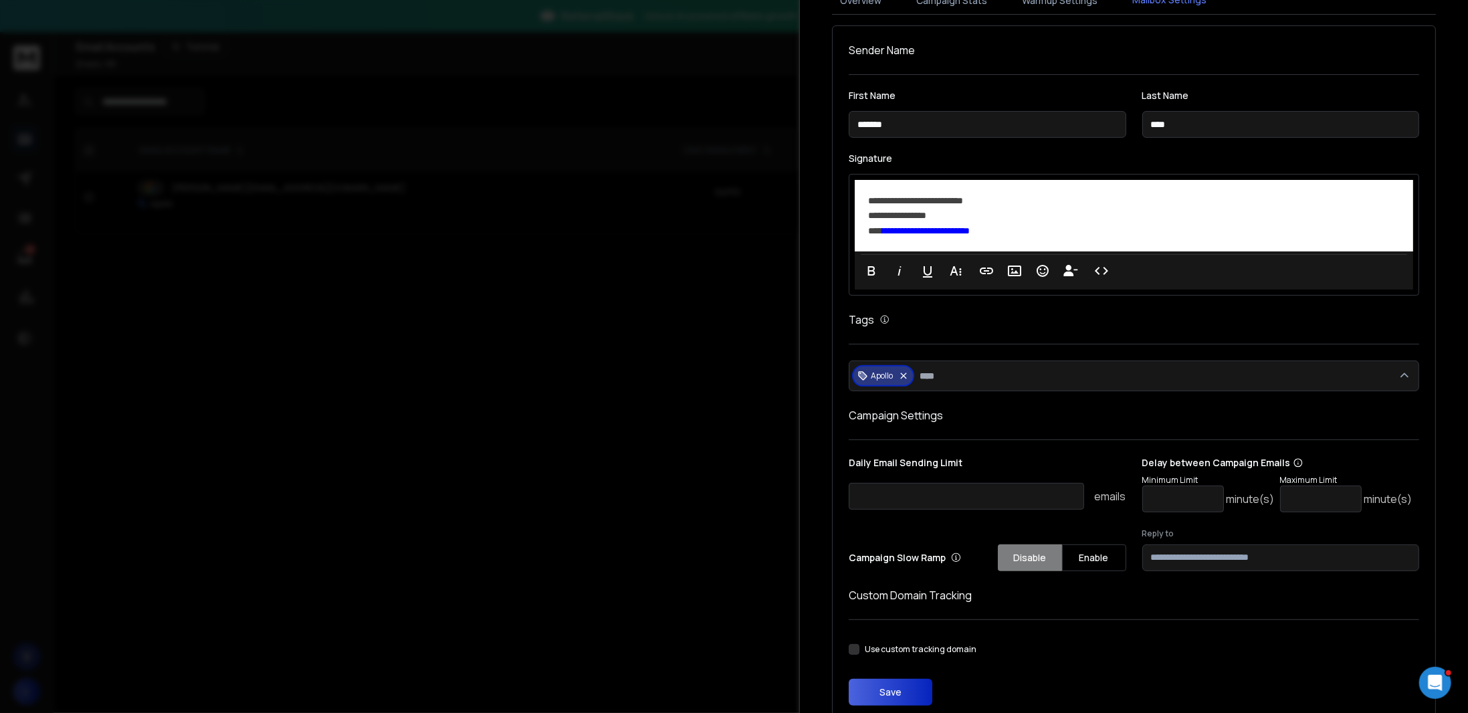
scroll to position [116, 0]
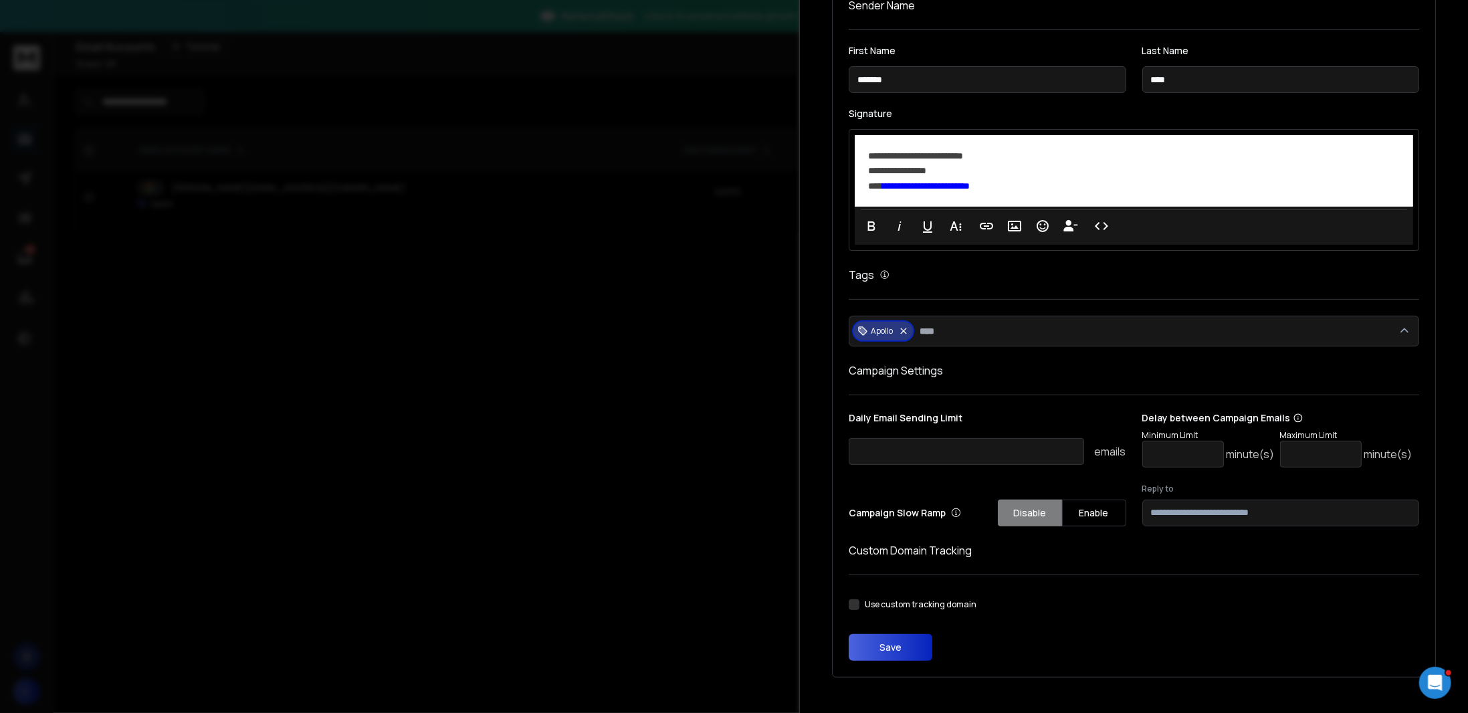
click at [899, 652] on button "Save" at bounding box center [891, 647] width 84 height 27
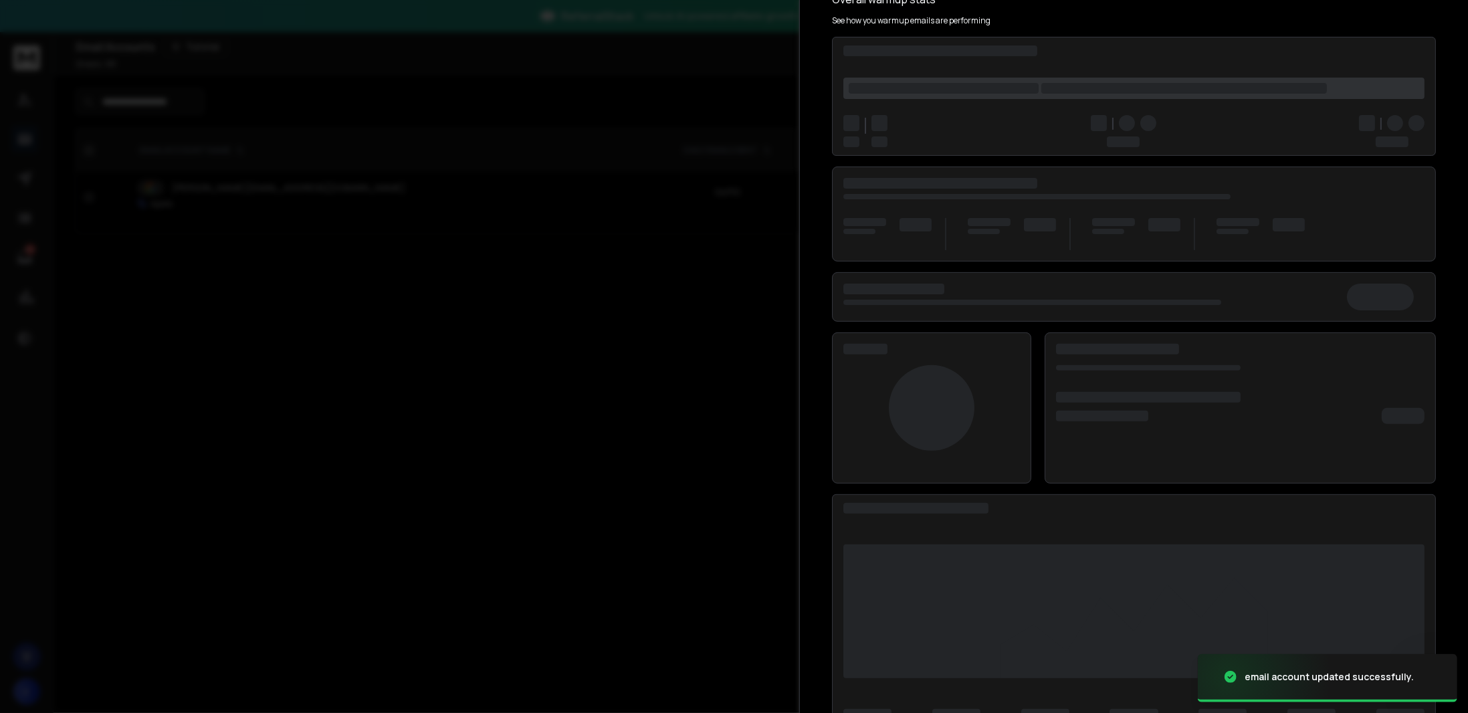
scroll to position [0, 0]
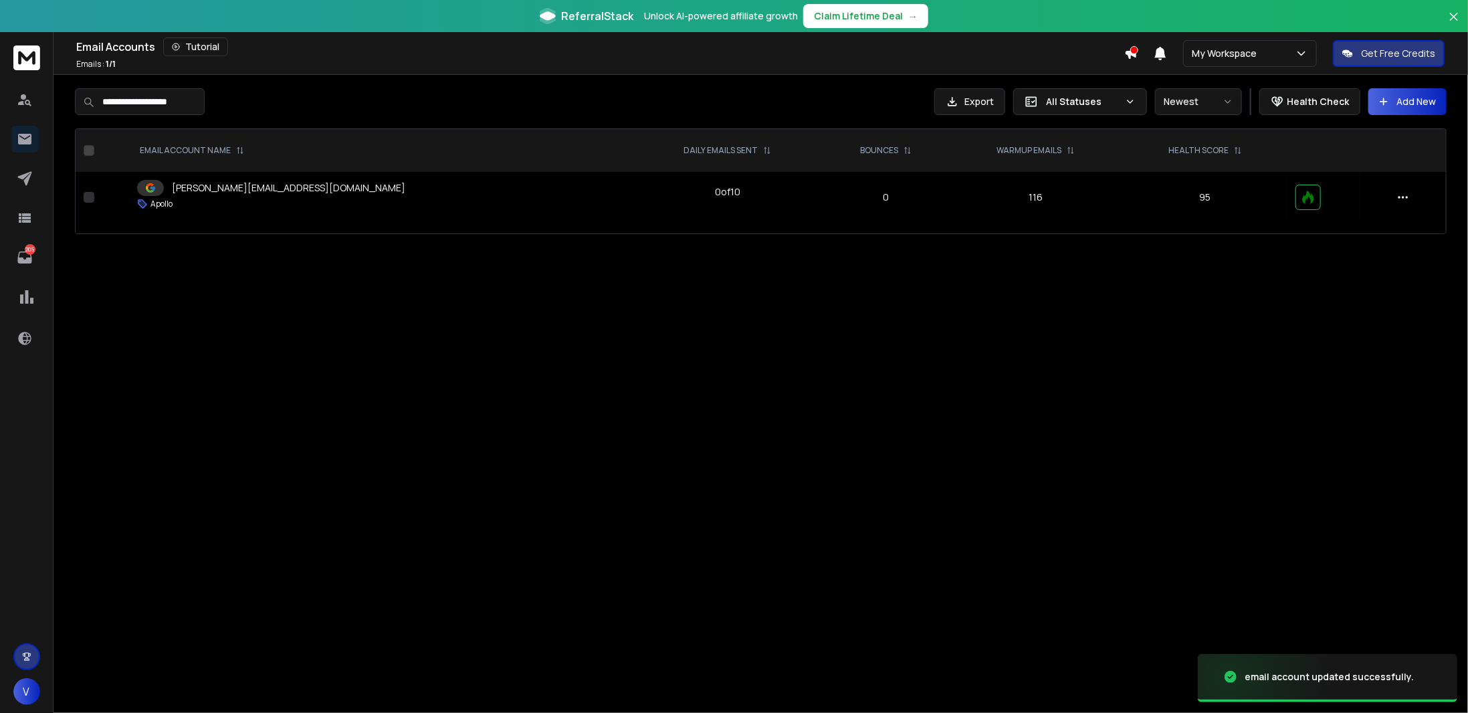
click at [189, 110] on input "**********" at bounding box center [140, 101] width 130 height 27
paste input "*********"
type input "**********"
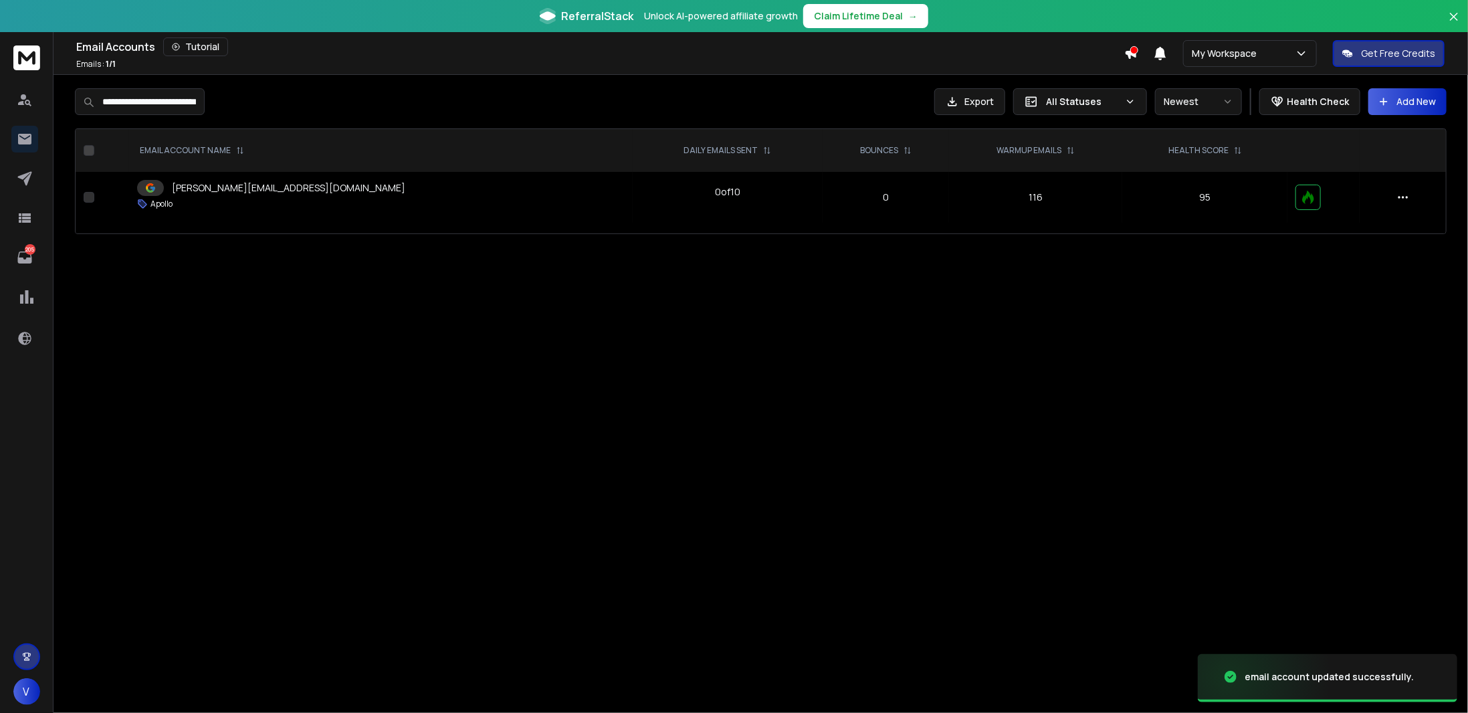
scroll to position [0, 23]
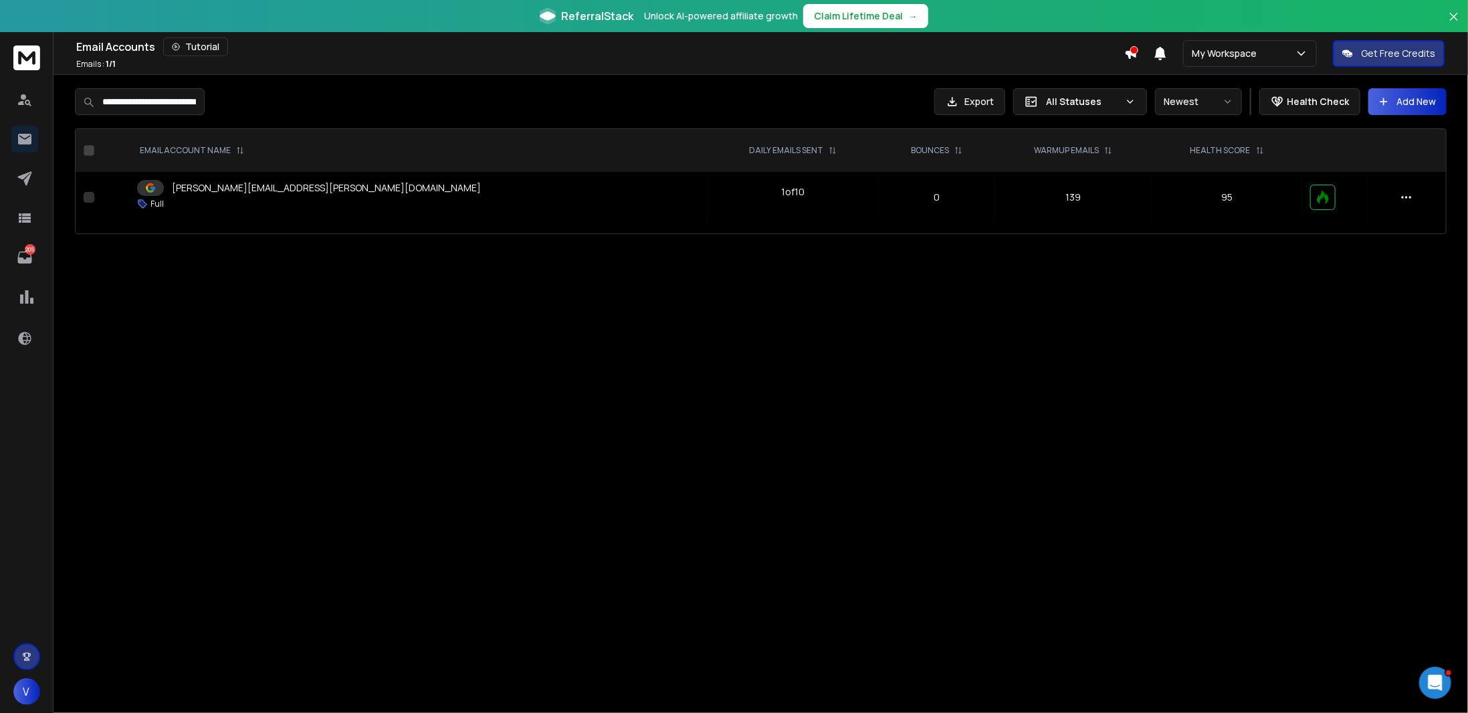
click at [1012, 194] on td "139" at bounding box center [1073, 197] width 158 height 51
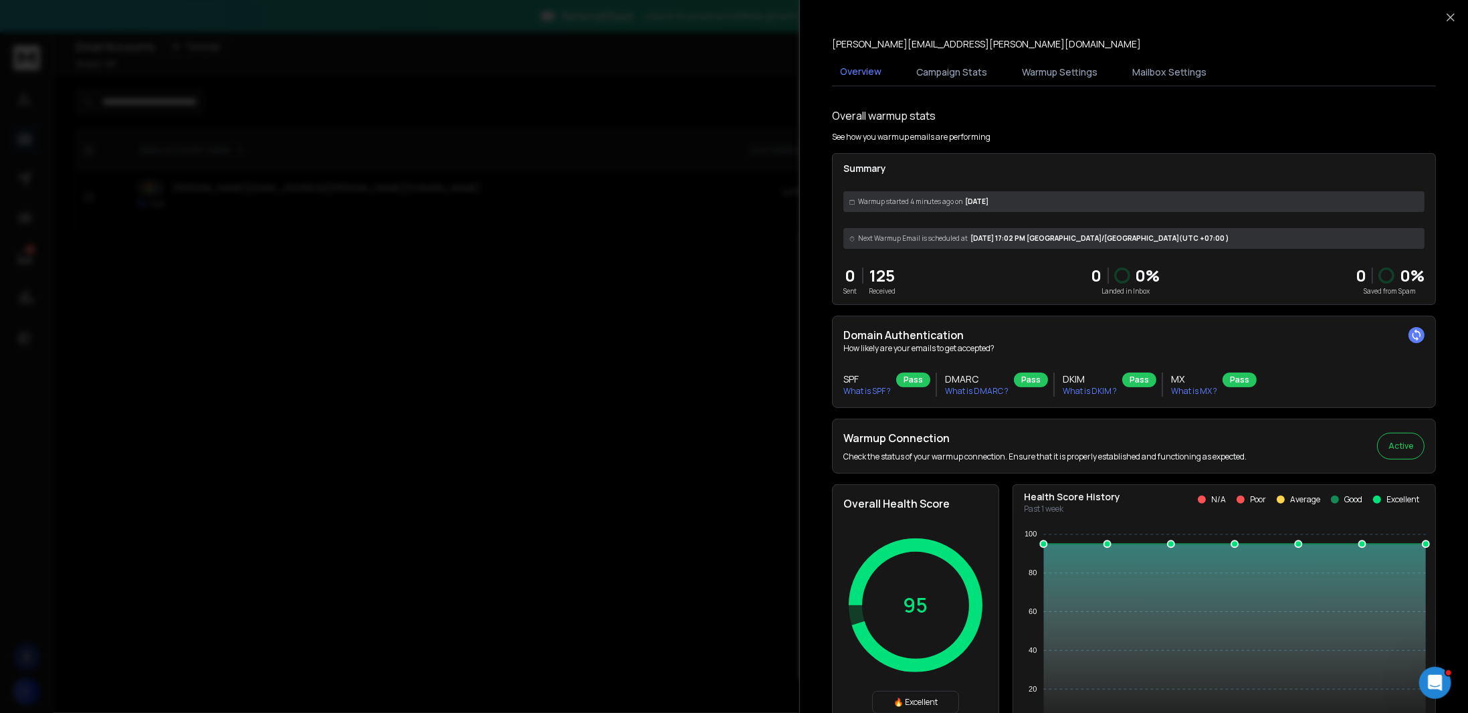
click at [1159, 72] on button "Mailbox Settings" at bounding box center [1169, 72] width 90 height 29
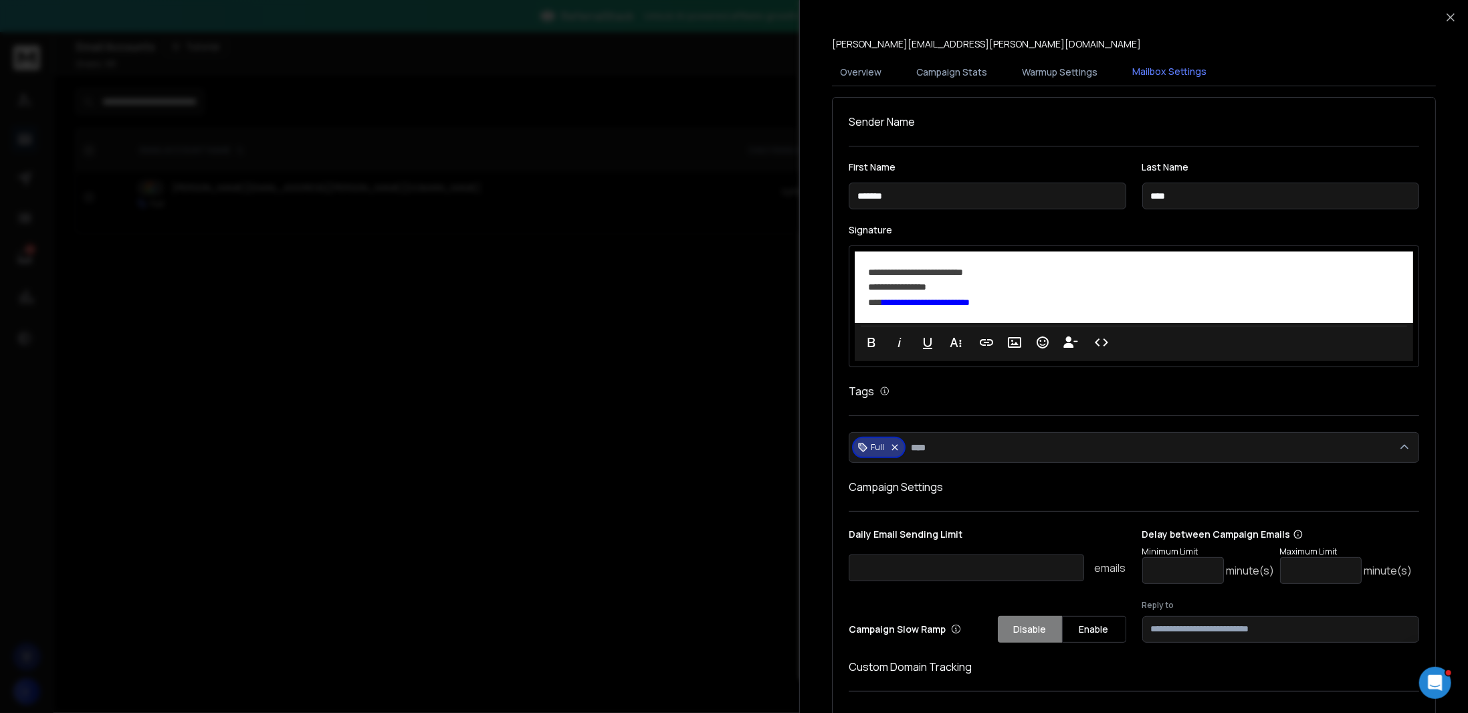
click at [897, 446] on icon at bounding box center [894, 447] width 11 height 11
click at [916, 445] on input at bounding box center [904, 447] width 104 height 24
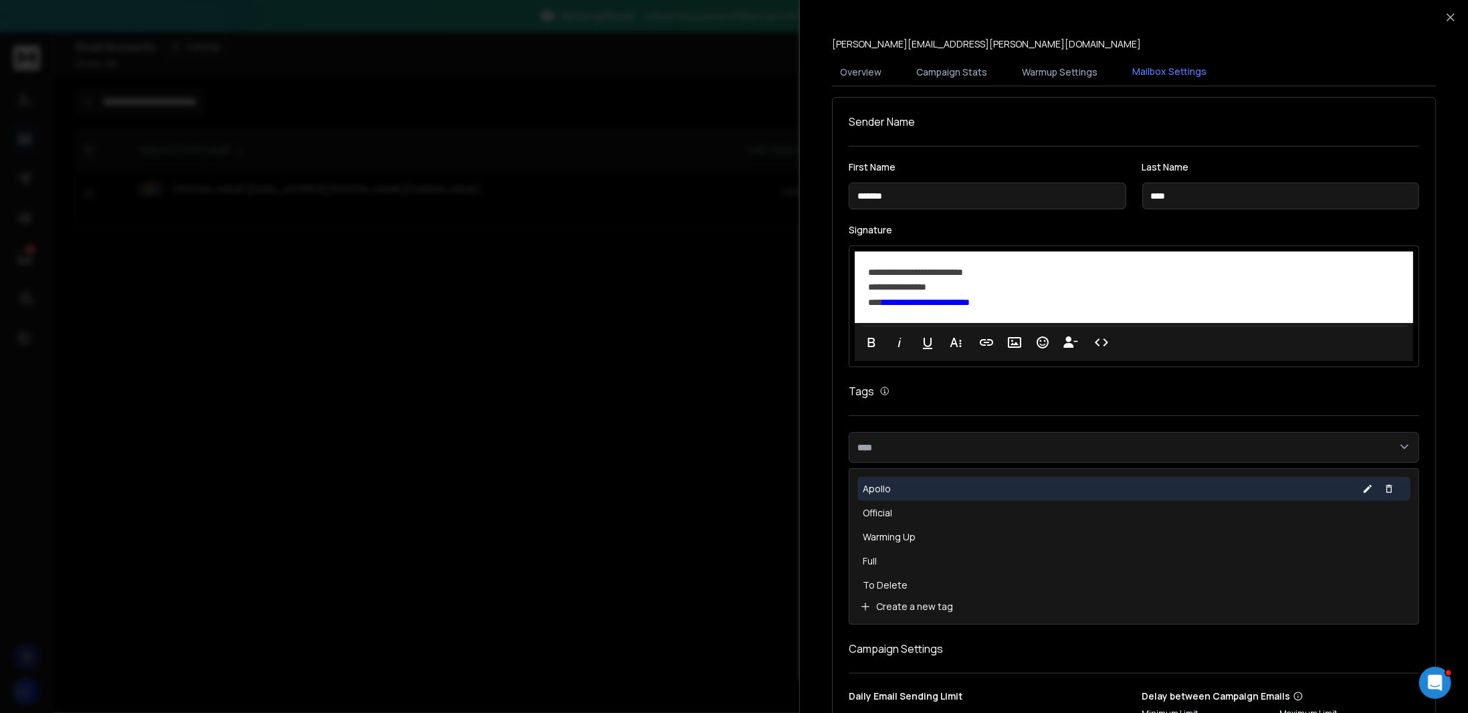
click at [940, 492] on div "Apollo" at bounding box center [1133, 489] width 553 height 24
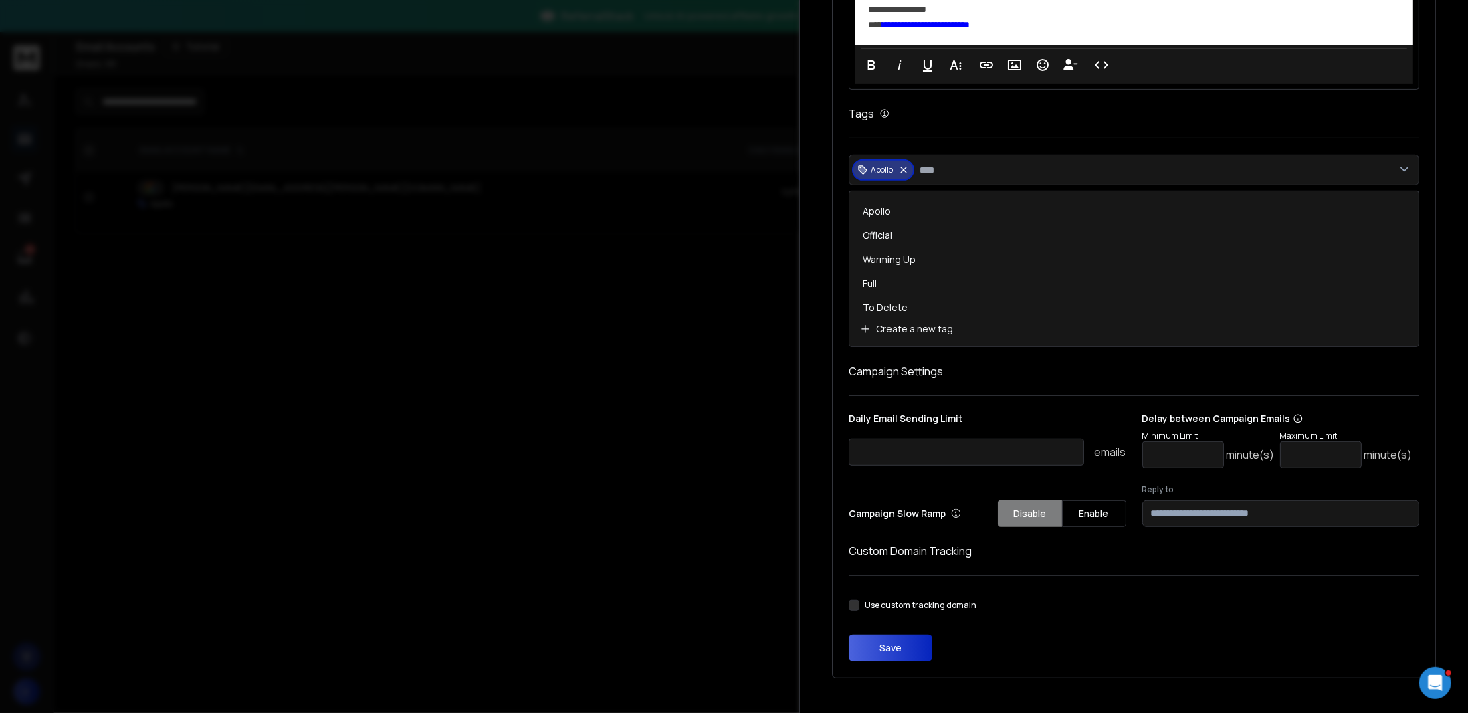
scroll to position [116, 0]
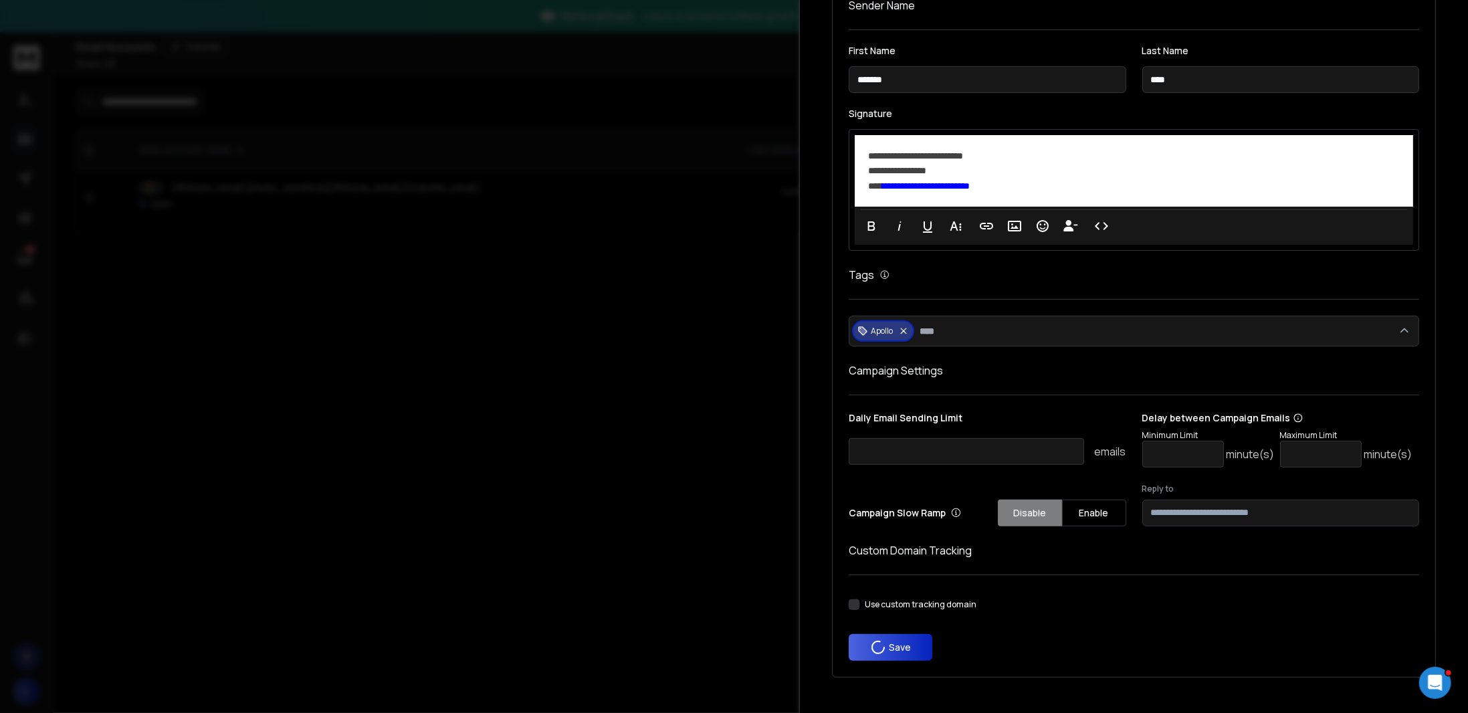
scroll to position [0, 0]
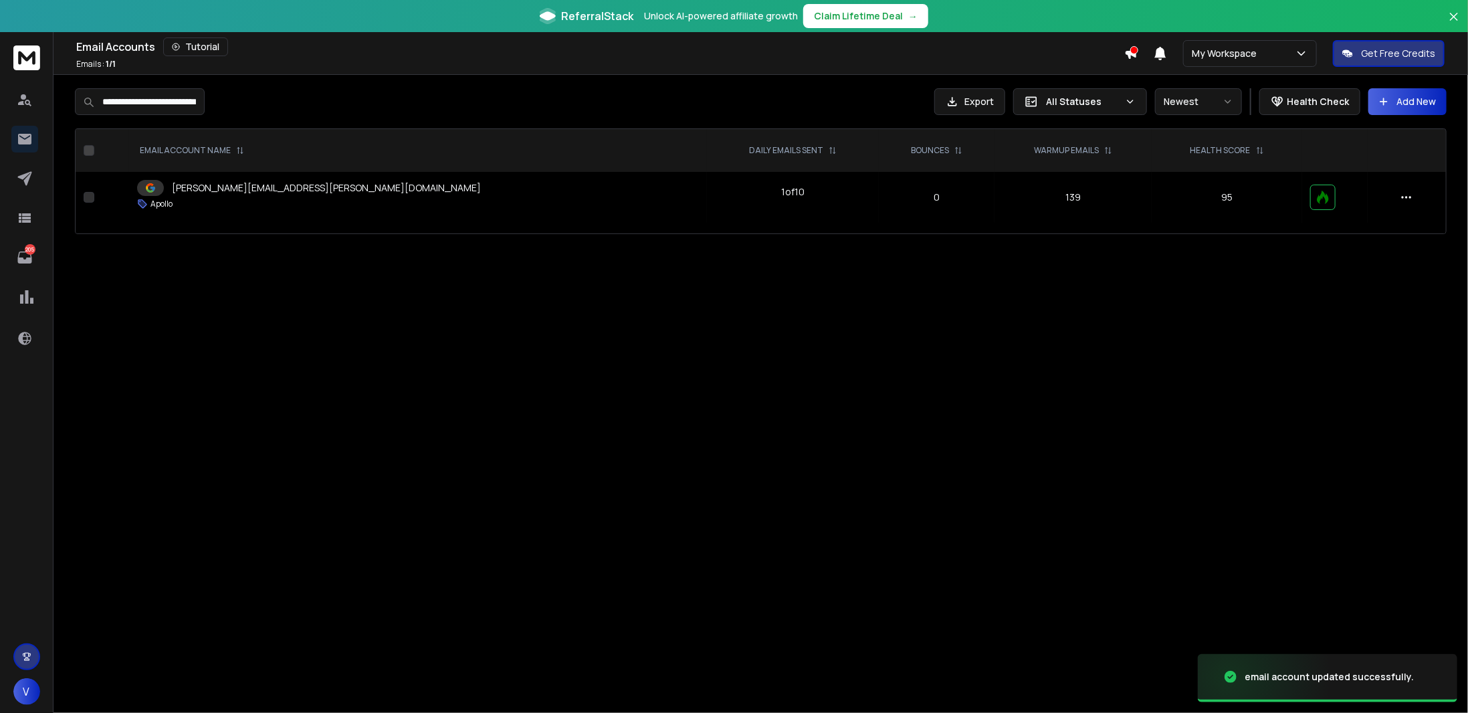
click at [193, 108] on input "**********" at bounding box center [140, 101] width 130 height 27
click at [191, 108] on input "**********" at bounding box center [140, 101] width 130 height 27
click at [191, 107] on input "**********" at bounding box center [140, 101] width 130 height 27
paste input
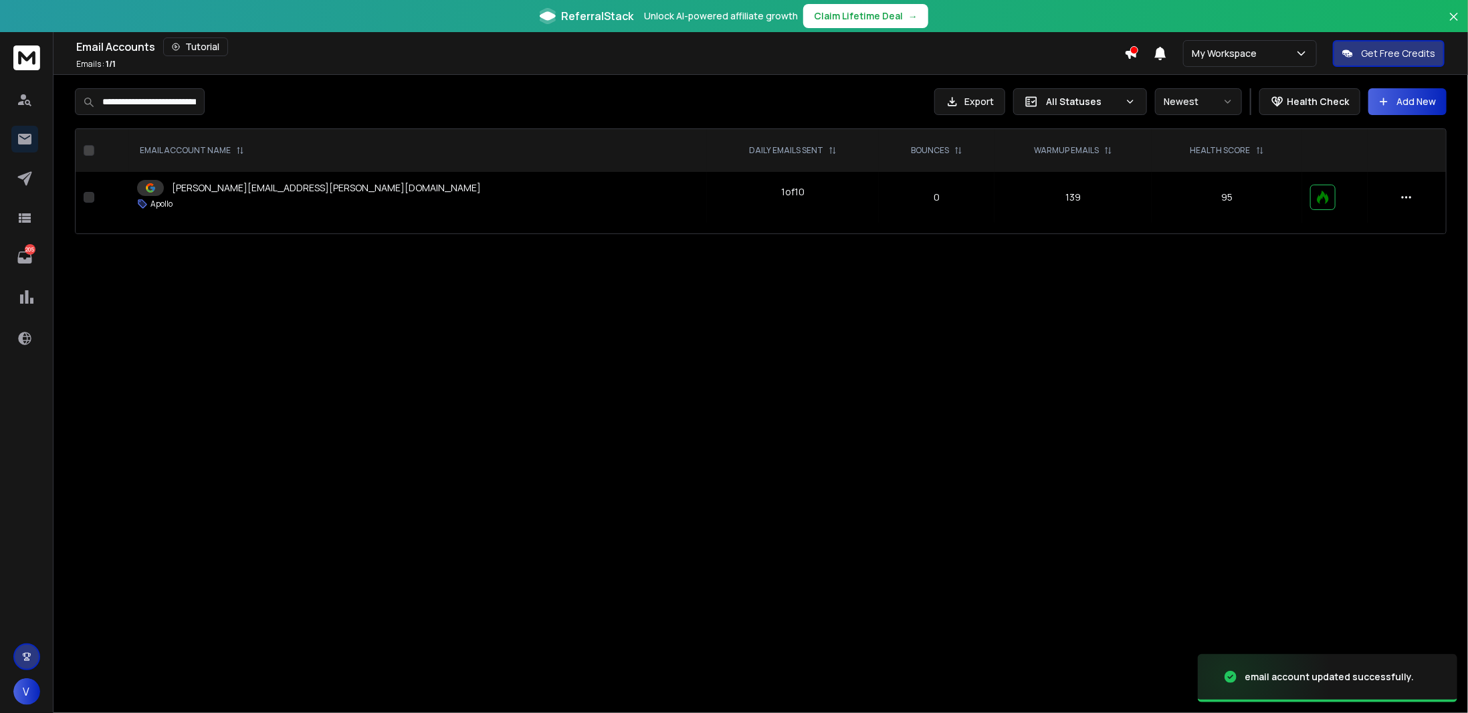
type input "**********"
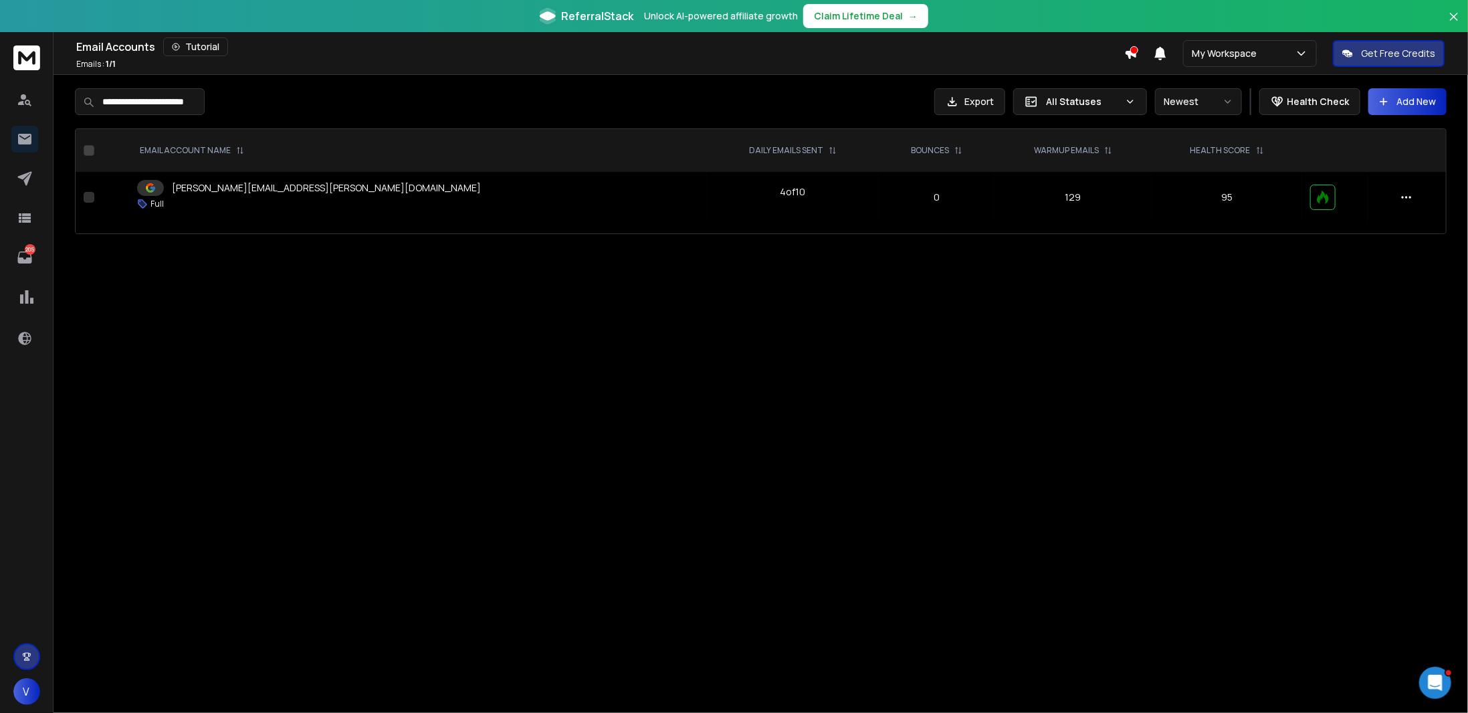
click at [356, 188] on div "[PERSON_NAME][EMAIL_ADDRESS][PERSON_NAME][DOMAIN_NAME]" at bounding box center [418, 188] width 562 height 16
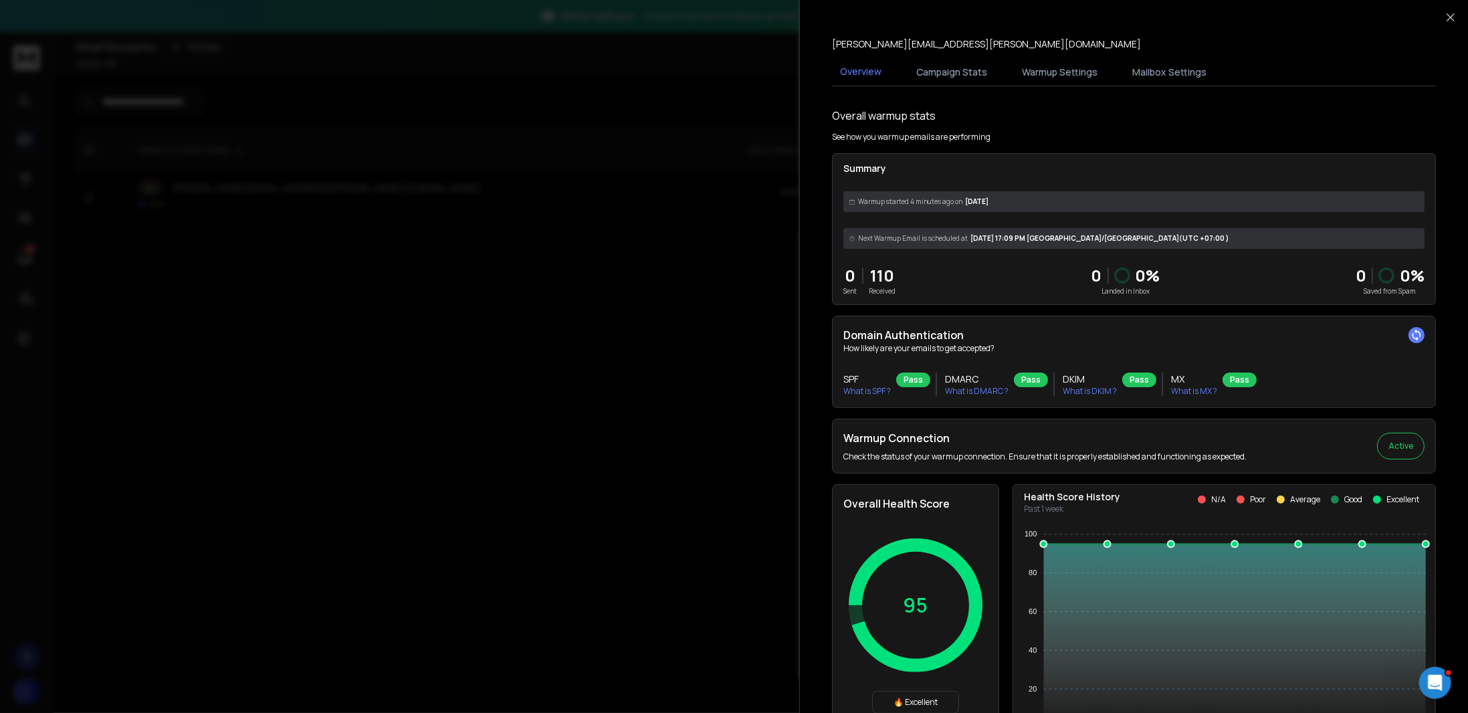
click at [1163, 70] on button "Mailbox Settings" at bounding box center [1169, 72] width 90 height 29
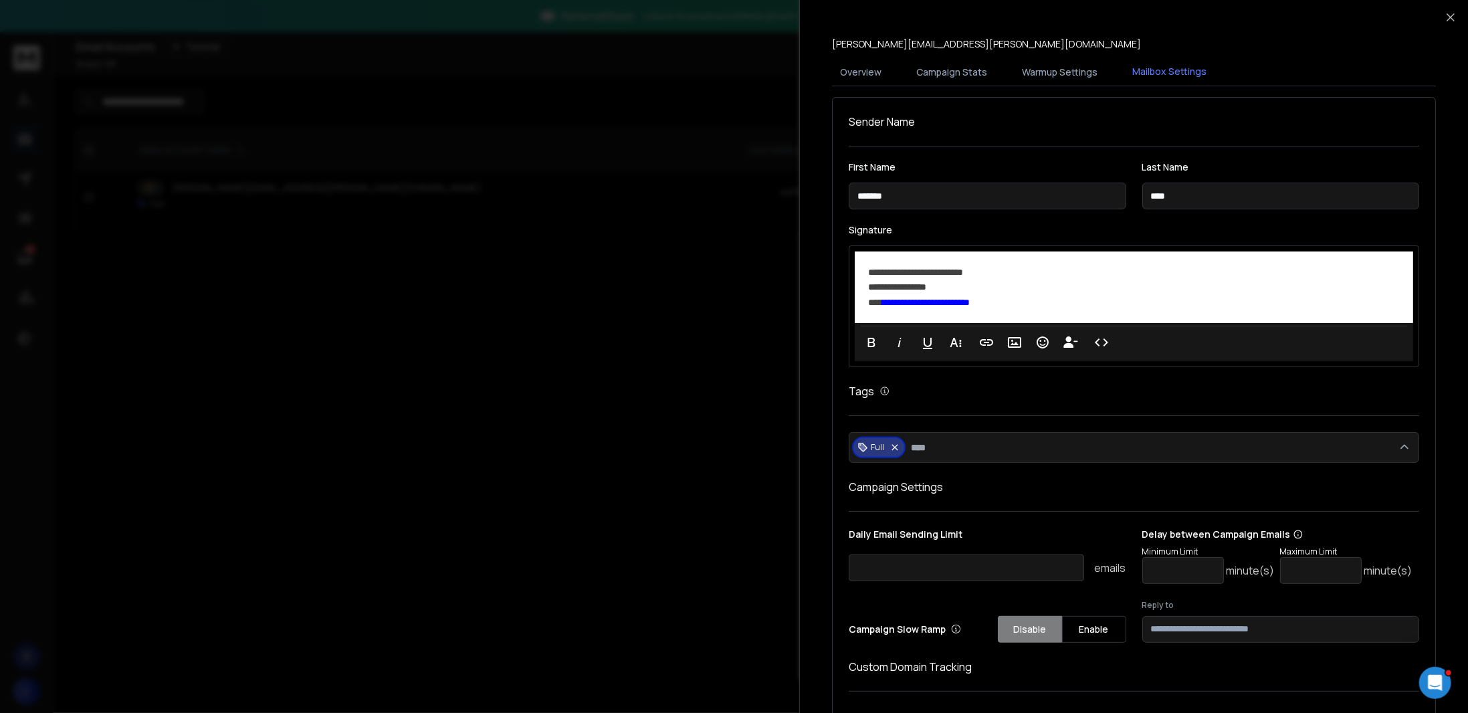
click at [897, 448] on icon at bounding box center [894, 447] width 11 height 11
click at [956, 448] on input at bounding box center [904, 447] width 104 height 24
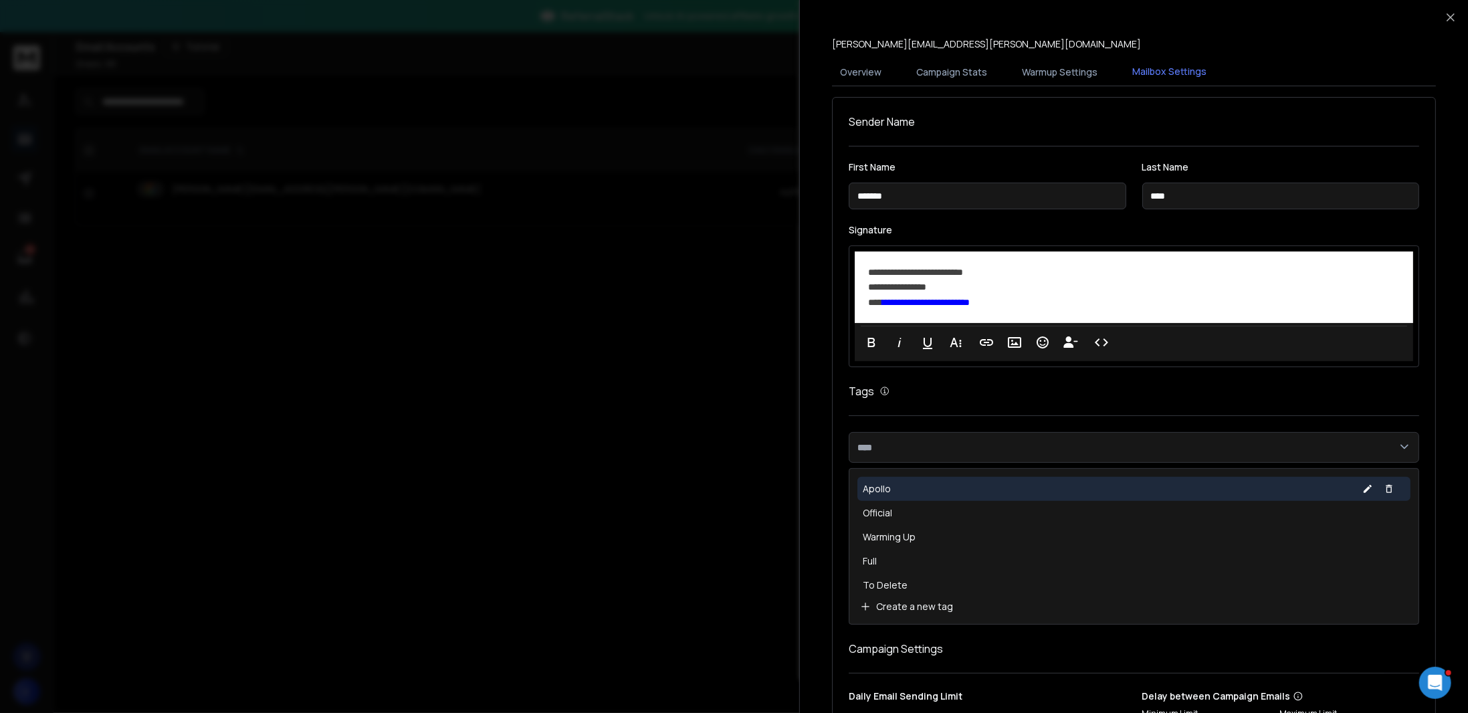
click at [973, 494] on div "Apollo" at bounding box center [1133, 489] width 553 height 24
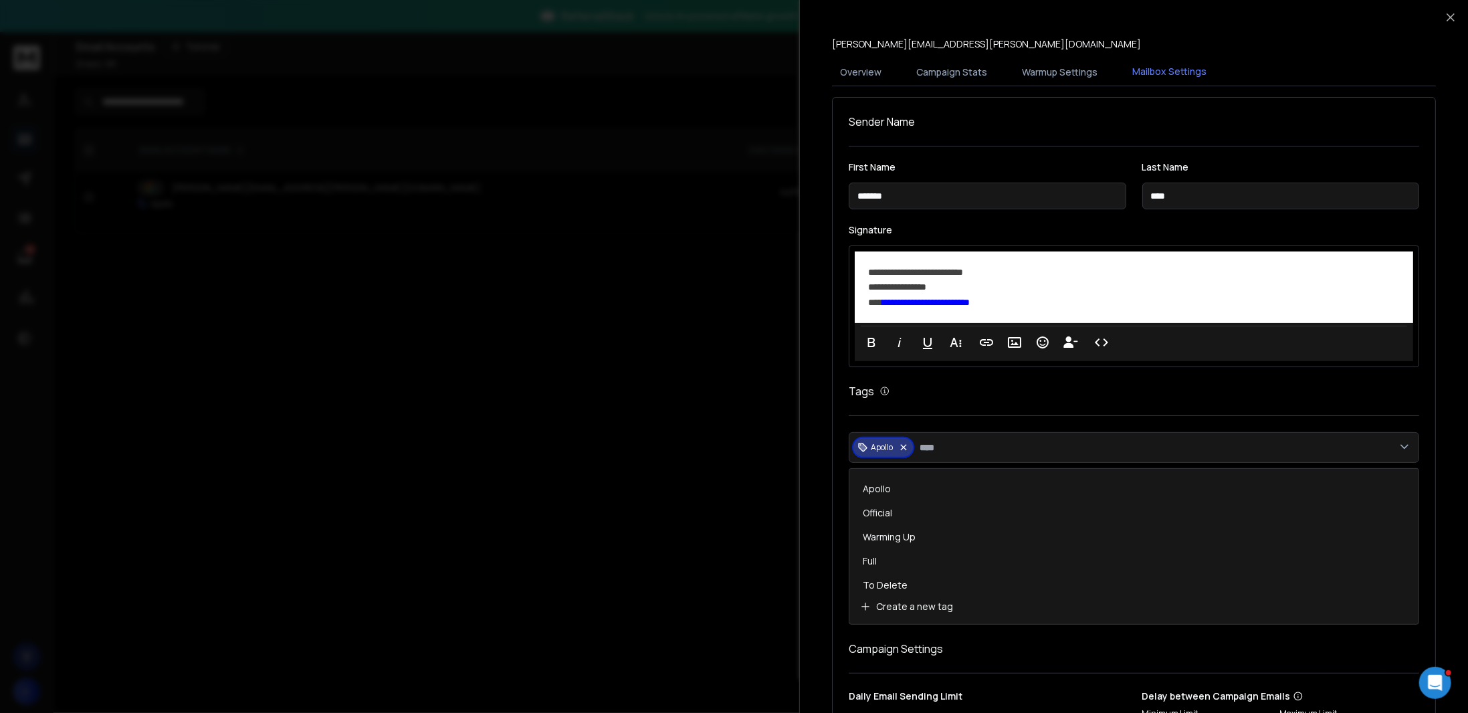
click at [985, 401] on form "**********" at bounding box center [1134, 659] width 570 height 993
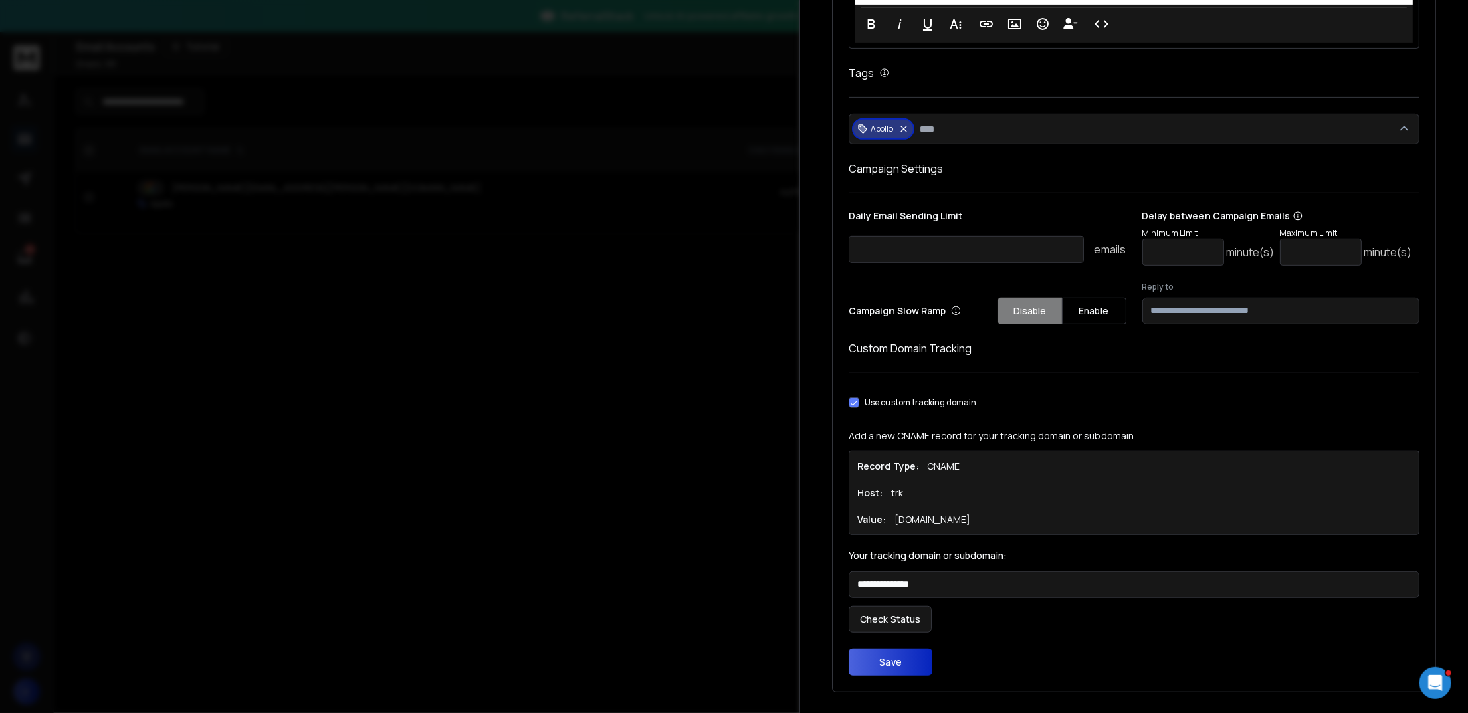
scroll to position [332, 0]
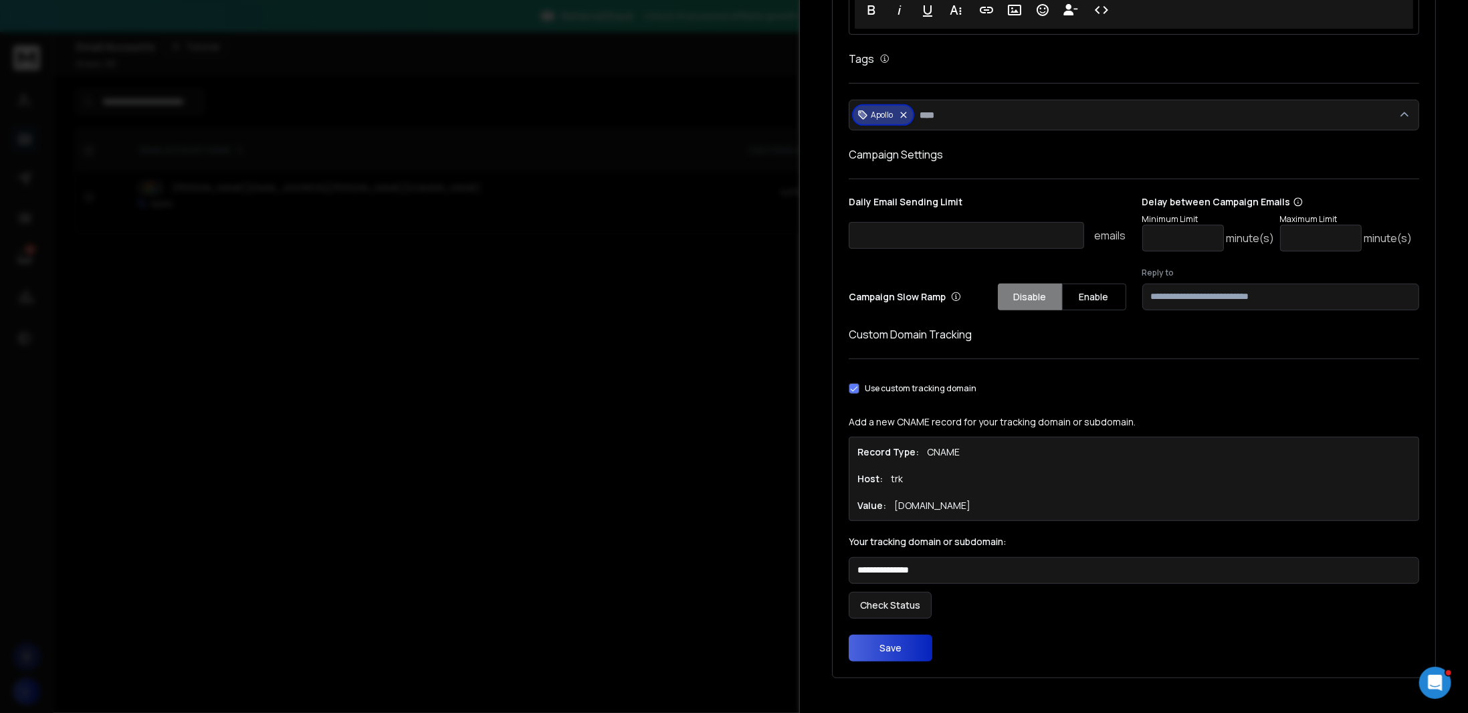
click at [905, 654] on button "Save" at bounding box center [891, 648] width 84 height 27
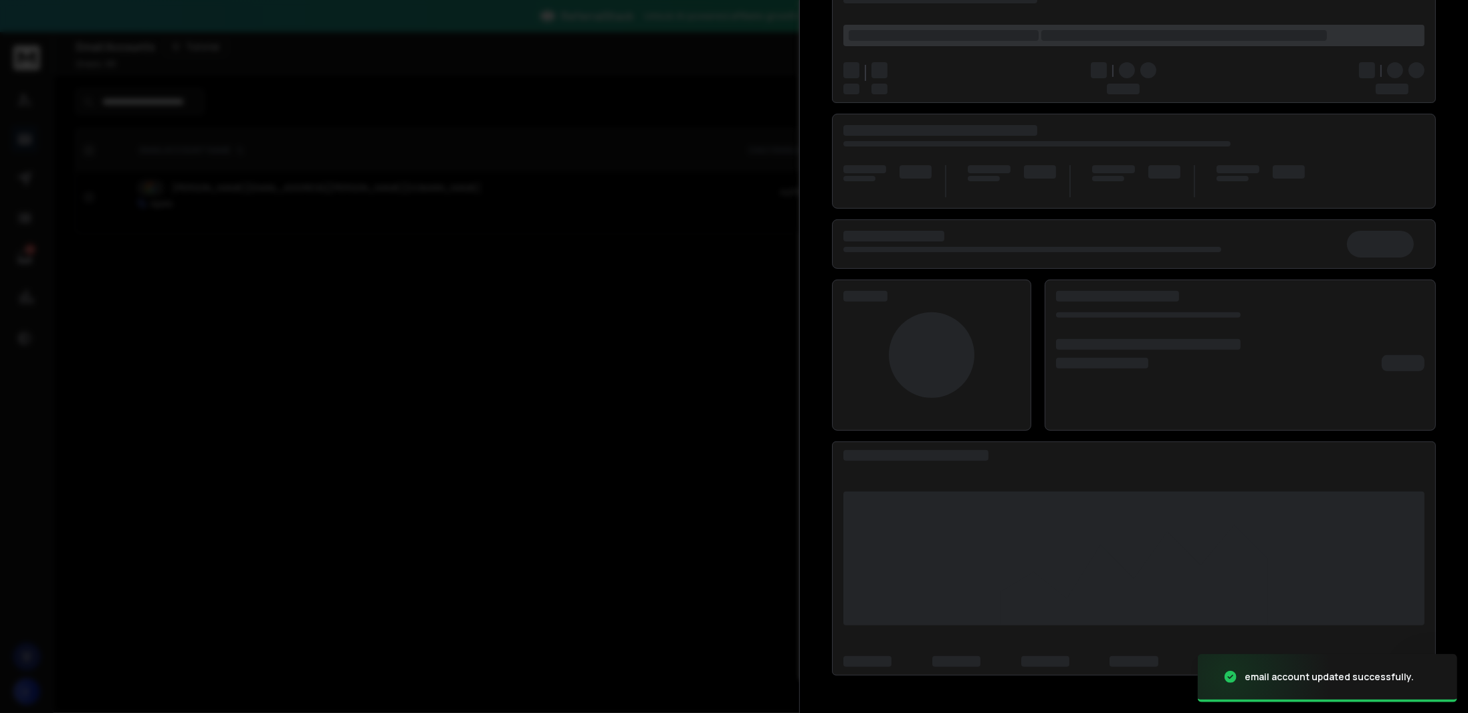
scroll to position [0, 0]
